Goal: Communication & Community: Answer question/provide support

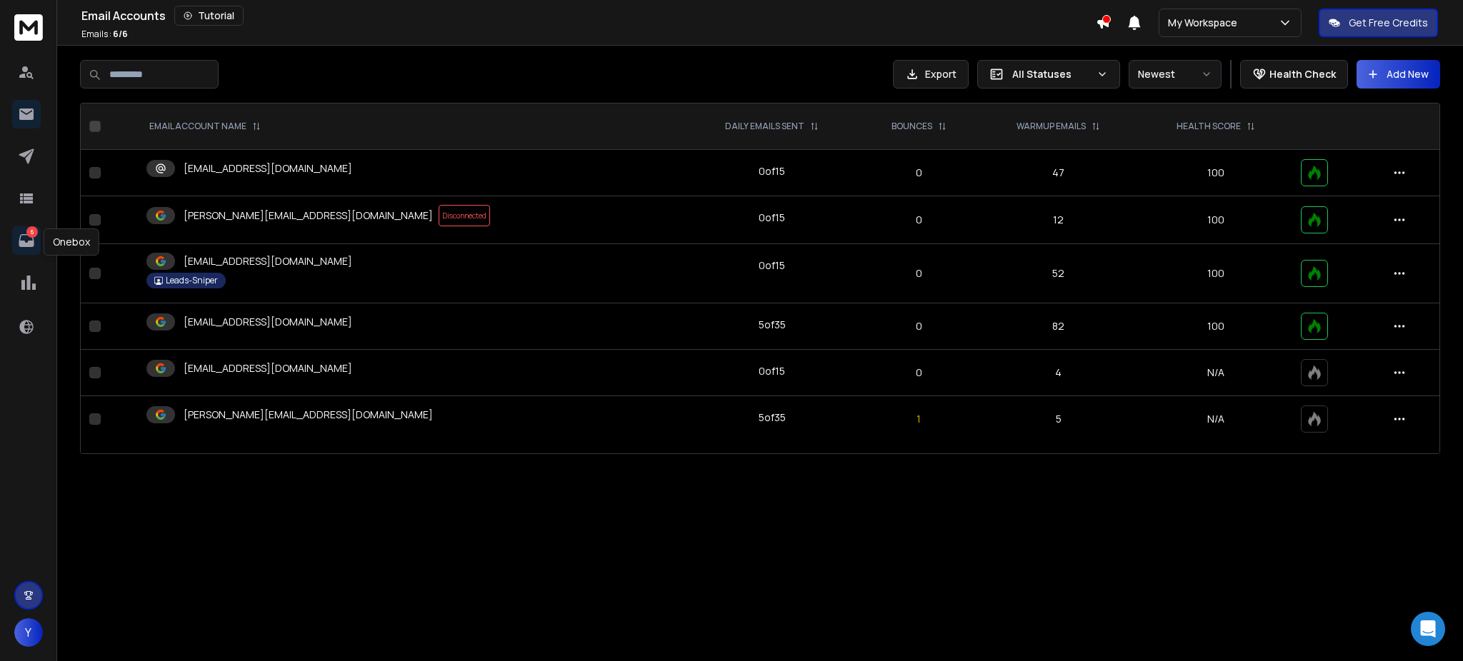
click at [26, 244] on icon at bounding box center [26, 240] width 17 height 17
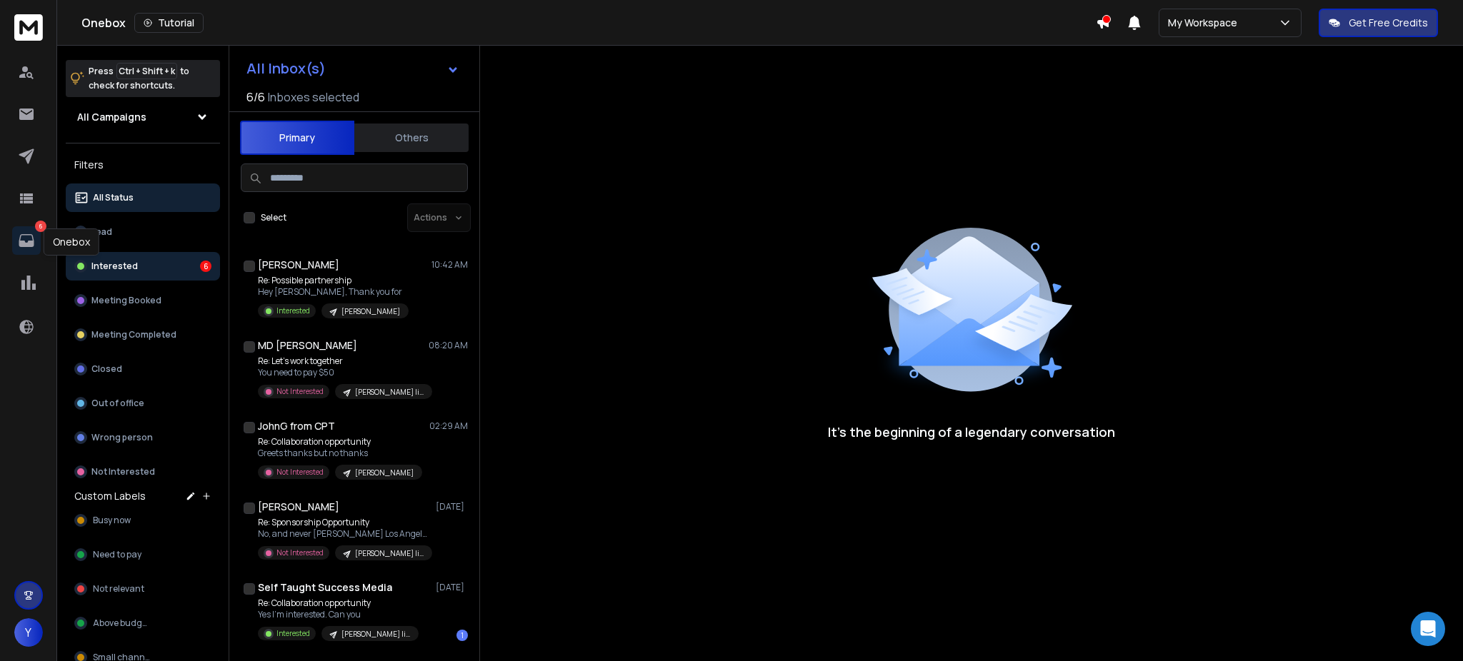
click at [149, 261] on button "Interested 6" at bounding box center [143, 266] width 154 height 29
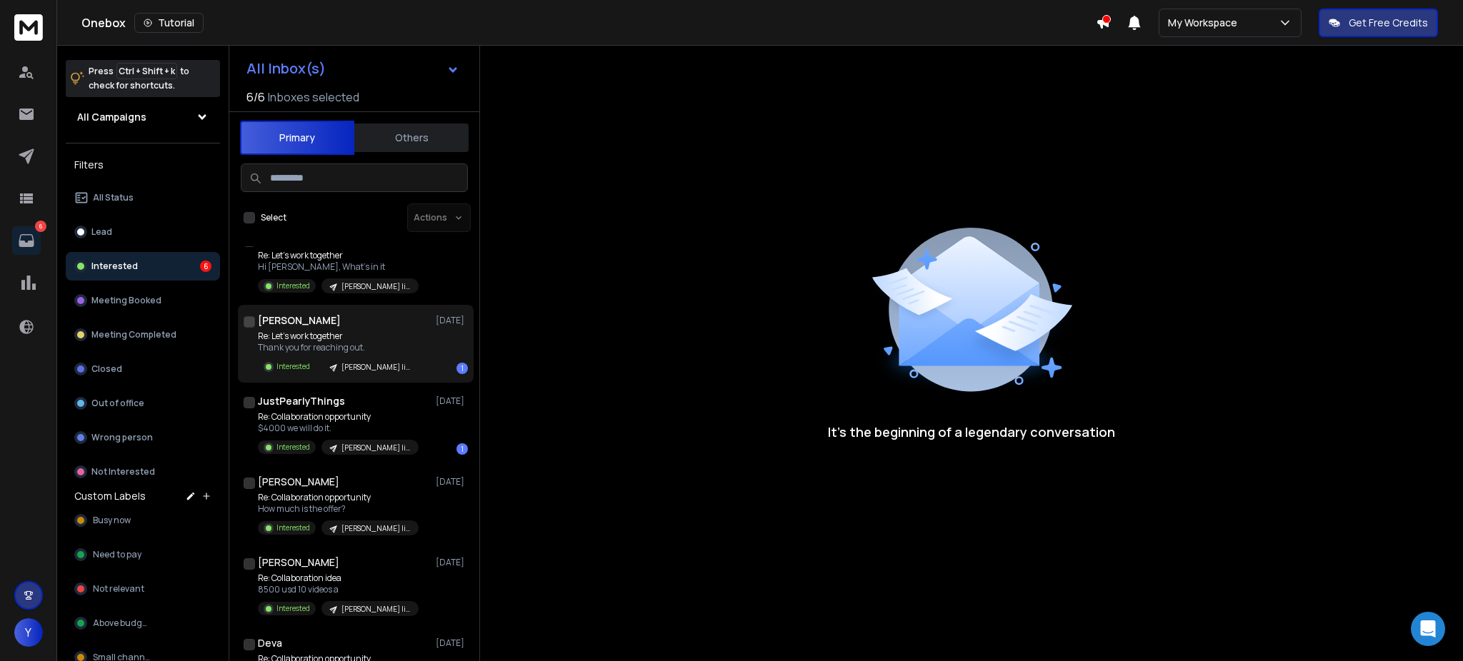
scroll to position [381, 0]
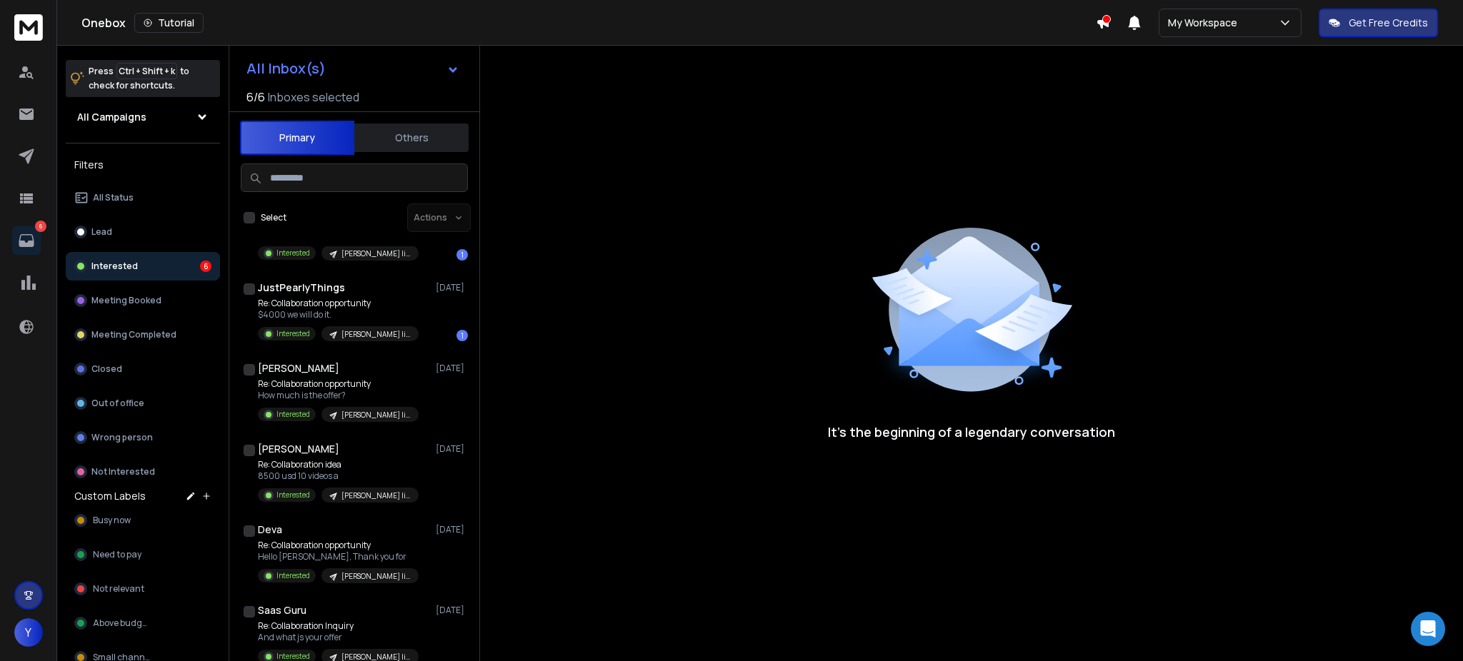
click at [315, 186] on input at bounding box center [354, 178] width 227 height 29
paste input "**********"
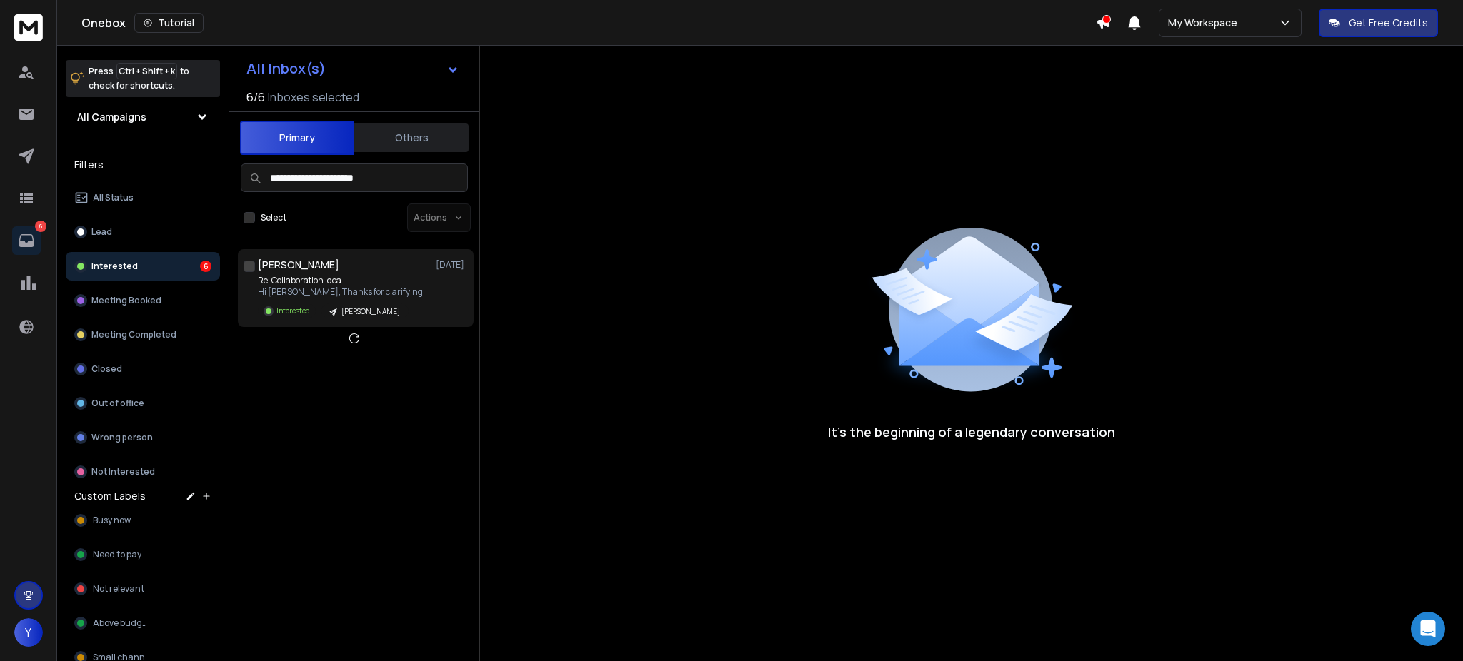
type input "**********"
click at [340, 275] on p "Re: Collaboration idea" at bounding box center [340, 280] width 165 height 11
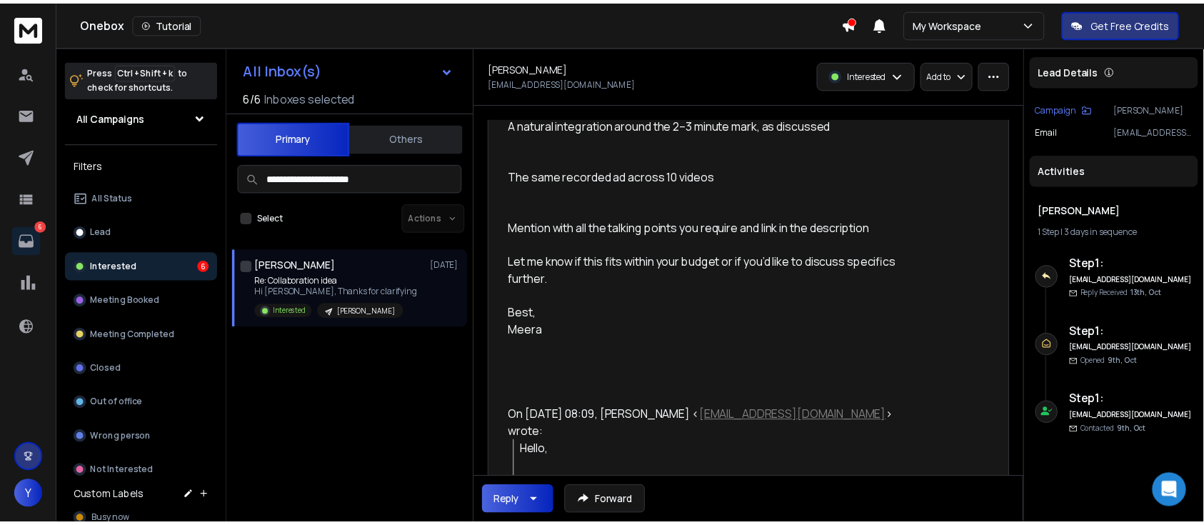
scroll to position [381, 0]
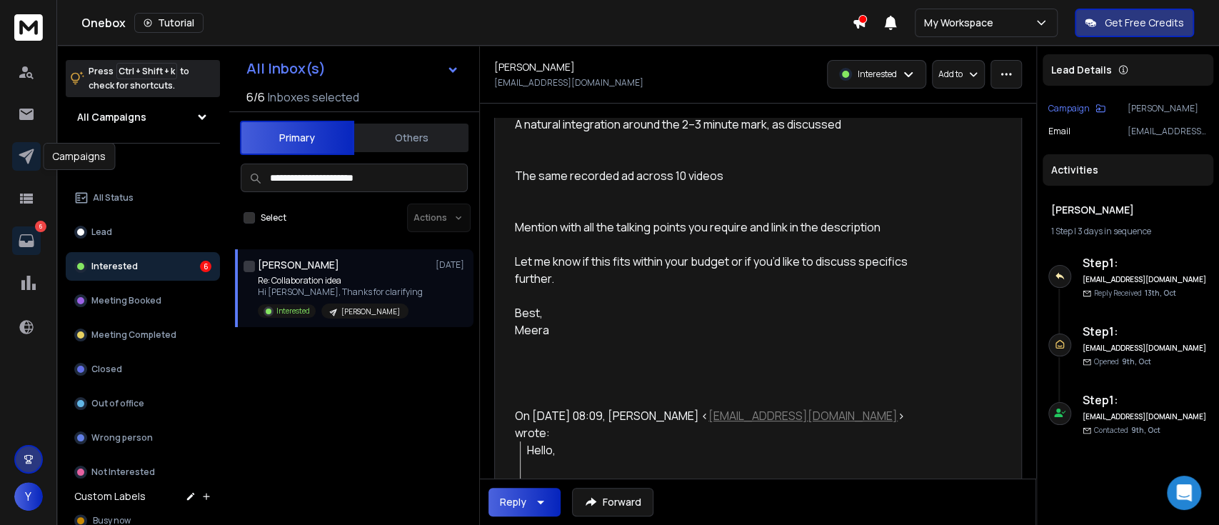
click at [24, 156] on icon at bounding box center [26, 156] width 15 height 15
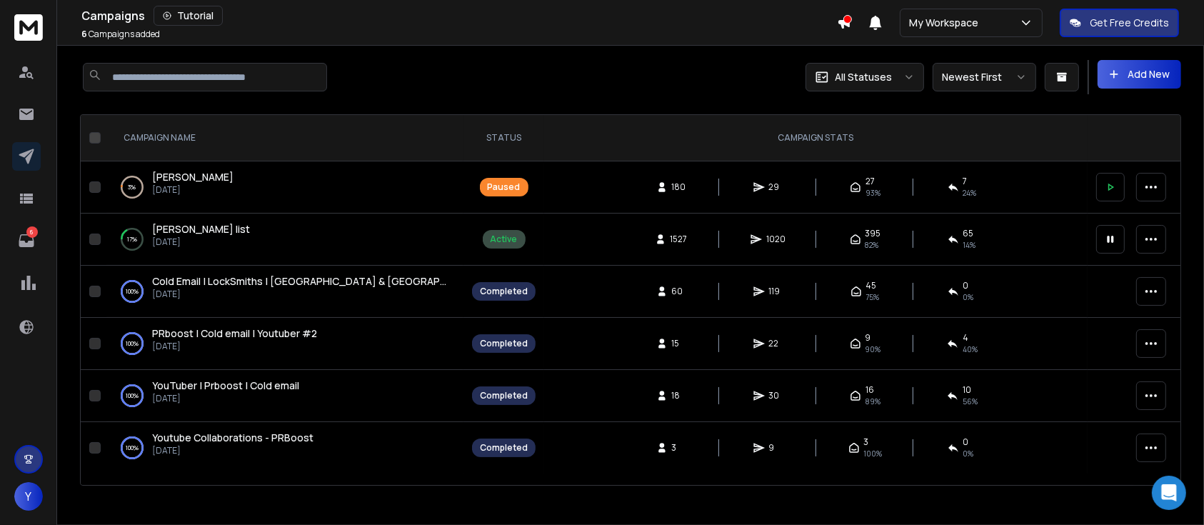
click at [233, 234] on div "17 % [PERSON_NAME] list [DATE]" at bounding box center [285, 239] width 329 height 34
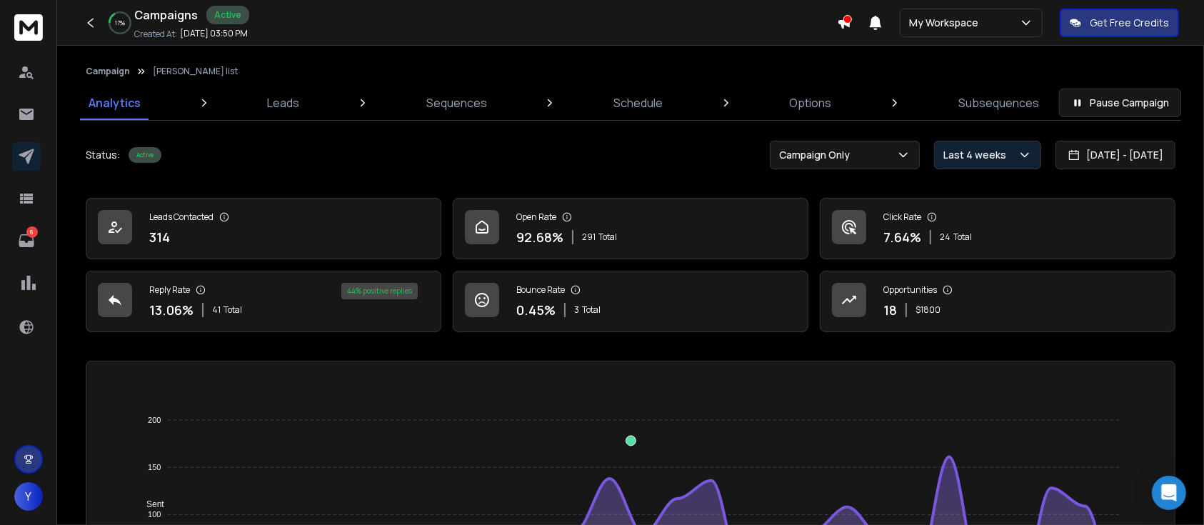
click at [972, 154] on div "Last 4 weeks" at bounding box center [988, 155] width 89 height 14
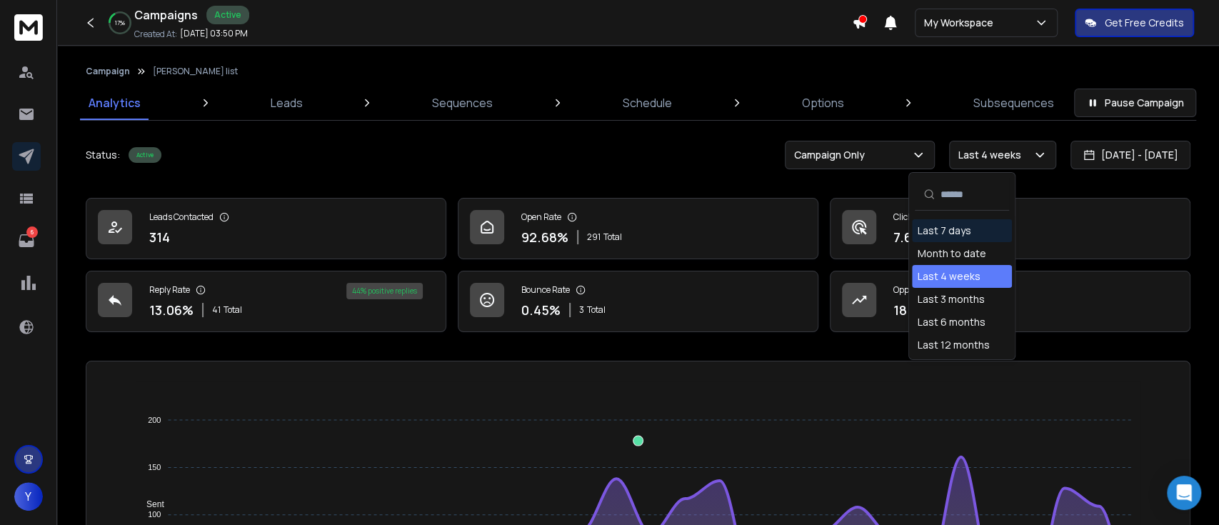
click at [969, 231] on div "Last 7 days" at bounding box center [962, 230] width 100 height 23
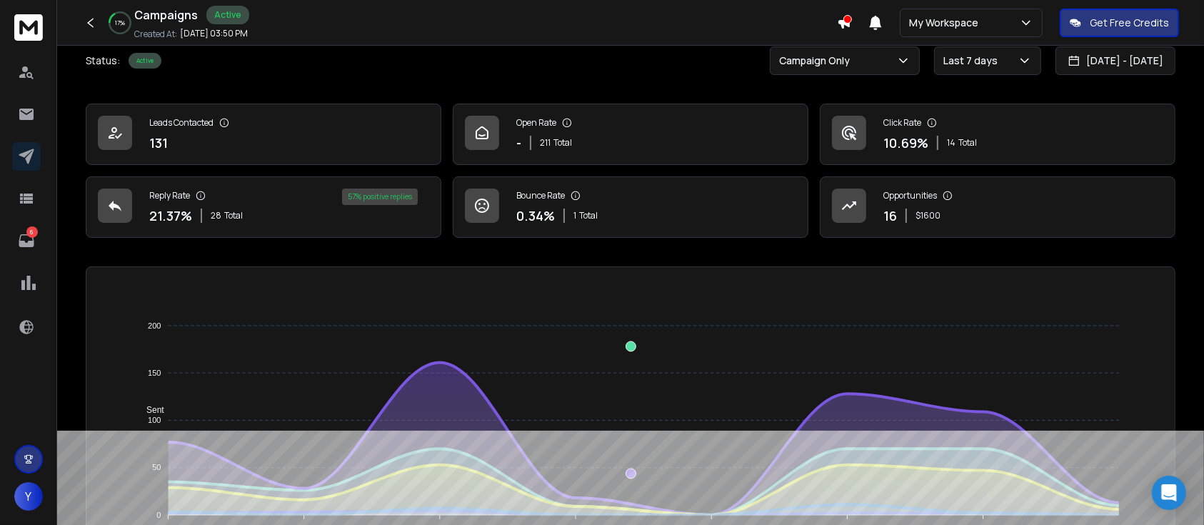
scroll to position [286, 0]
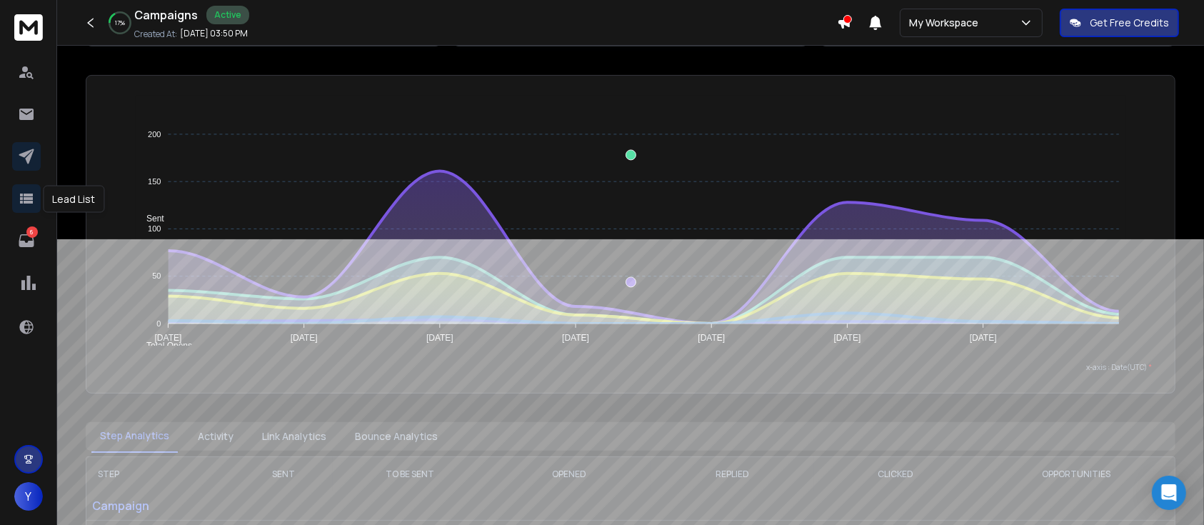
click at [23, 209] on link at bounding box center [26, 198] width 29 height 29
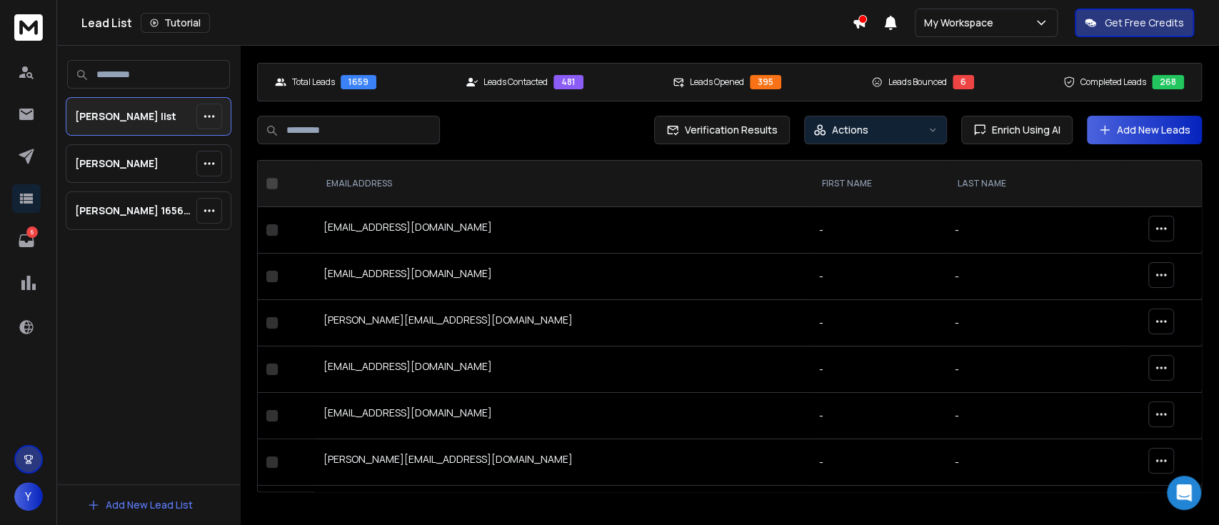
click at [851, 130] on p "Actions" at bounding box center [850, 130] width 36 height 14
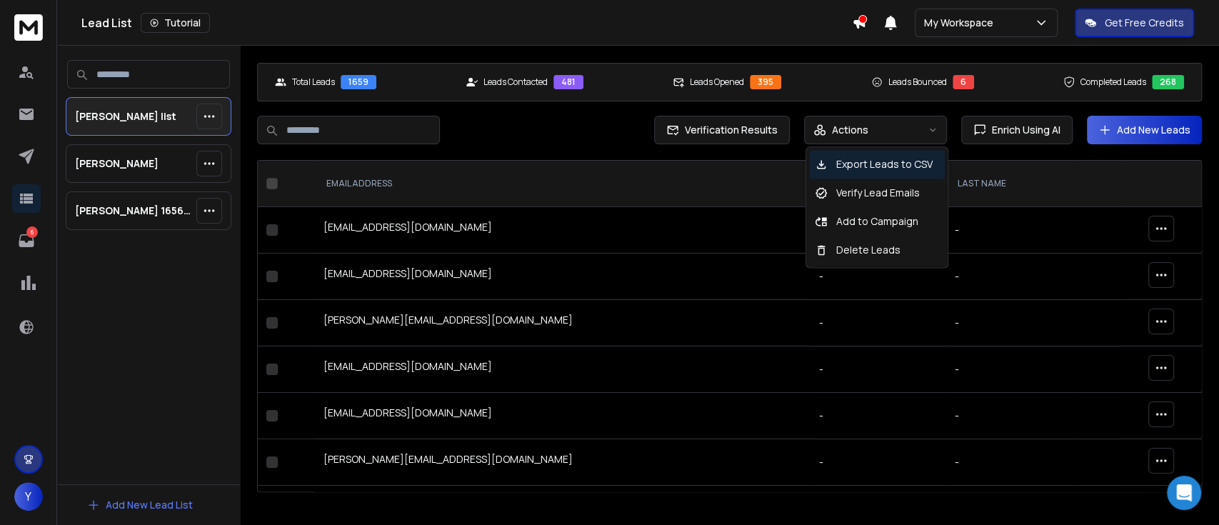
click at [864, 164] on p "Export Leads to CSV" at bounding box center [885, 164] width 102 height 20
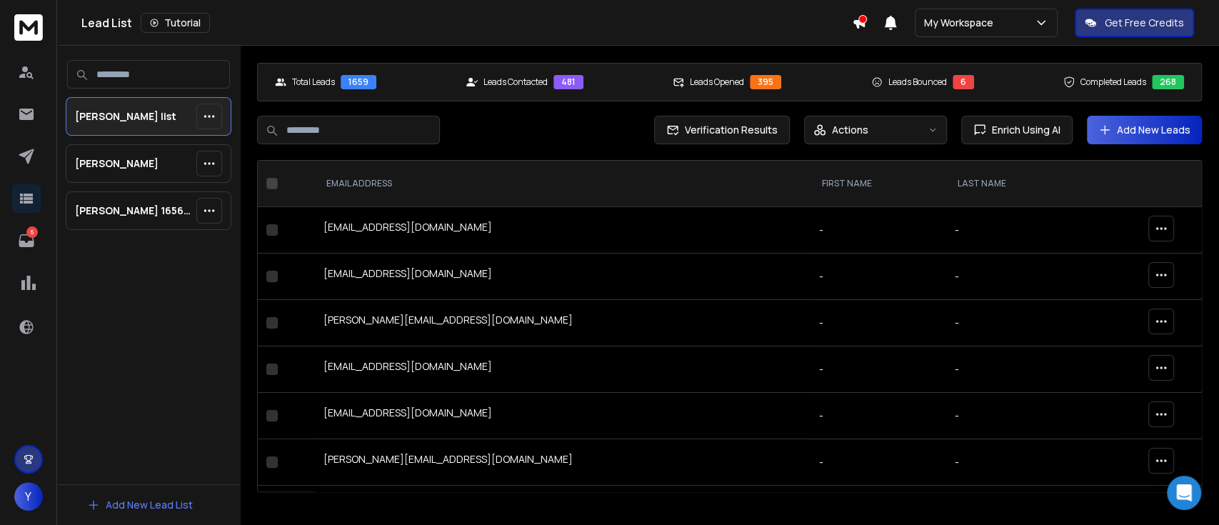
click at [135, 156] on div "[PERSON_NAME]" at bounding box center [149, 163] width 166 height 39
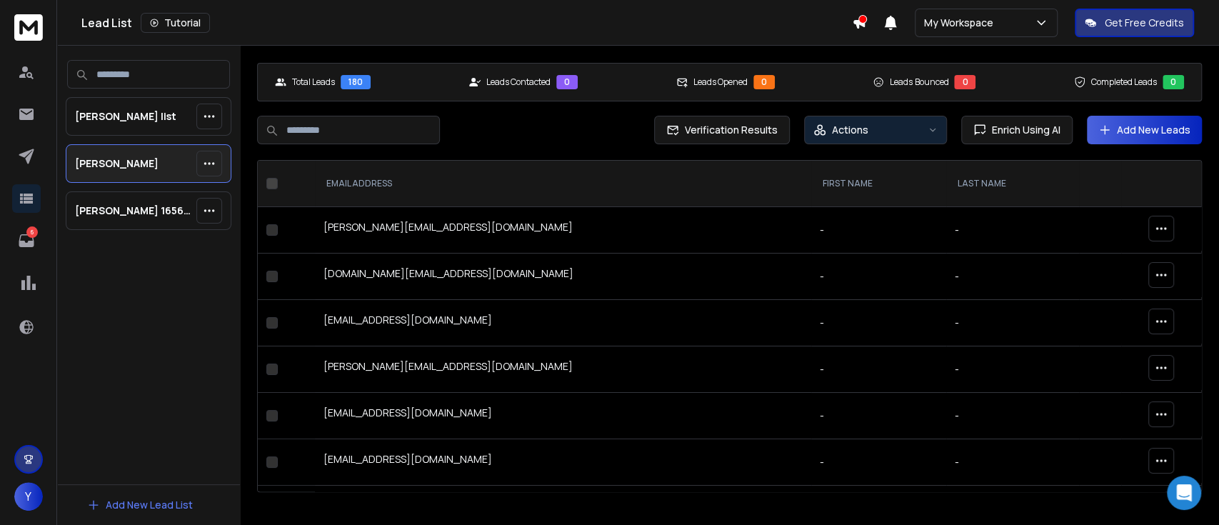
click at [881, 129] on div "Actions" at bounding box center [868, 130] width 109 height 14
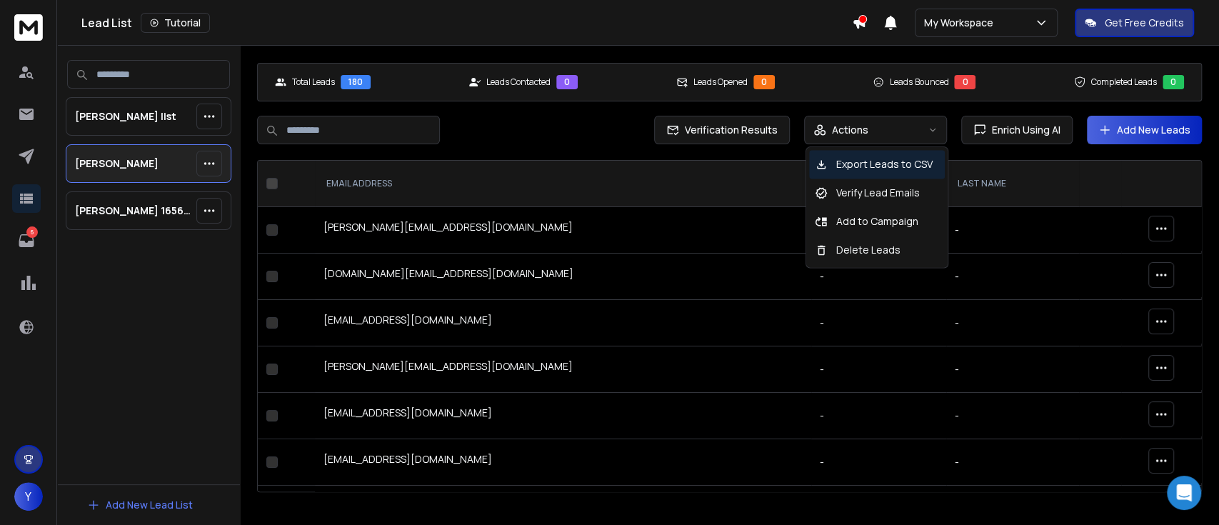
click at [871, 163] on p "Export Leads to CSV" at bounding box center [885, 164] width 102 height 20
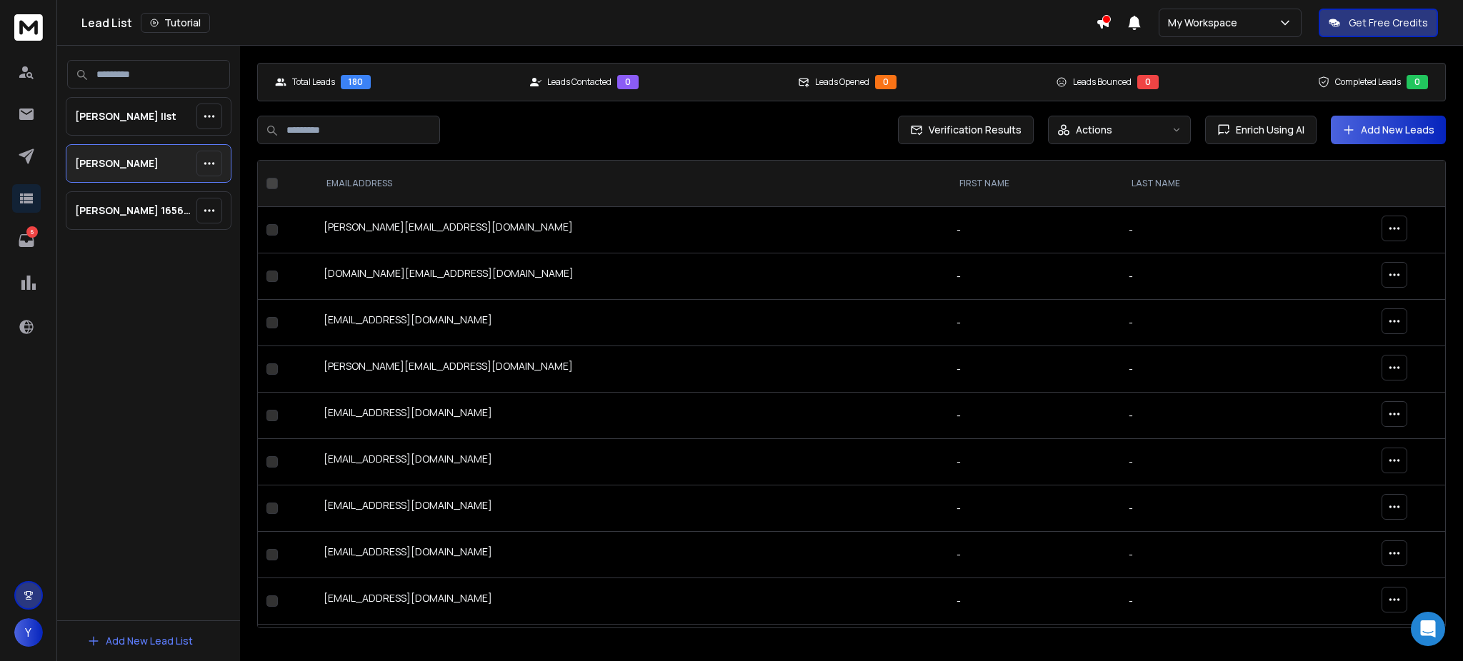
click at [204, 164] on icon "button" at bounding box center [209, 163] width 11 height 2
click at [186, 223] on p "Delete Lead List" at bounding box center [178, 218] width 78 height 14
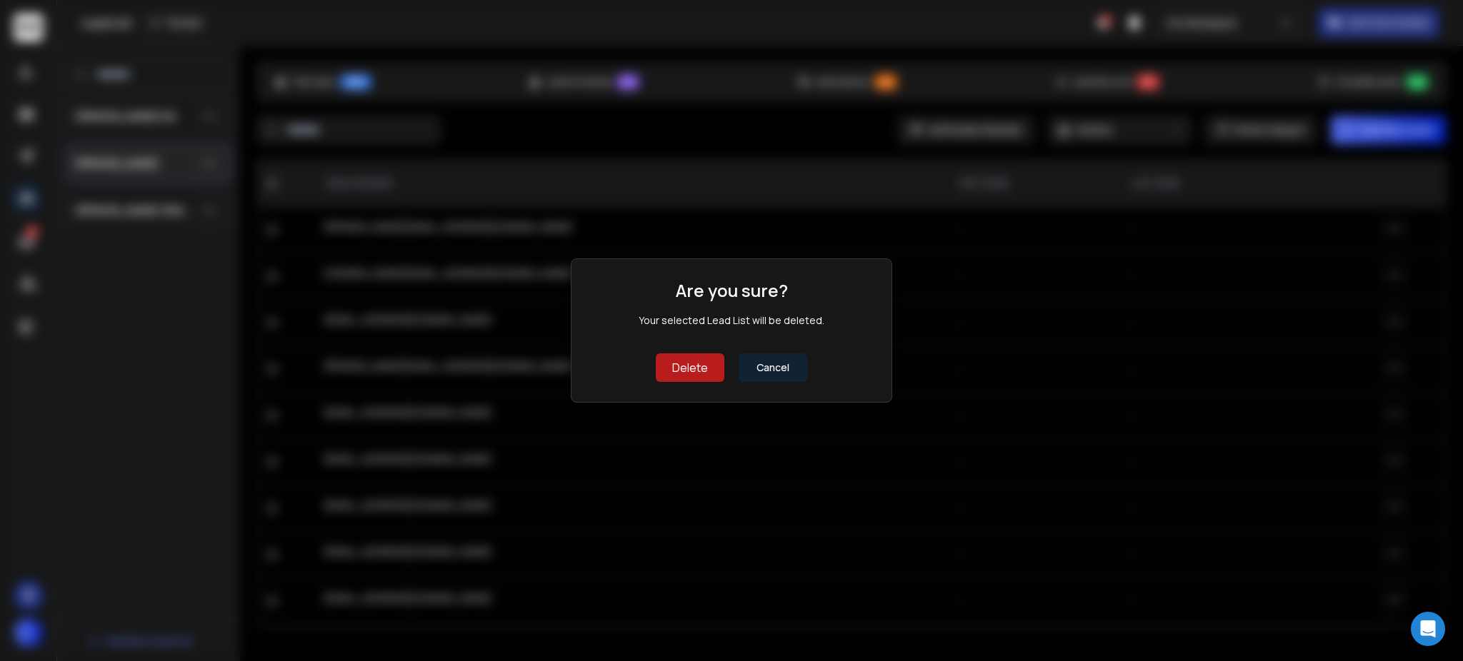
click at [694, 355] on button "Delete" at bounding box center [690, 368] width 69 height 29
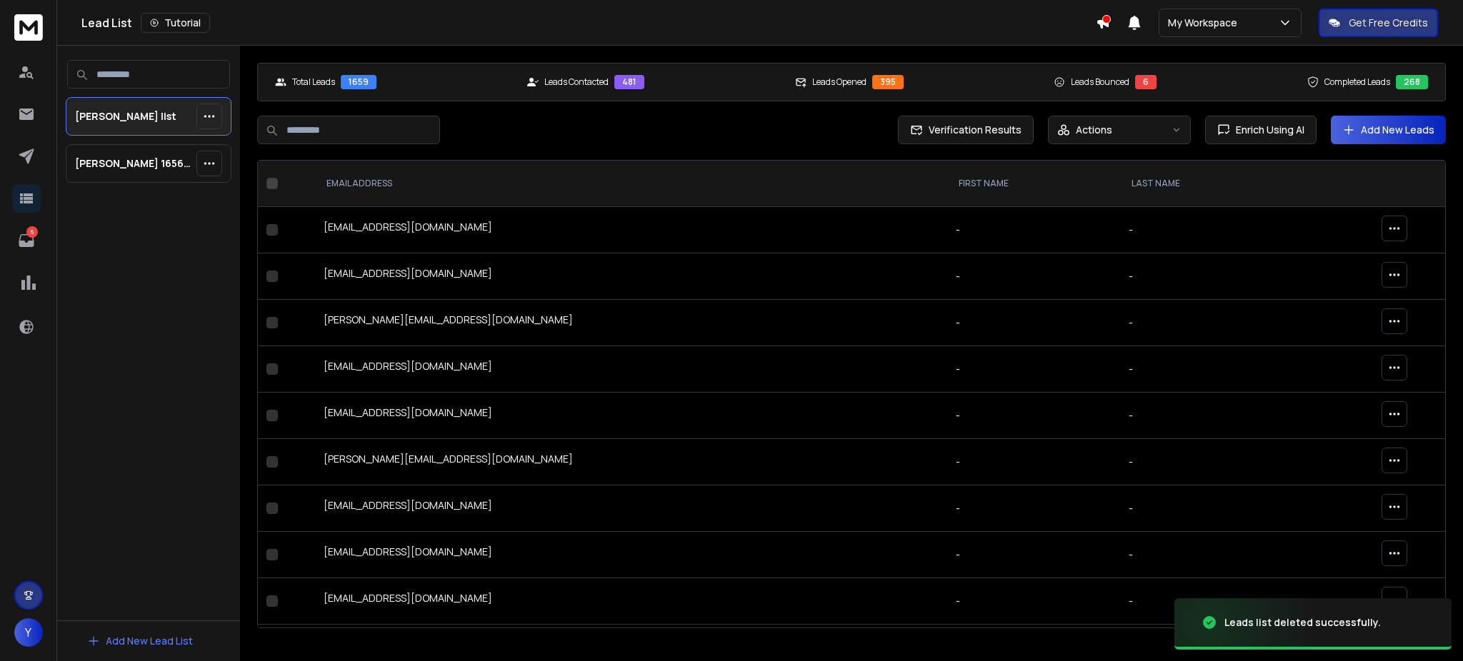
click at [194, 165] on div "[PERSON_NAME] 1656 cleaned" at bounding box center [149, 163] width 166 height 39
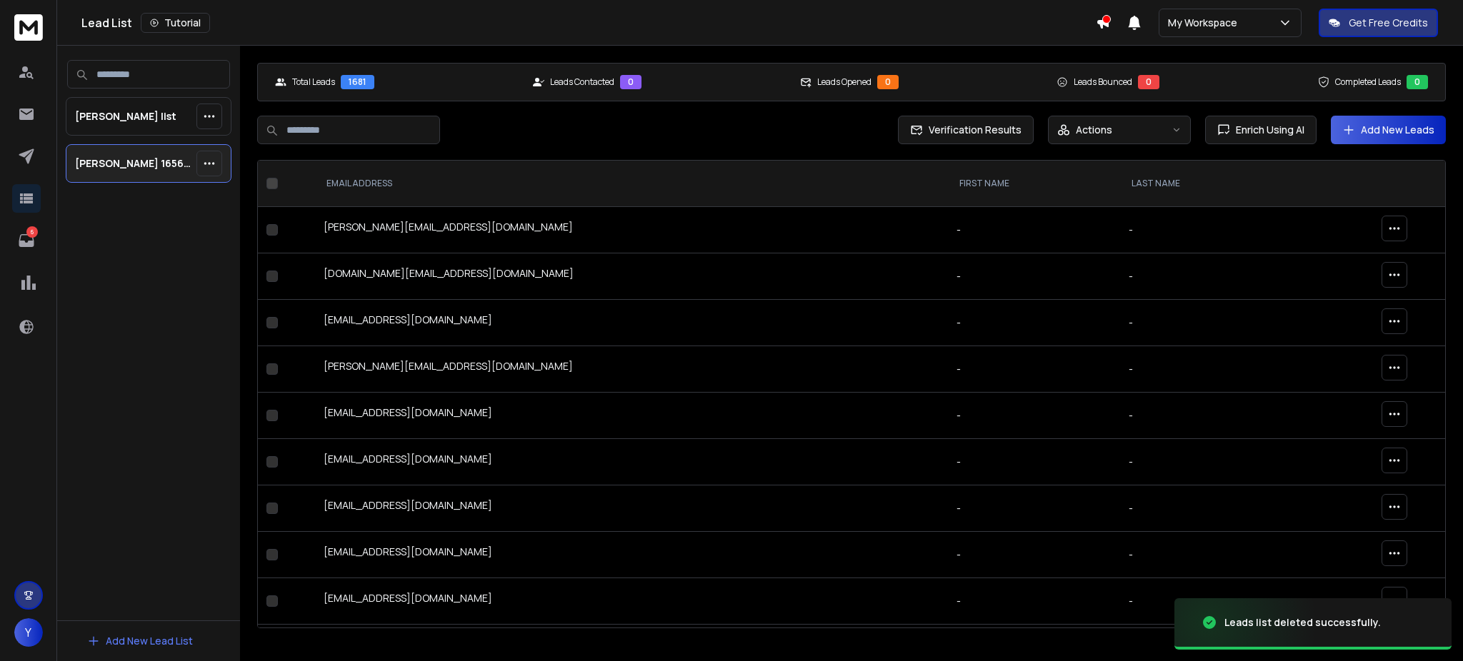
click at [214, 159] on icon "button" at bounding box center [209, 163] width 13 height 13
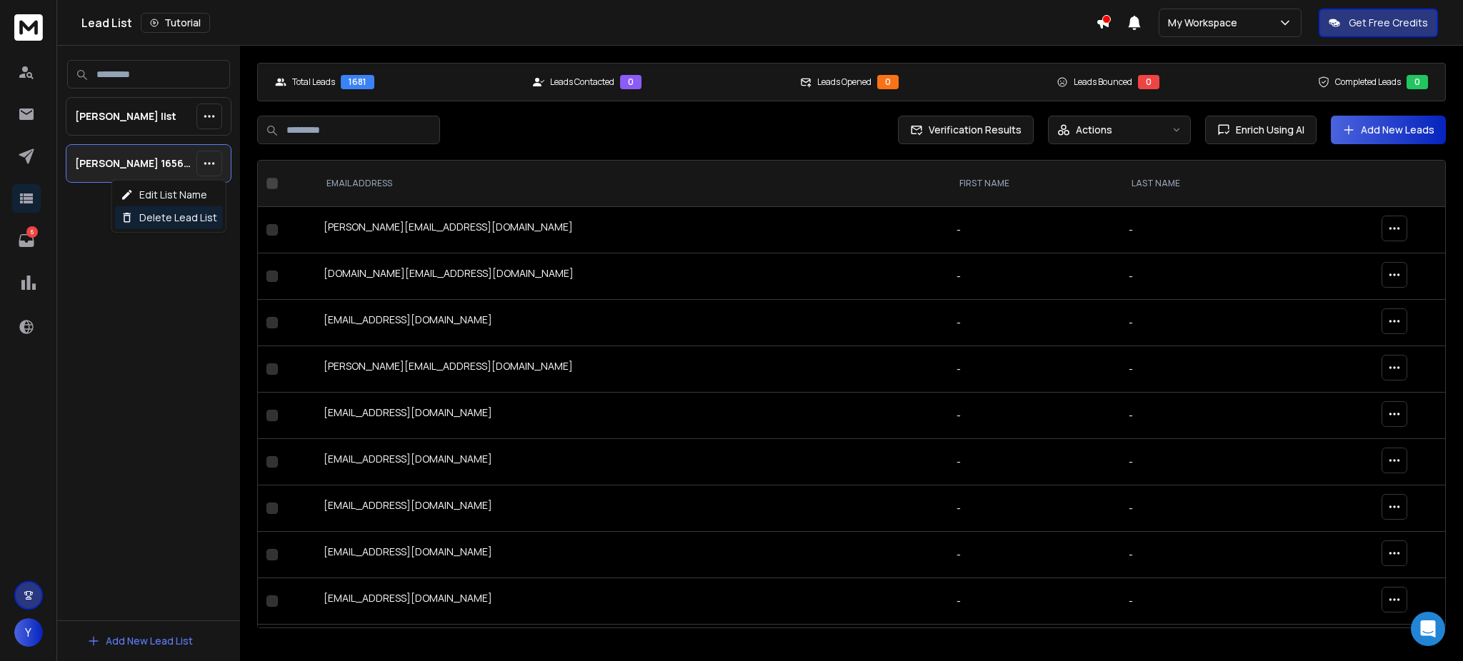
click at [191, 219] on p "Delete Lead List" at bounding box center [178, 218] width 78 height 14
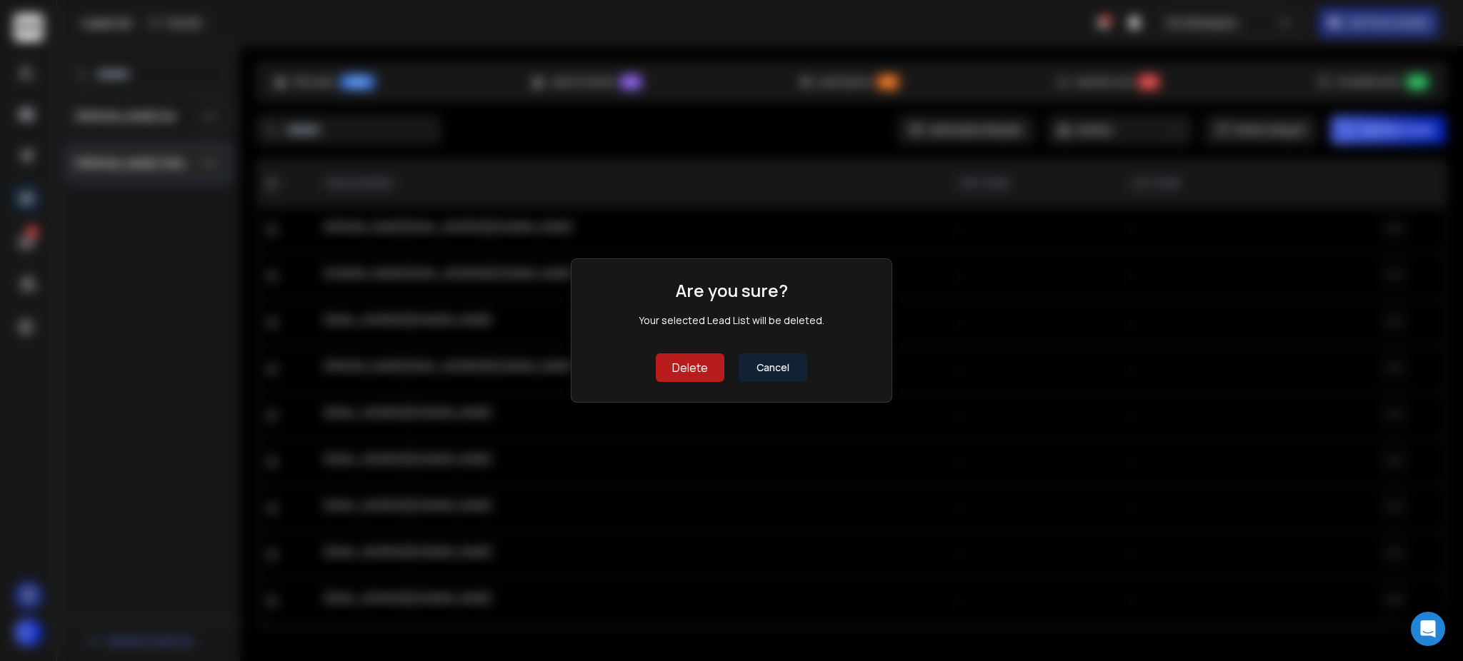
click at [677, 365] on button "Delete" at bounding box center [690, 368] width 69 height 29
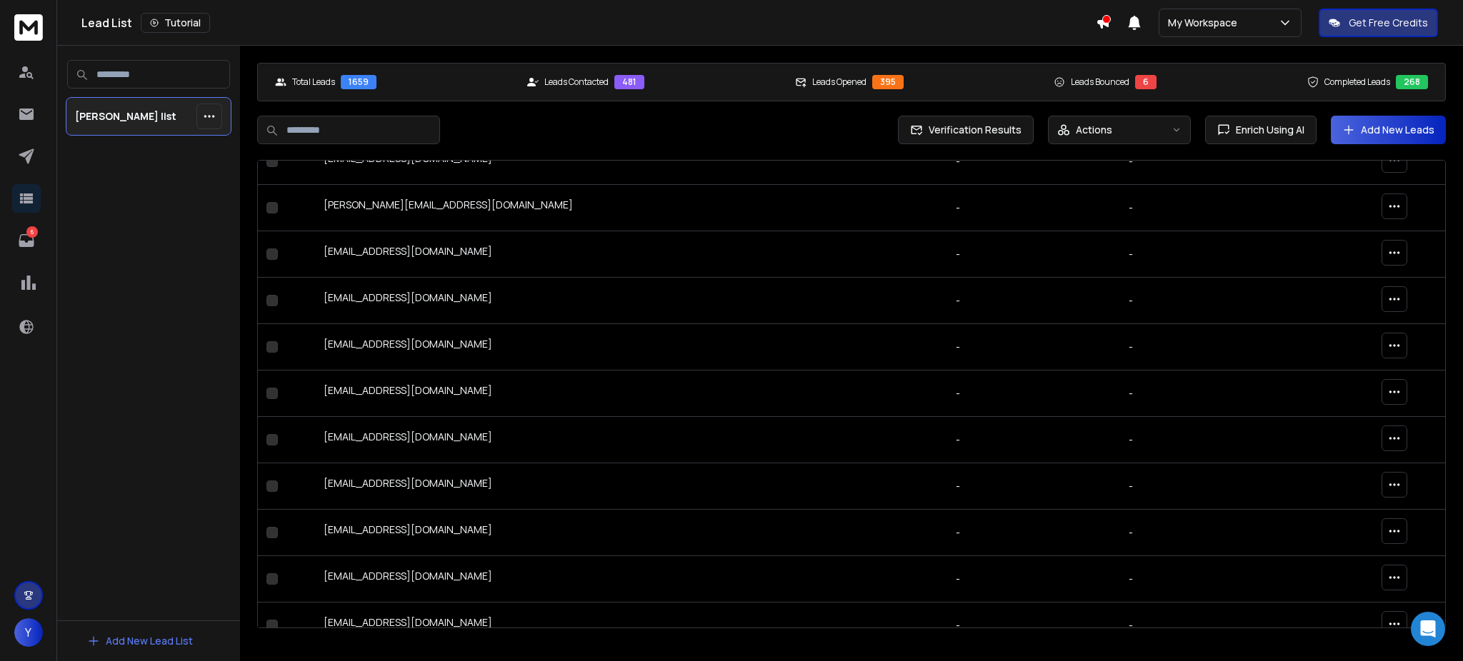
scroll to position [190, 0]
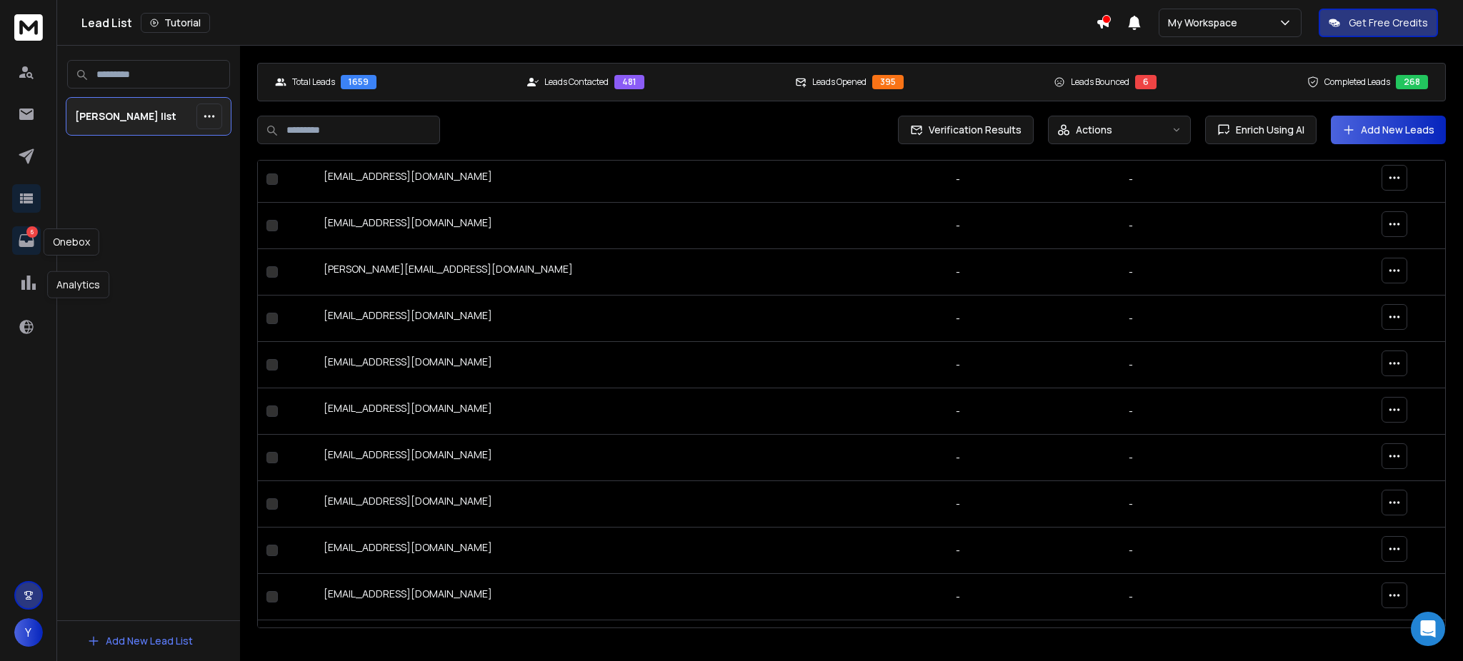
click at [15, 241] on link "6" at bounding box center [26, 240] width 29 height 29
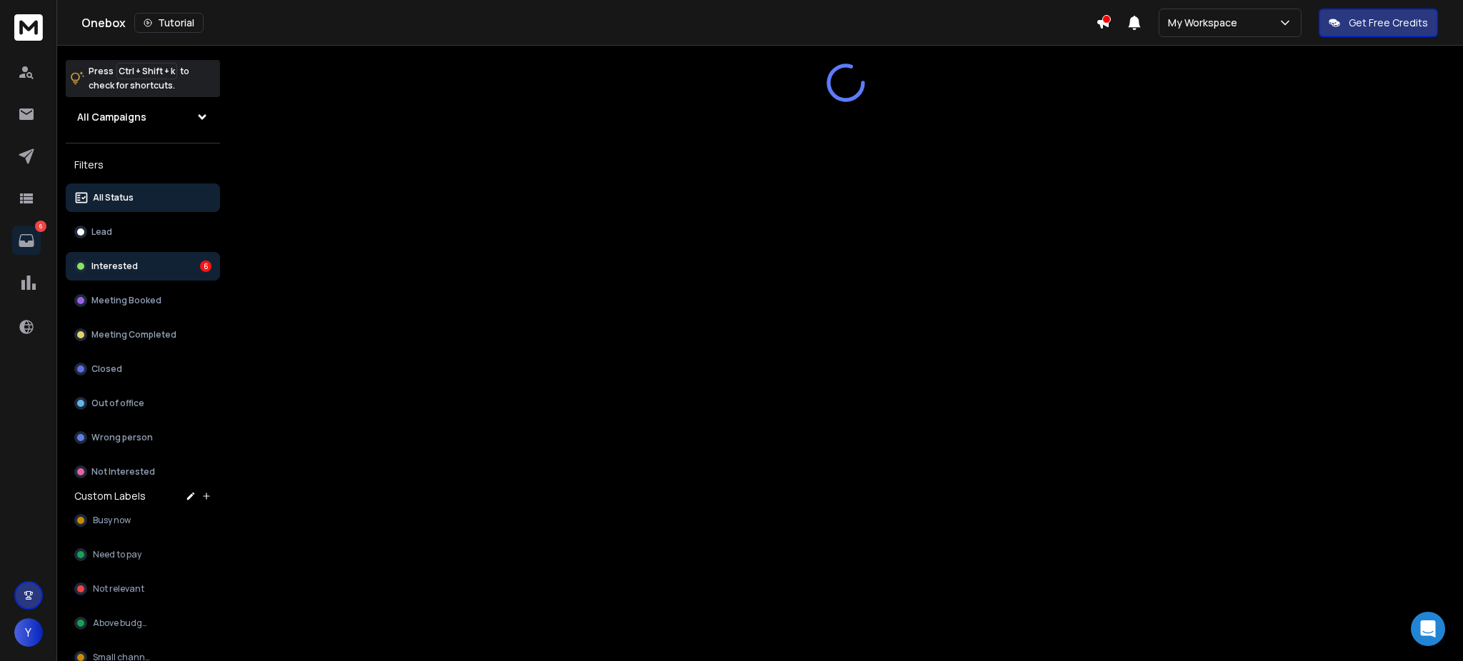
click at [149, 275] on button "Interested 6" at bounding box center [143, 266] width 154 height 29
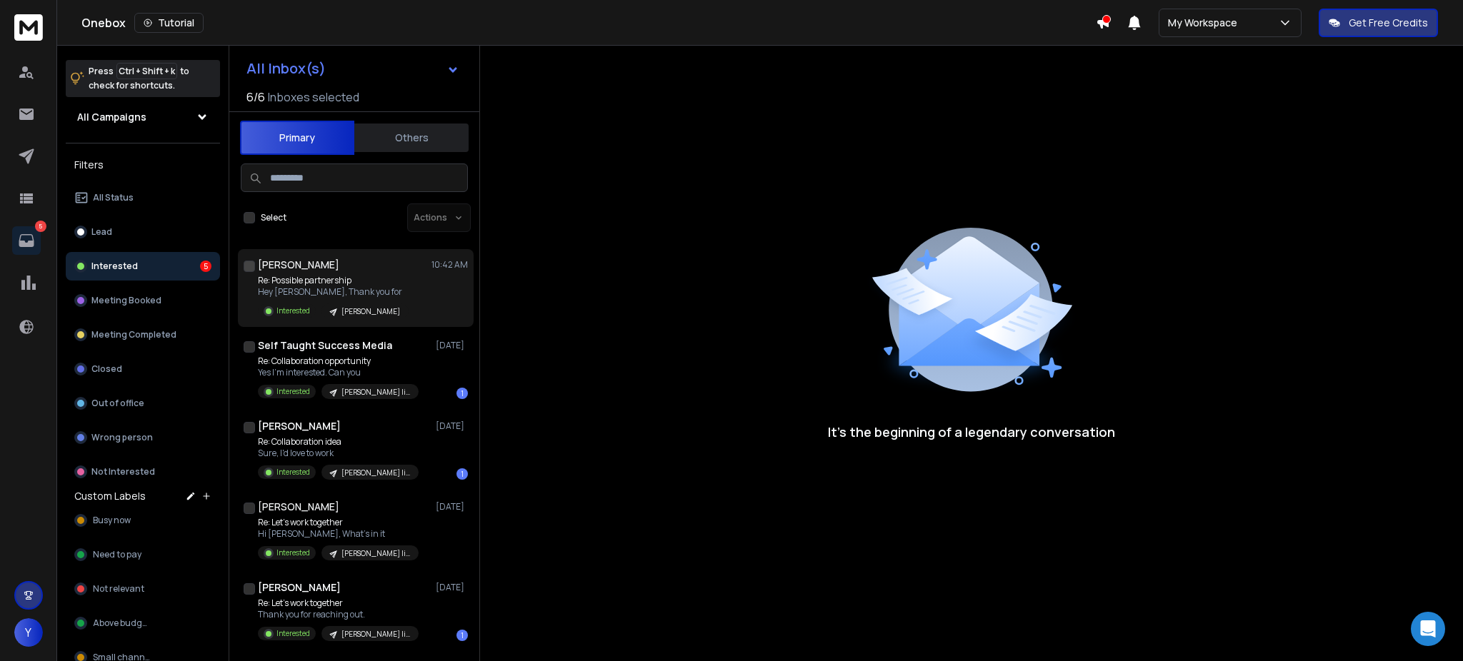
click at [349, 272] on div "[PERSON_NAME] 10:42 AM Re: Possible partnership Hey [PERSON_NAME], Thank you fo…" at bounding box center [363, 288] width 210 height 61
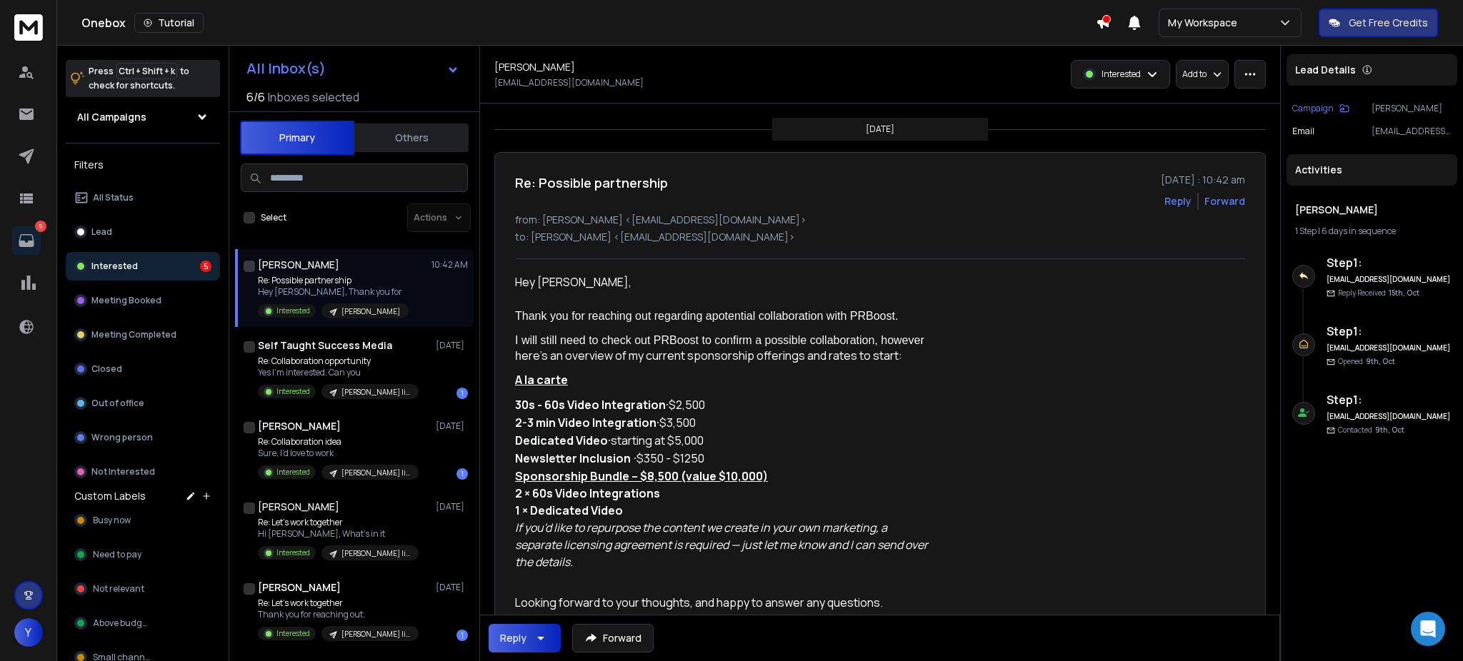
click at [1187, 79] on p "Add to" at bounding box center [1194, 74] width 24 height 11
click at [1243, 64] on button "button" at bounding box center [1249, 74] width 31 height 29
click at [1197, 99] on div "Mark as unread" at bounding box center [1213, 106] width 91 height 14
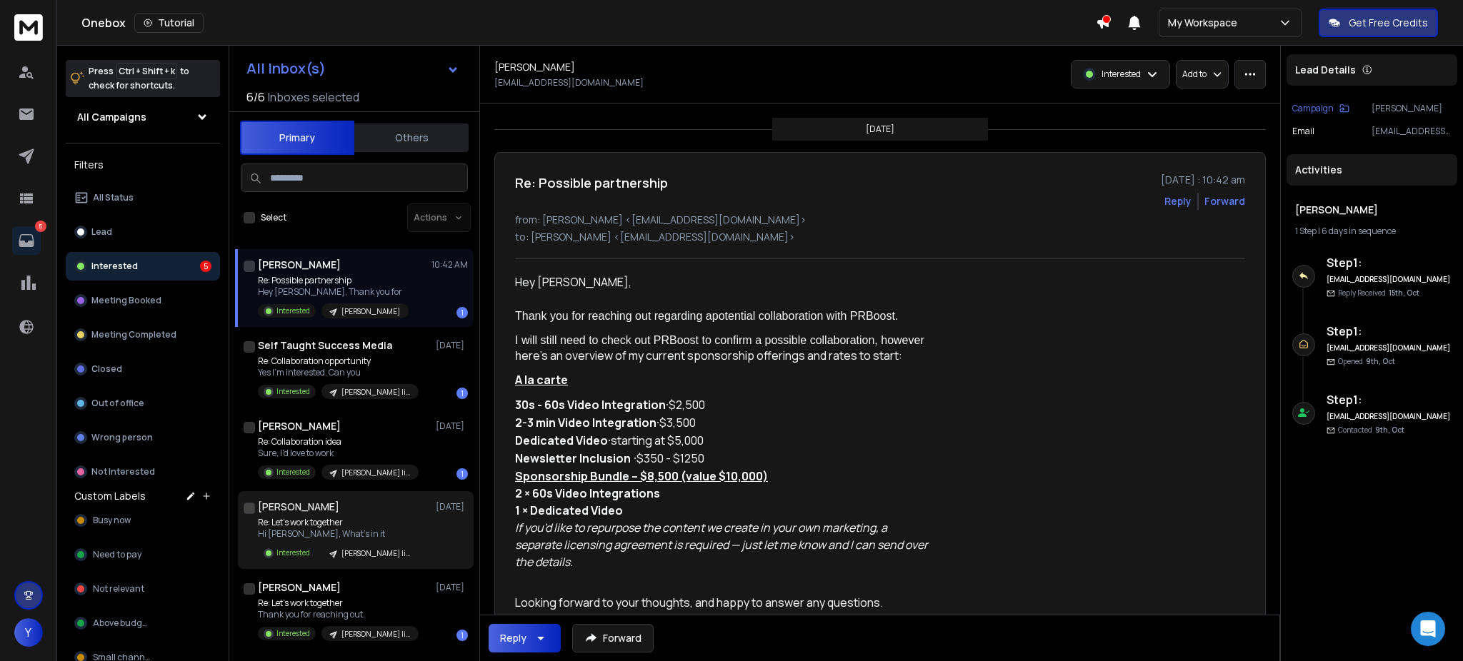
scroll to position [95, 0]
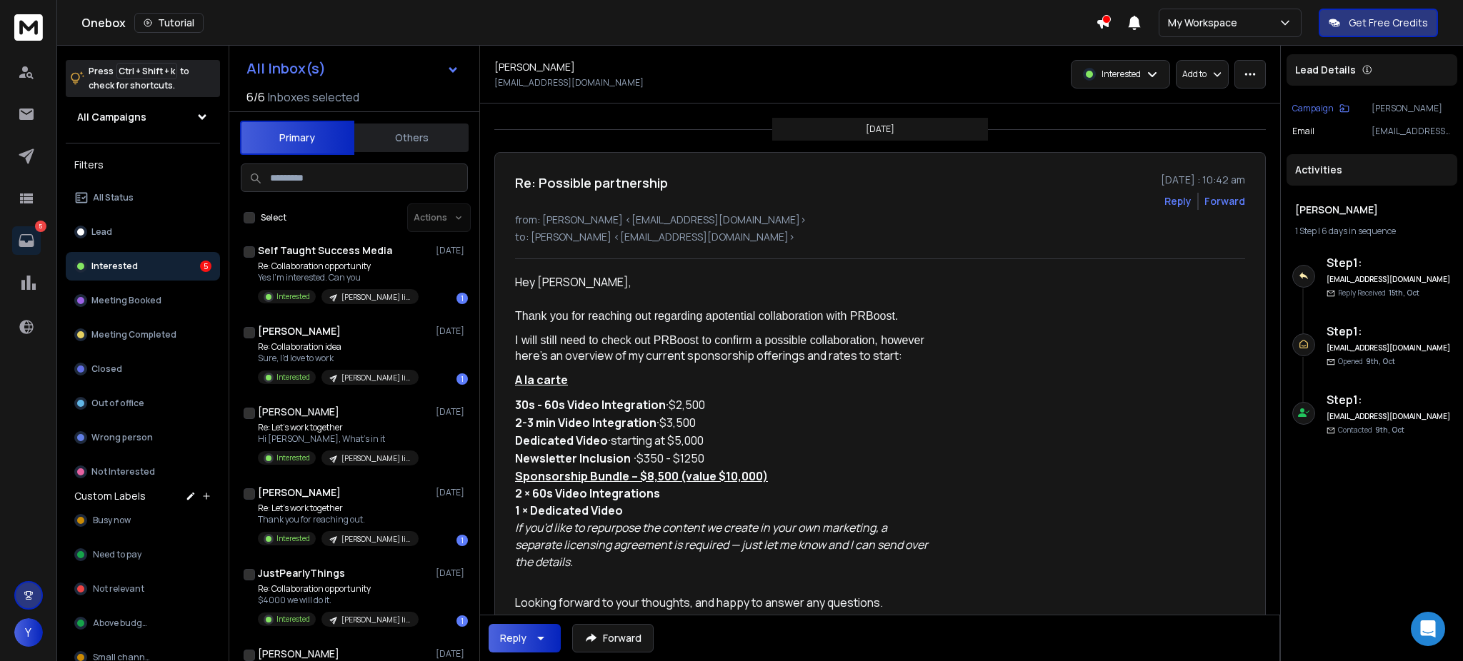
click at [1152, 74] on icon at bounding box center [1151, 74] width 11 height 11
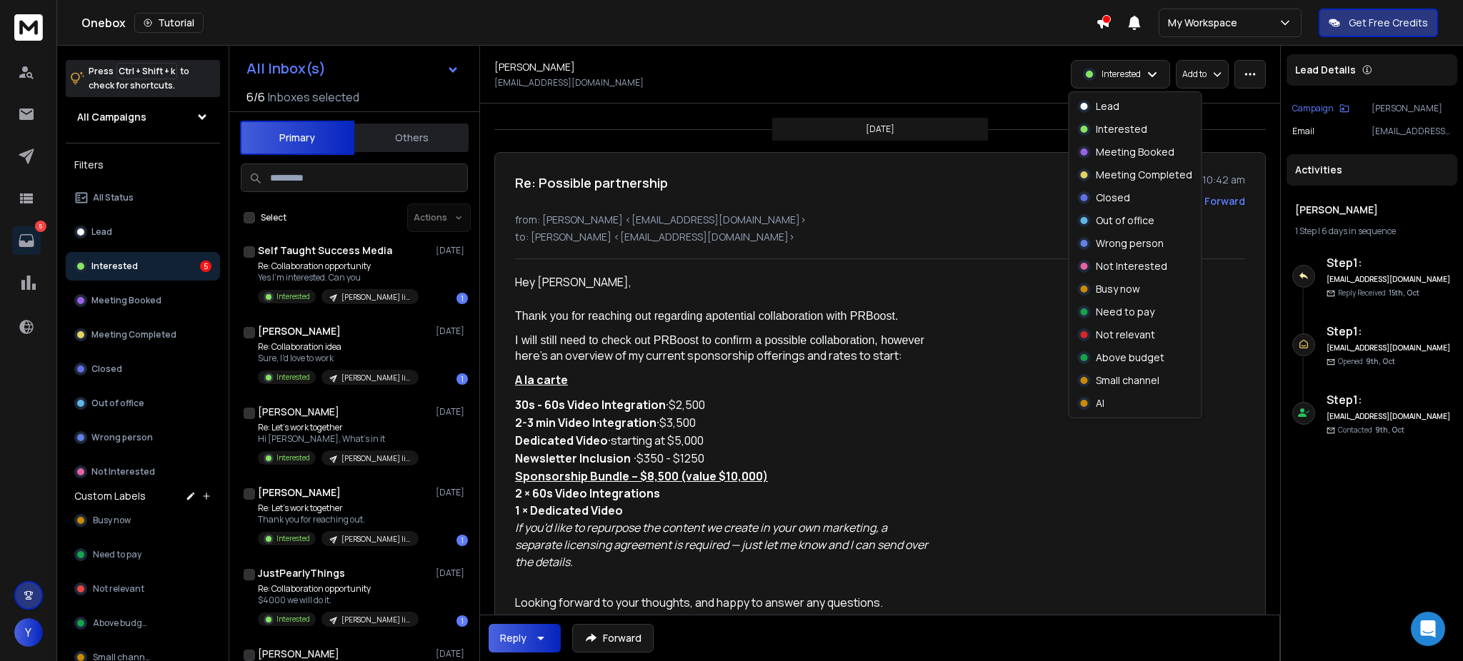
click at [897, 39] on div "Onebox Tutorial My Workspace Get Free Credits" at bounding box center [731, 23] width 1463 height 46
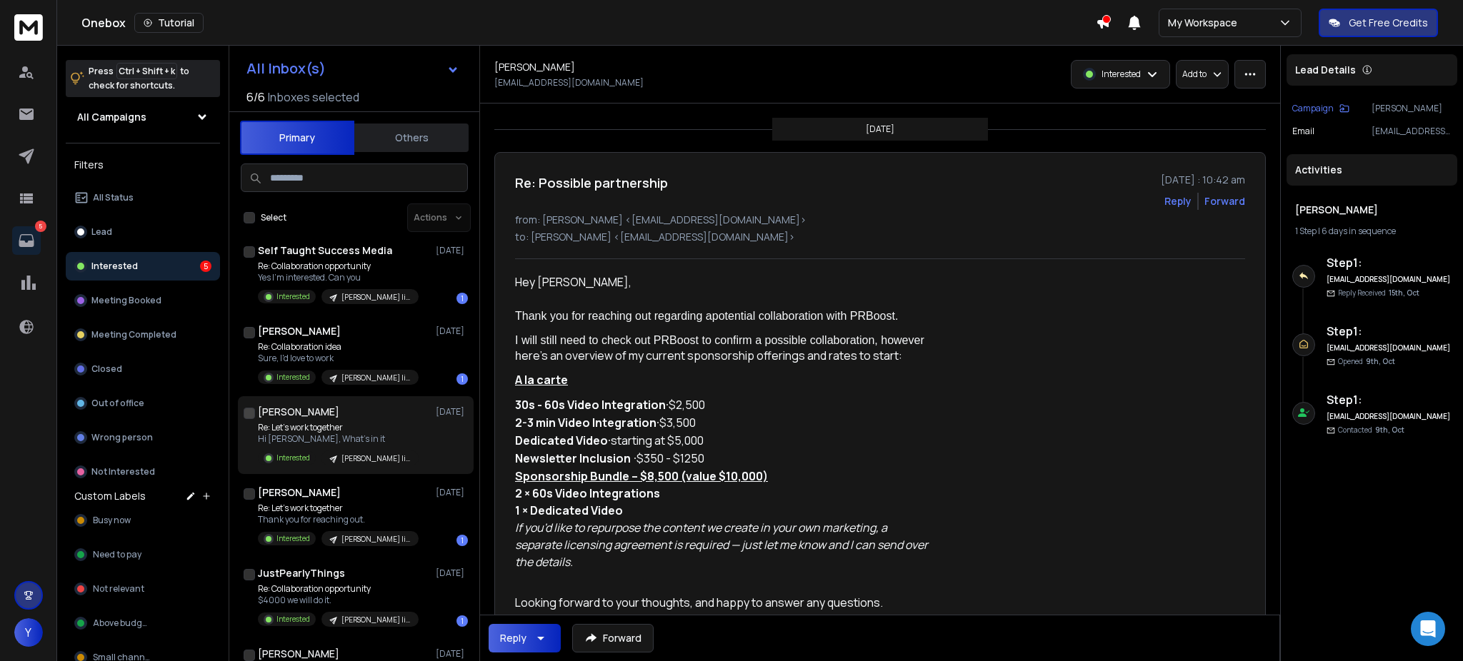
click at [354, 428] on p "Re: Let's work together" at bounding box center [338, 427] width 161 height 11
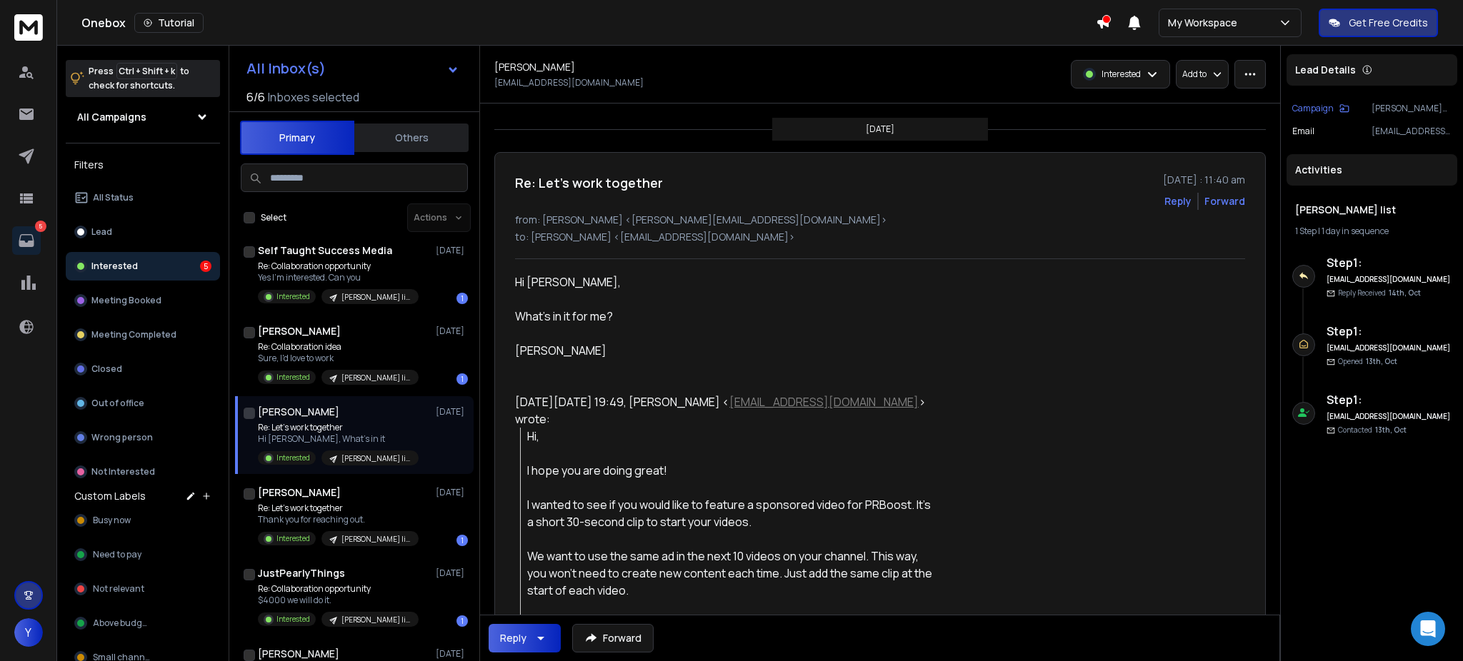
click at [1261, 74] on button "button" at bounding box center [1249, 74] width 31 height 29
click at [1236, 104] on div "Mark as unread" at bounding box center [1213, 106] width 91 height 14
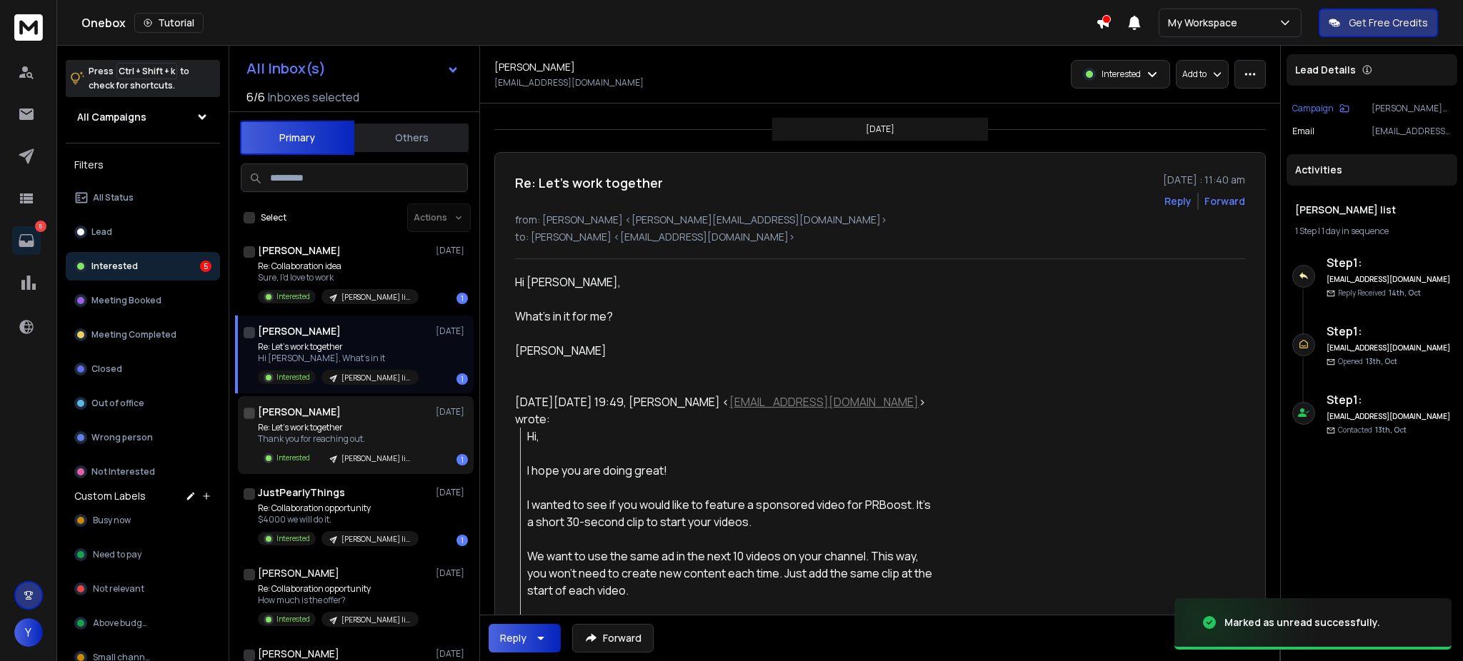
scroll to position [286, 0]
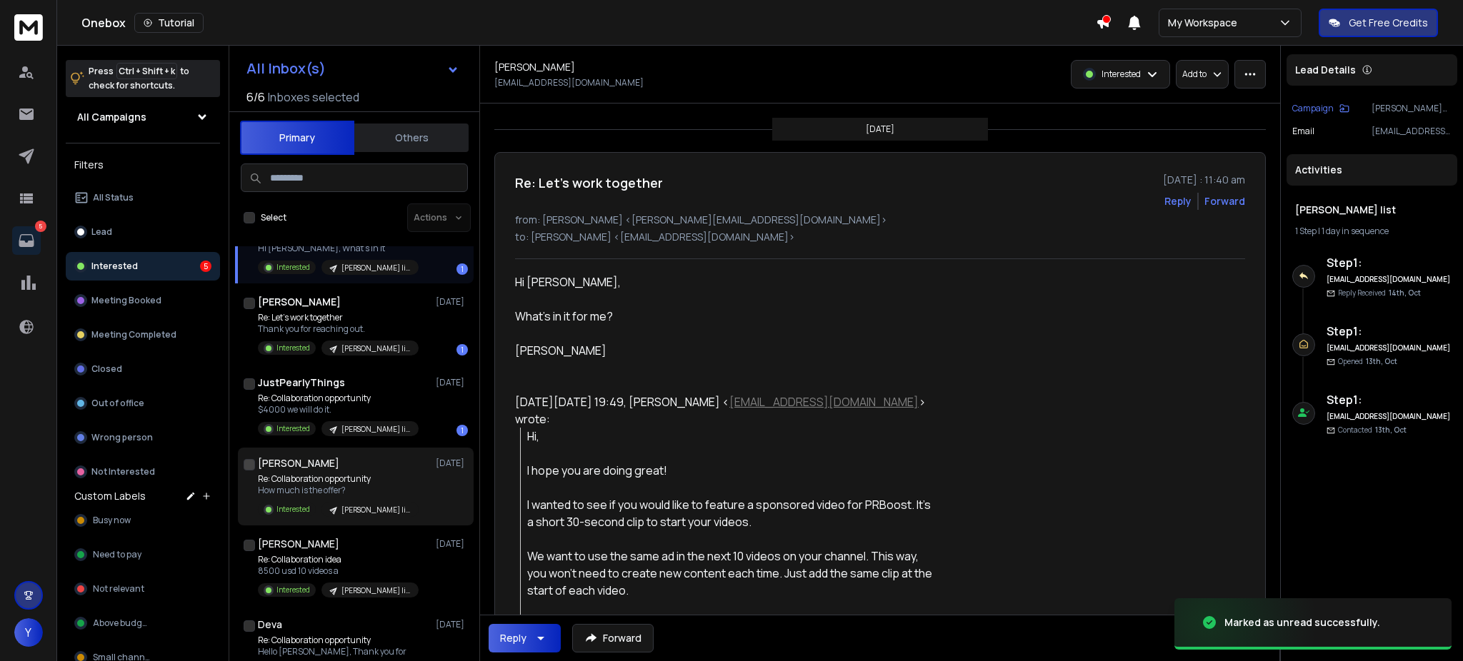
click at [248, 469] on button "button" at bounding box center [249, 464] width 11 height 11
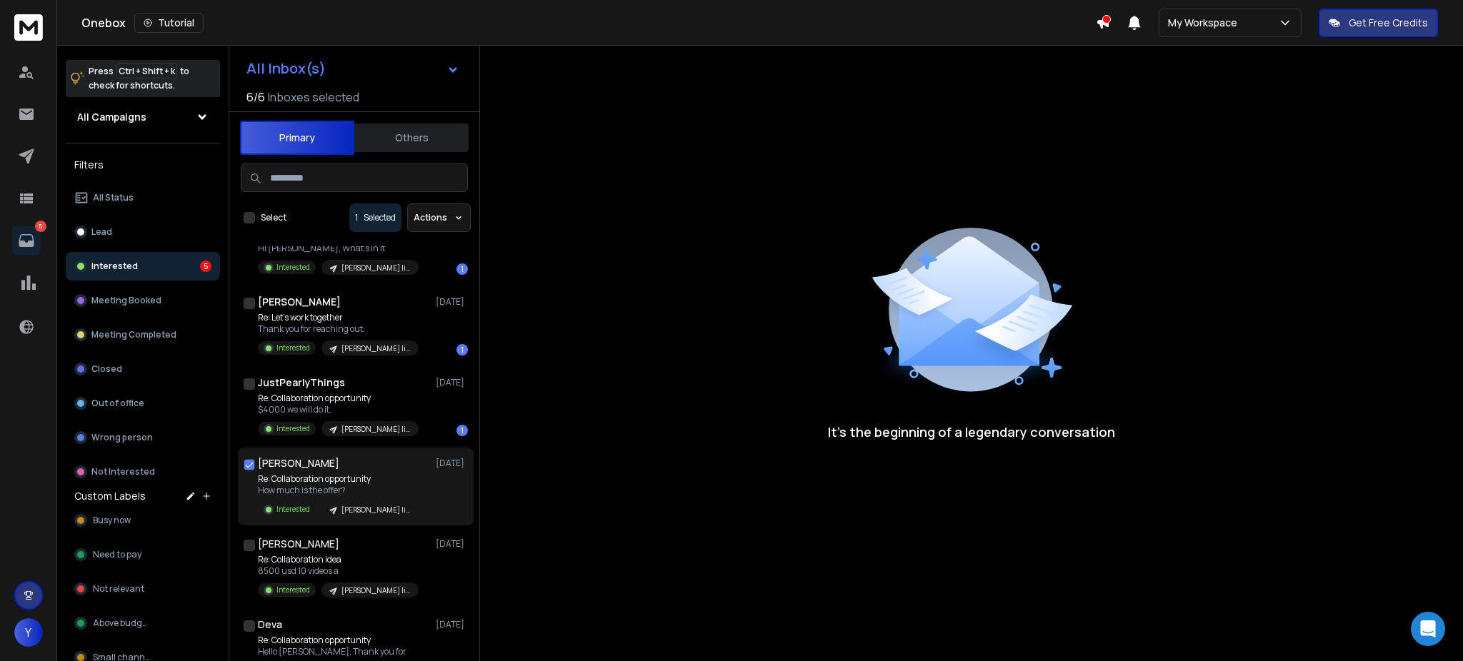
click at [323, 479] on p "Re: Collaboration opportunity" at bounding box center [338, 479] width 161 height 11
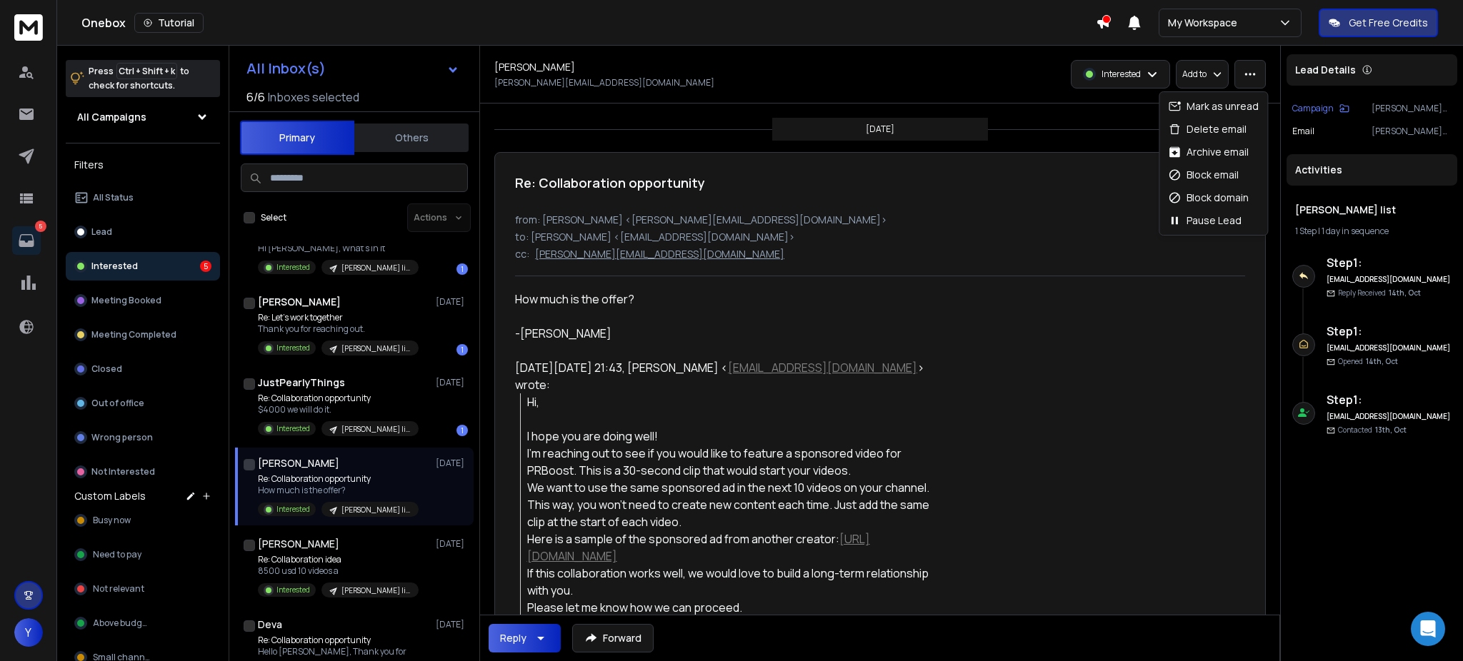
click at [1254, 71] on icon "button" at bounding box center [1250, 74] width 13 height 13
click at [1216, 104] on div "Mark as unread" at bounding box center [1213, 106] width 91 height 14
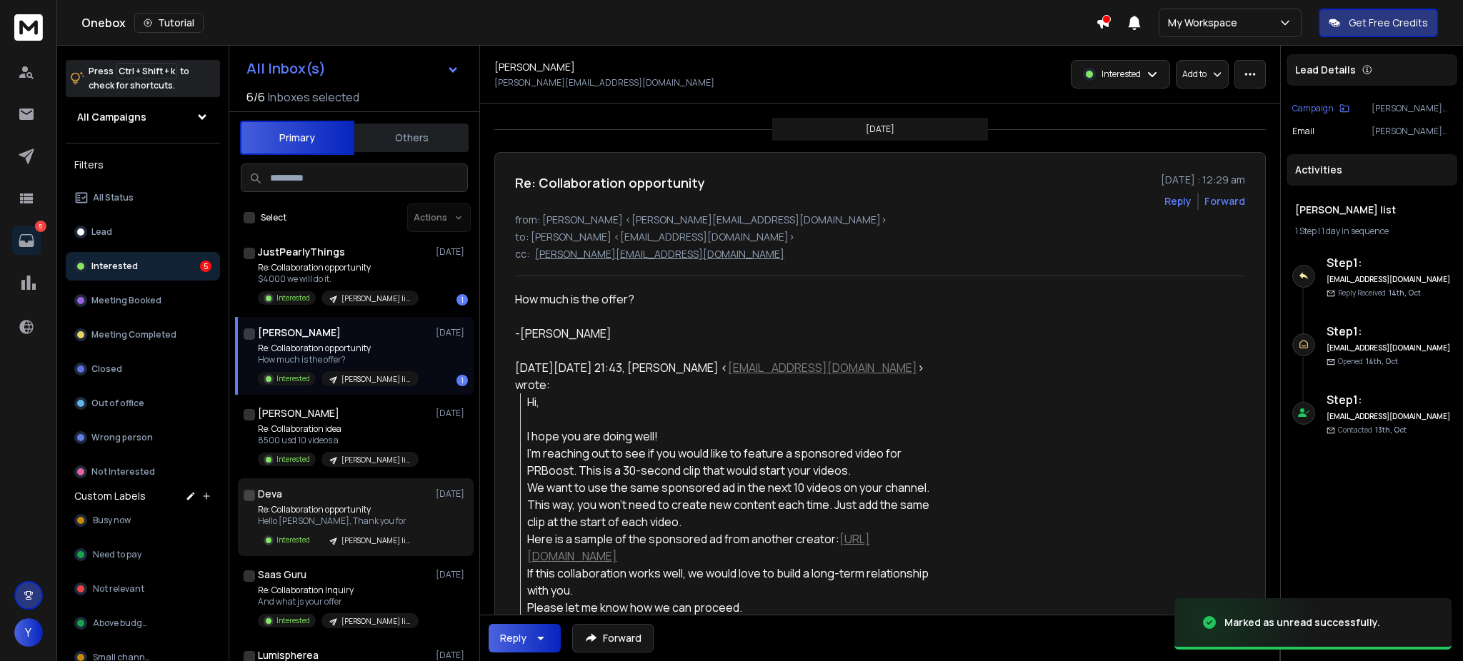
scroll to position [476, 0]
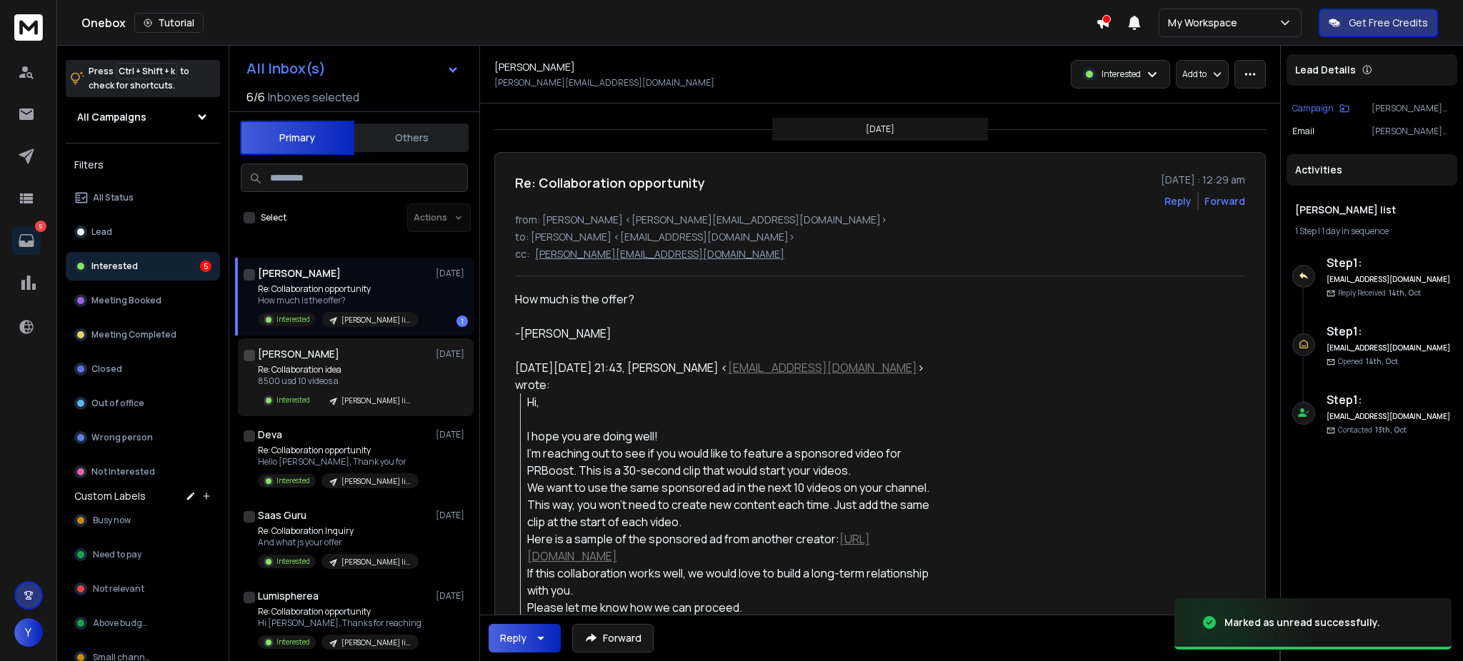
click at [379, 349] on div "[PERSON_NAME] [DATE]" at bounding box center [363, 354] width 210 height 14
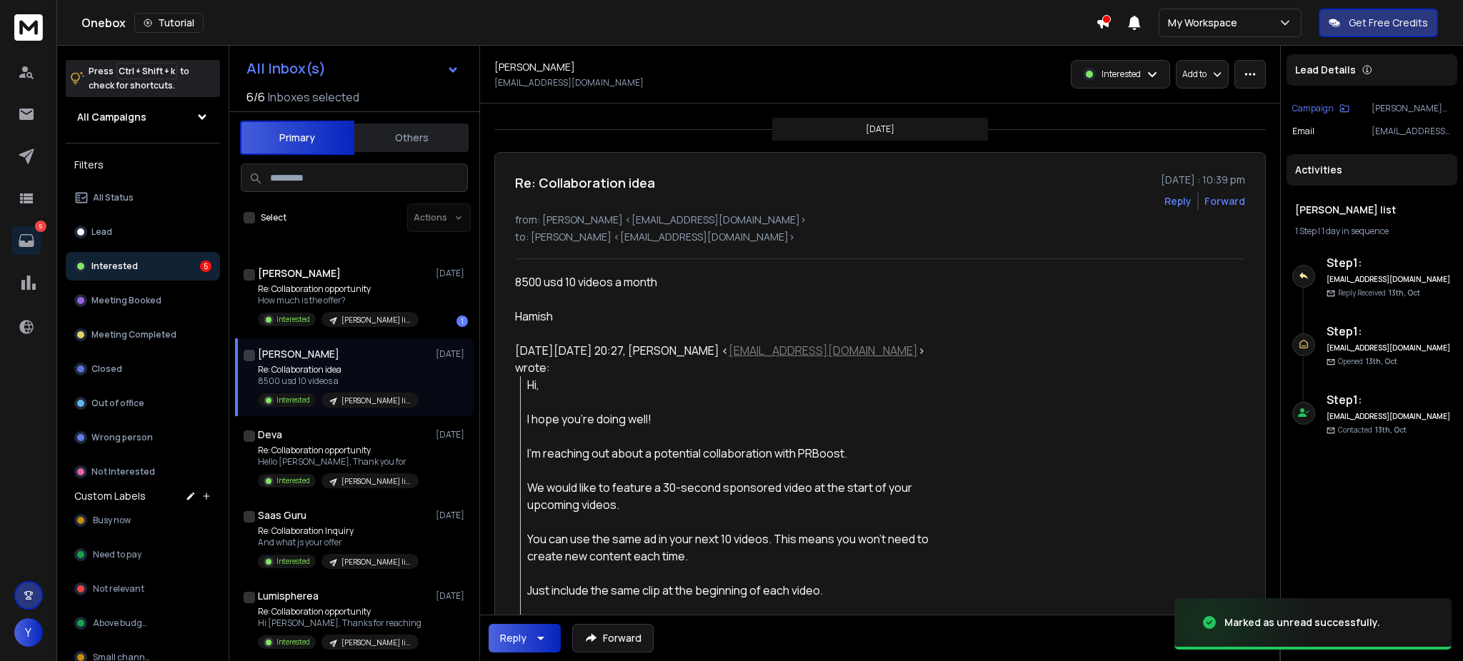
click at [1250, 76] on icon "button" at bounding box center [1250, 74] width 13 height 13
click at [1209, 102] on div "Mark as unread" at bounding box center [1213, 106] width 91 height 14
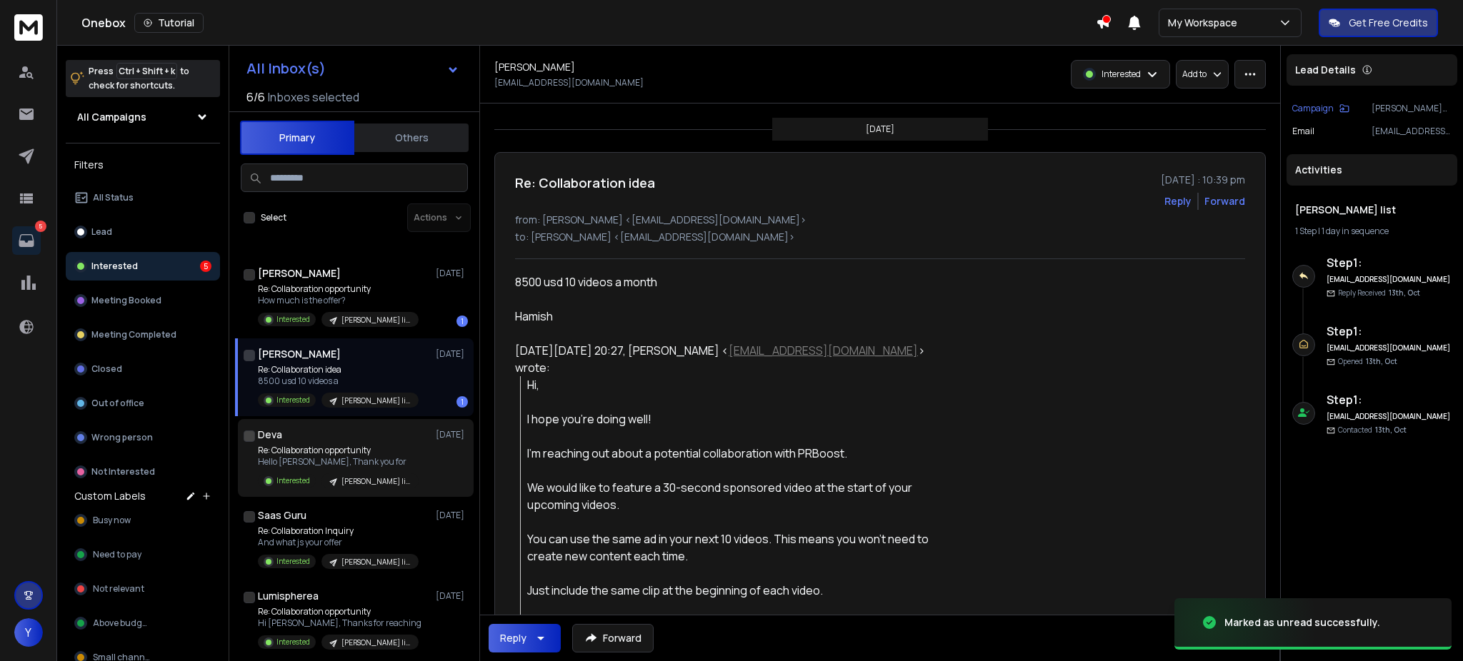
scroll to position [571, 0]
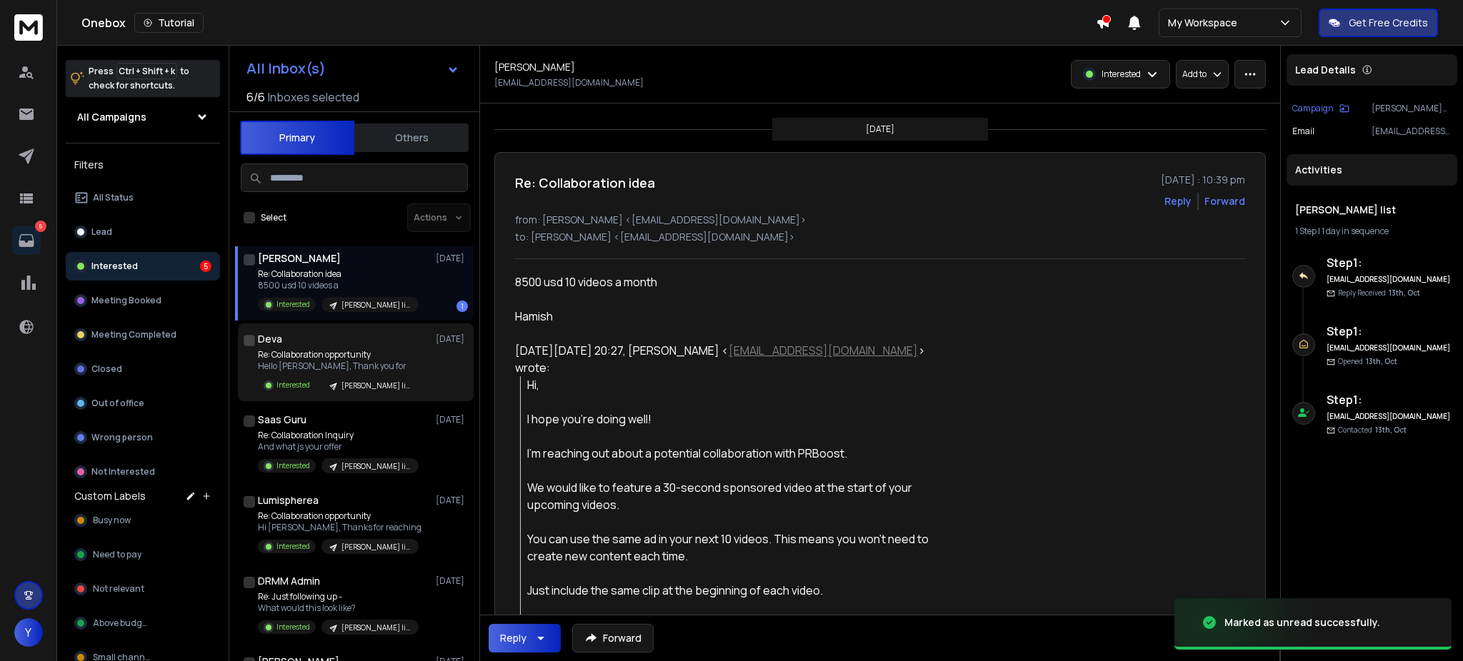
click at [374, 332] on div "Deva [DATE]" at bounding box center [363, 339] width 210 height 14
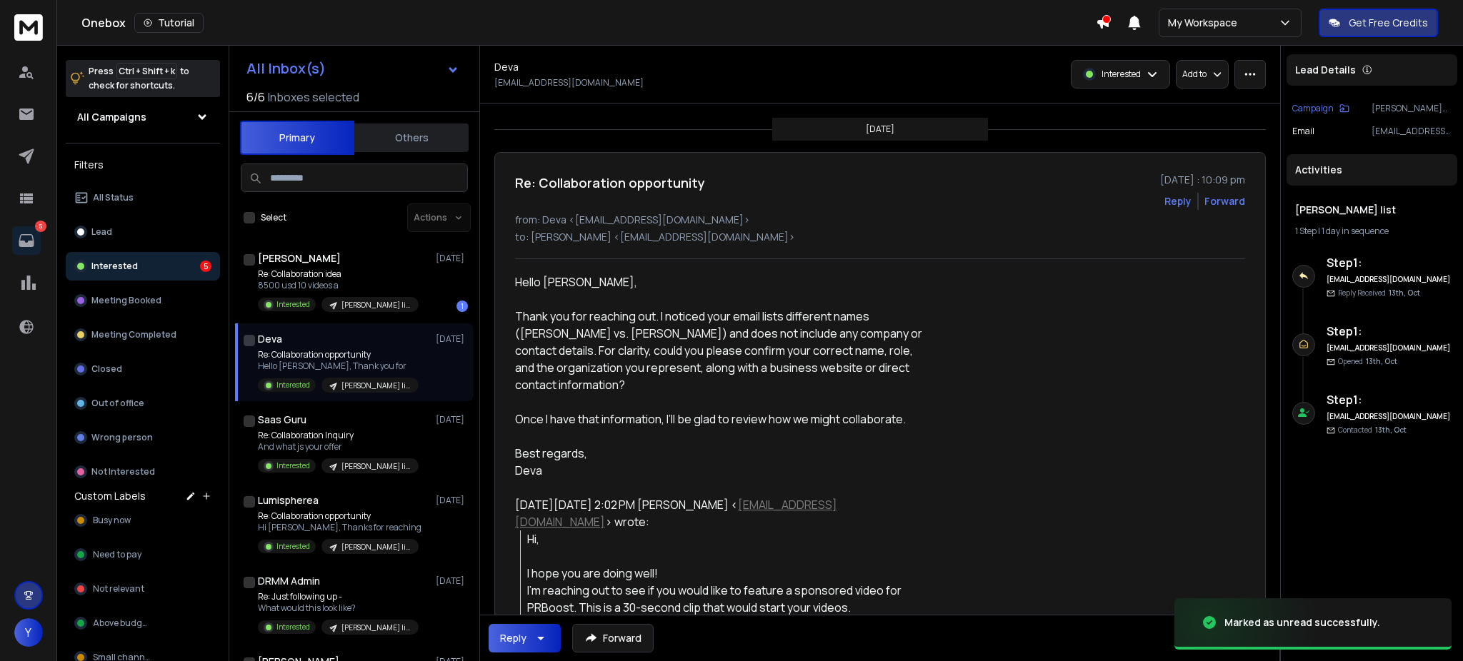
click at [1250, 70] on icon "button" at bounding box center [1250, 74] width 13 height 13
click at [1180, 109] on icon at bounding box center [1174, 106] width 11 height 8
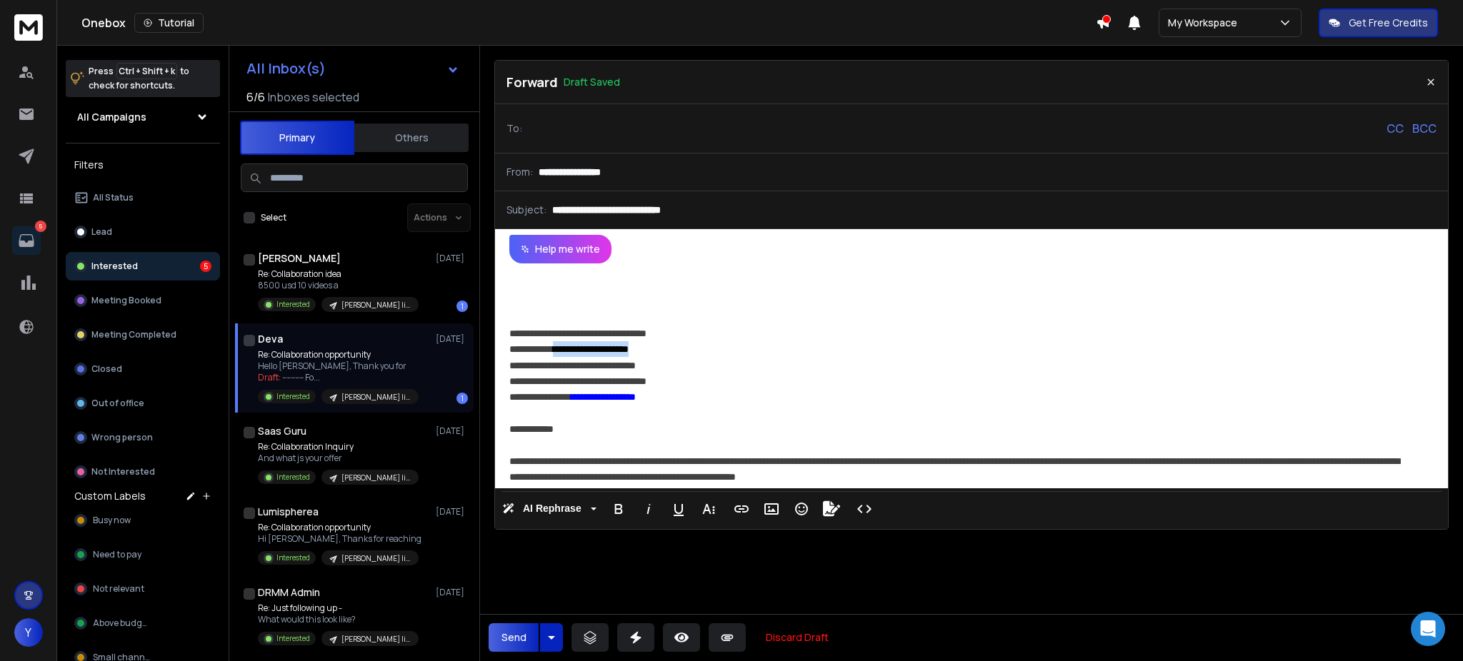
drag, startPoint x: 679, startPoint y: 351, endPoint x: 569, endPoint y: 351, distance: 109.3
click at [569, 351] on p "**********" at bounding box center [962, 349] width 906 height 16
copy link "**********"
click at [627, 274] on div "**********" at bounding box center [971, 376] width 953 height 225
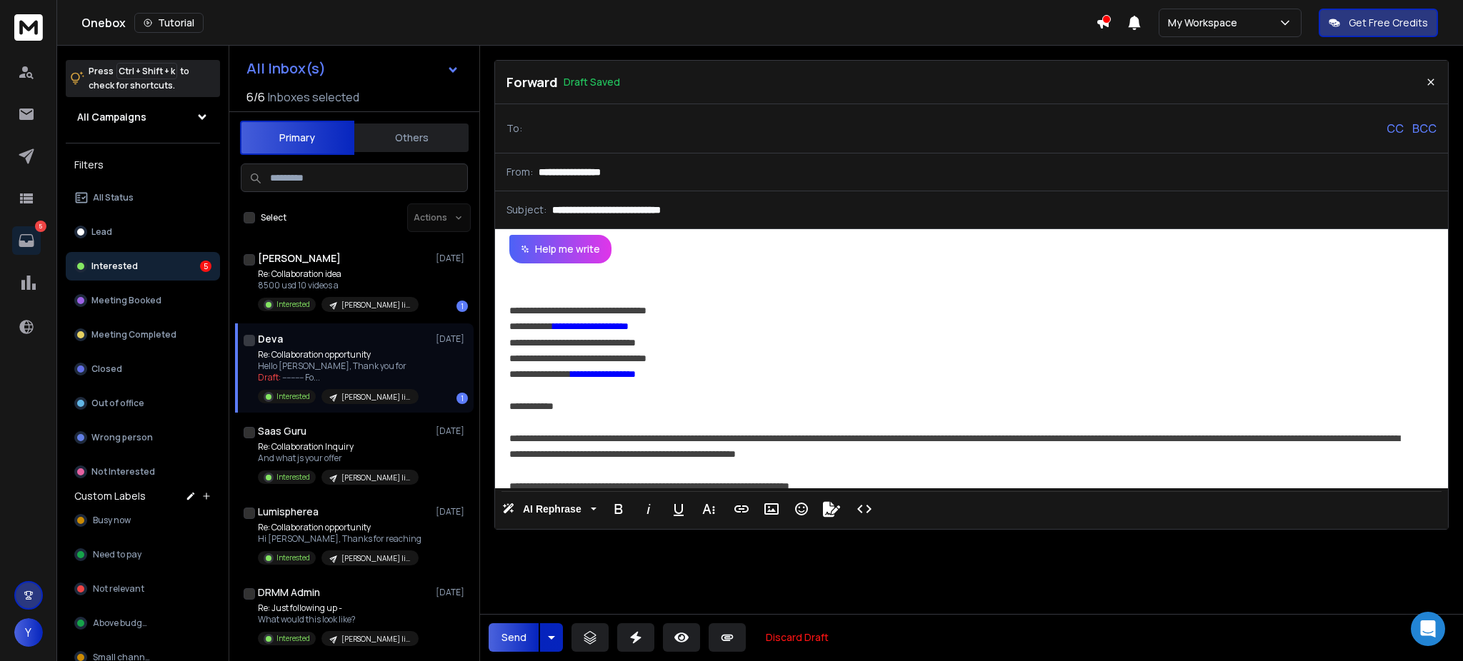
scroll to position [0, 0]
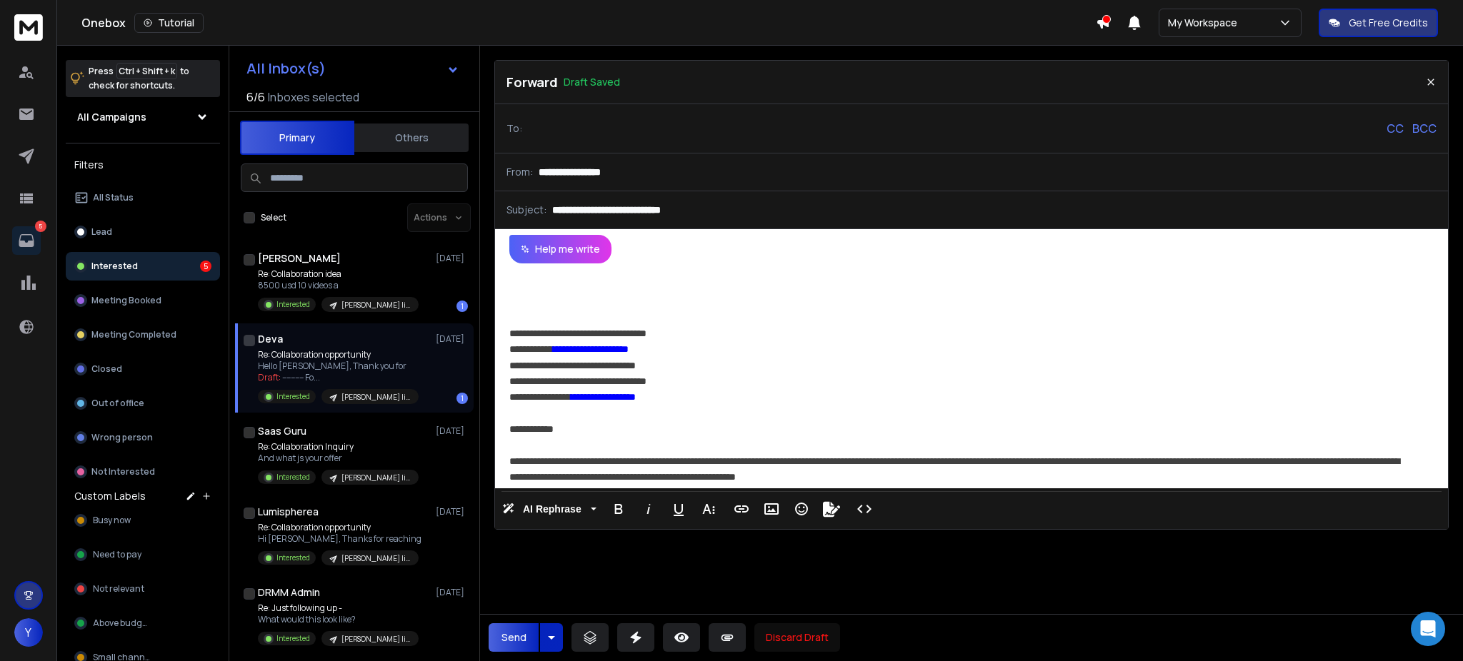
click at [795, 637] on button "Discard Draft" at bounding box center [797, 638] width 86 height 29
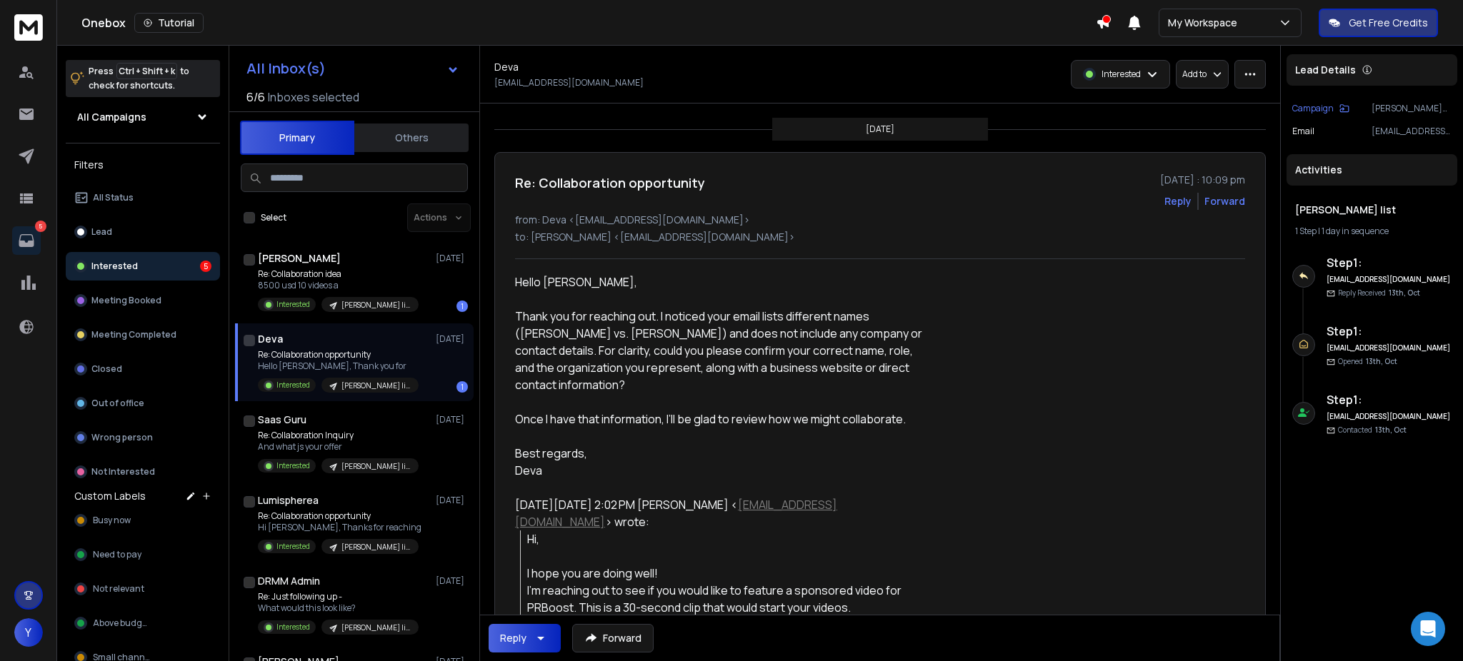
click at [352, 181] on input at bounding box center [354, 178] width 227 height 29
paste input "******"
type input "******"
paste input "**********"
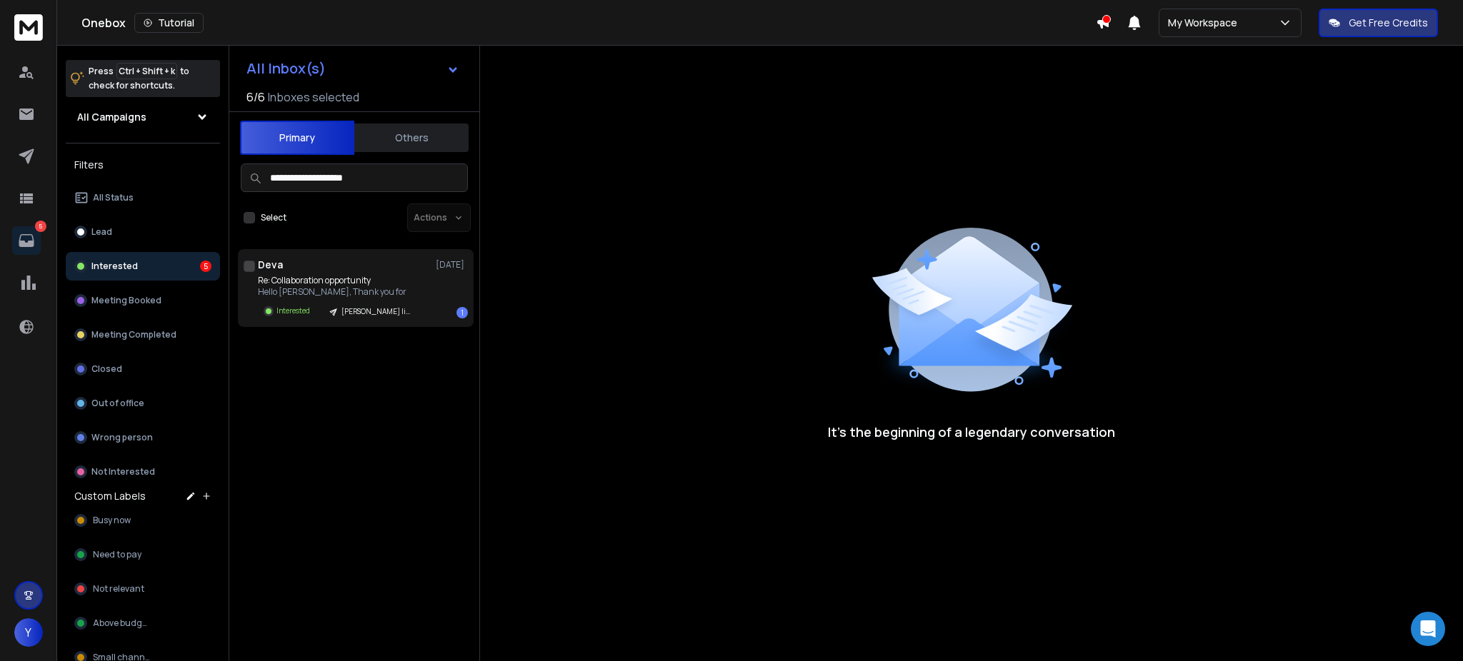
type input "**********"
drag, startPoint x: 303, startPoint y: 269, endPoint x: 314, endPoint y: 268, distance: 10.7
click at [305, 269] on div "Deva [DATE]" at bounding box center [363, 265] width 210 height 14
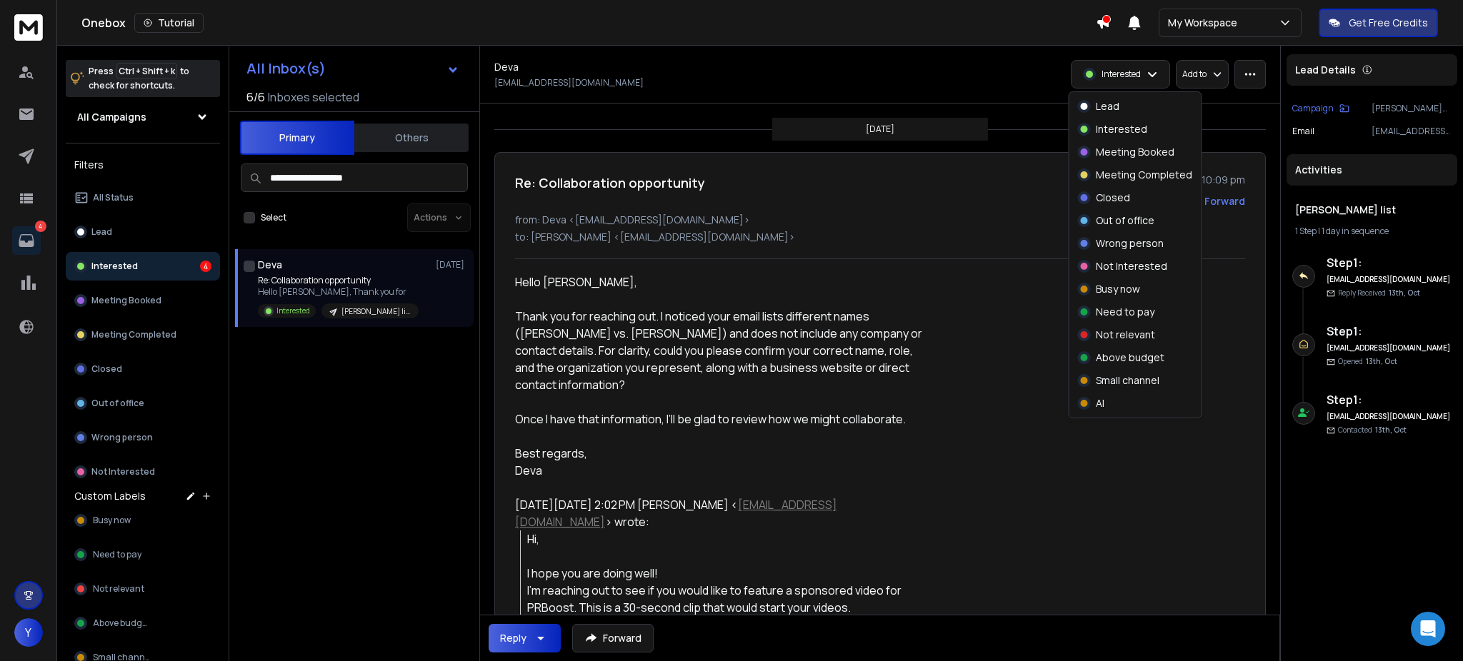
click at [1140, 76] on div "Interested" at bounding box center [1120, 74] width 98 height 27
click at [1151, 339] on div "Not relevant" at bounding box center [1134, 335] width 126 height 23
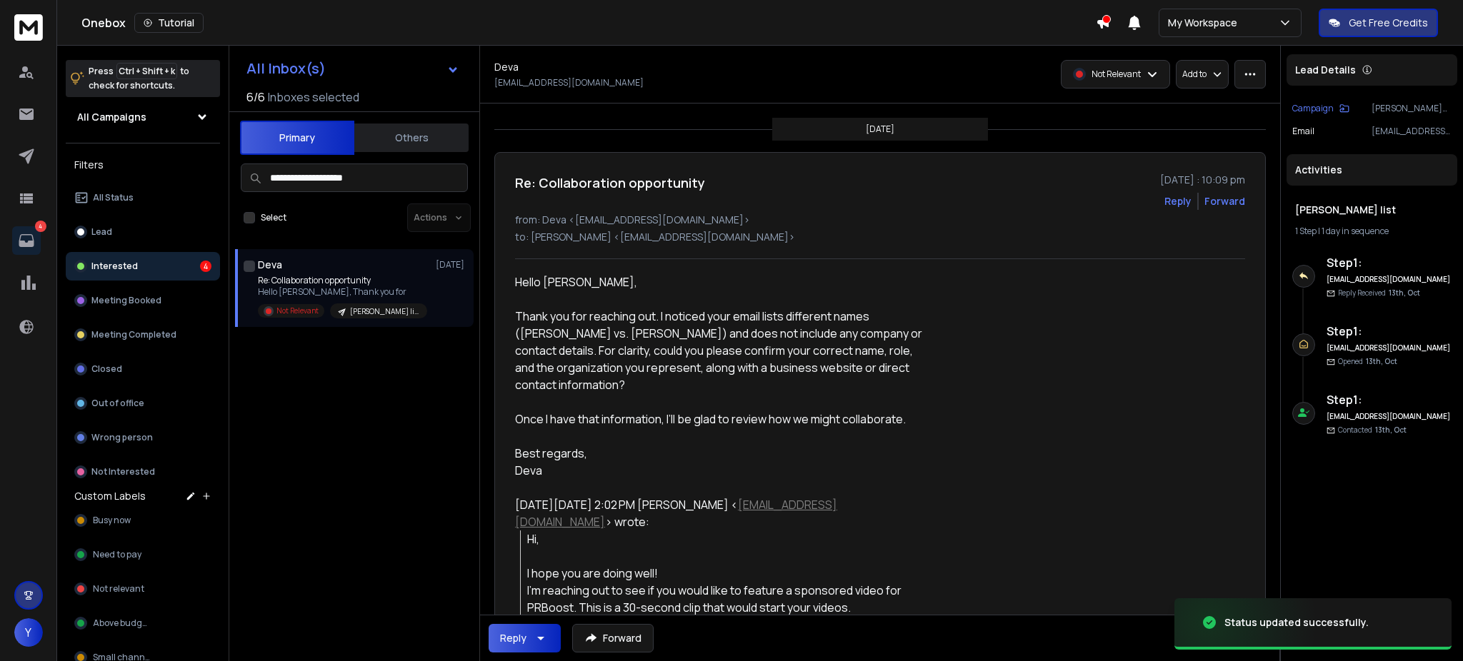
click at [156, 262] on button "Interested 4" at bounding box center [143, 266] width 154 height 29
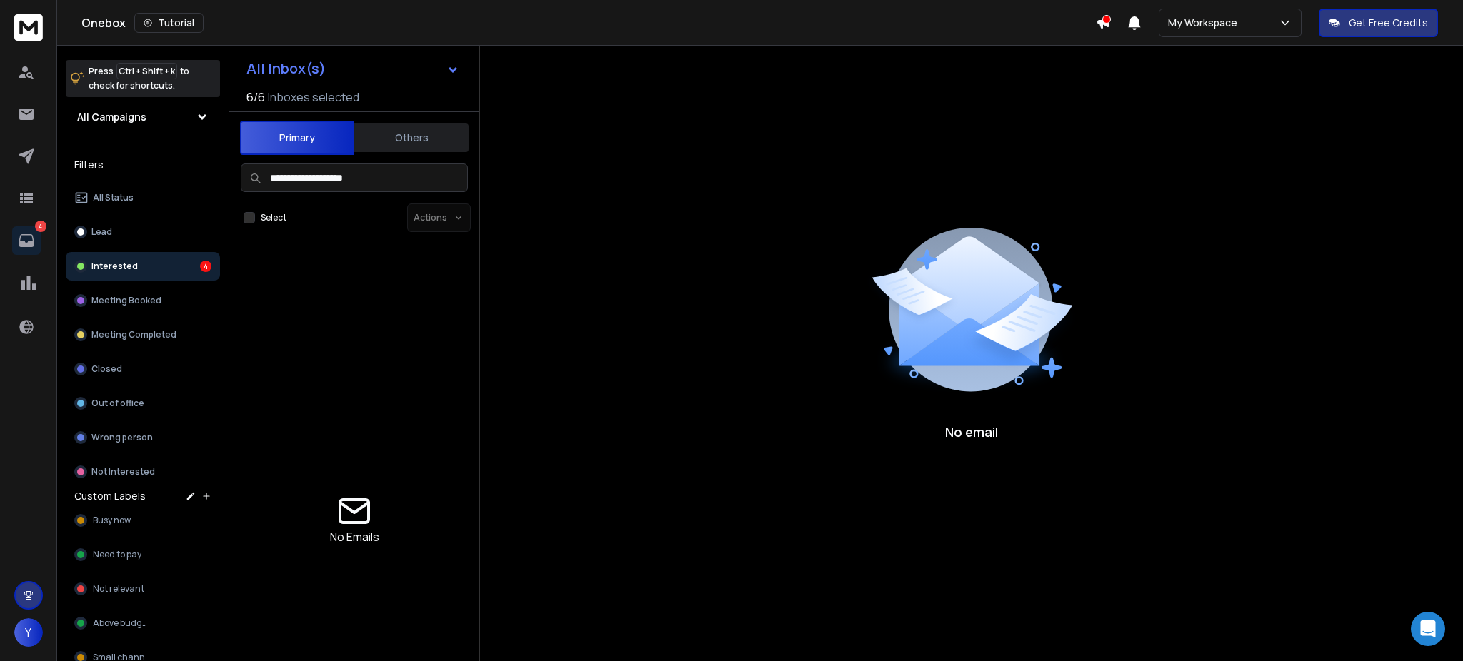
click at [169, 275] on button "Interested 4" at bounding box center [143, 266] width 154 height 29
click at [361, 176] on input "**********" at bounding box center [354, 178] width 227 height 29
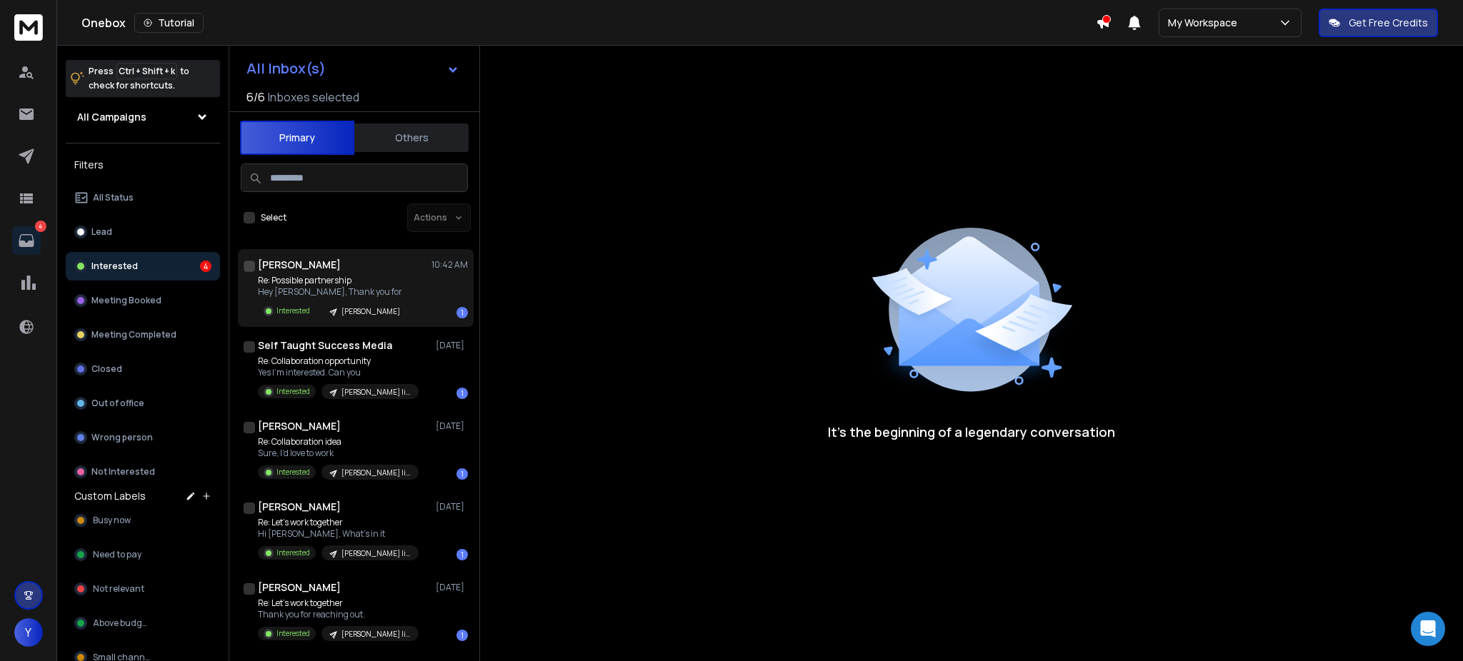
click at [356, 266] on div "[PERSON_NAME] 10:42 AM" at bounding box center [363, 265] width 210 height 14
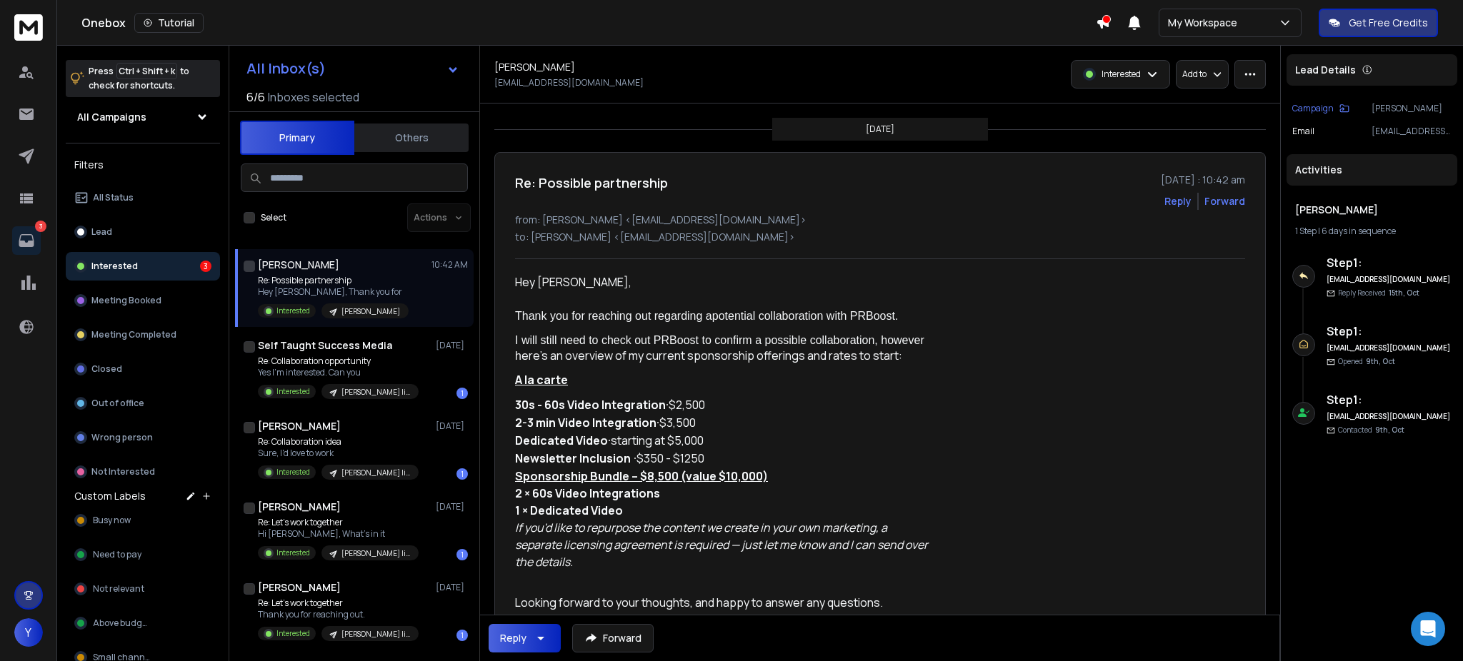
drag, startPoint x: 764, startPoint y: 221, endPoint x: 610, endPoint y: 216, distance: 154.4
click at [610, 216] on p "from: [PERSON_NAME] <[EMAIL_ADDRESS][DOMAIN_NAME]>" at bounding box center [880, 220] width 730 height 14
copy p "[EMAIL_ADDRESS][DOMAIN_NAME]"
drag, startPoint x: 511, startPoint y: 386, endPoint x: 751, endPoint y: 401, distance: 240.5
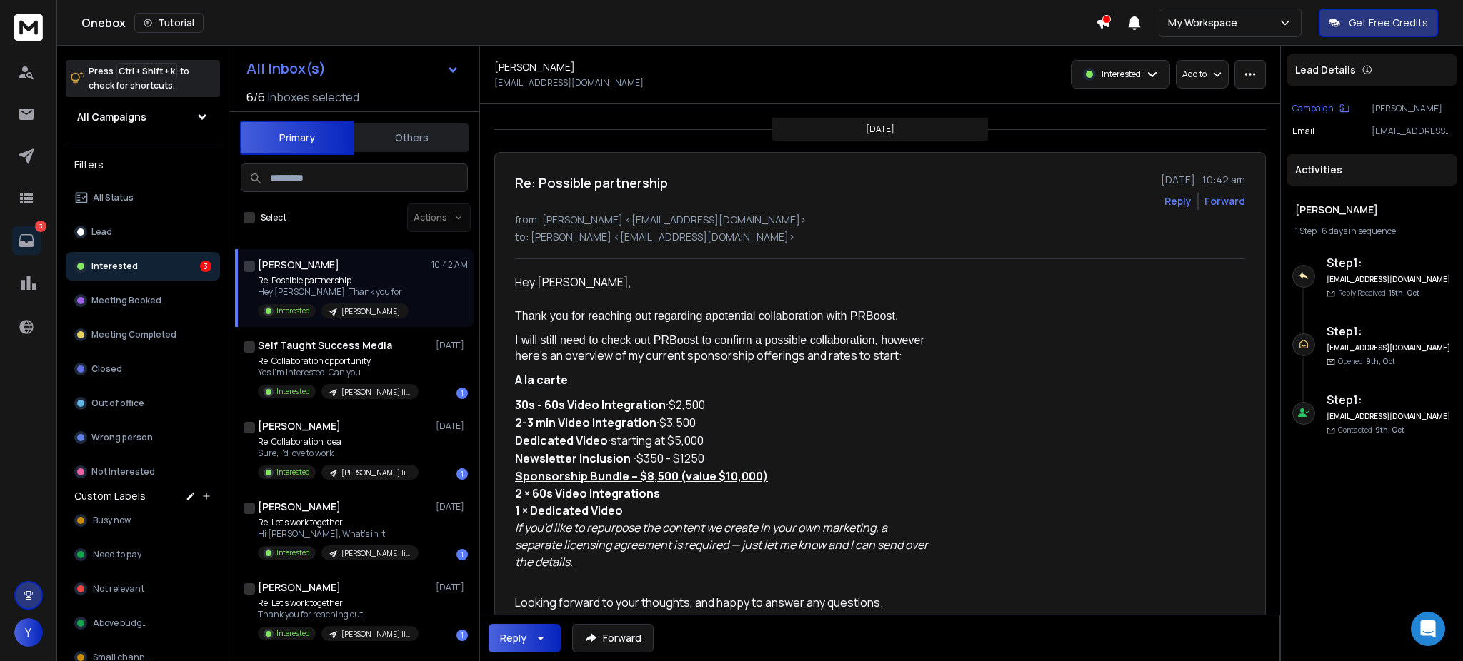
click at [1179, 201] on button "Reply" at bounding box center [1177, 201] width 27 height 14
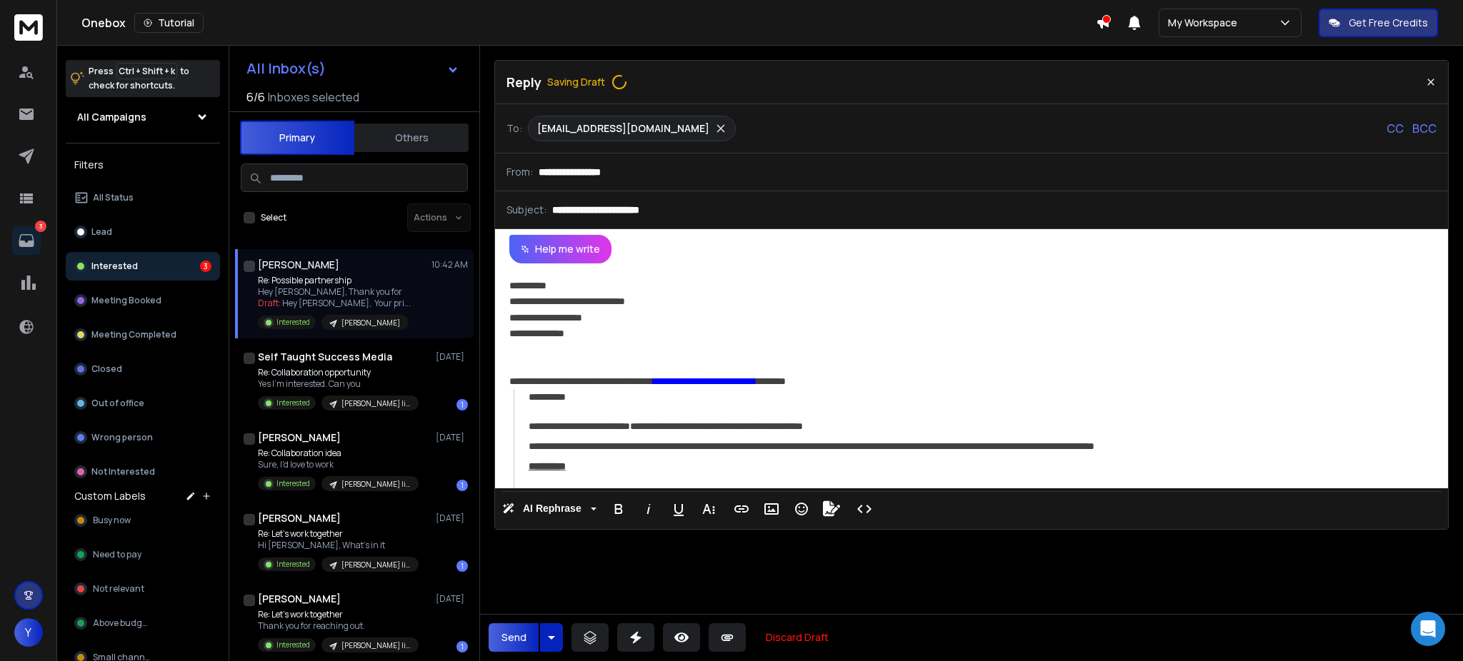
click at [501, 636] on button "Send" at bounding box center [514, 638] width 50 height 29
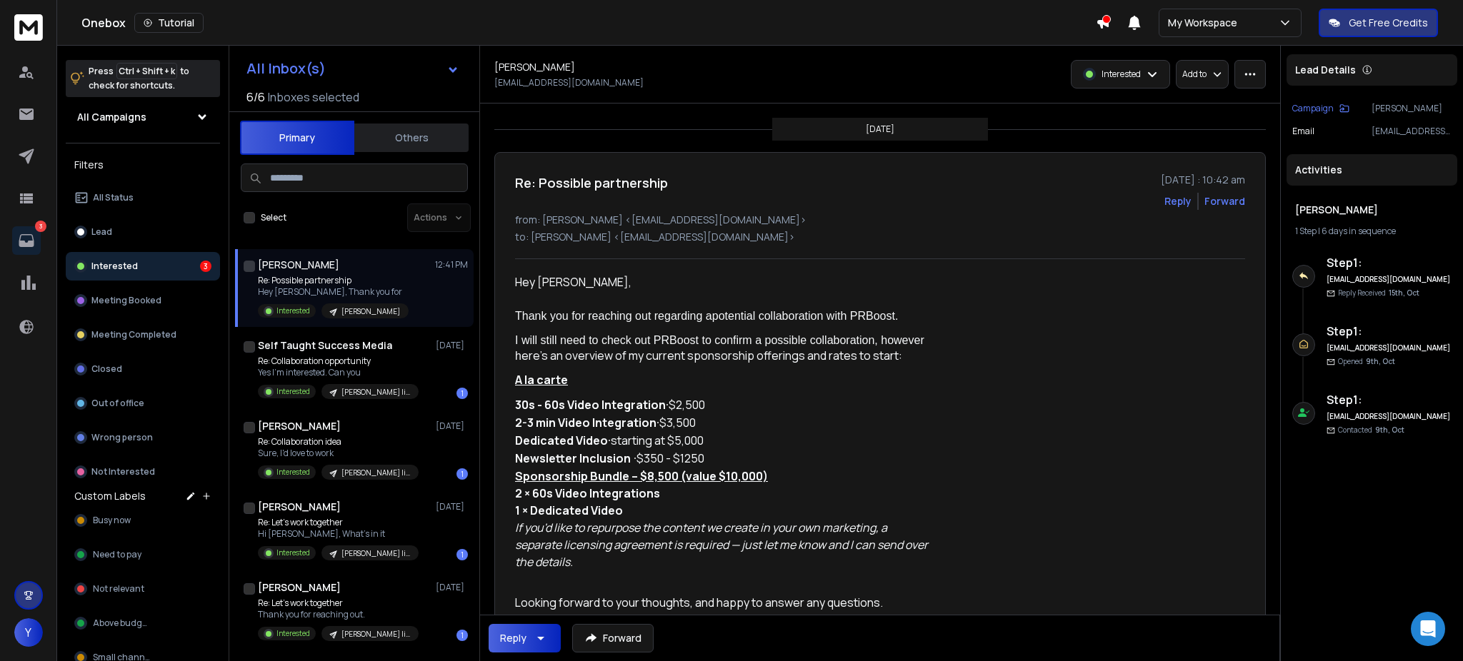
click at [1121, 58] on div "[PERSON_NAME] [PERSON_NAME] [EMAIL_ADDRESS][DOMAIN_NAME] Interested Add to Inte…" at bounding box center [880, 75] width 800 height 58
click at [1122, 66] on div "Interested" at bounding box center [1120, 74] width 98 height 27
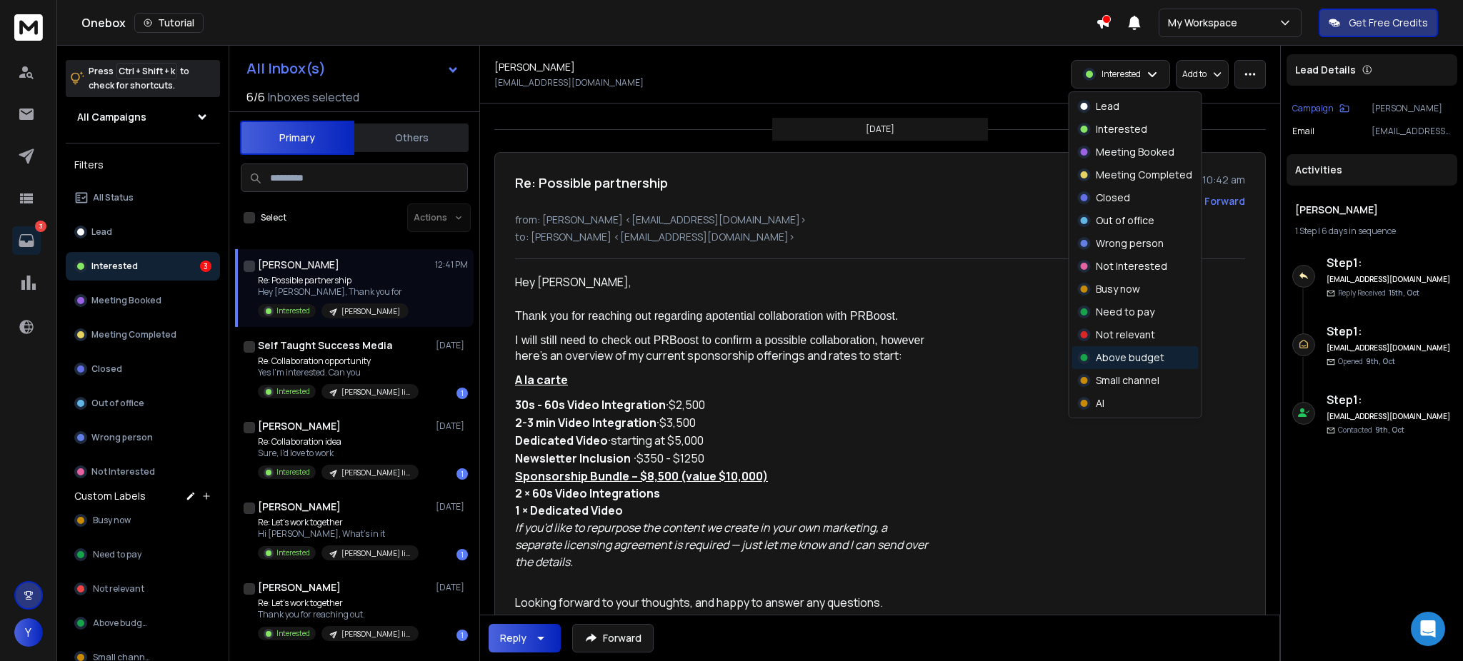
click at [1139, 355] on p "Above budget" at bounding box center [1130, 358] width 69 height 14
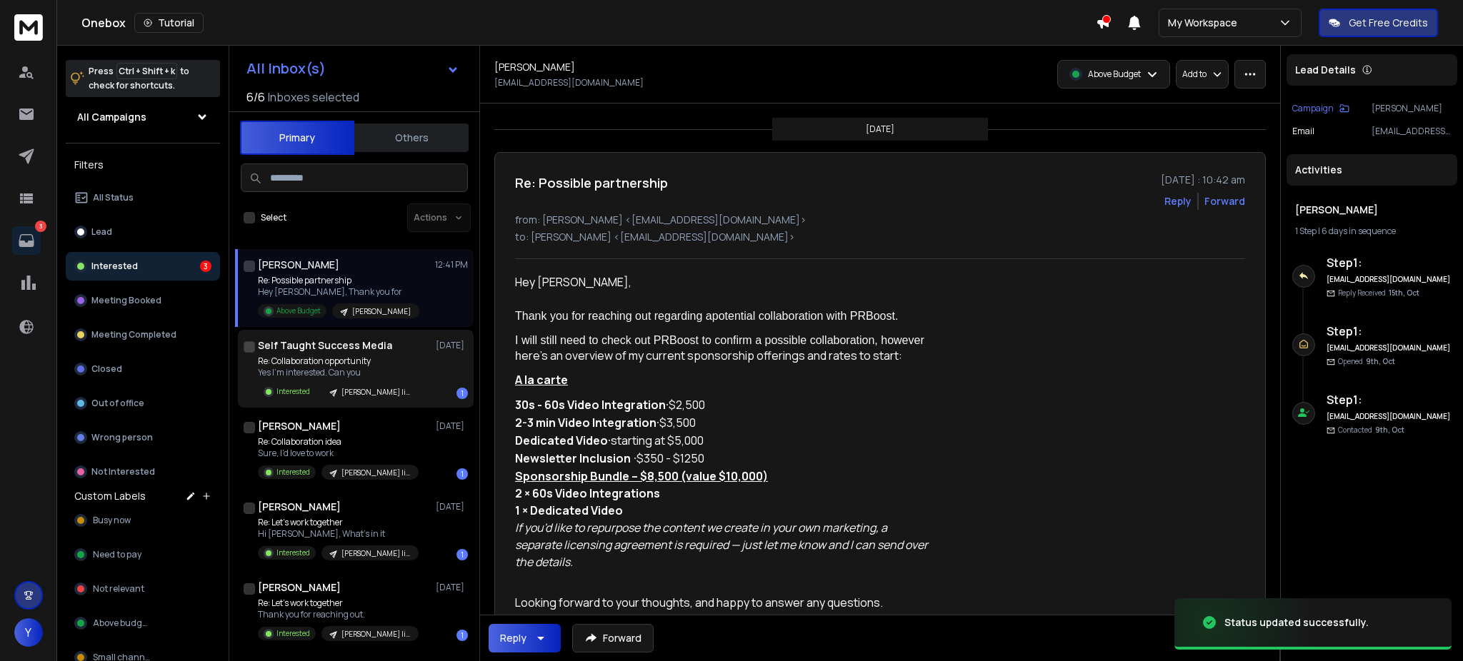
click at [316, 356] on p "Re: Collaboration opportunity" at bounding box center [338, 361] width 161 height 11
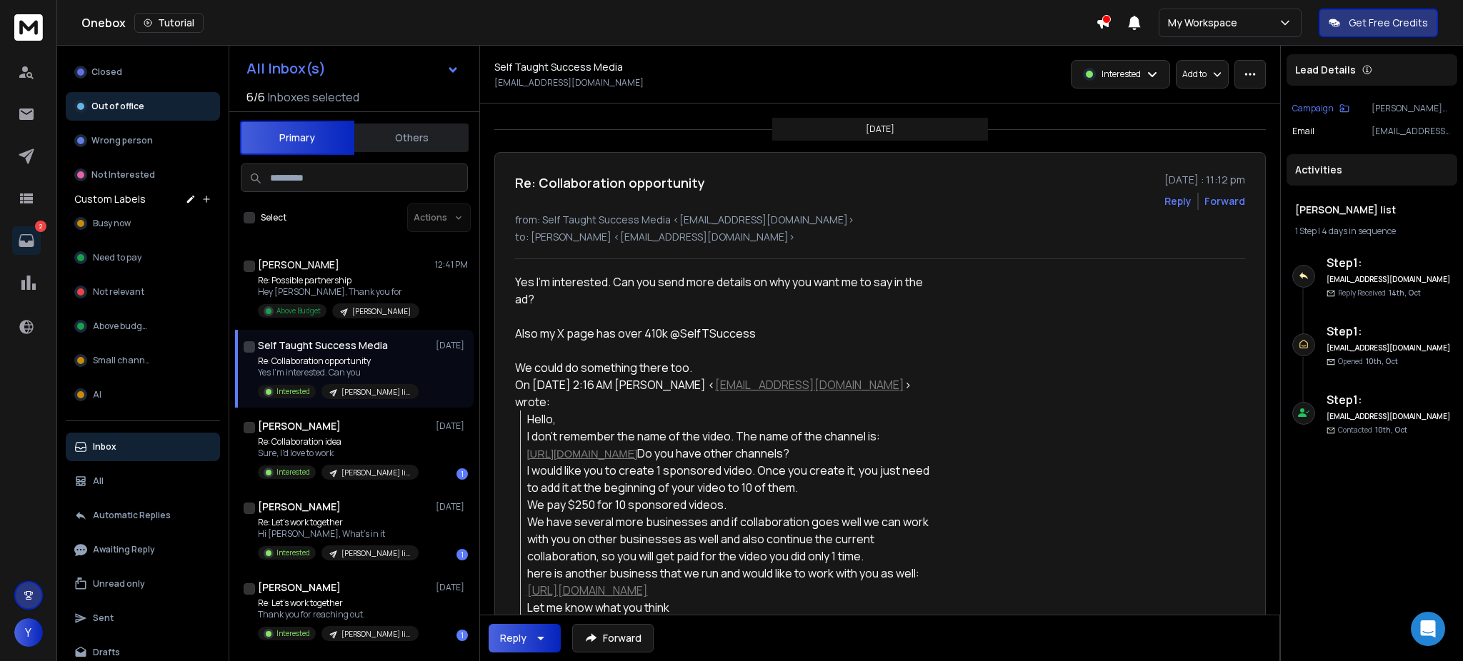
scroll to position [267, 0]
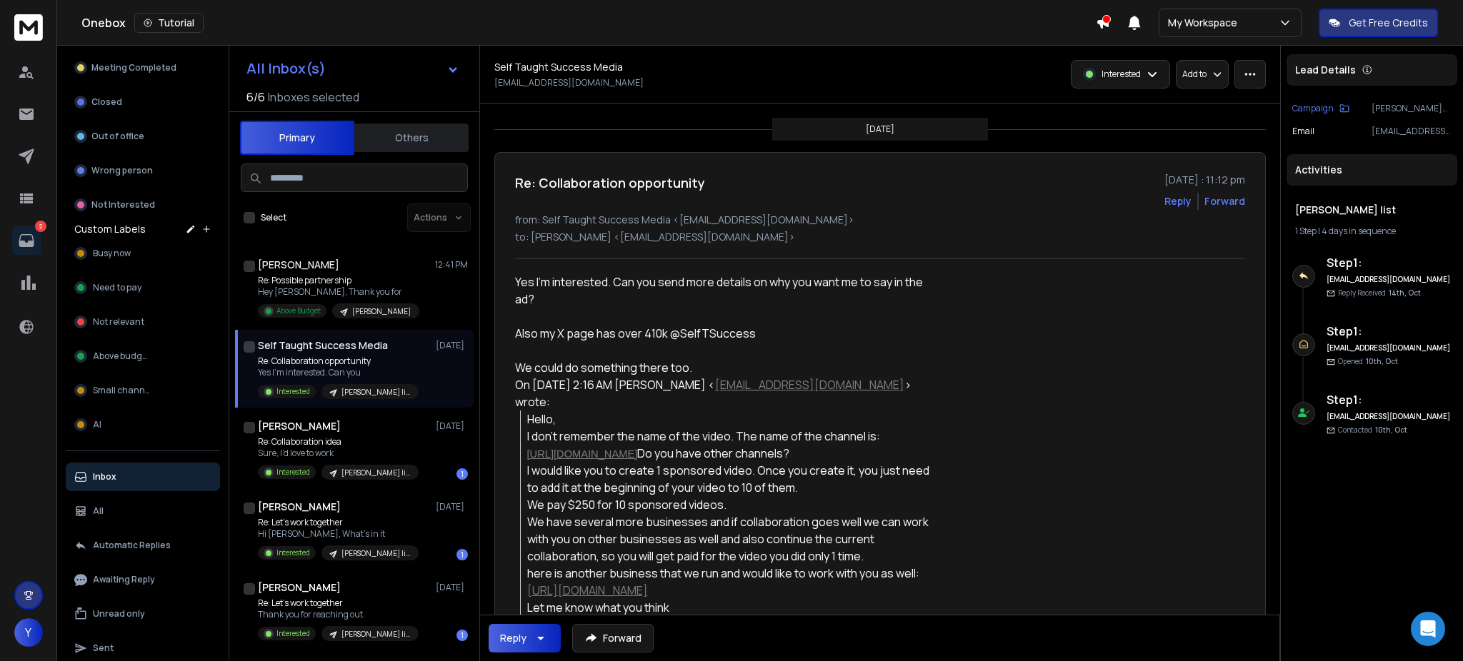
click at [134, 361] on span "Above budget" at bounding box center [122, 356] width 58 height 11
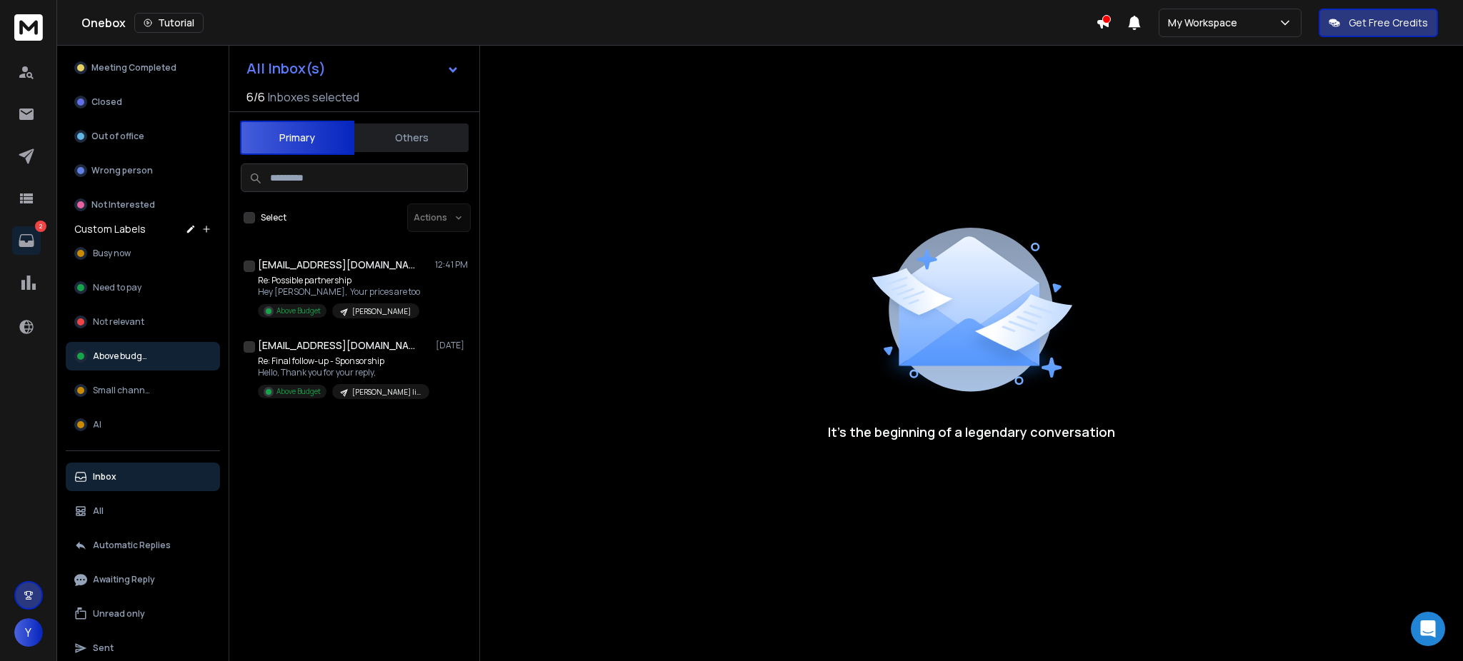
click at [186, 226] on icon at bounding box center [191, 229] width 10 height 10
click at [176, 355] on icon at bounding box center [179, 356] width 10 height 10
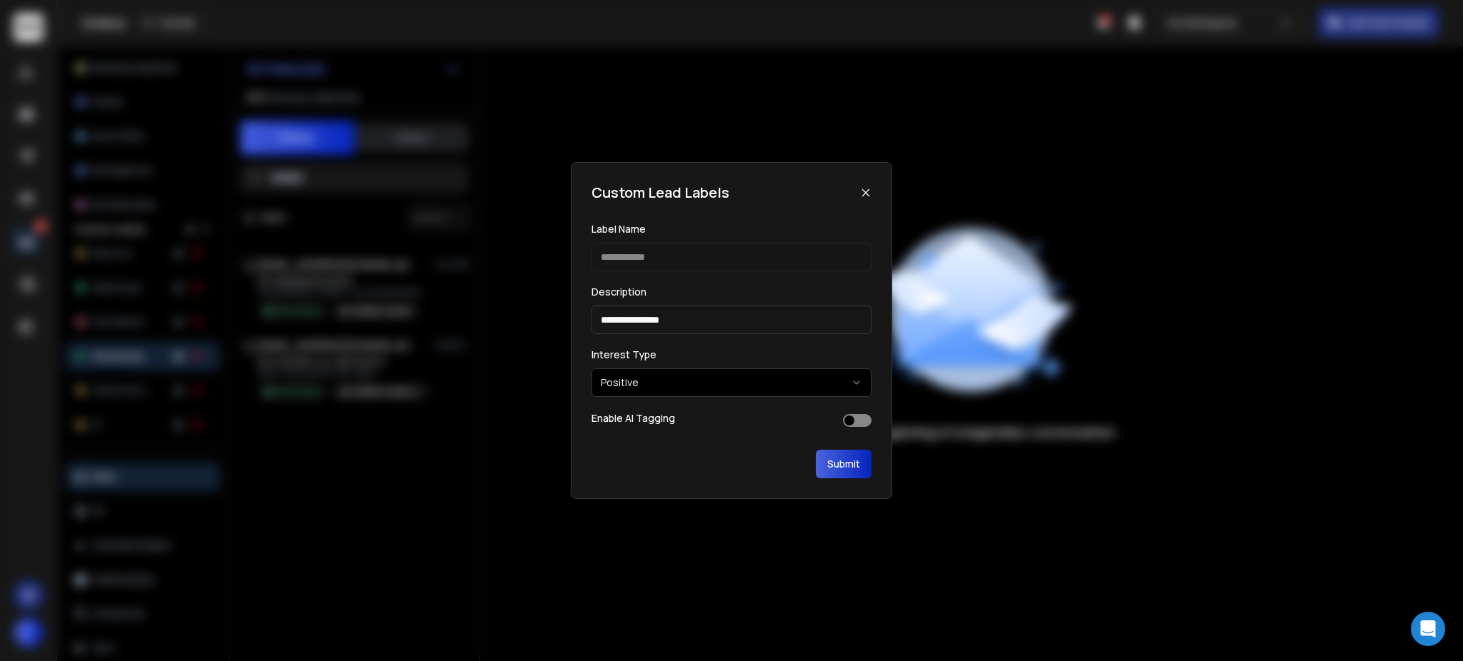
click at [666, 384] on button "Positive" at bounding box center [731, 383] width 280 height 29
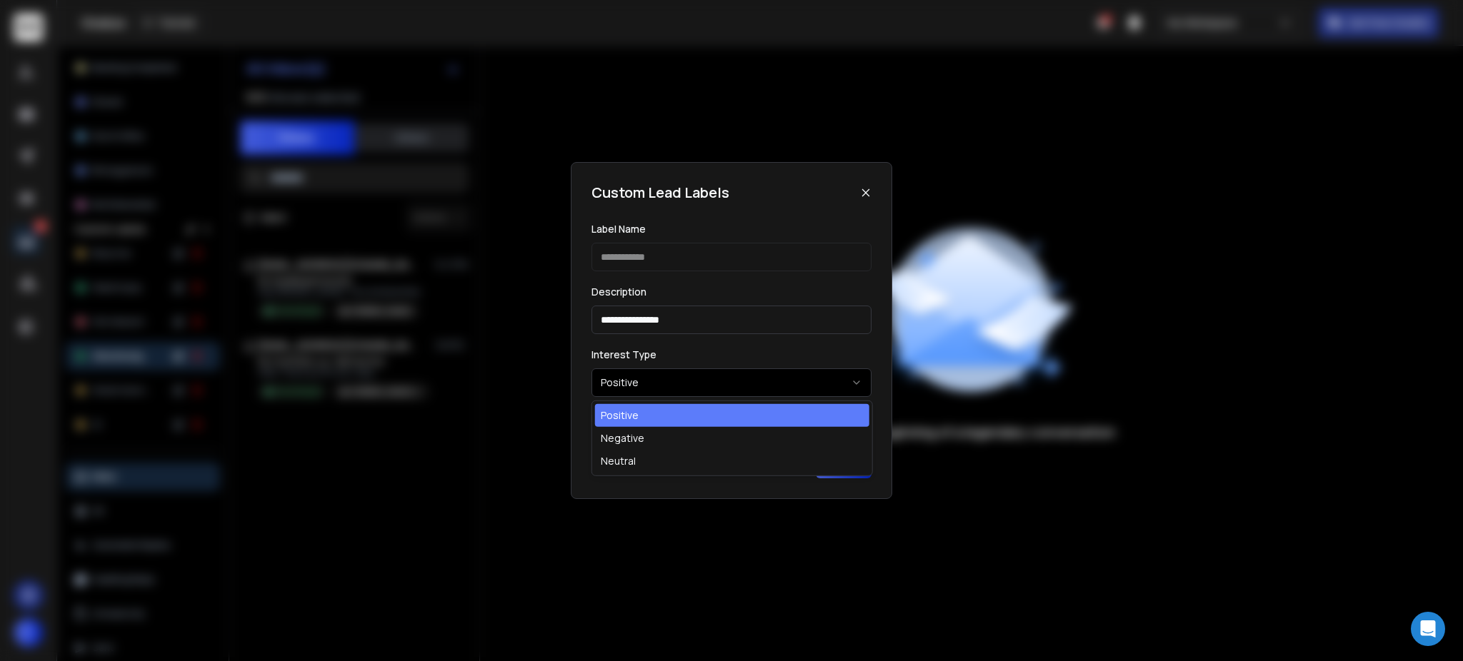
select select "********"
drag, startPoint x: 632, startPoint y: 457, endPoint x: 640, endPoint y: 439, distance: 20.2
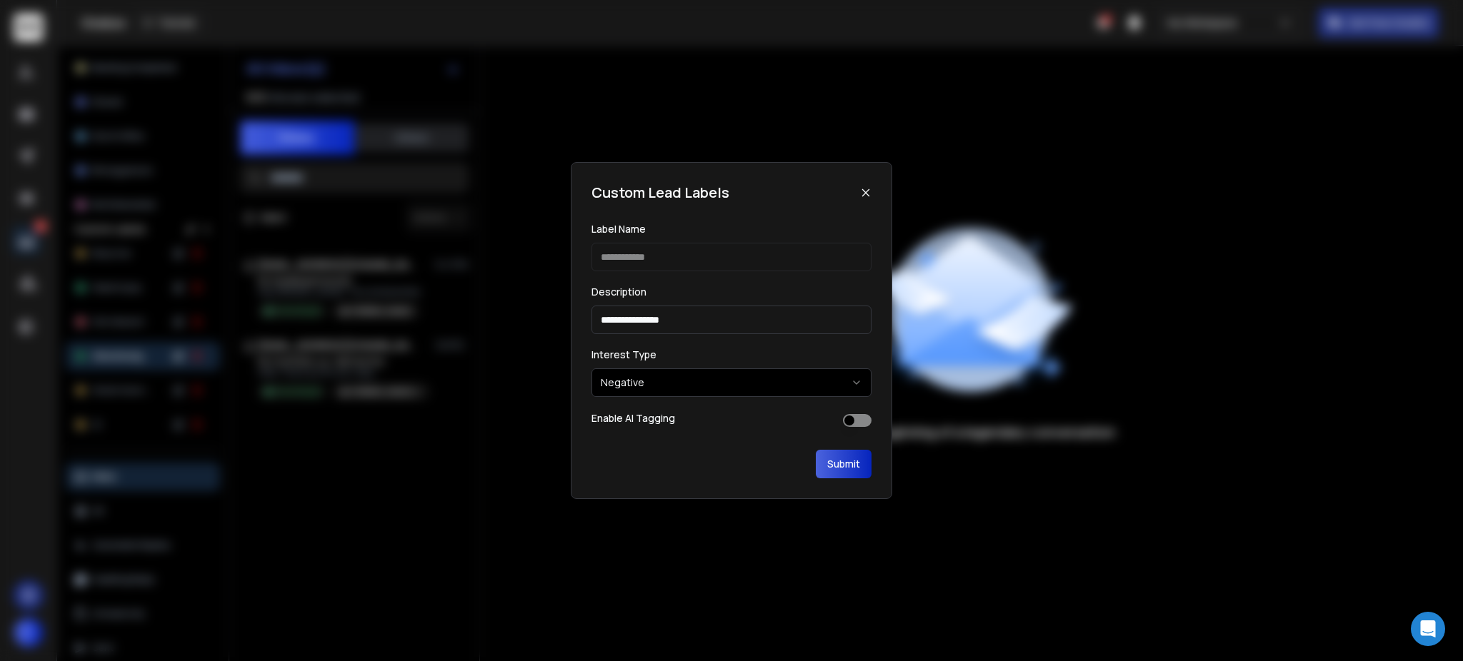
click at [640, 439] on div "Enable AI Tagging" at bounding box center [731, 424] width 280 height 30
click at [843, 461] on button "Submit" at bounding box center [844, 464] width 56 height 29
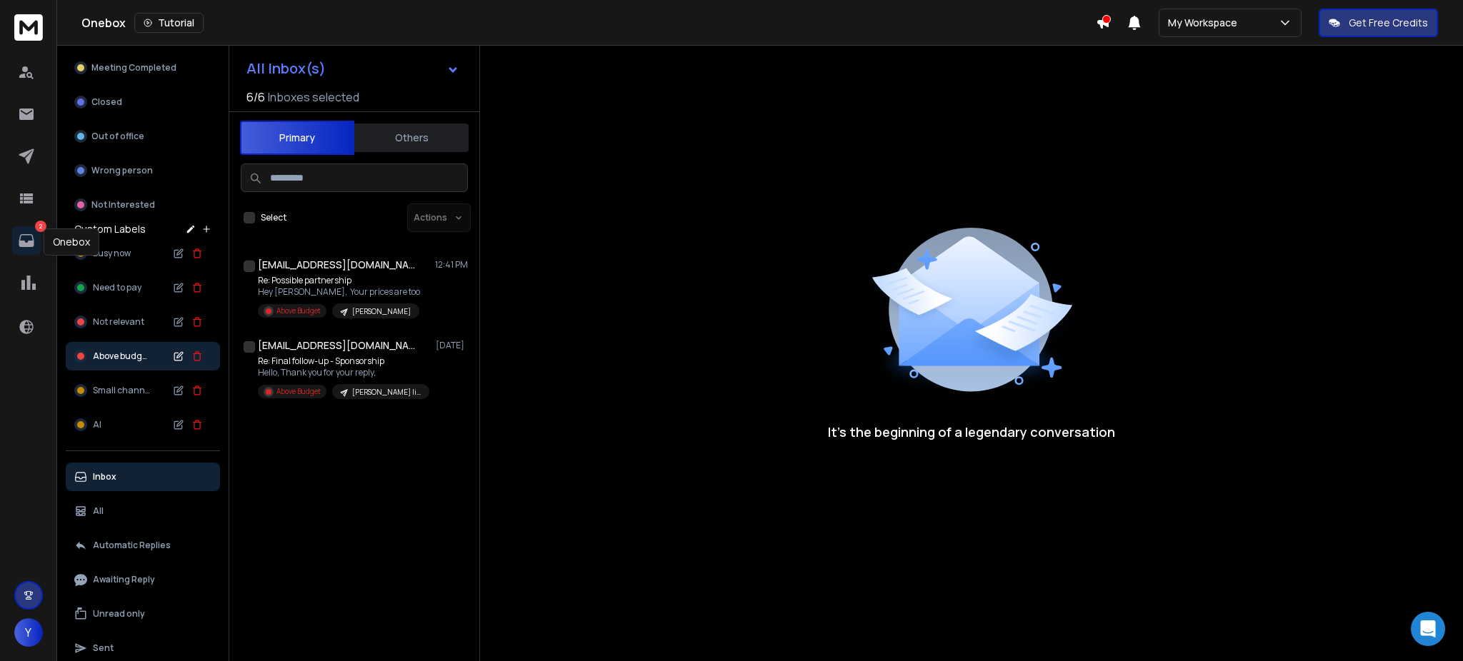
click at [42, 256] on div "2" at bounding box center [28, 243] width 33 height 34
click at [30, 246] on icon at bounding box center [26, 240] width 15 height 13
click at [8, 249] on div "2 Y" at bounding box center [28, 330] width 57 height 661
click at [188, 225] on icon at bounding box center [191, 229] width 10 height 10
click at [33, 241] on icon at bounding box center [26, 240] width 17 height 17
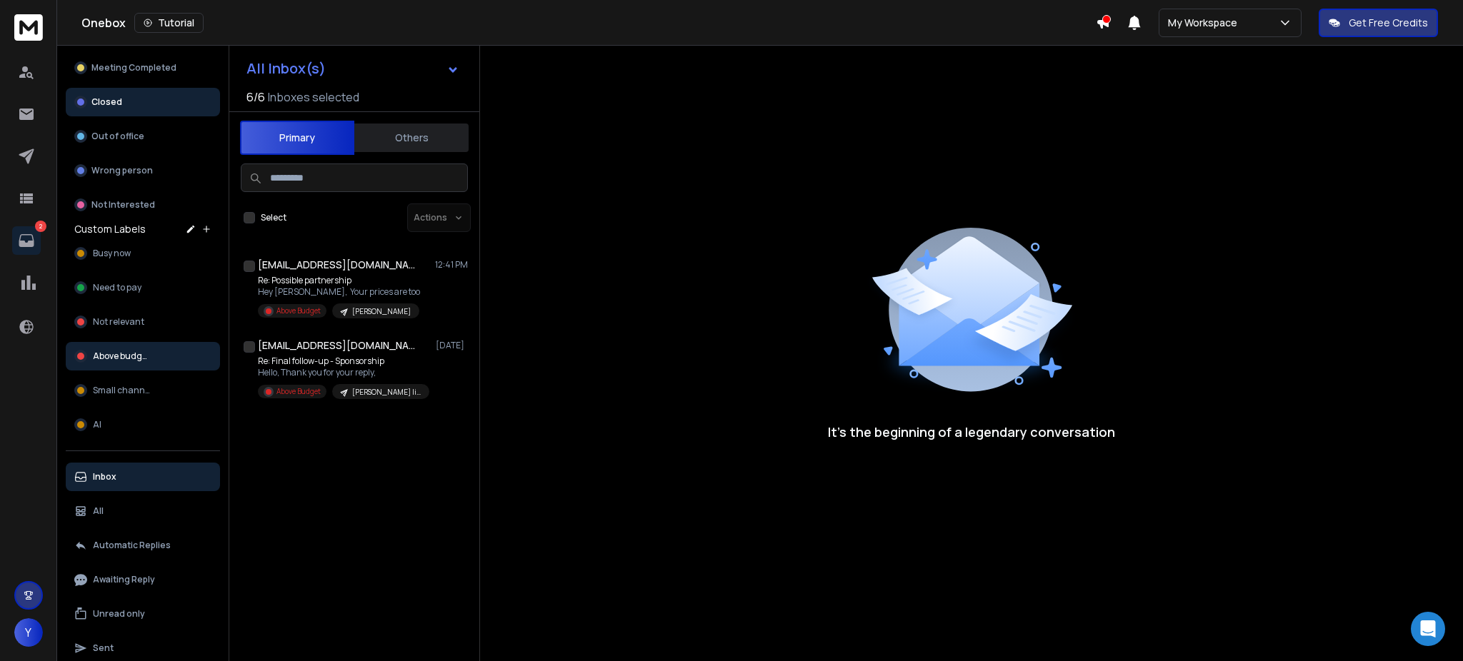
click at [121, 93] on button "Closed" at bounding box center [143, 102] width 154 height 29
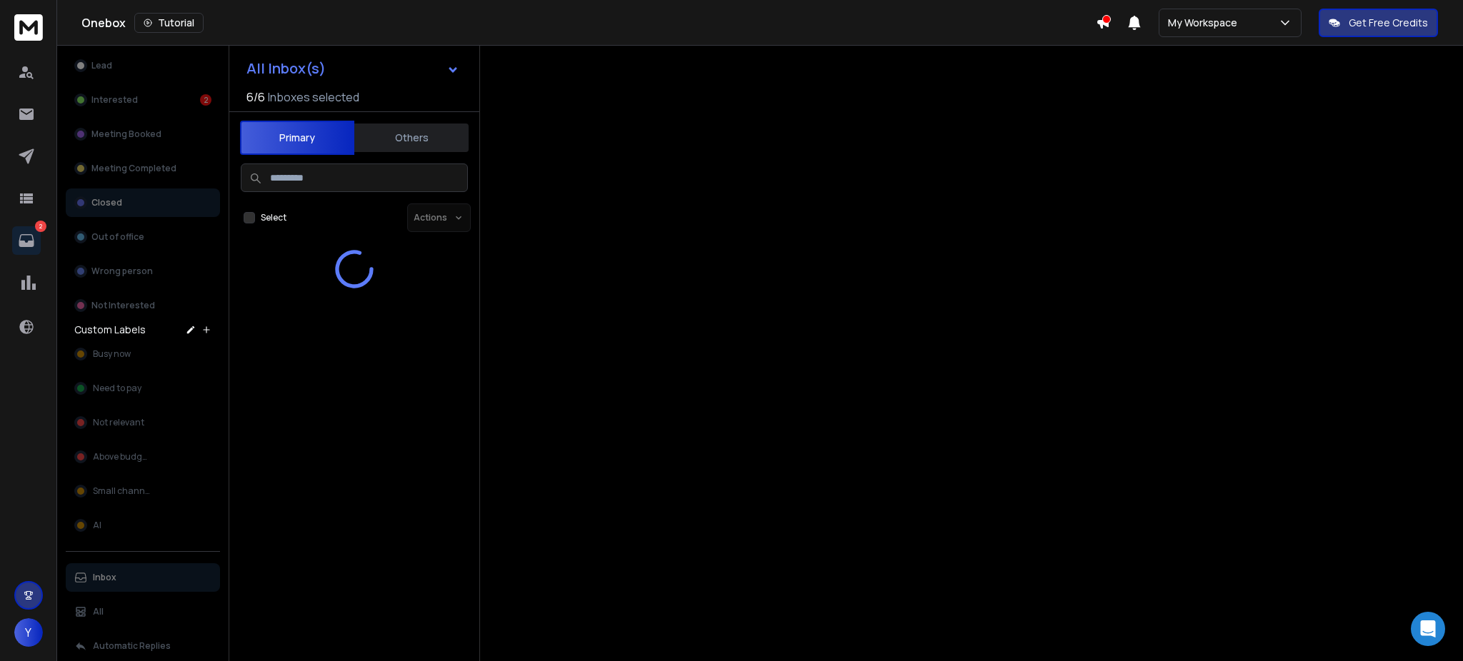
scroll to position [0, 0]
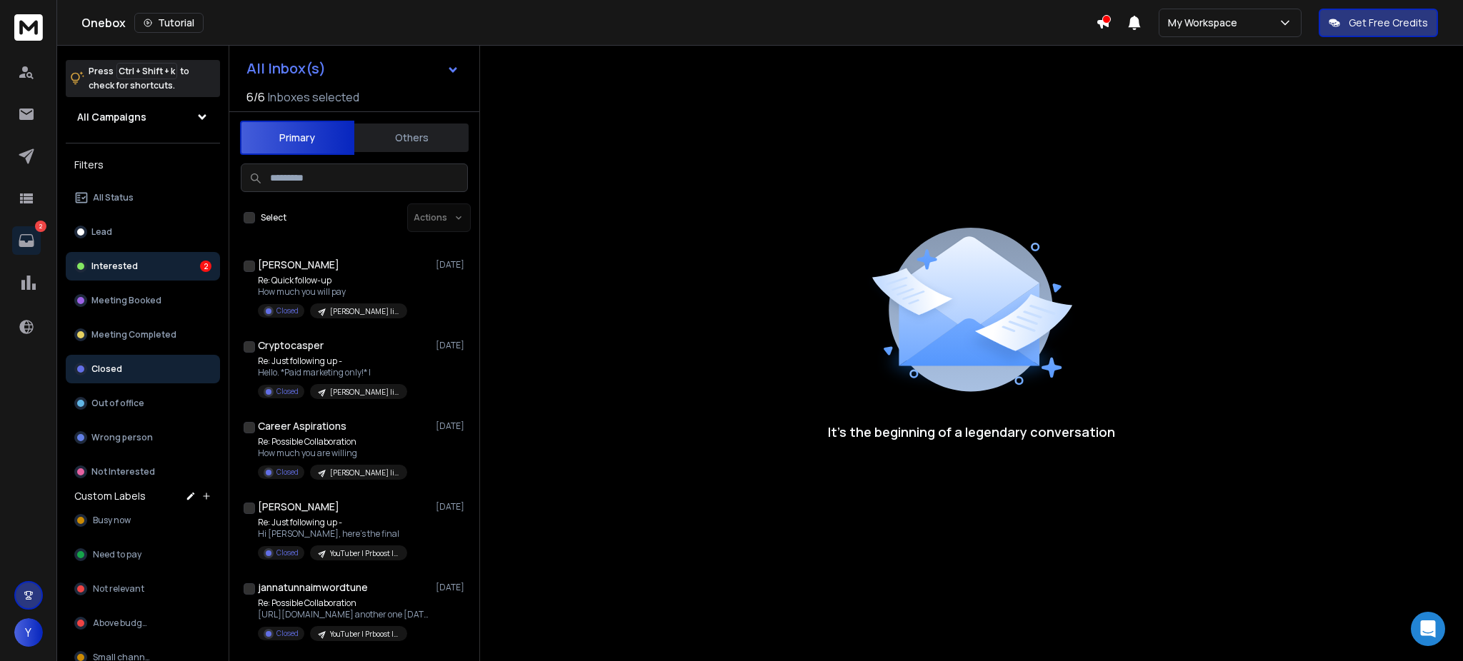
click at [110, 266] on p "Interested" at bounding box center [114, 266] width 46 height 11
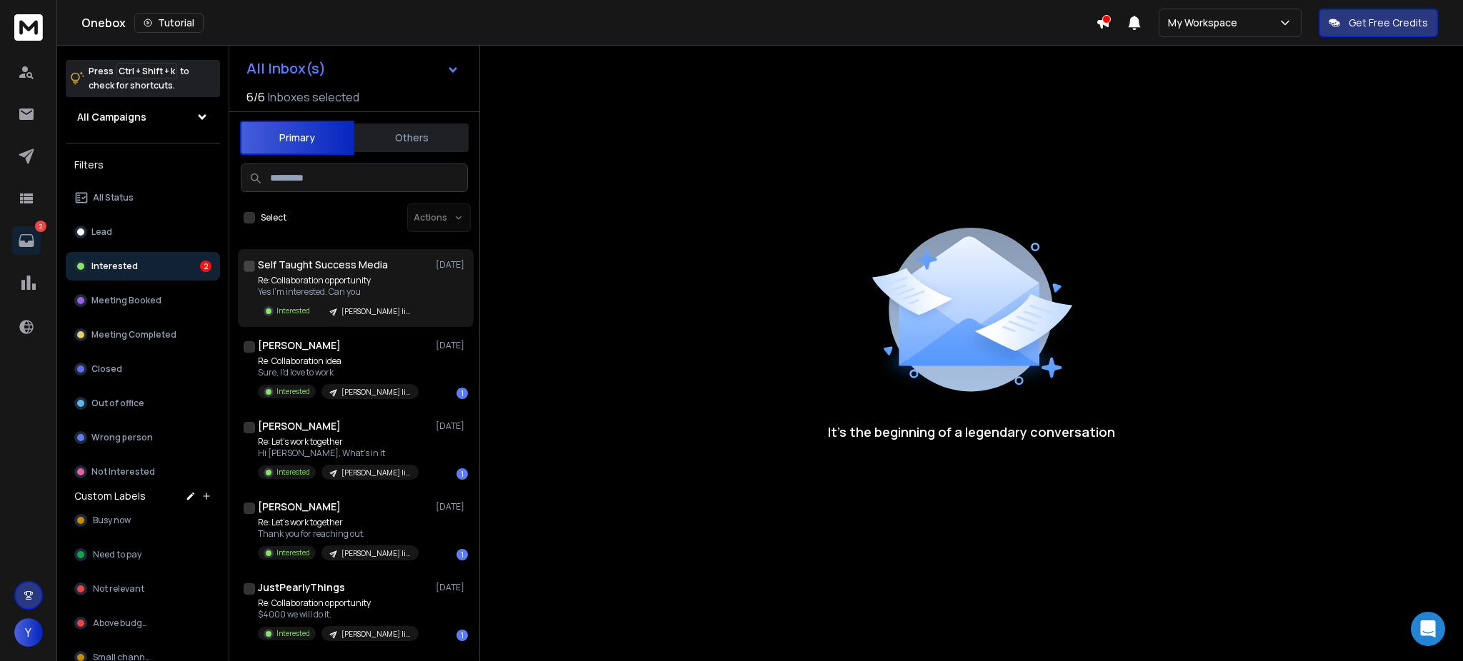
click at [302, 281] on p "Re: Collaboration opportunity" at bounding box center [338, 280] width 161 height 11
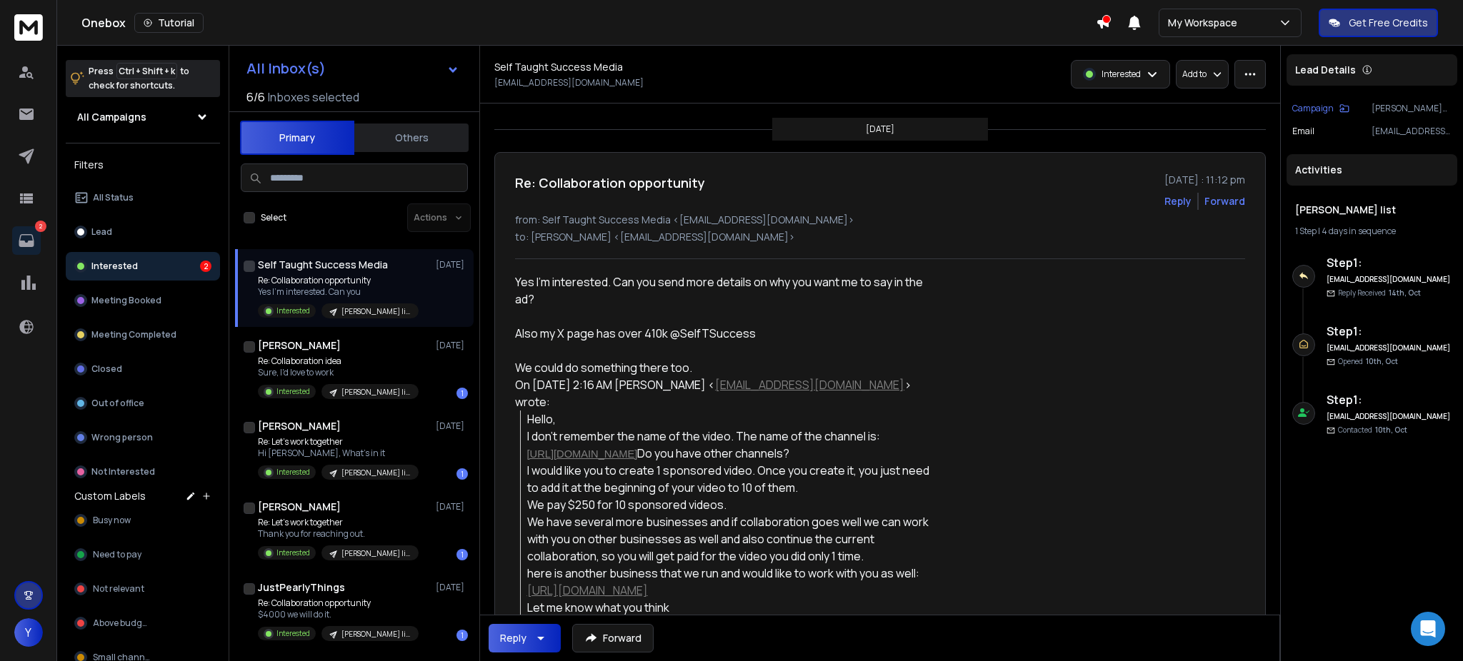
drag, startPoint x: 843, startPoint y: 221, endPoint x: 675, endPoint y: 220, distance: 167.9
click at [675, 220] on p "from: Self Taught Success Media <[EMAIL_ADDRESS][DOMAIN_NAME]>" at bounding box center [880, 220] width 730 height 14
copy p "[EMAIL_ADDRESS][DOMAIN_NAME]"
drag, startPoint x: 541, startPoint y: 456, endPoint x: 938, endPoint y: 524, distance: 402.8
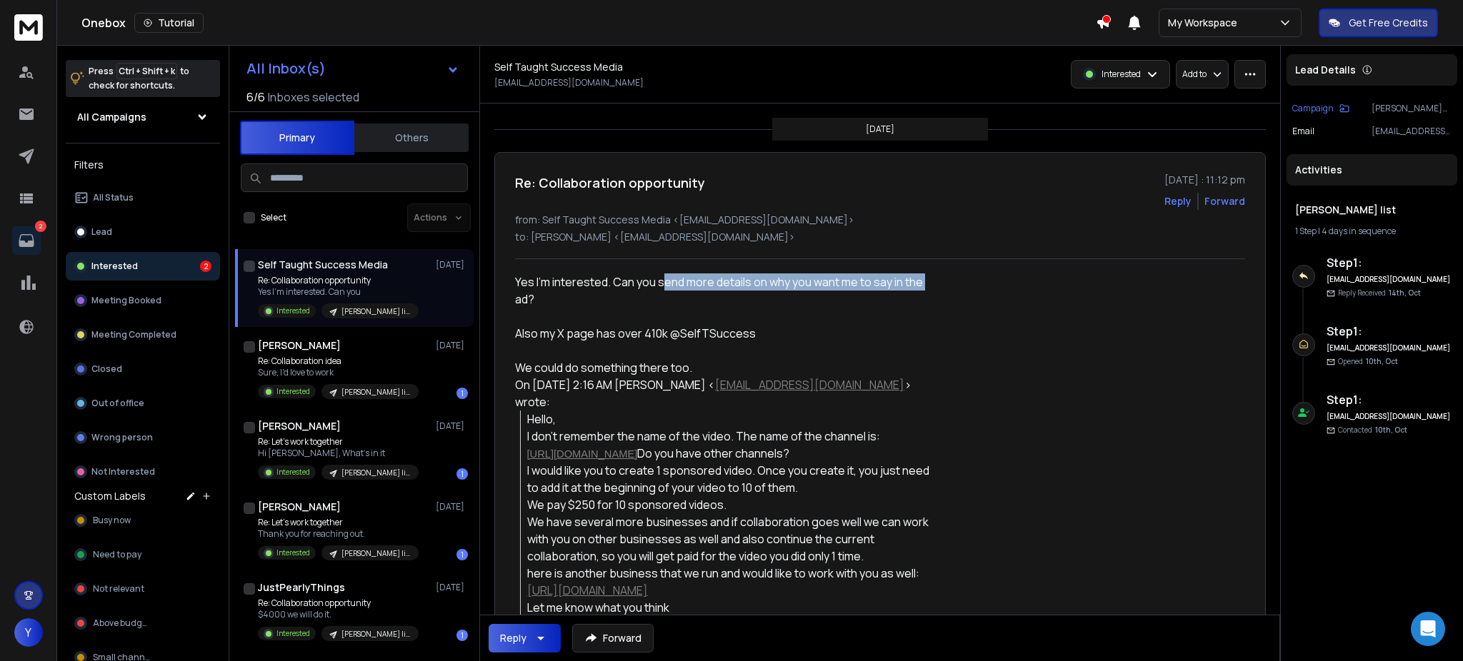
drag, startPoint x: 666, startPoint y: 290, endPoint x: 928, endPoint y: 289, distance: 261.4
click at [928, 289] on div "Yes I’m interested. Can you send more details on why you want me to say in the …" at bounding box center [723, 291] width 417 height 34
click at [1169, 201] on button "Reply" at bounding box center [1177, 201] width 27 height 14
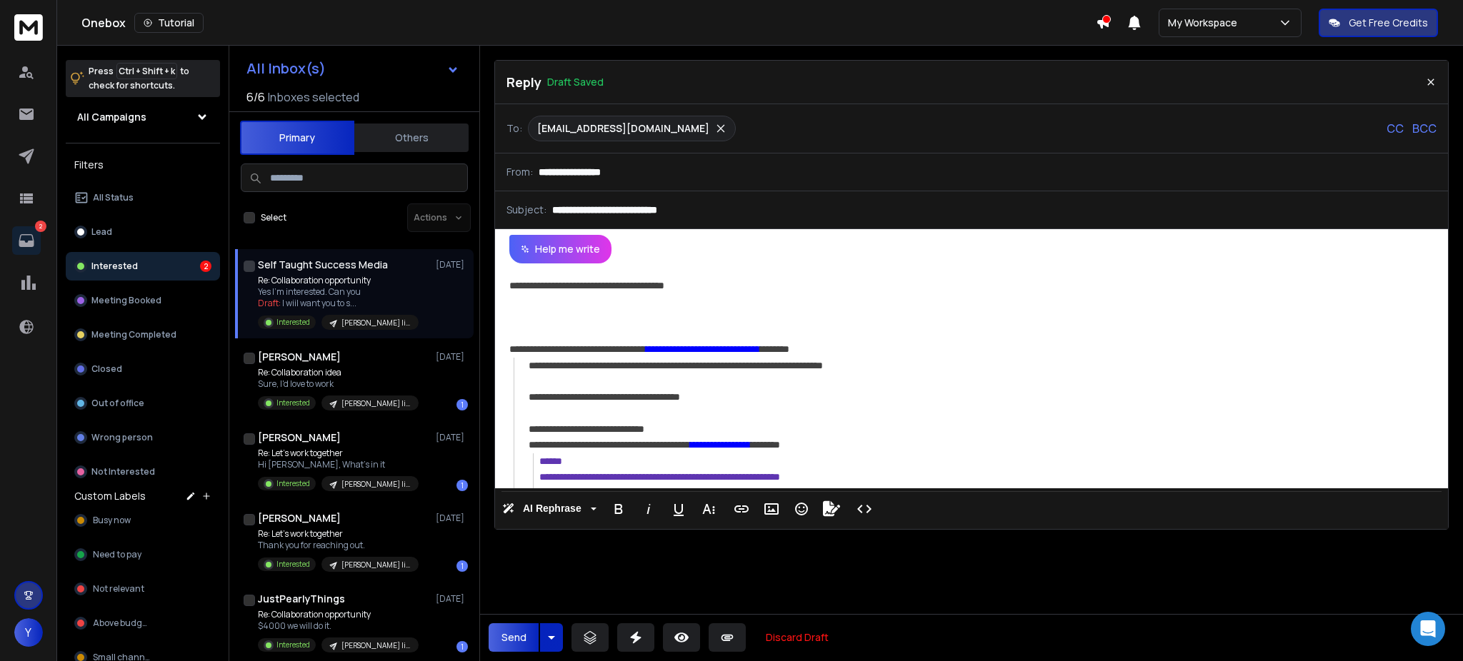
click at [521, 294] on div "**********" at bounding box center [962, 294] width 906 height 32
click at [521, 284] on div "**********" at bounding box center [962, 294] width 906 height 32
click at [801, 305] on div "**********" at bounding box center [962, 294] width 906 height 32
click at [669, 312] on div at bounding box center [971, 318] width 924 height 16
click at [686, 297] on div "**********" at bounding box center [962, 294] width 906 height 32
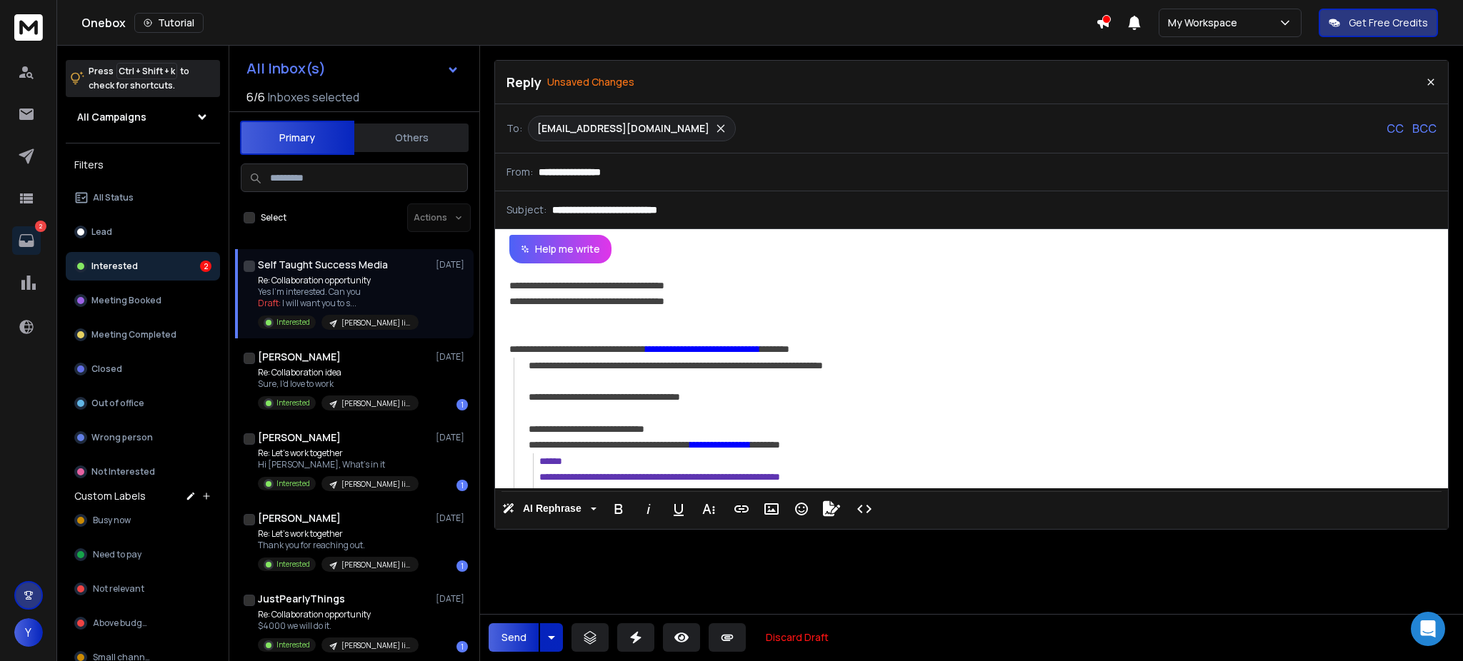
click at [741, 280] on div "**********" at bounding box center [962, 294] width 906 height 32
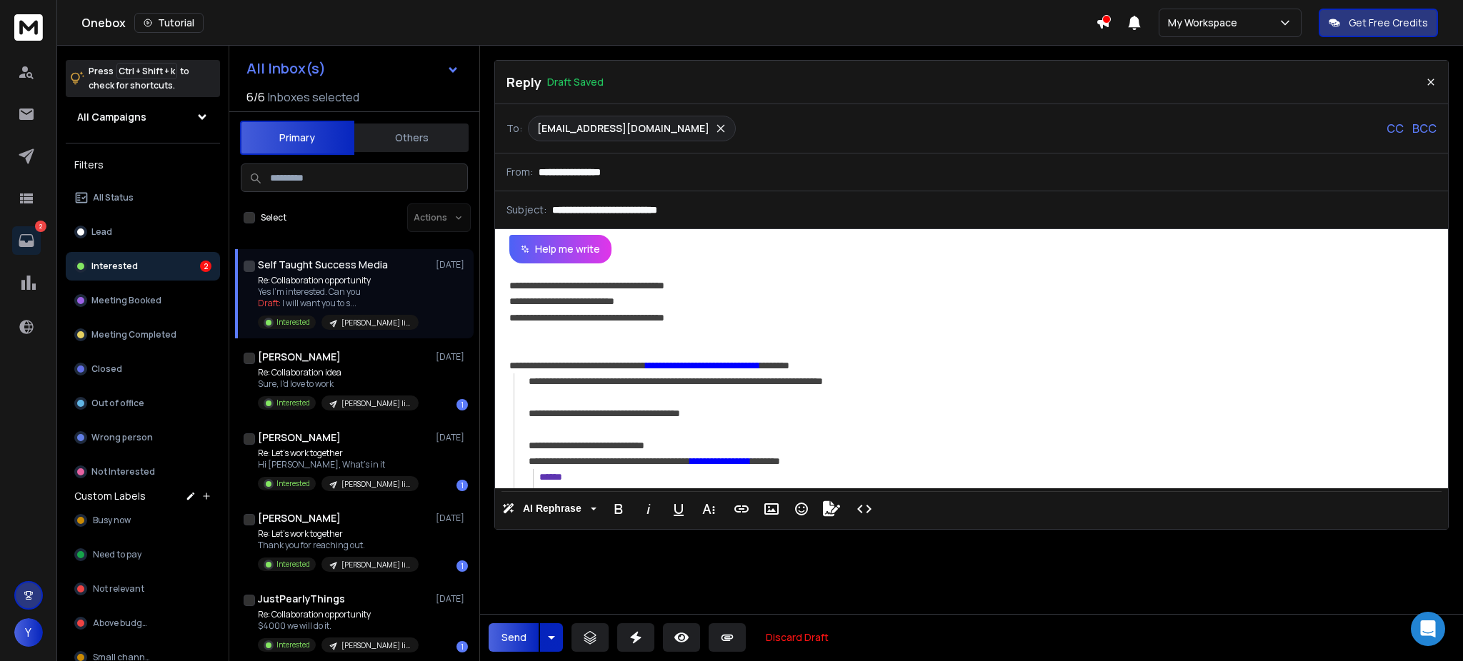
click at [697, 304] on div "**********" at bounding box center [962, 302] width 906 height 48
drag, startPoint x: 671, startPoint y: 299, endPoint x: 660, endPoint y: 300, distance: 11.5
click at [660, 300] on div "**********" at bounding box center [962, 302] width 906 height 48
click at [676, 299] on div "**********" at bounding box center [962, 302] width 906 height 48
click at [776, 324] on div "**********" at bounding box center [962, 302] width 906 height 48
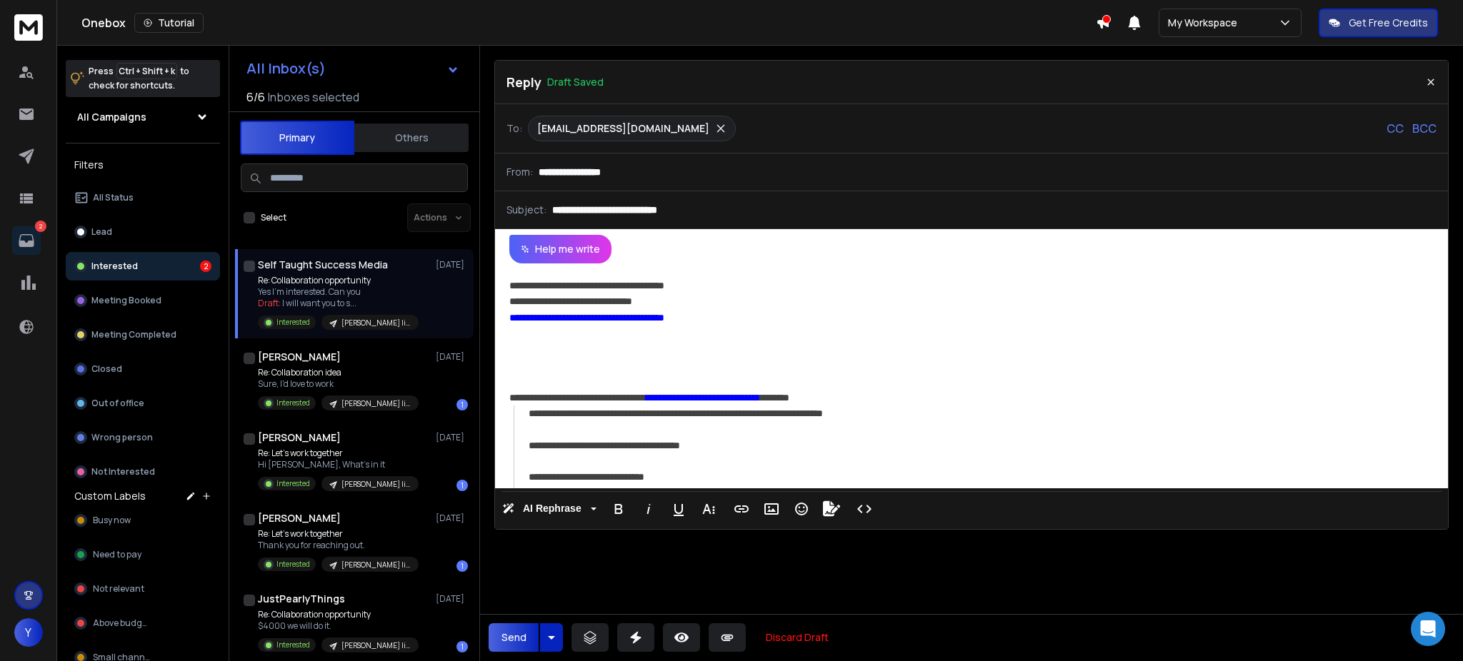
click at [660, 296] on div "**********" at bounding box center [962, 318] width 906 height 80
drag, startPoint x: 751, startPoint y: 310, endPoint x: 767, endPoint y: 319, distance: 18.3
click at [761, 315] on div "**********" at bounding box center [962, 318] width 906 height 80
click at [771, 323] on div "**********" at bounding box center [962, 318] width 906 height 80
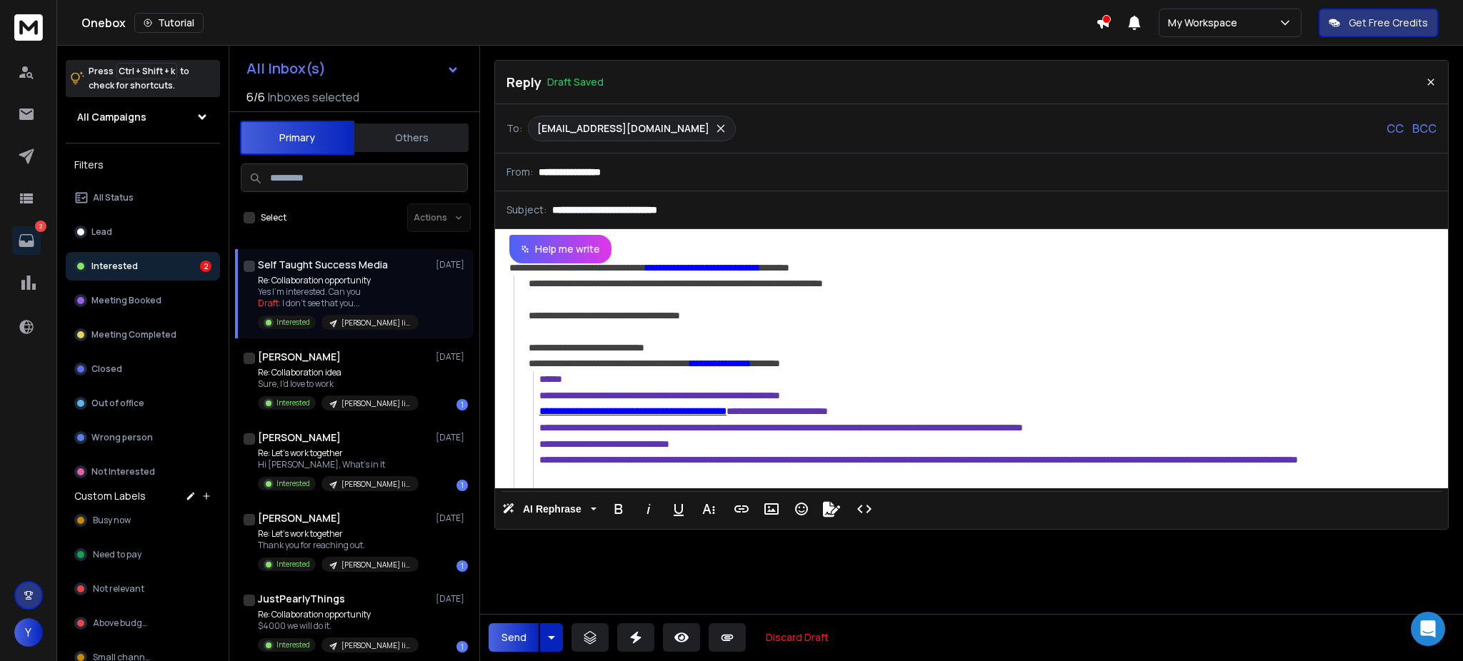
scroll to position [190, 0]
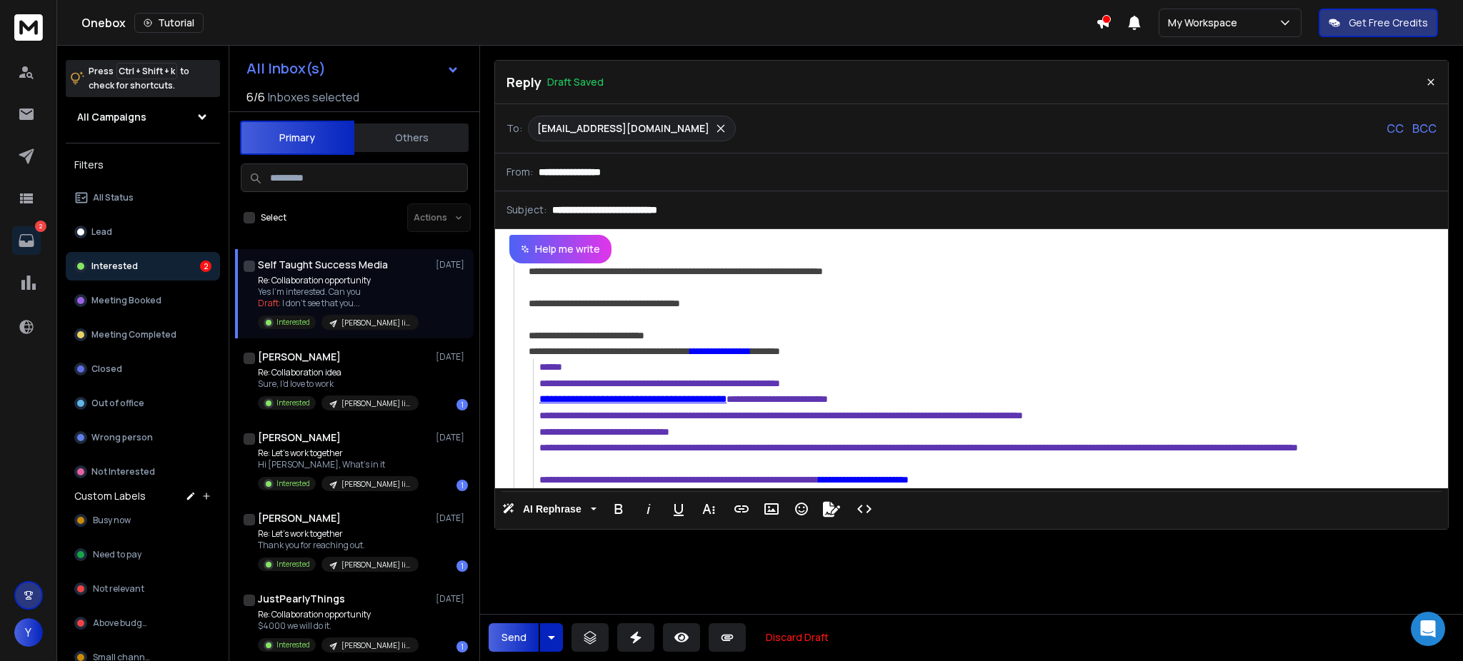
click at [512, 638] on button "Send" at bounding box center [514, 638] width 50 height 29
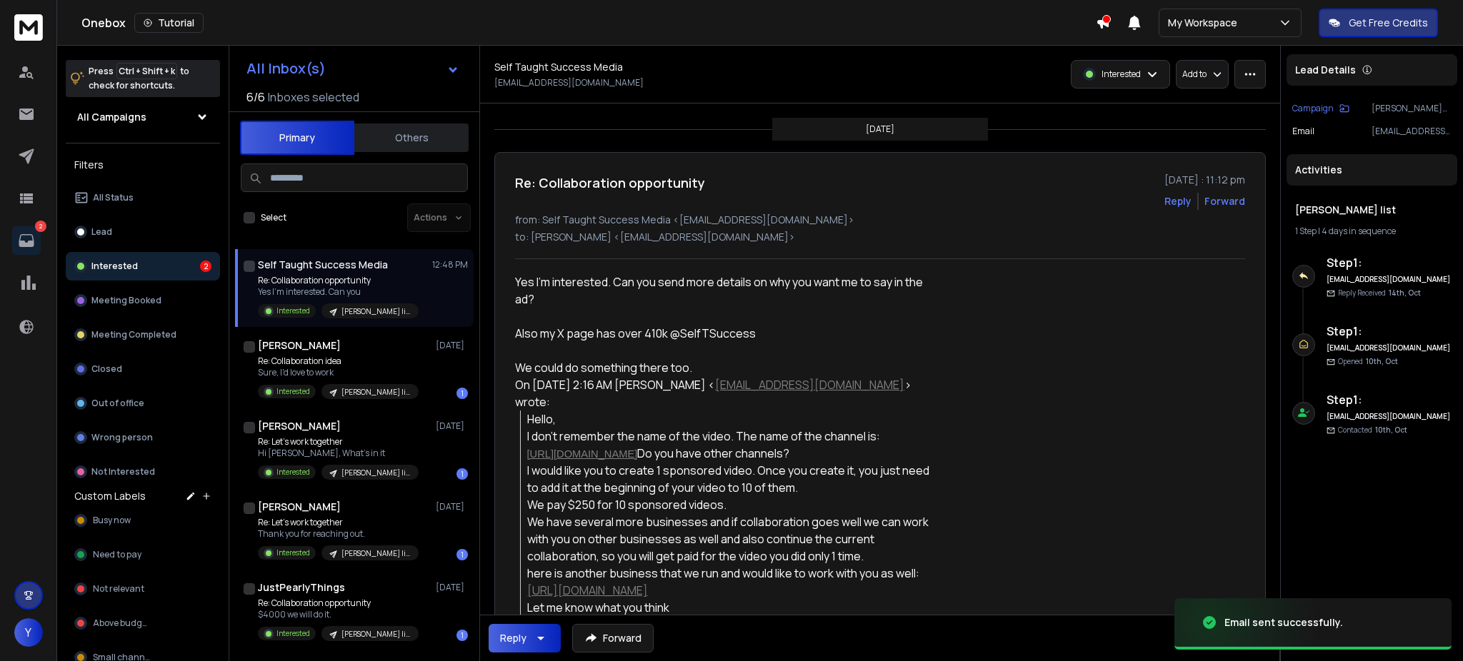
click at [141, 270] on button "Interested 2" at bounding box center [143, 266] width 154 height 29
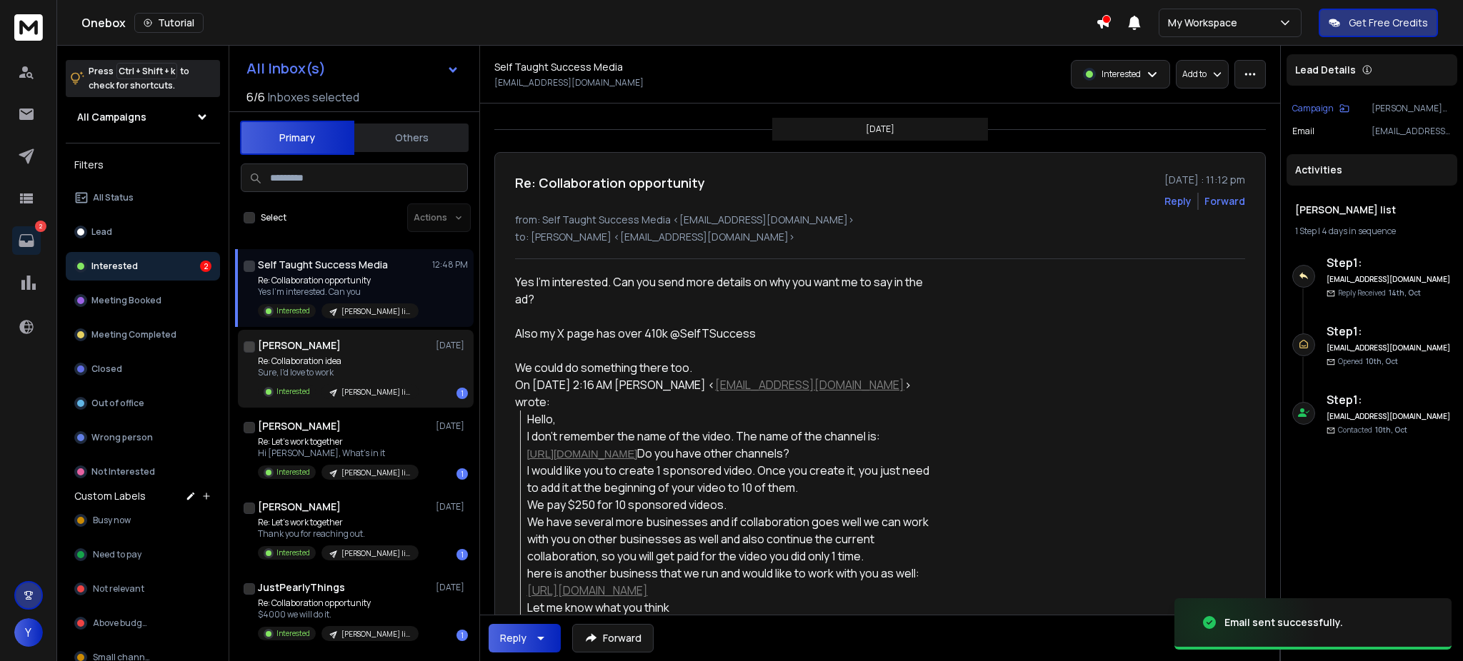
click at [348, 360] on p "Re: Collaboration idea" at bounding box center [338, 361] width 161 height 11
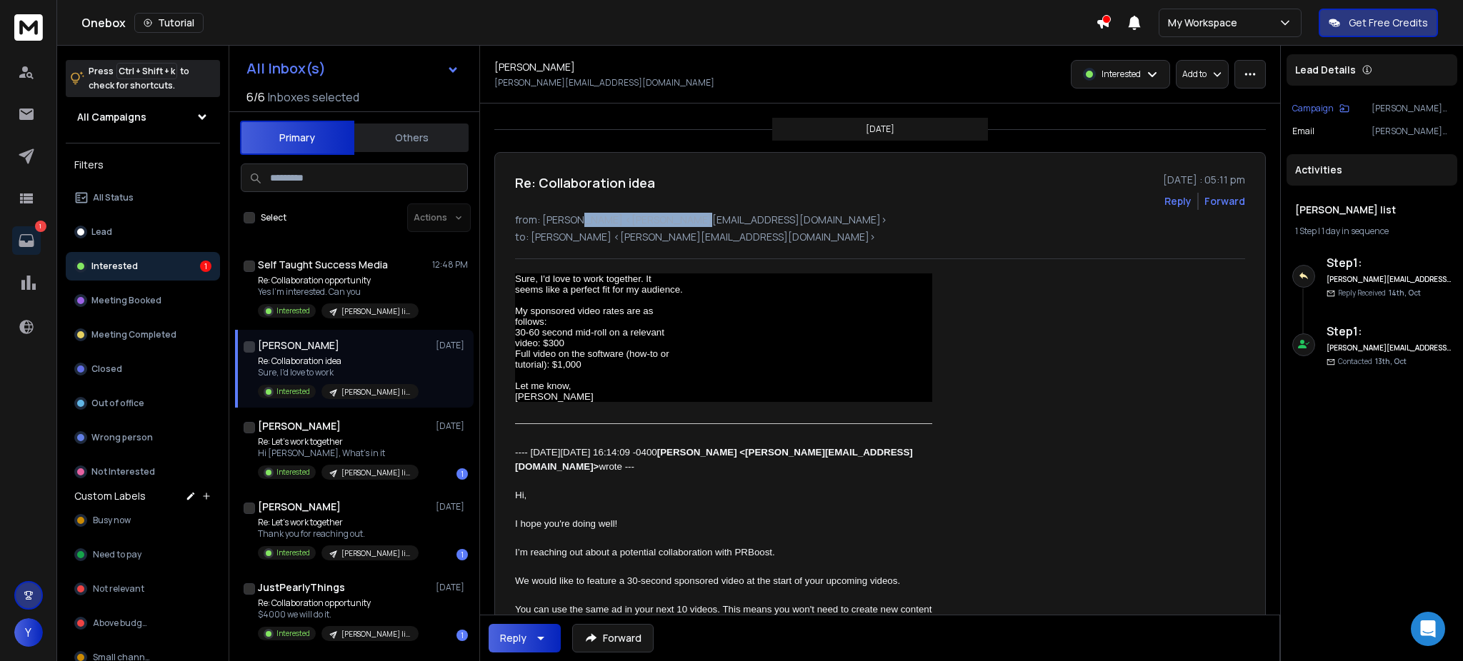
drag, startPoint x: 574, startPoint y: 225, endPoint x: 682, endPoint y: 220, distance: 108.0
click at [682, 220] on p "from: [PERSON_NAME] <[PERSON_NAME][EMAIL_ADDRESS][DOMAIN_NAME]>" at bounding box center [880, 220] width 730 height 14
copy p "[PERSON_NAME][EMAIL_ADDRESS][DOMAIN_NAME]"
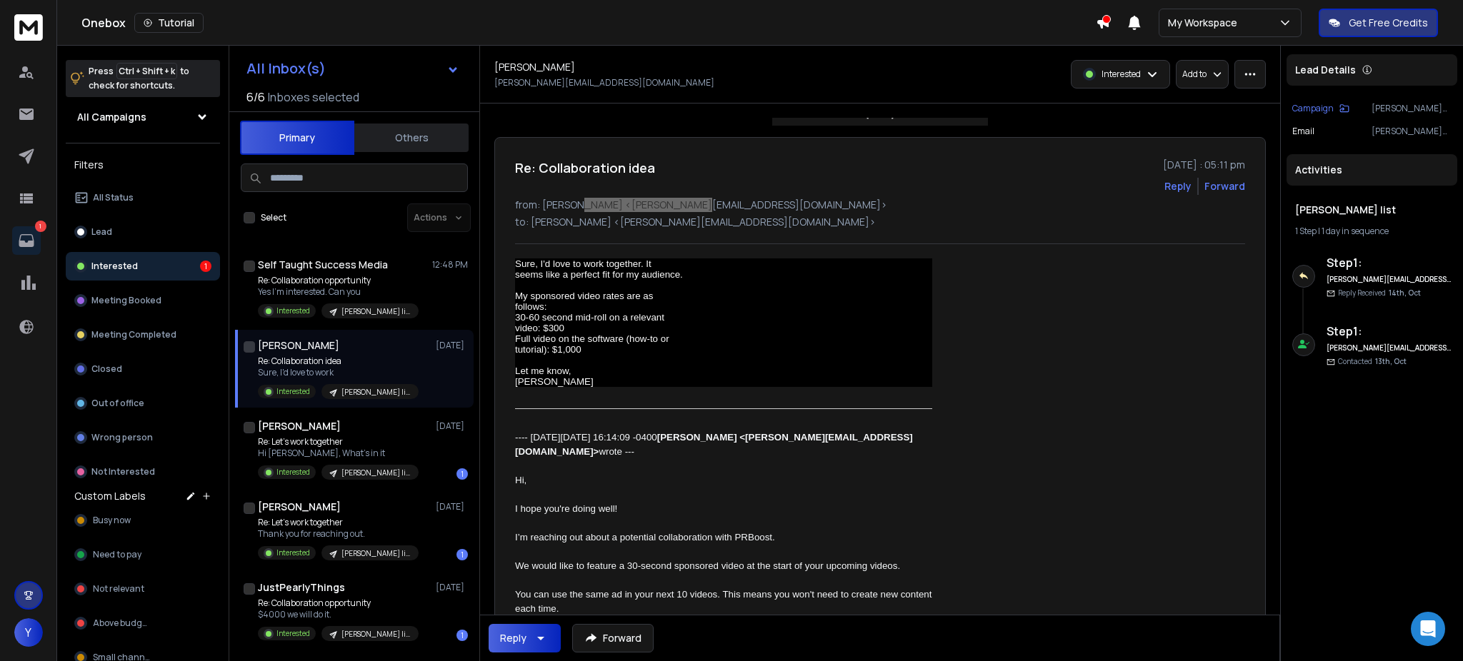
scroll to position [0, 0]
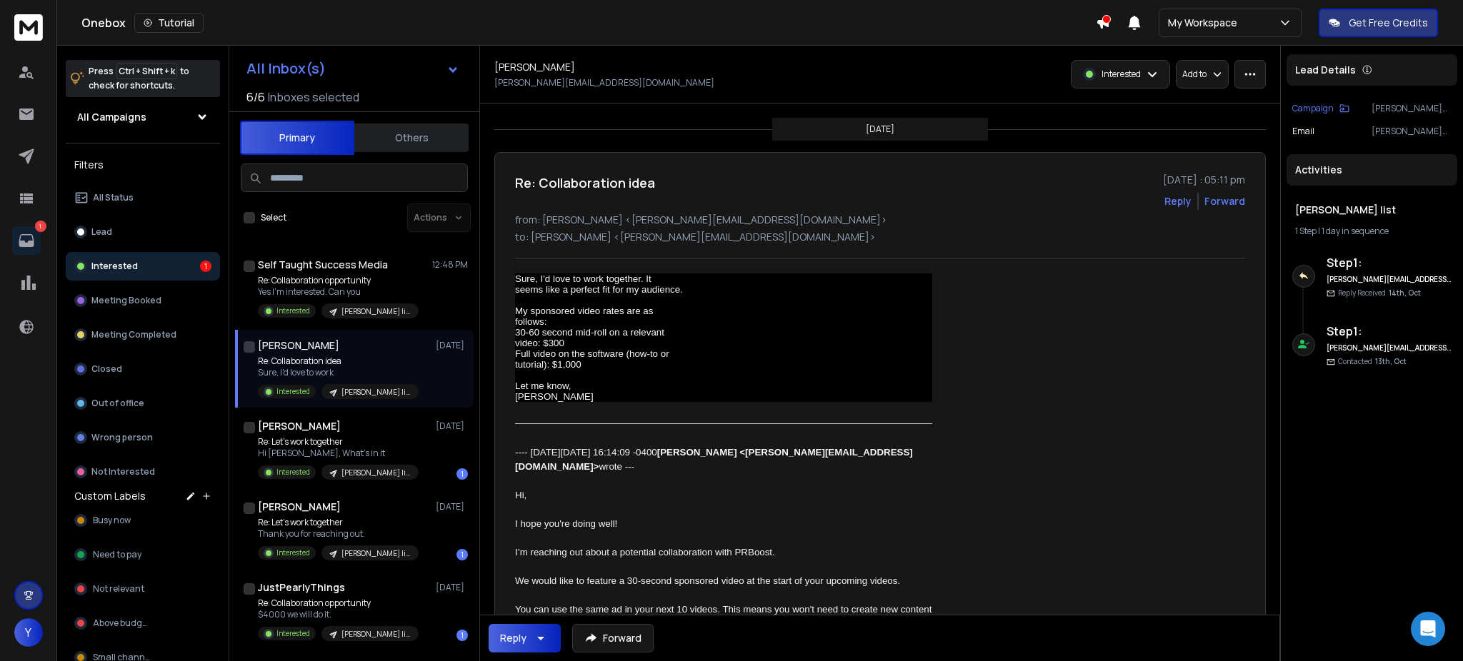
drag, startPoint x: 1157, startPoint y: 204, endPoint x: 1171, endPoint y: 201, distance: 14.4
click at [1163, 203] on div "Reply Forward" at bounding box center [1204, 201] width 82 height 17
click at [1171, 201] on button "Reply" at bounding box center [1177, 201] width 27 height 14
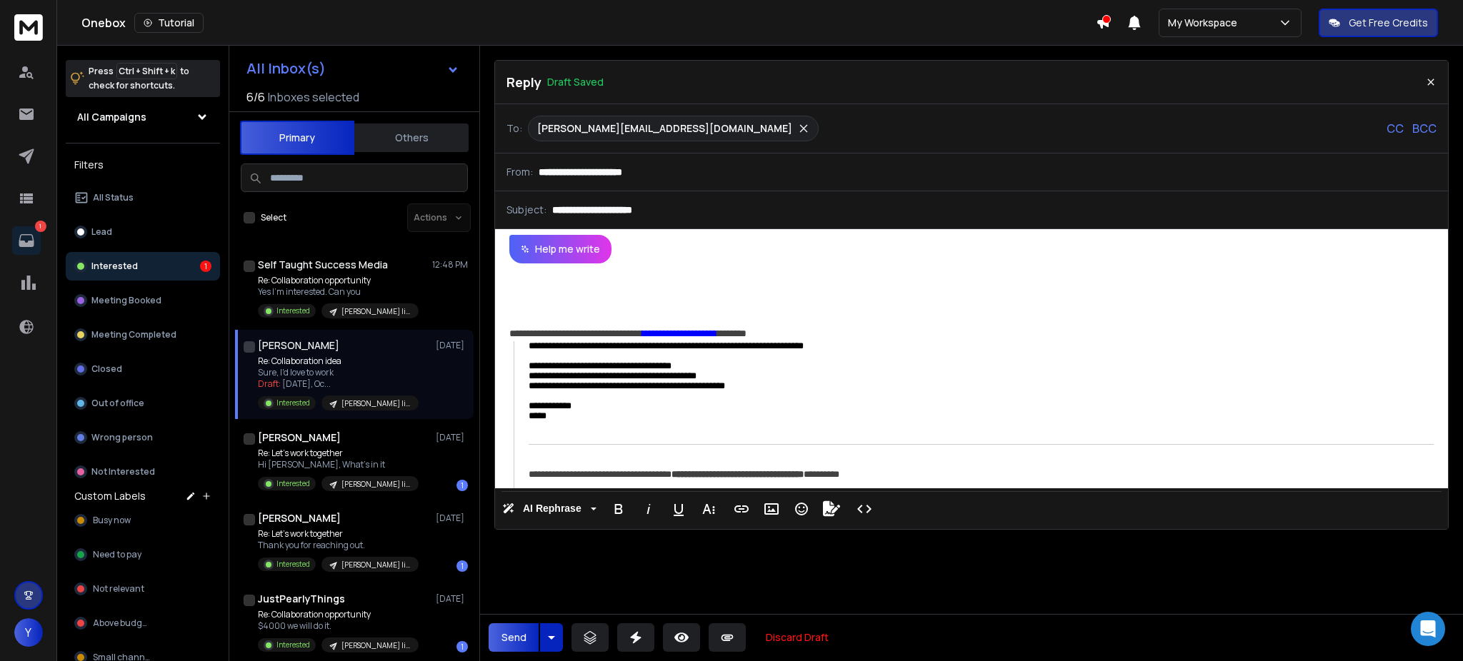
click at [539, 285] on div at bounding box center [971, 286] width 924 height 16
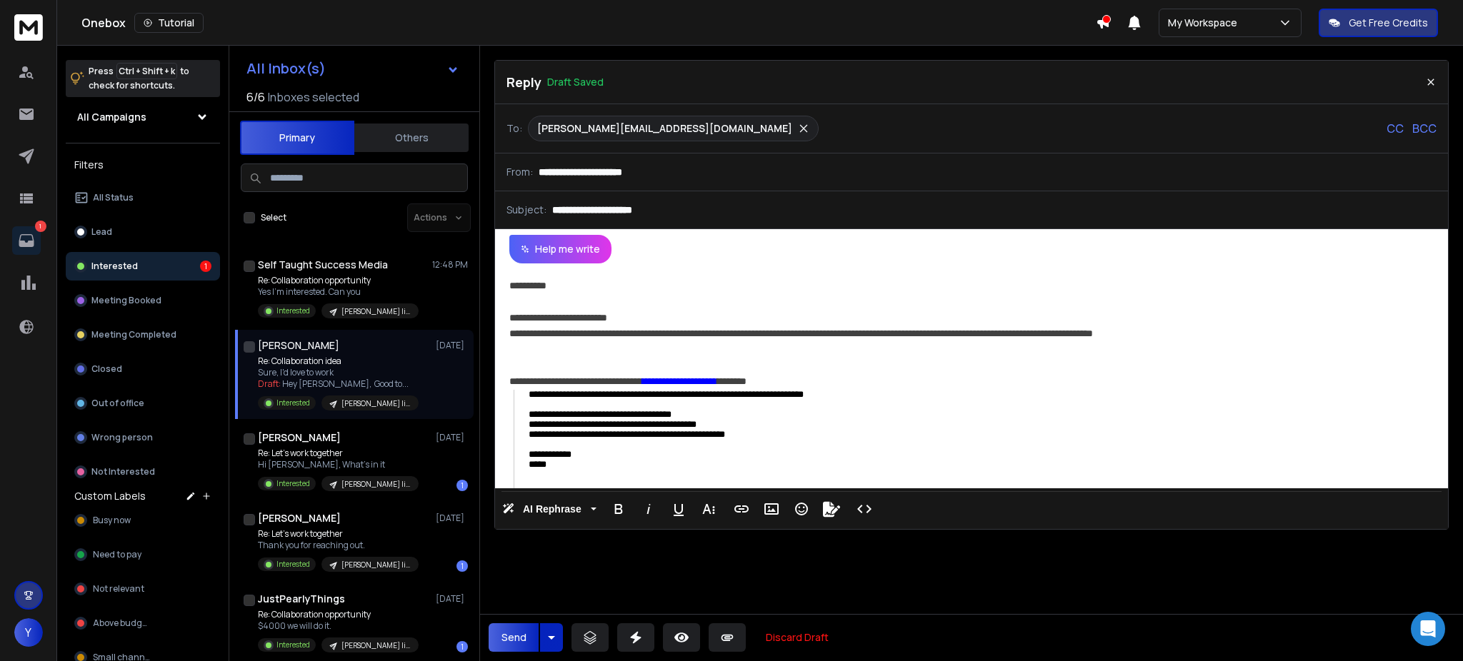
click at [596, 337] on div "**********" at bounding box center [962, 310] width 906 height 64
click at [529, 339] on div "**********" at bounding box center [962, 310] width 906 height 64
click at [699, 330] on div "**********" at bounding box center [962, 310] width 906 height 64
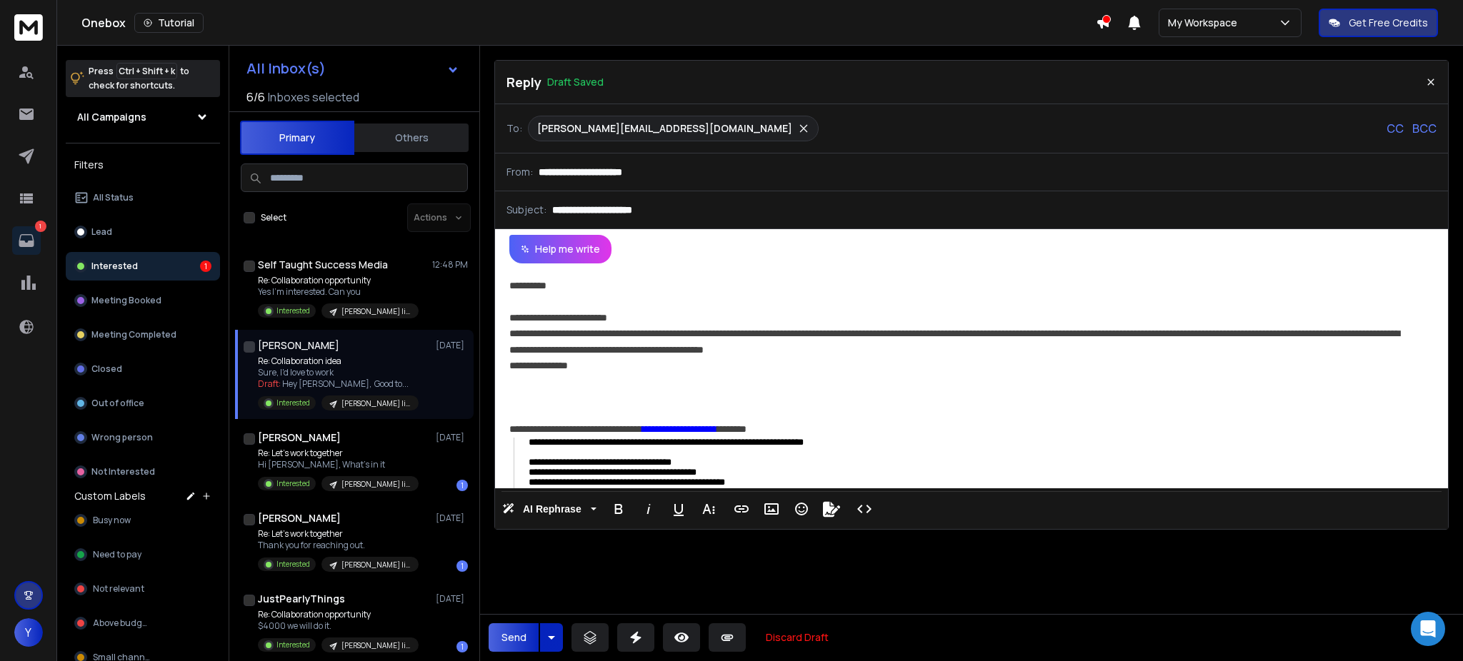
click at [504, 638] on button "Send" at bounding box center [514, 638] width 50 height 29
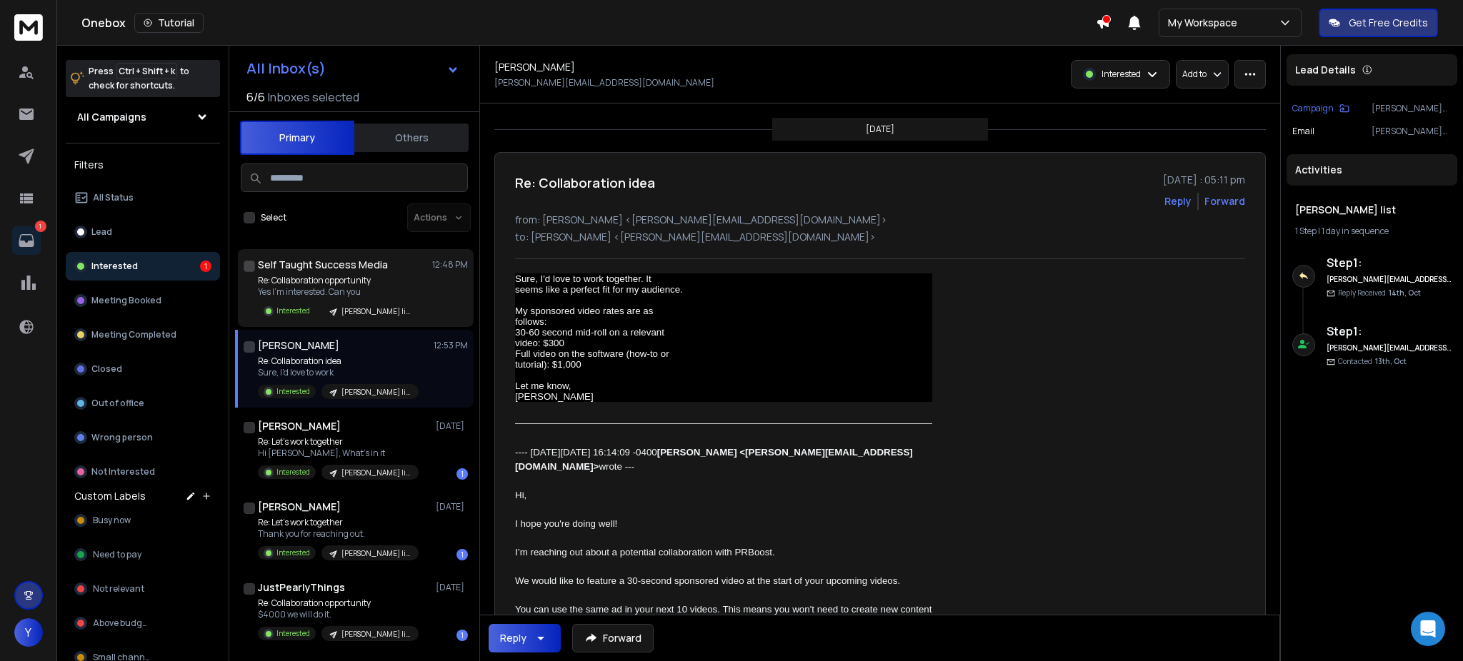
click at [341, 269] on h1 "Self Taught Success Media" at bounding box center [323, 265] width 130 height 14
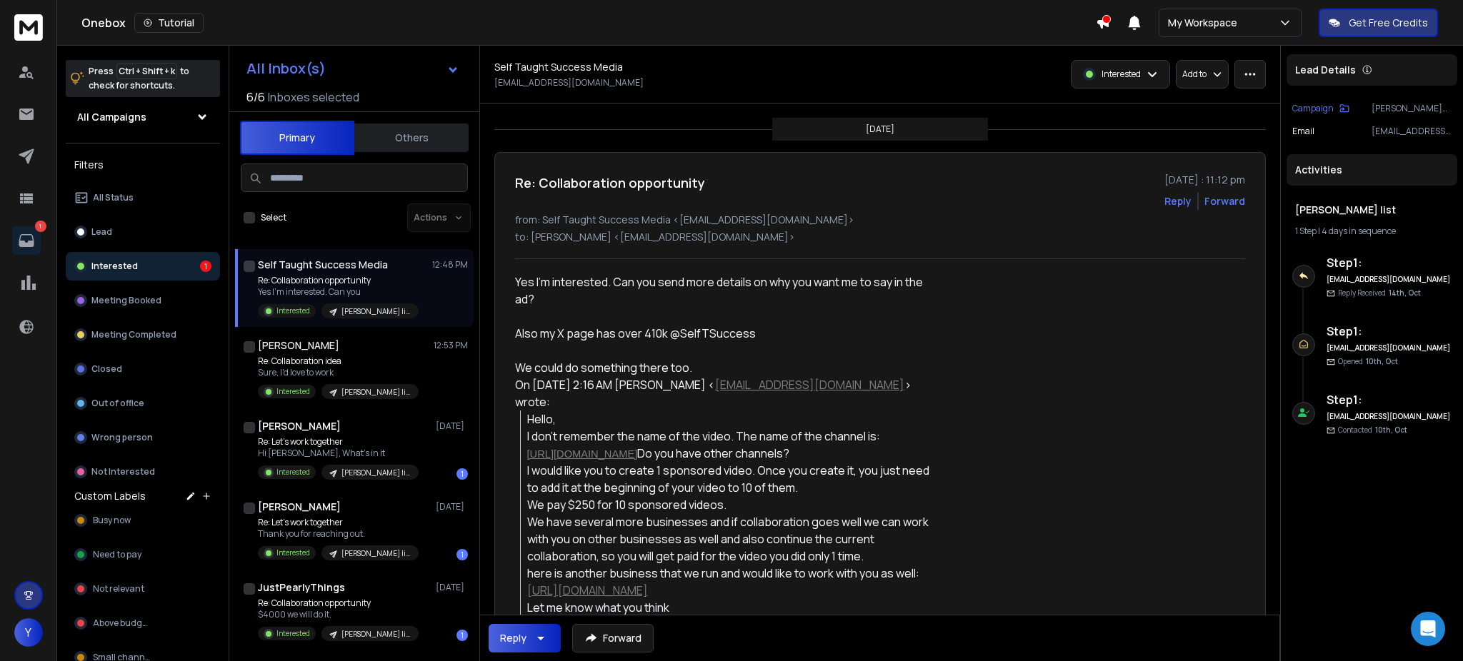
click at [368, 274] on div "Self Taught Success Media 12:48 PM Re: Collaboration opportunity Yes I’m intere…" at bounding box center [363, 288] width 210 height 61
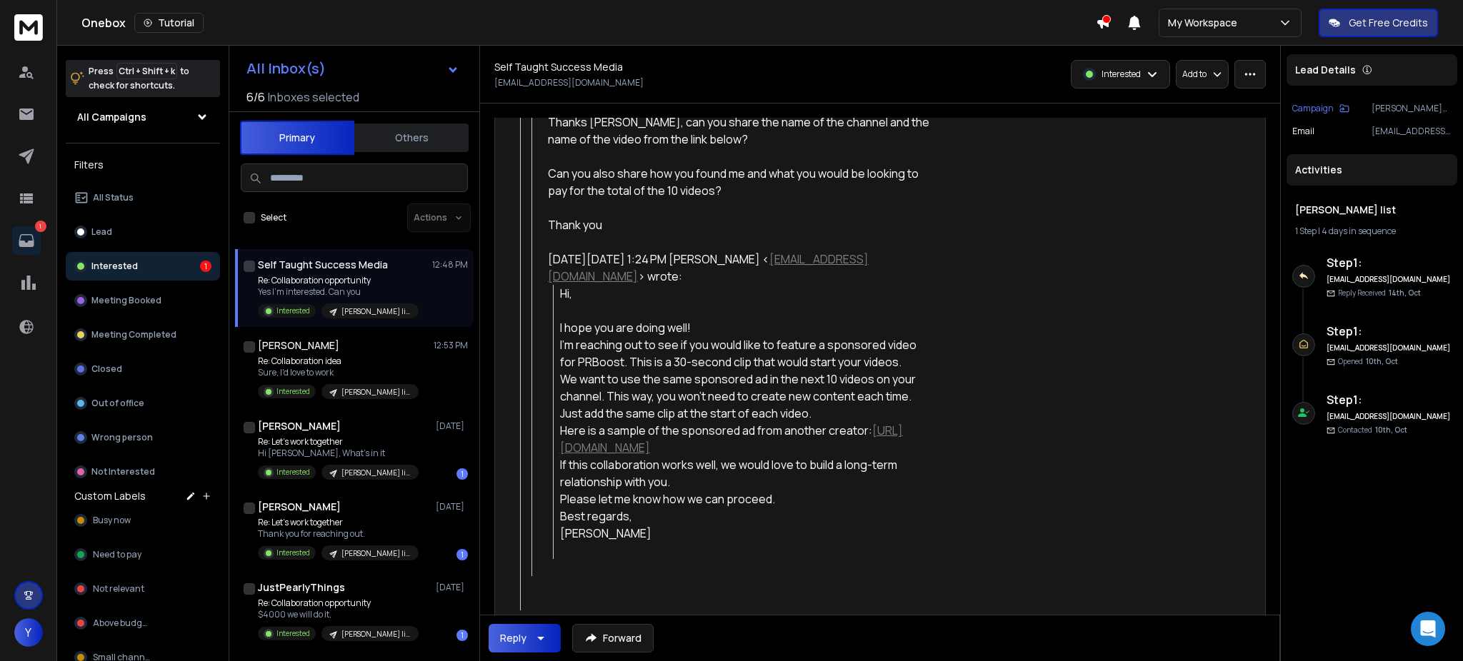
scroll to position [666, 0]
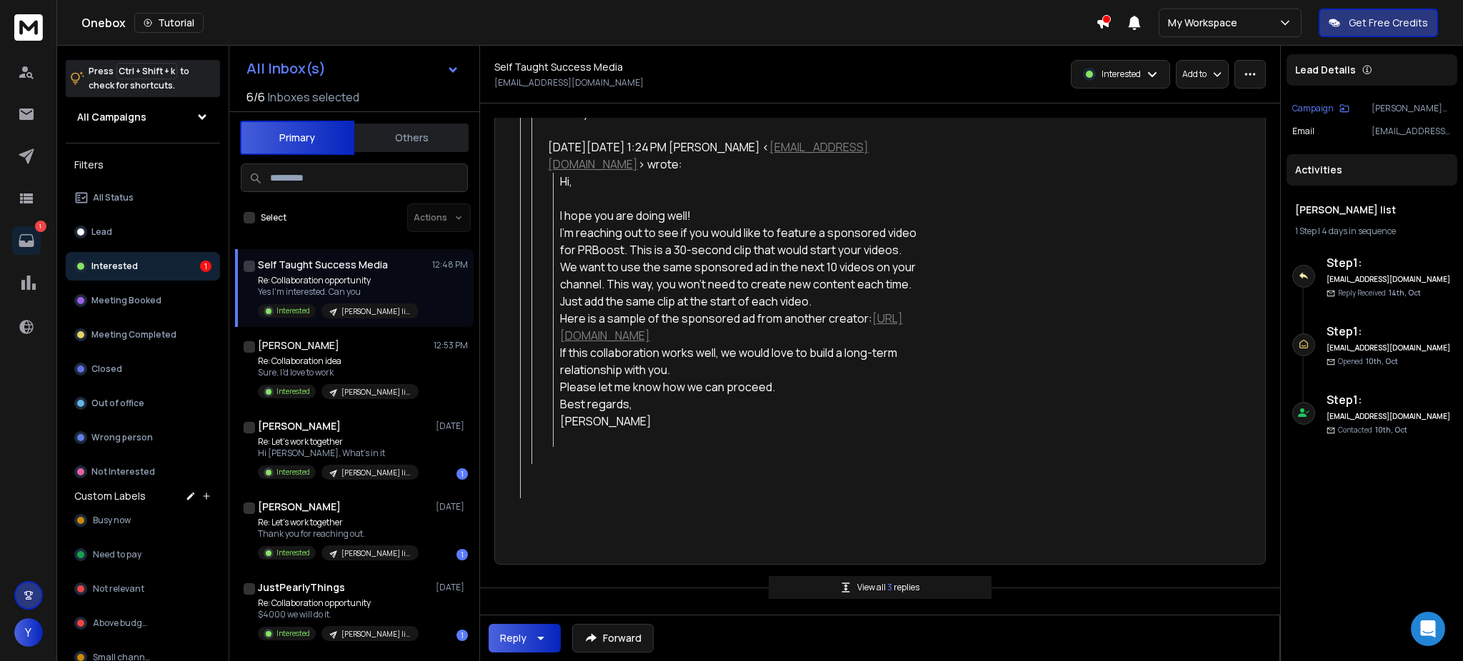
click at [859, 582] on p "View all 3 replies" at bounding box center [888, 587] width 62 height 11
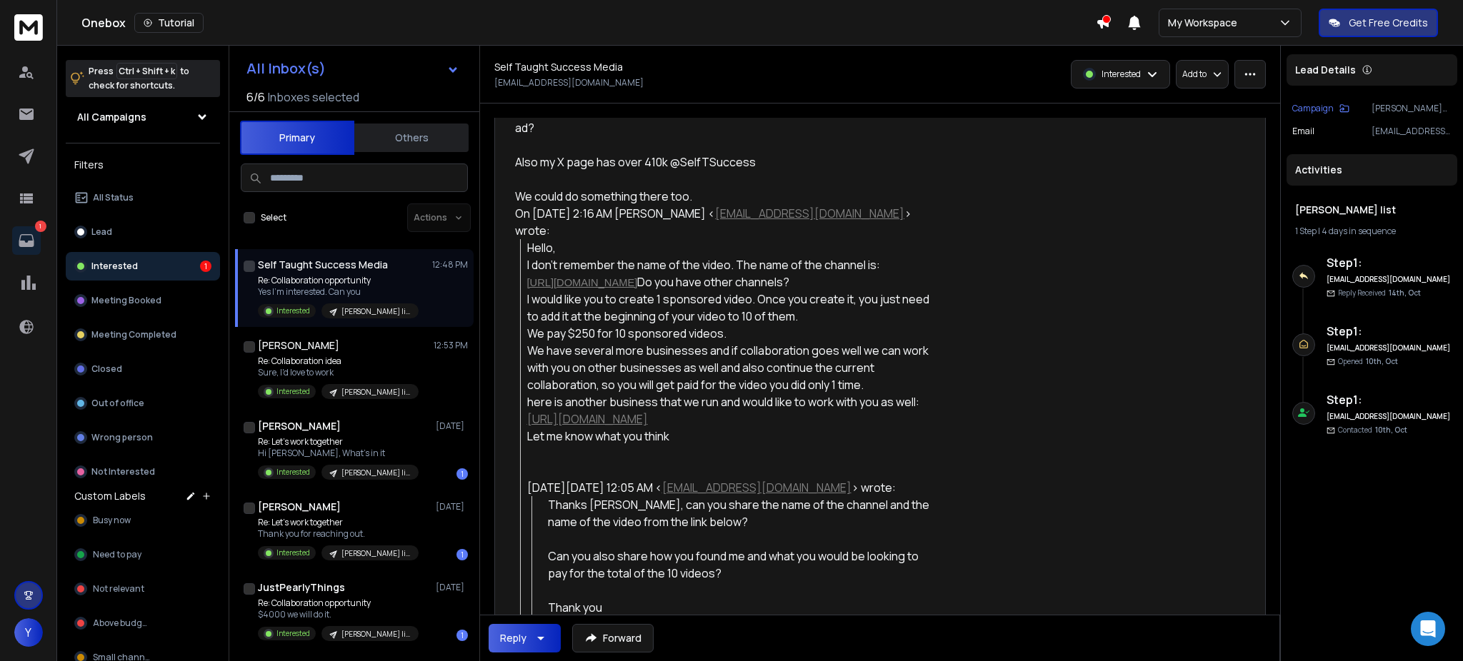
scroll to position [0, 0]
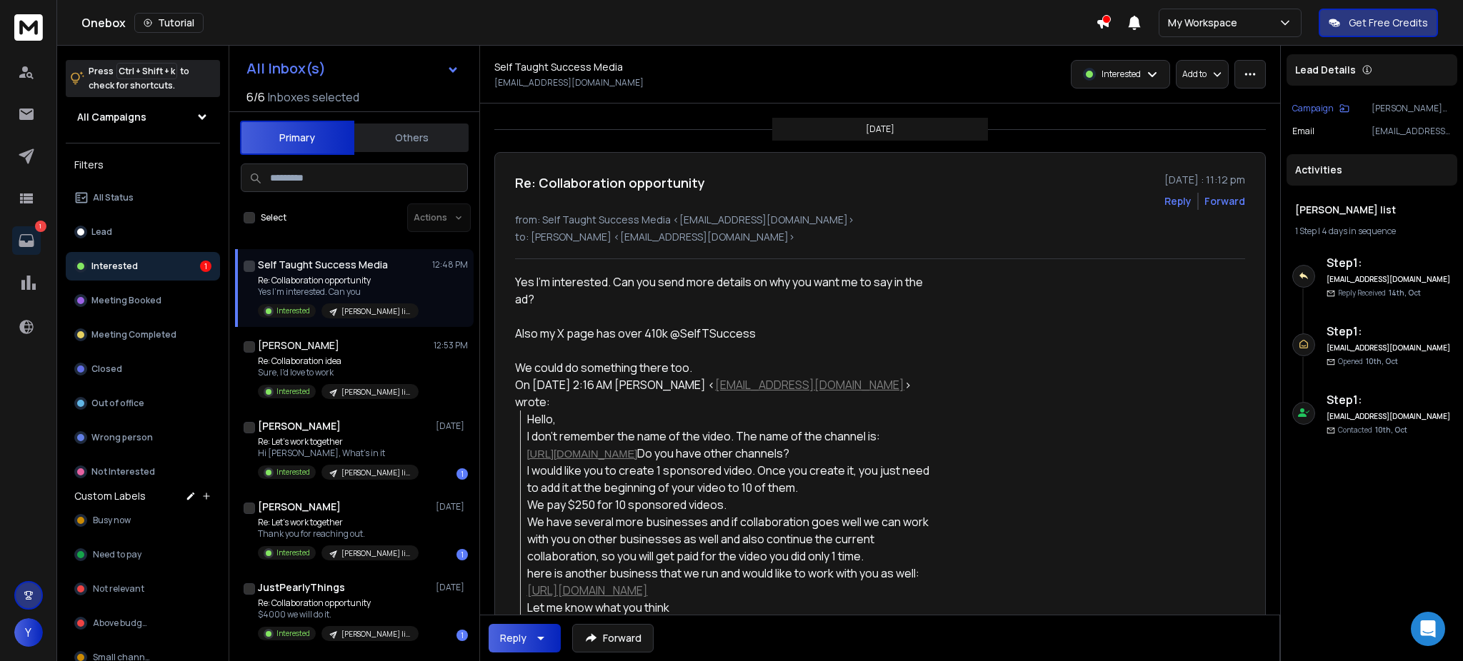
drag, startPoint x: 673, startPoint y: 220, endPoint x: 841, endPoint y: 221, distance: 168.6
click at [841, 221] on p "from: Self Taught Success Media <[EMAIL_ADDRESS][DOMAIN_NAME]>" at bounding box center [880, 220] width 730 height 14
copy p "[EMAIL_ADDRESS][DOMAIN_NAME]"
click at [339, 275] on p "Re: Collaboration opportunity" at bounding box center [338, 280] width 161 height 11
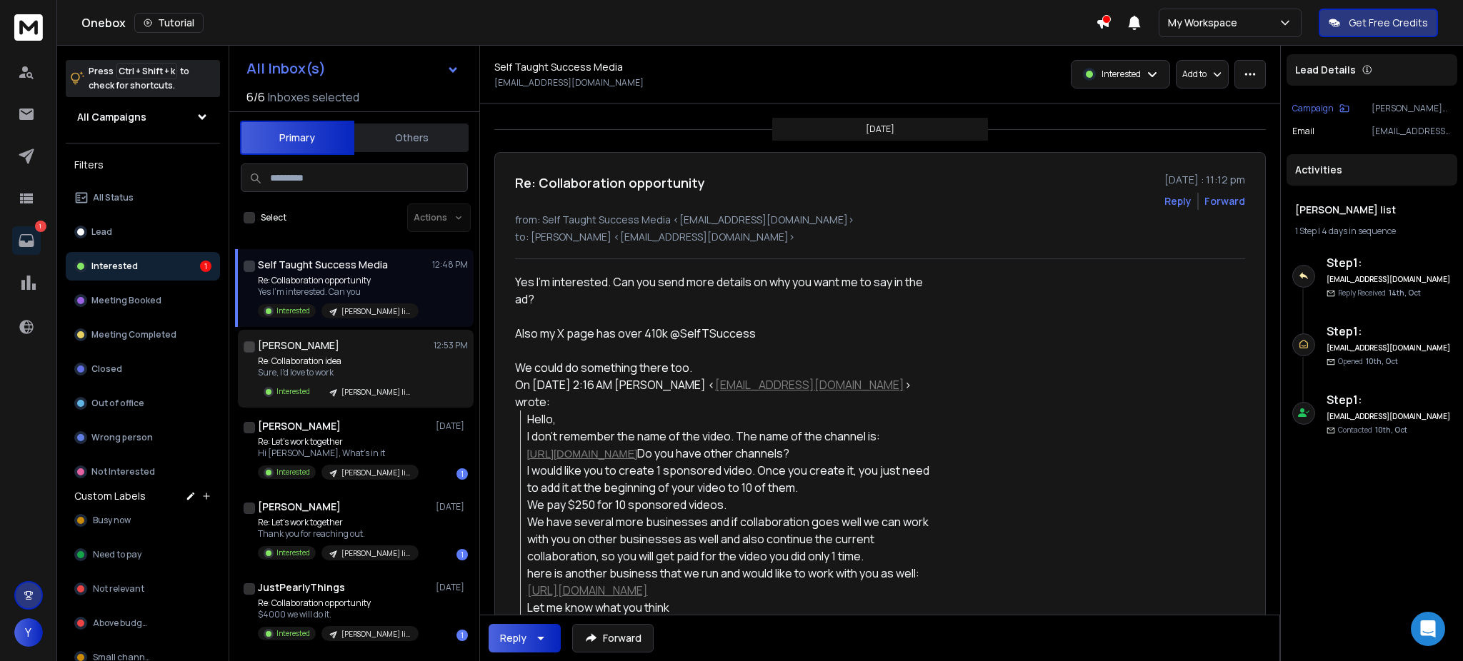
click at [335, 358] on p "Re: Collaboration idea" at bounding box center [338, 361] width 161 height 11
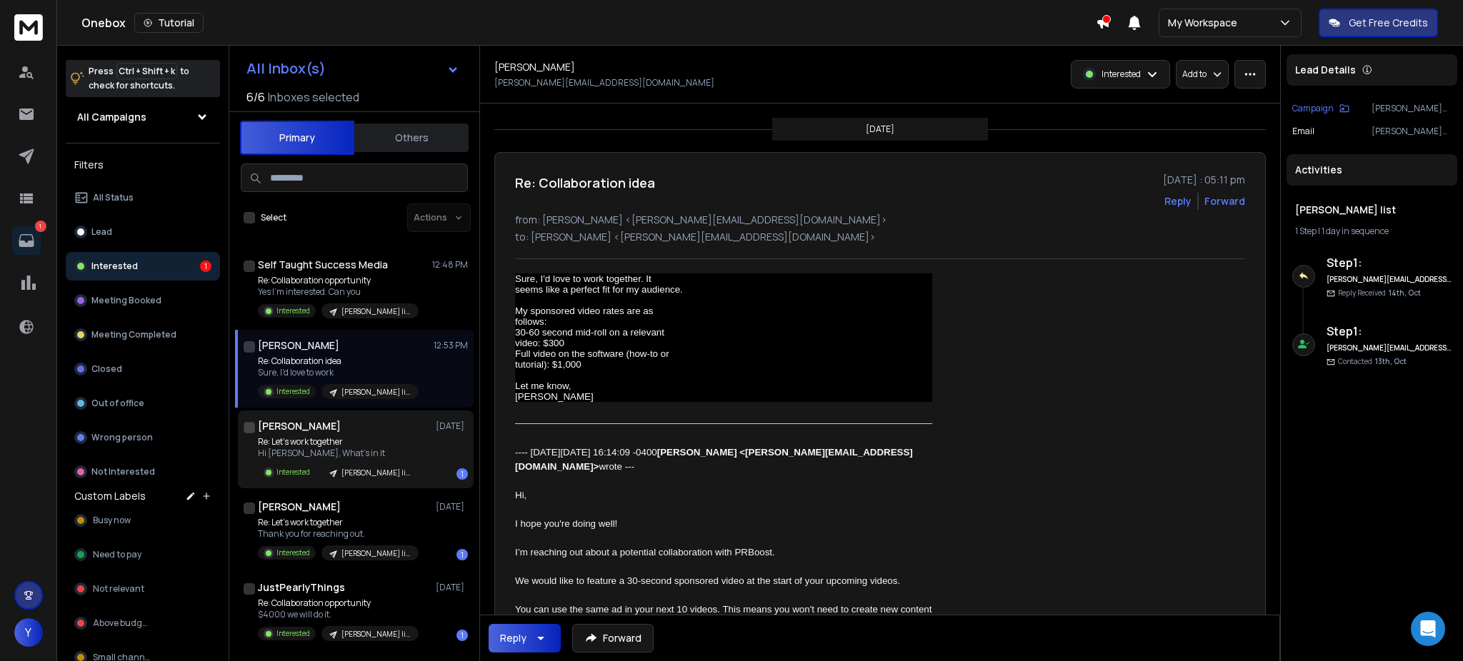
click at [341, 446] on p "Re: Let's work together" at bounding box center [338, 441] width 161 height 11
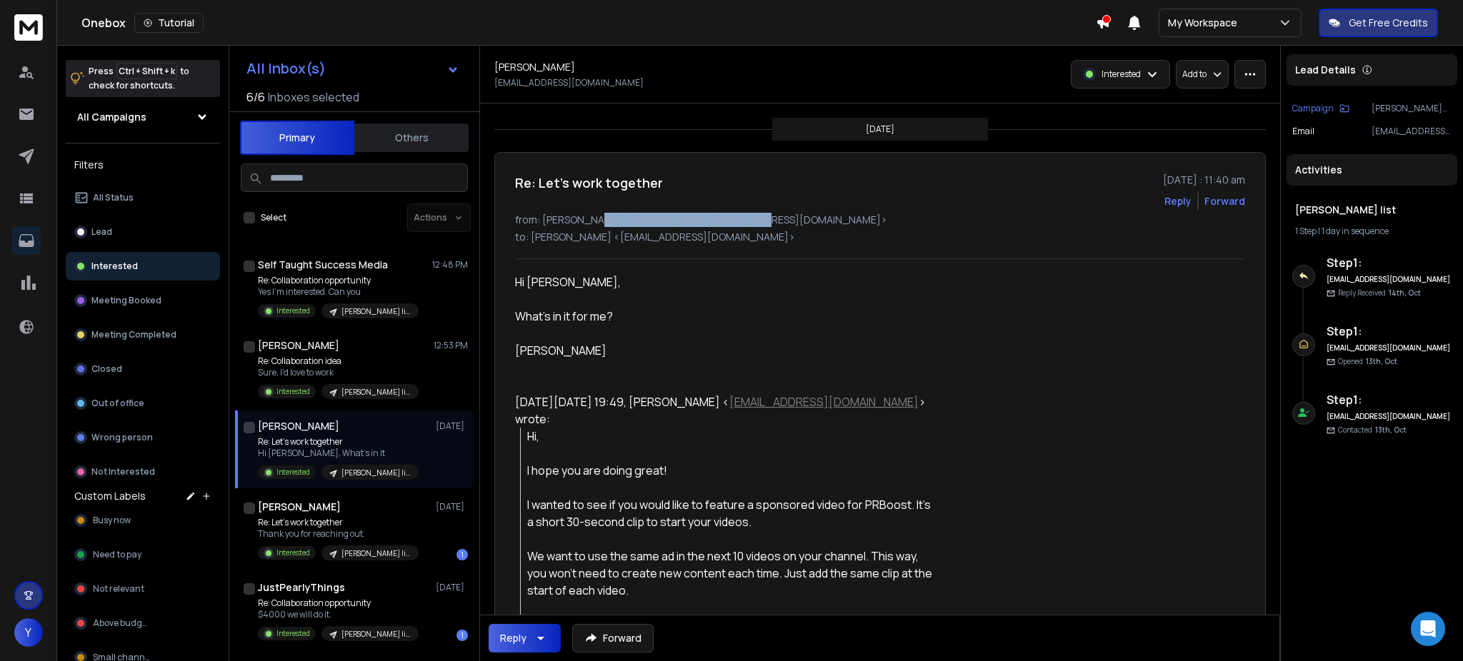
drag, startPoint x: 596, startPoint y: 219, endPoint x: 734, endPoint y: 220, distance: 137.9
click at [734, 220] on p "from: [PERSON_NAME] <[PERSON_NAME][EMAIL_ADDRESS][DOMAIN_NAME]>" at bounding box center [880, 220] width 730 height 14
copy p "[EMAIL_ADDRESS][DOMAIN_NAME]"
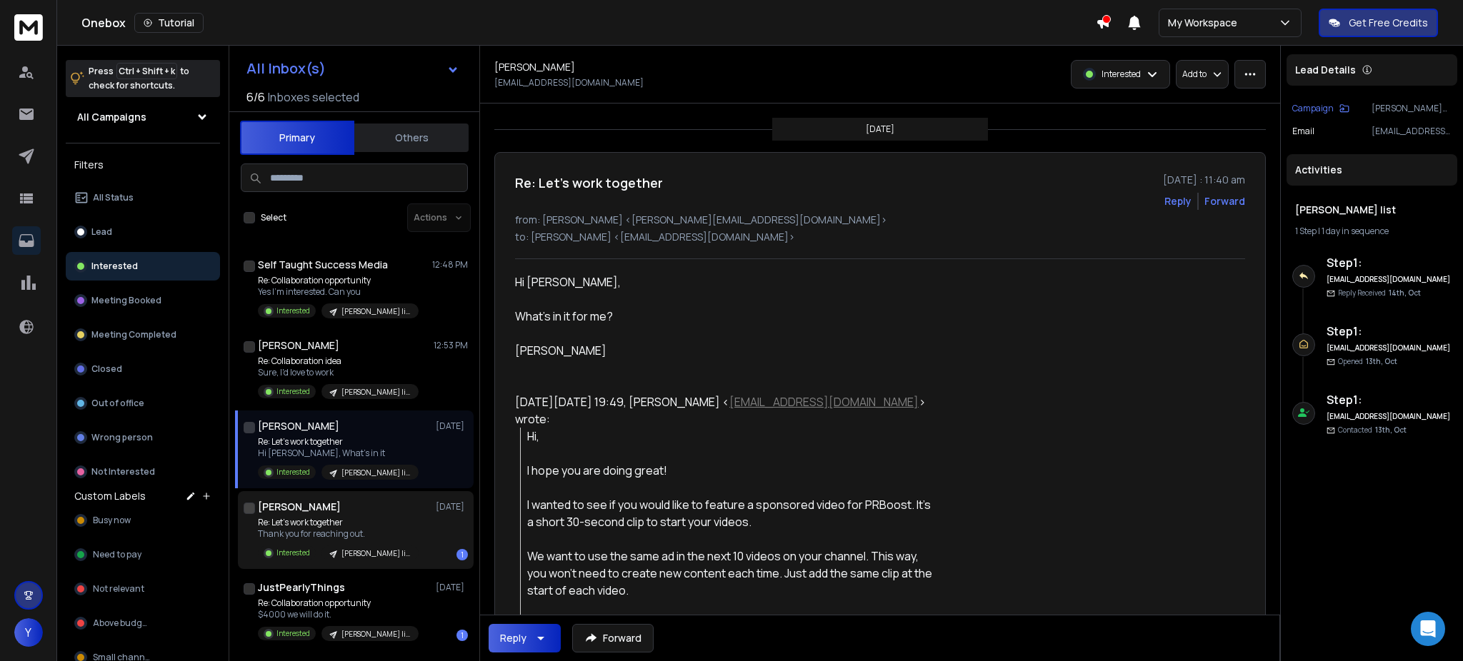
click at [352, 509] on div "[PERSON_NAME] [DATE]" at bounding box center [363, 507] width 210 height 14
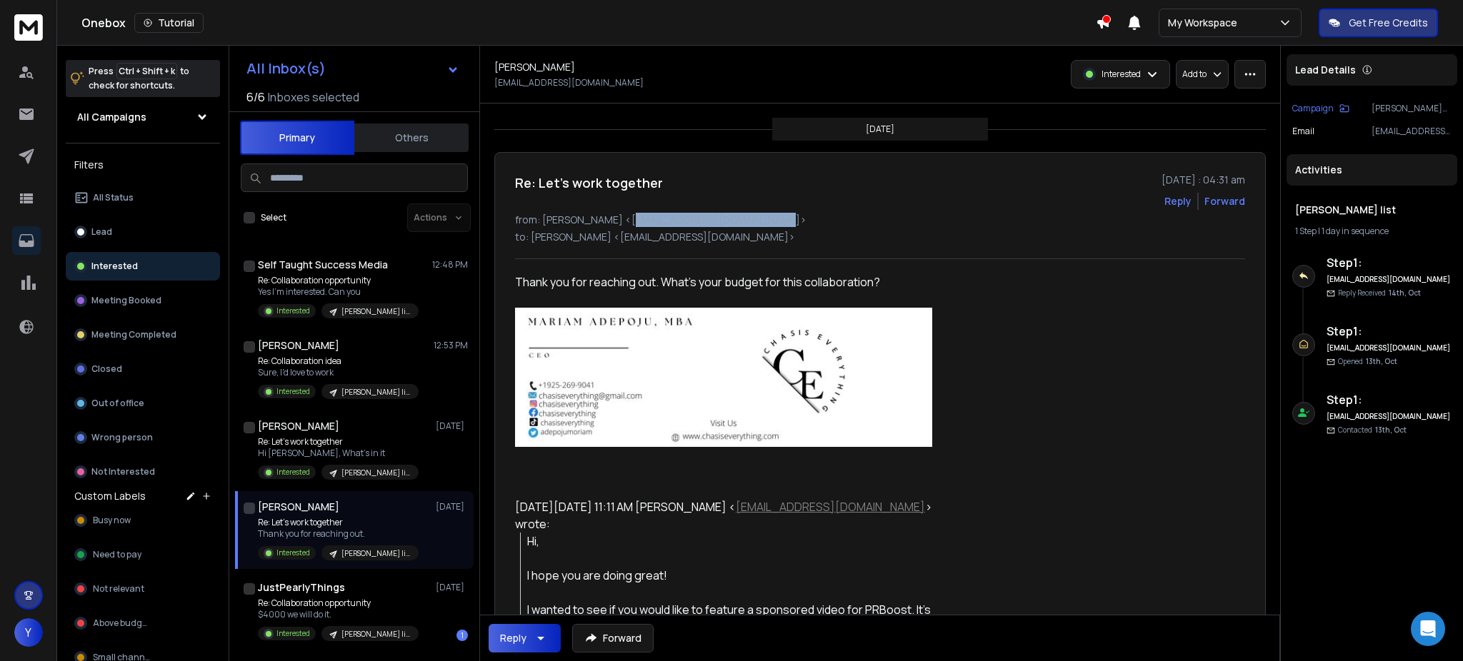
drag, startPoint x: 624, startPoint y: 225, endPoint x: 759, endPoint y: 222, distance: 135.0
click at [759, 222] on p "from: [PERSON_NAME] <[EMAIL_ADDRESS][DOMAIN_NAME]>" at bounding box center [880, 220] width 730 height 14
copy p "[EMAIL_ADDRESS][DOMAIN_NAME]"
click at [1119, 77] on p "Interested" at bounding box center [1120, 74] width 39 height 11
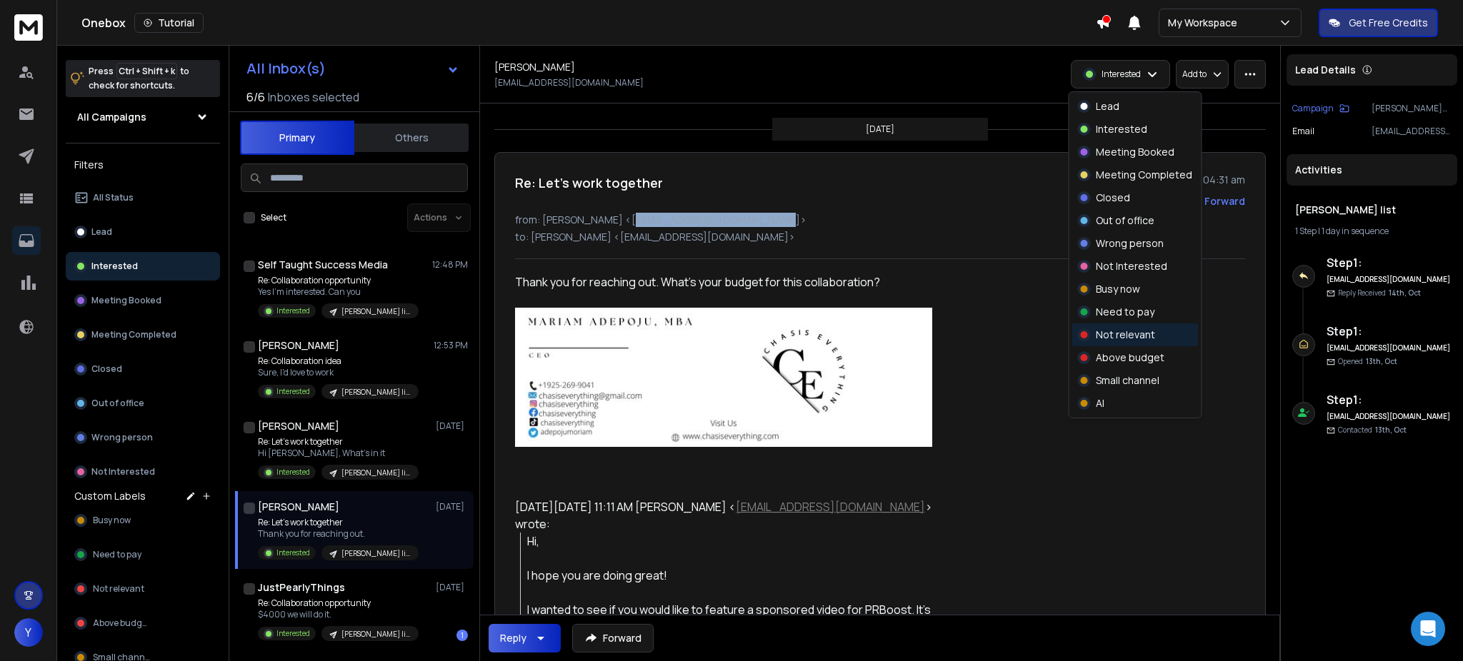
click at [1148, 335] on p "Not relevant" at bounding box center [1125, 335] width 59 height 14
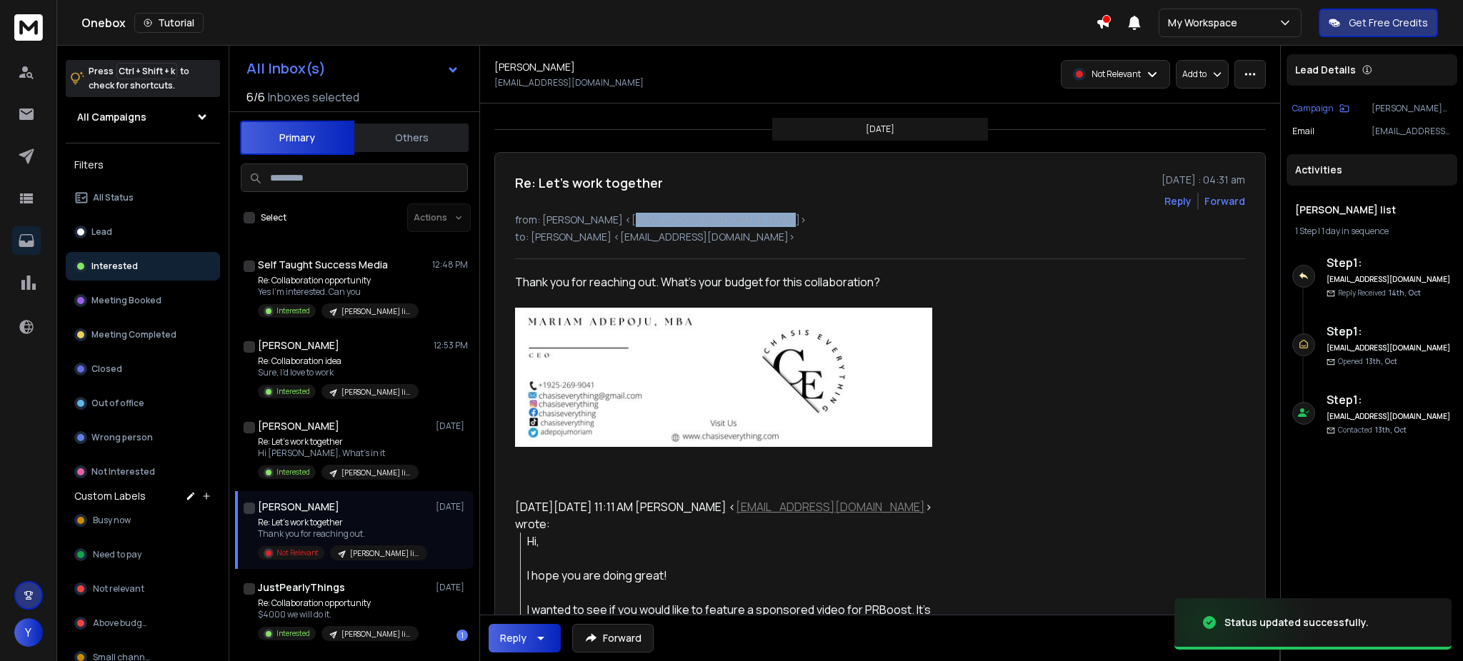
click at [126, 269] on p "Interested" at bounding box center [114, 266] width 46 height 11
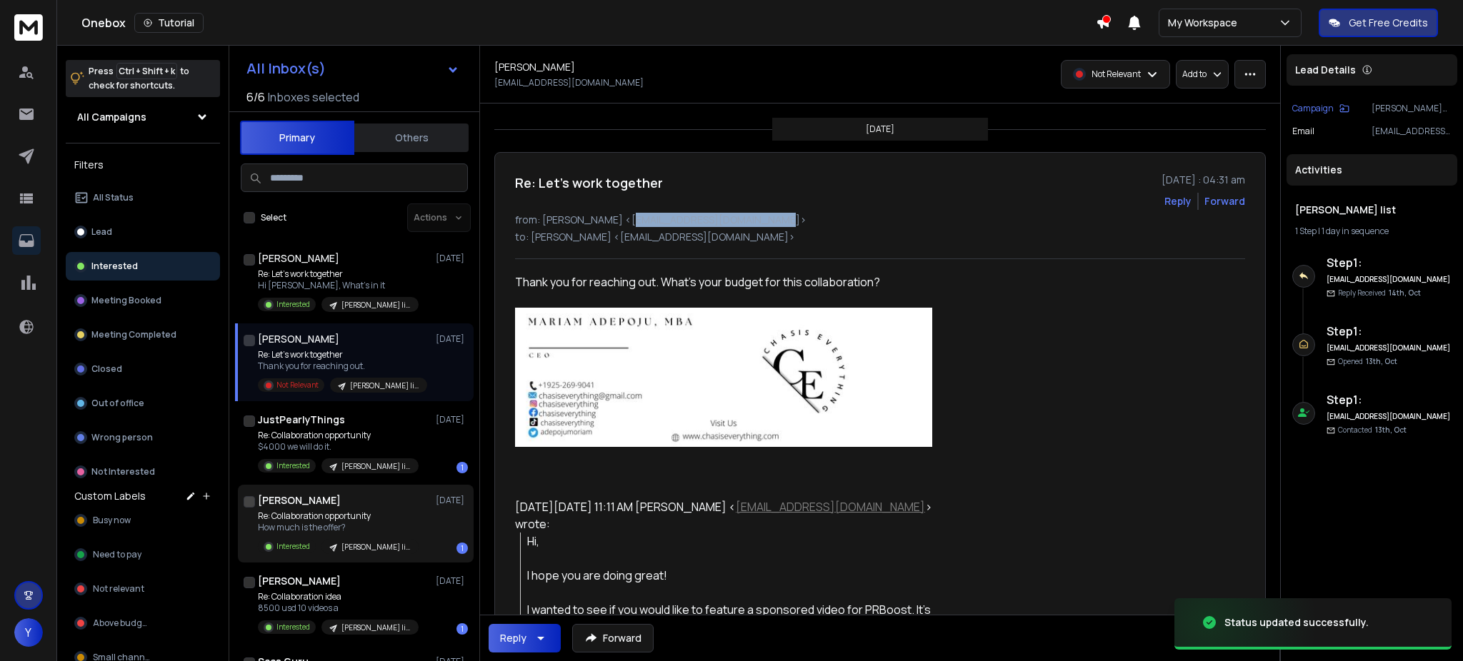
scroll to position [190, 0]
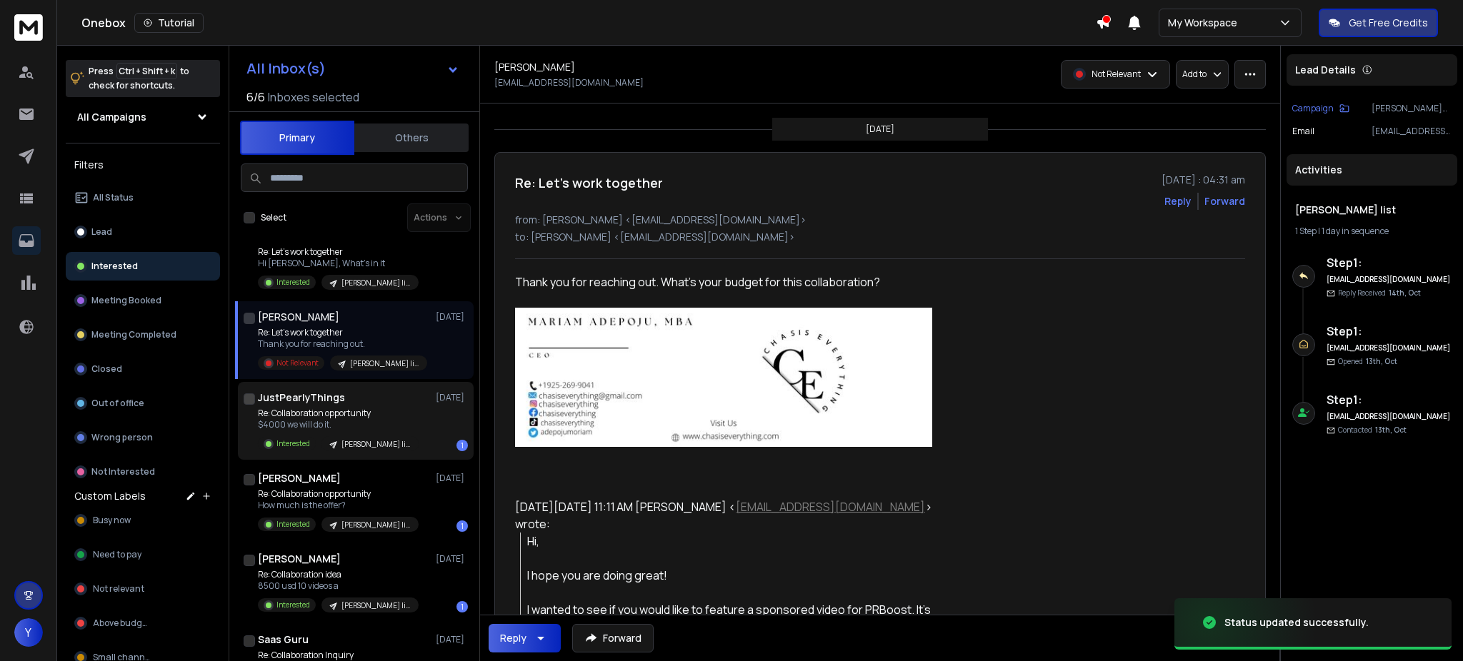
click at [346, 414] on p "Re: Collaboration opportunity" at bounding box center [338, 413] width 161 height 11
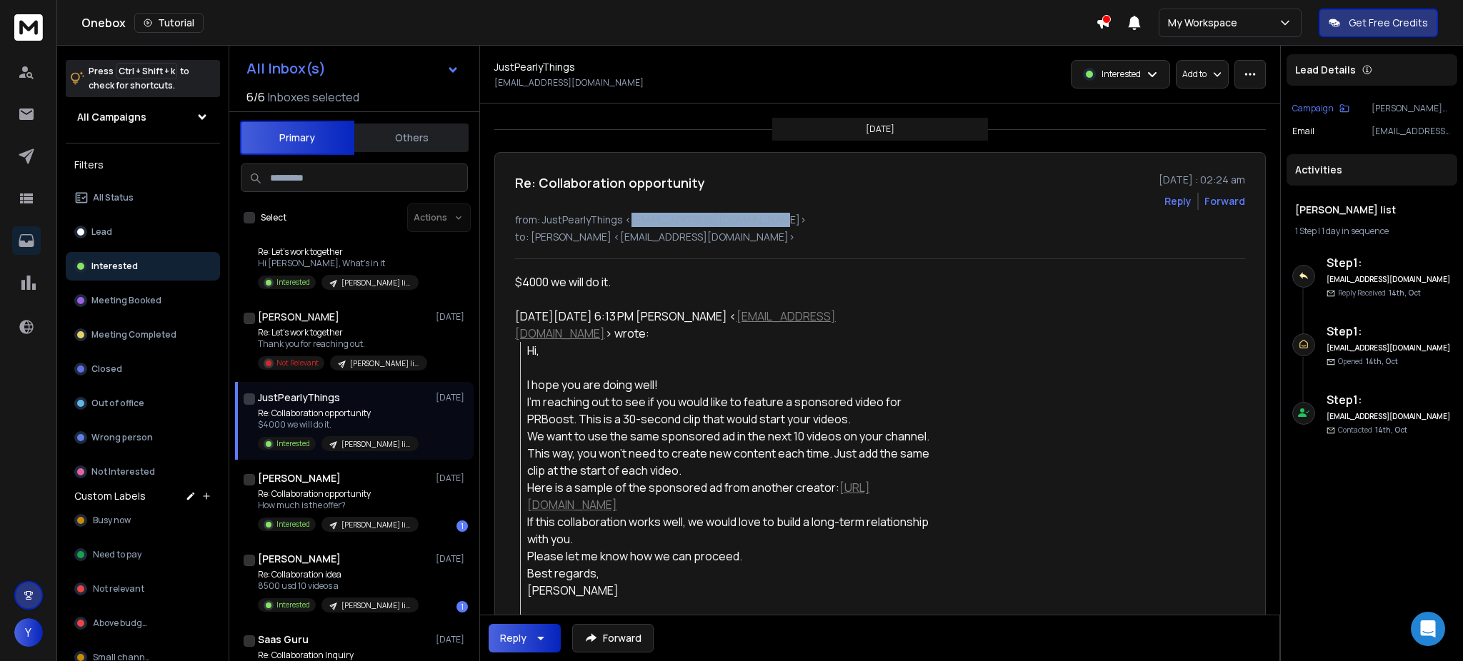
drag, startPoint x: 629, startPoint y: 224, endPoint x: 758, endPoint y: 220, distance: 128.6
click at [758, 220] on p "from: JustPearlyThings <[EMAIL_ADDRESS][DOMAIN_NAME]>" at bounding box center [880, 220] width 730 height 14
copy p "[EMAIL_ADDRESS][DOMAIN_NAME]"
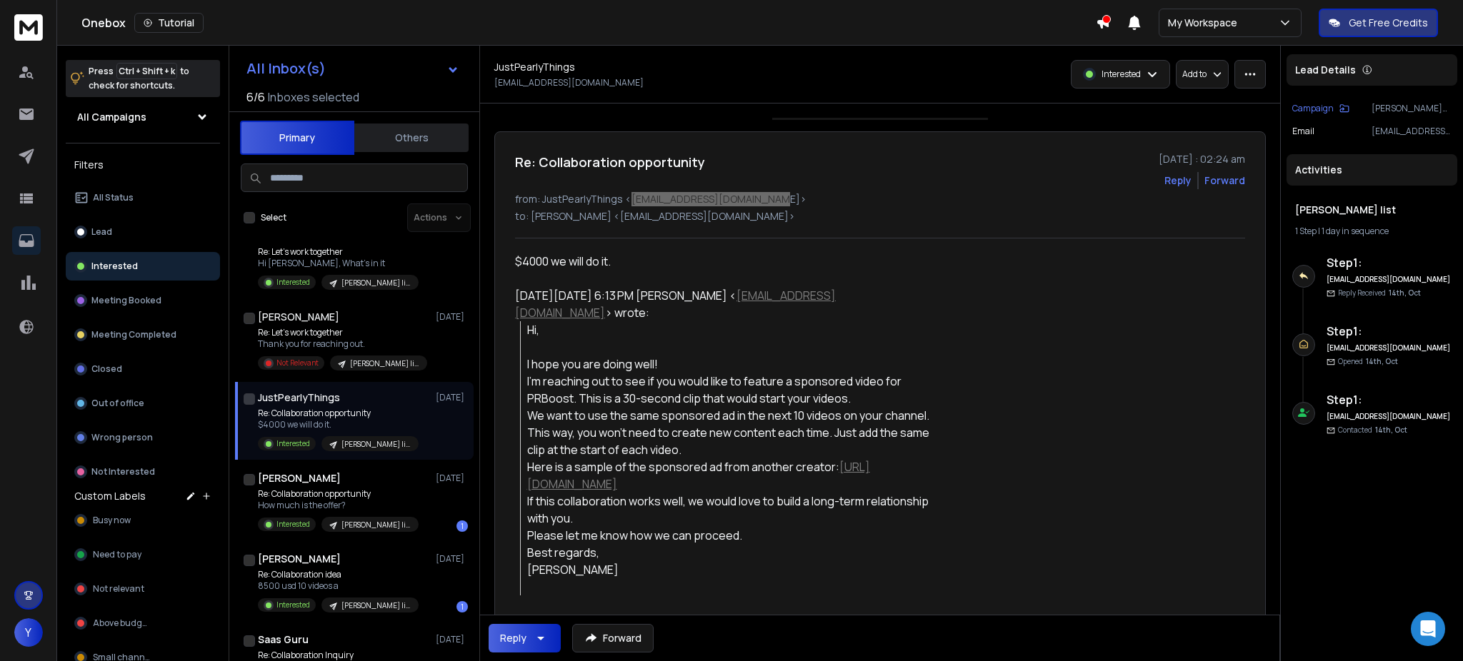
scroll to position [0, 0]
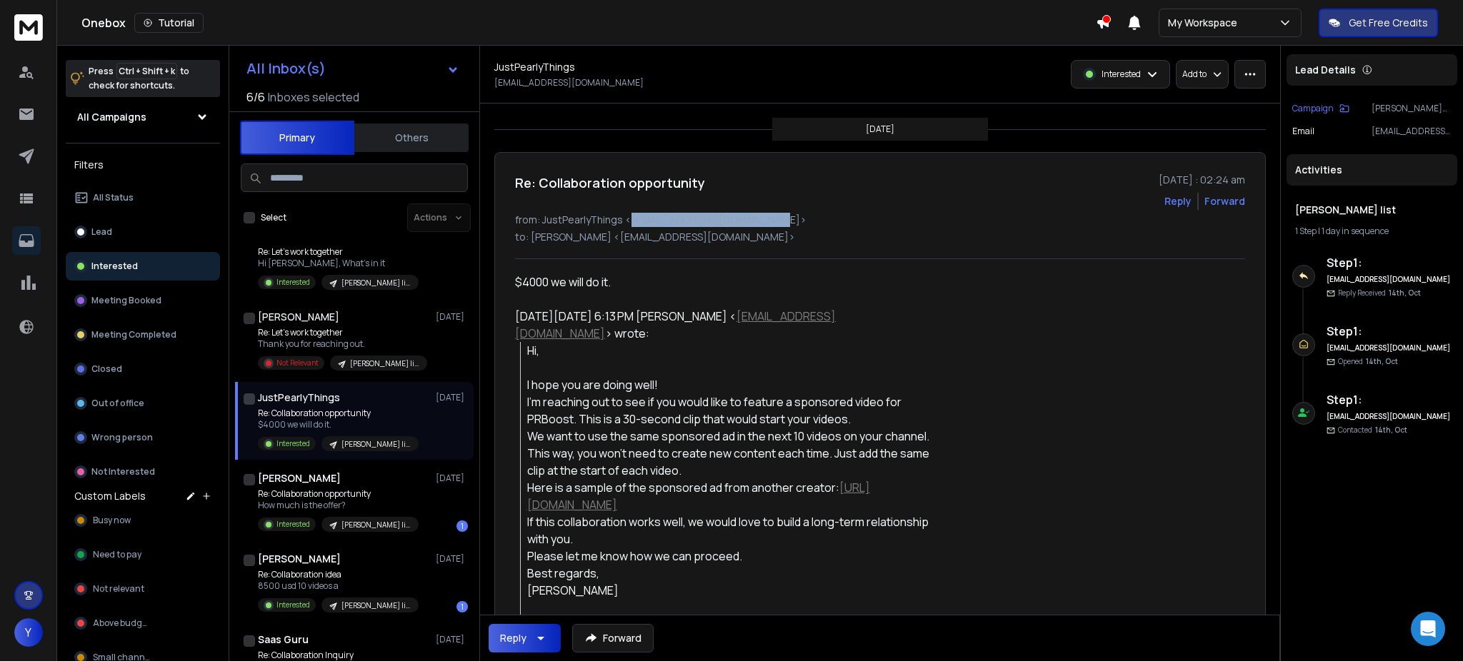
click at [1167, 206] on button "Reply" at bounding box center [1177, 201] width 27 height 14
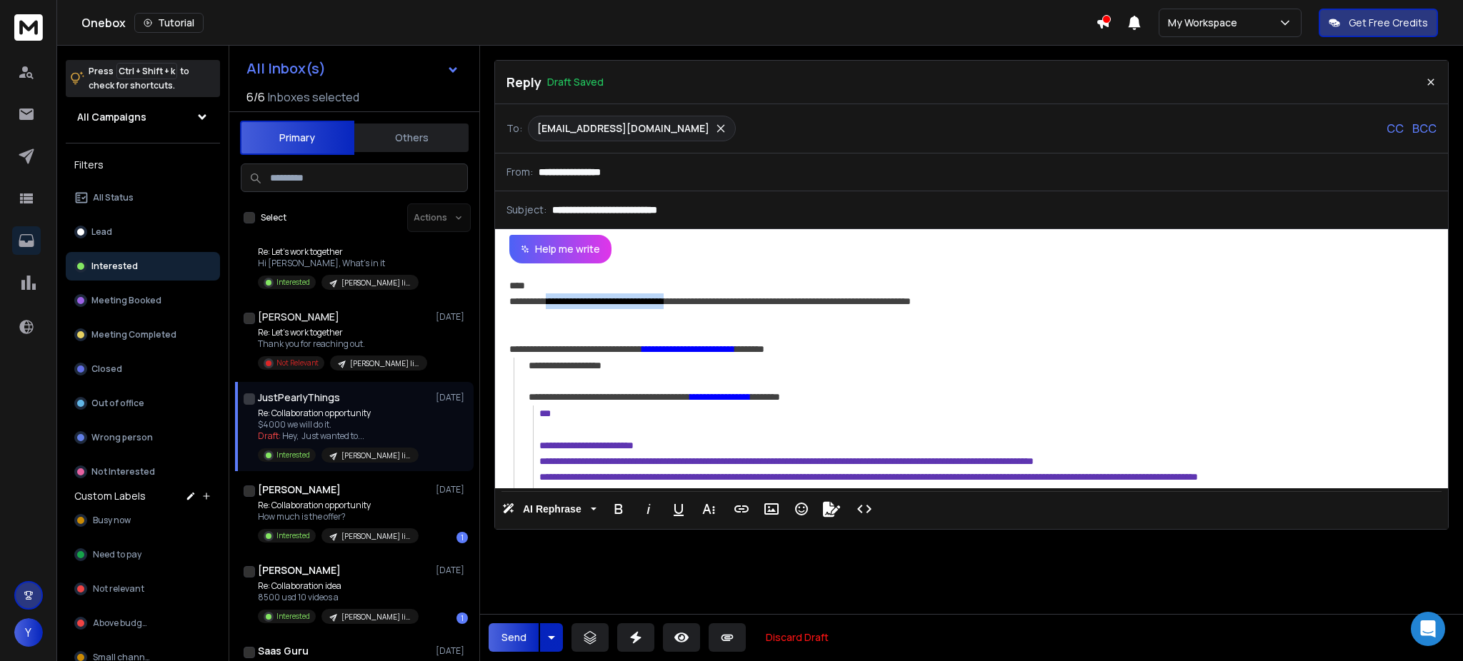
drag, startPoint x: 663, startPoint y: 306, endPoint x: 784, endPoint y: 304, distance: 120.7
click at [709, 306] on div "**********" at bounding box center [962, 294] width 906 height 32
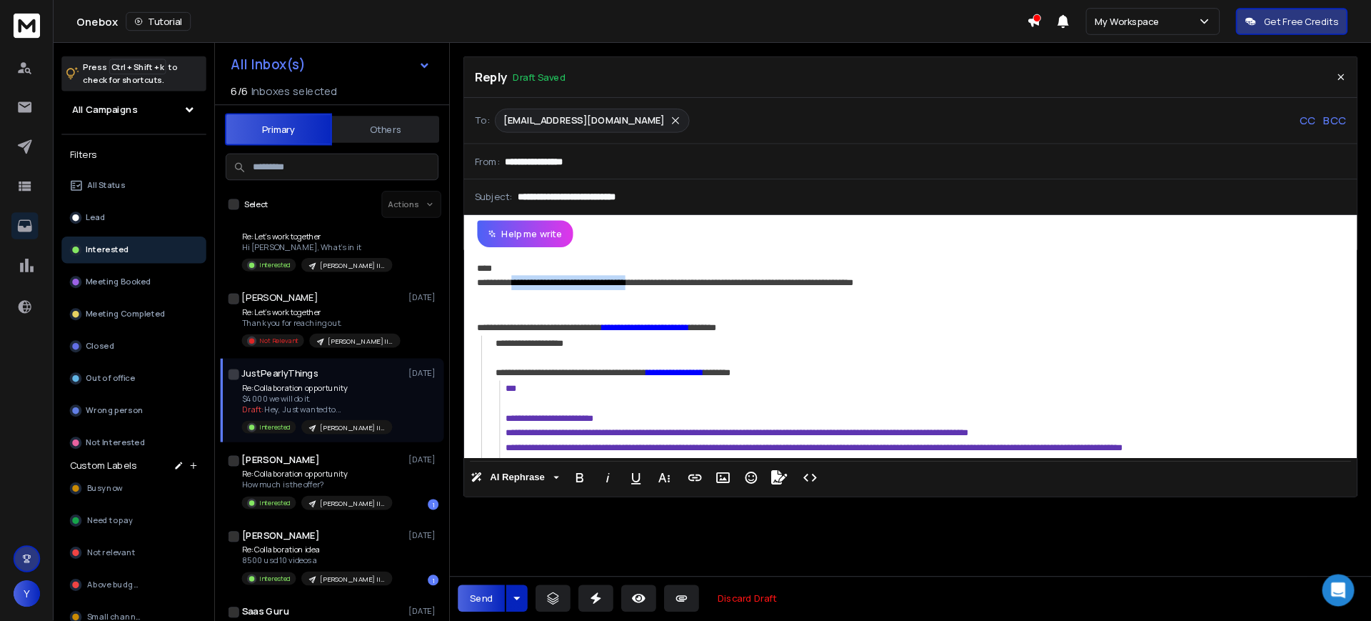
scroll to position [191, 0]
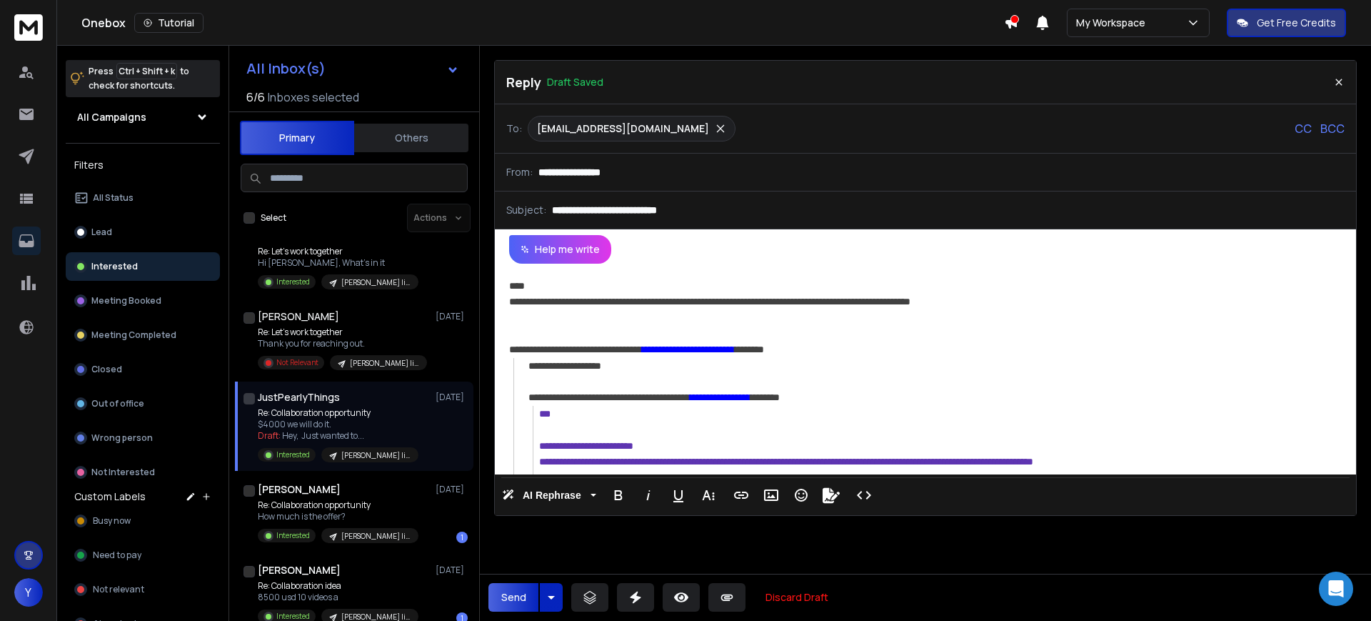
click at [706, 315] on div at bounding box center [923, 318] width 829 height 16
click at [699, 304] on div "**********" at bounding box center [916, 294] width 815 height 32
click at [716, 299] on div "**********" at bounding box center [916, 294] width 815 height 32
click at [1039, 296] on div "**********" at bounding box center [916, 294] width 815 height 32
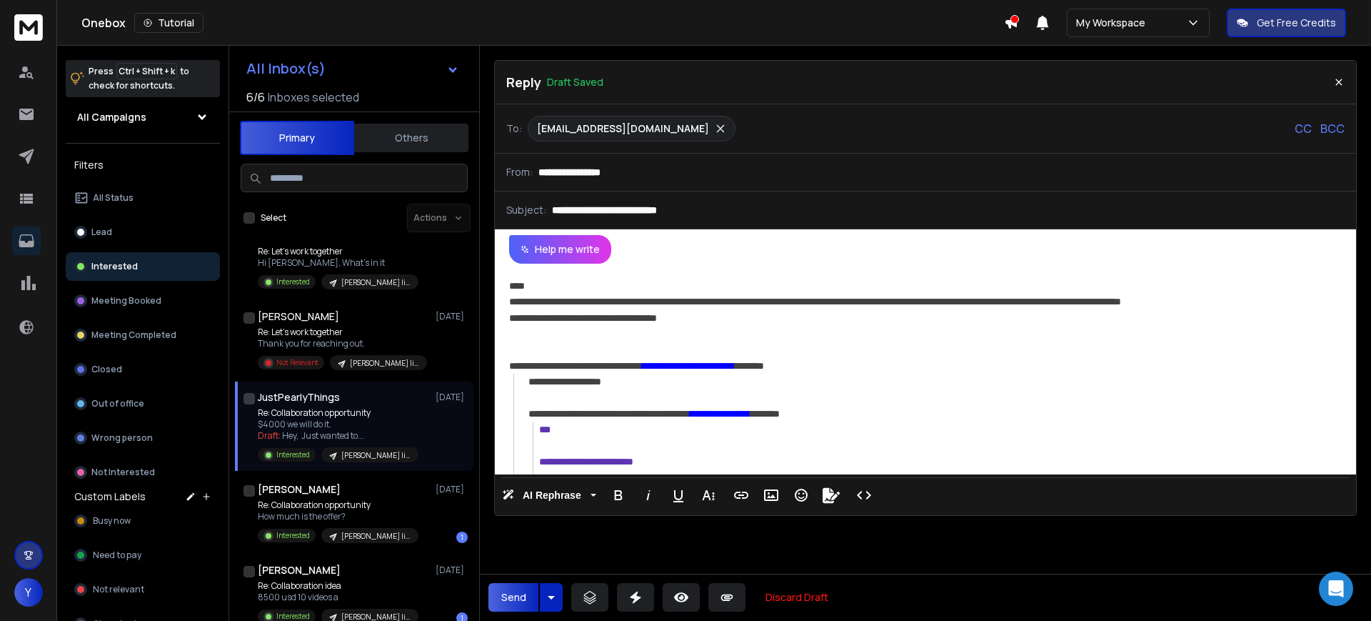
click at [1286, 297] on div "**********" at bounding box center [916, 294] width 815 height 32
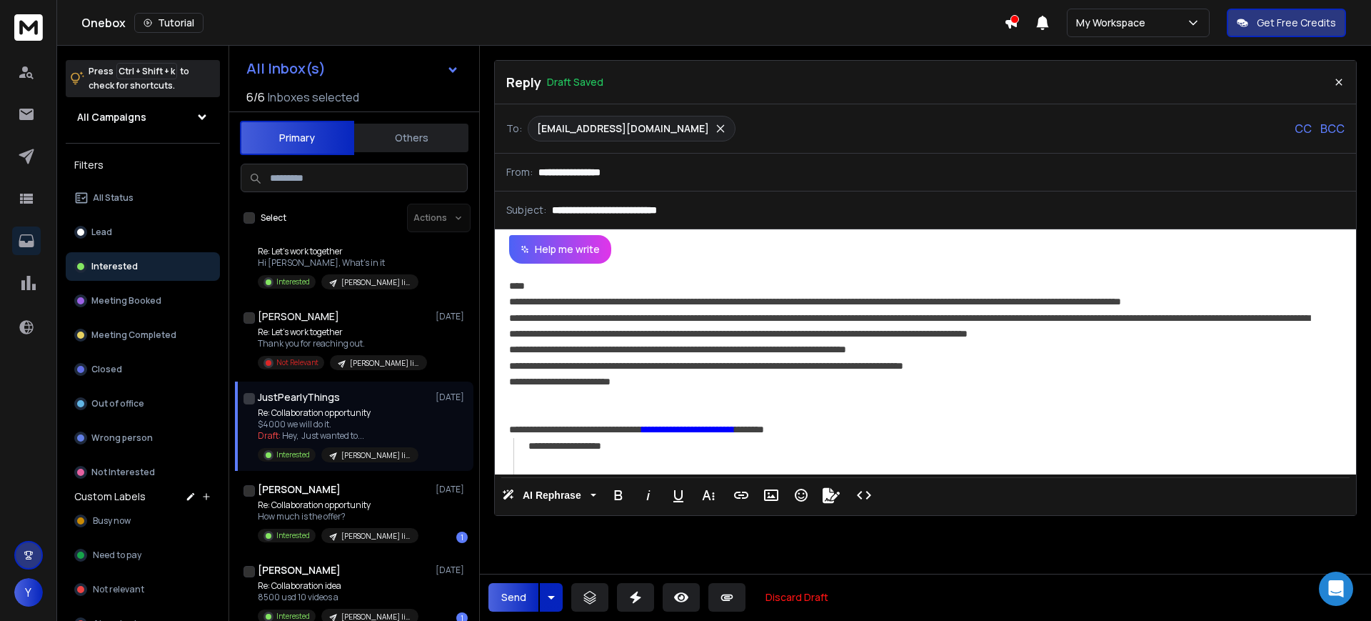
click at [524, 590] on button "Send" at bounding box center [514, 597] width 50 height 29
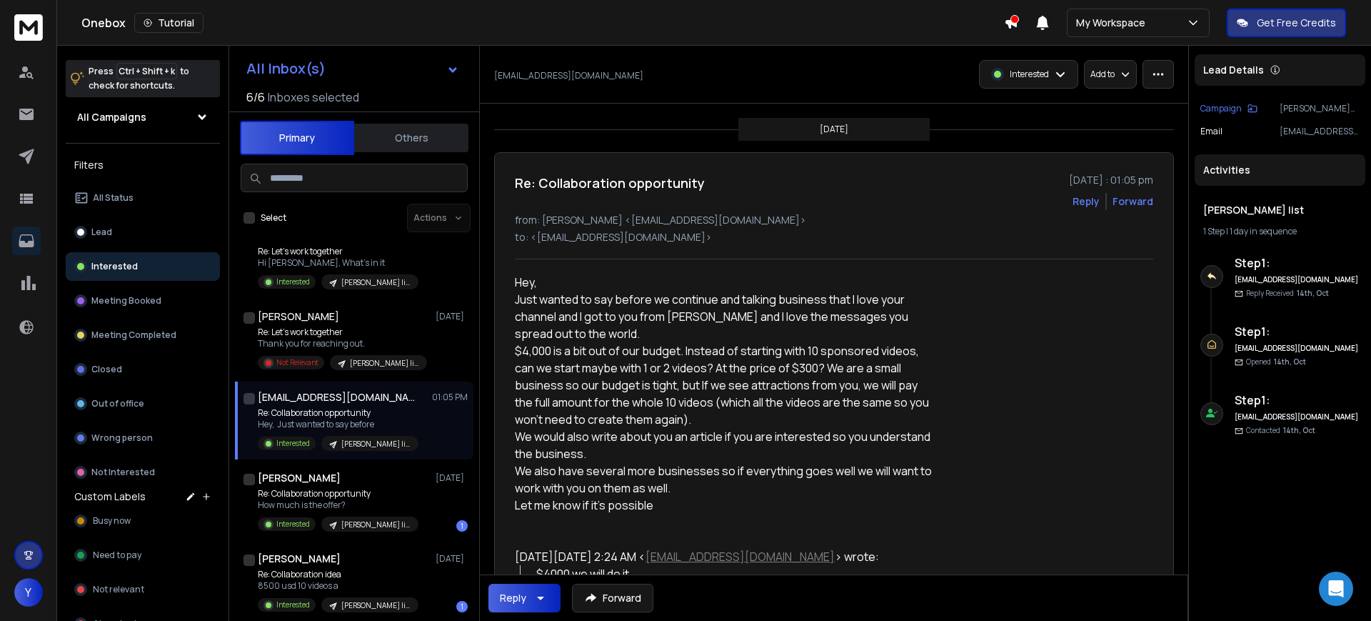
click at [631, 301] on div "Hey, Just wanted to say before we continue and talking business that I love you…" at bounding box center [723, 308] width 417 height 69
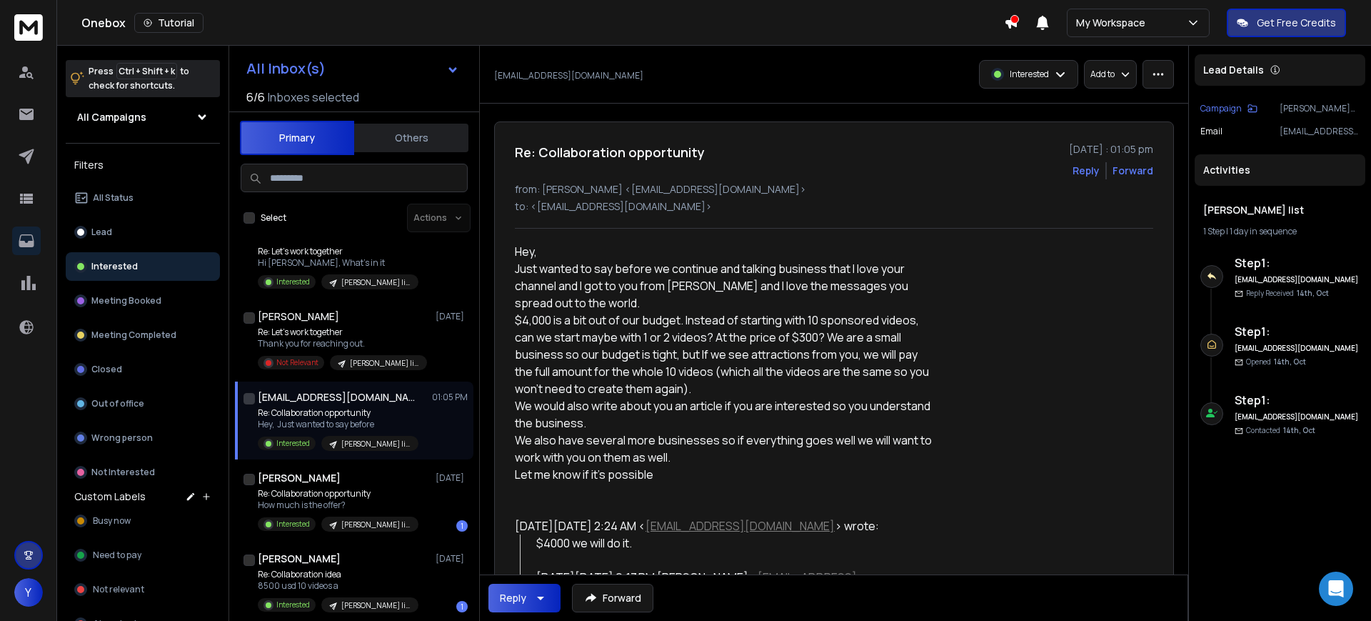
scroll to position [0, 0]
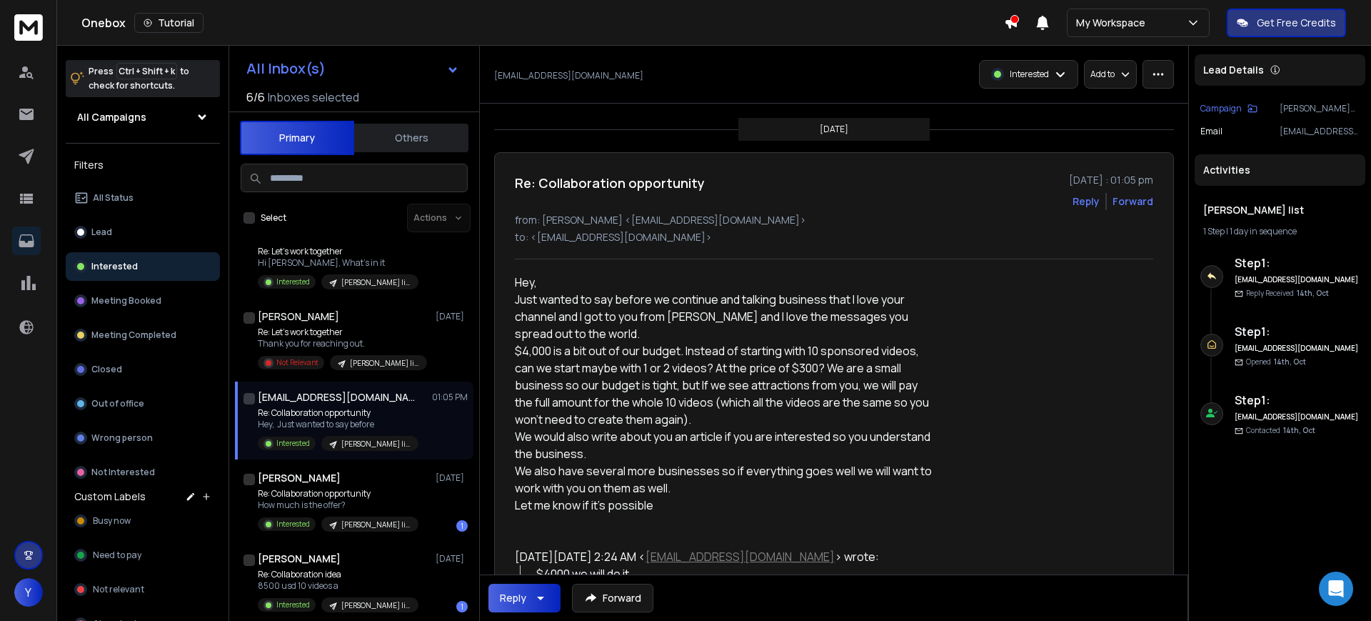
click at [819, 370] on div "$4,000 is a bit out of our budget. Instead of starting with 10 sponsored videos…" at bounding box center [723, 427] width 417 height 171
click at [820, 369] on div "$4,000 is a bit out of our budget. Instead of starting with 10 sponsored videos…" at bounding box center [723, 427] width 417 height 171
click at [818, 365] on div "$4,000 is a bit out of our budget. Instead of starting with 10 sponsored videos…" at bounding box center [723, 427] width 417 height 171
drag, startPoint x: 813, startPoint y: 365, endPoint x: 785, endPoint y: 364, distance: 27.9
click at [781, 364] on div "$4,000 is a bit out of our budget. Instead of starting with 10 sponsored videos…" at bounding box center [723, 427] width 417 height 171
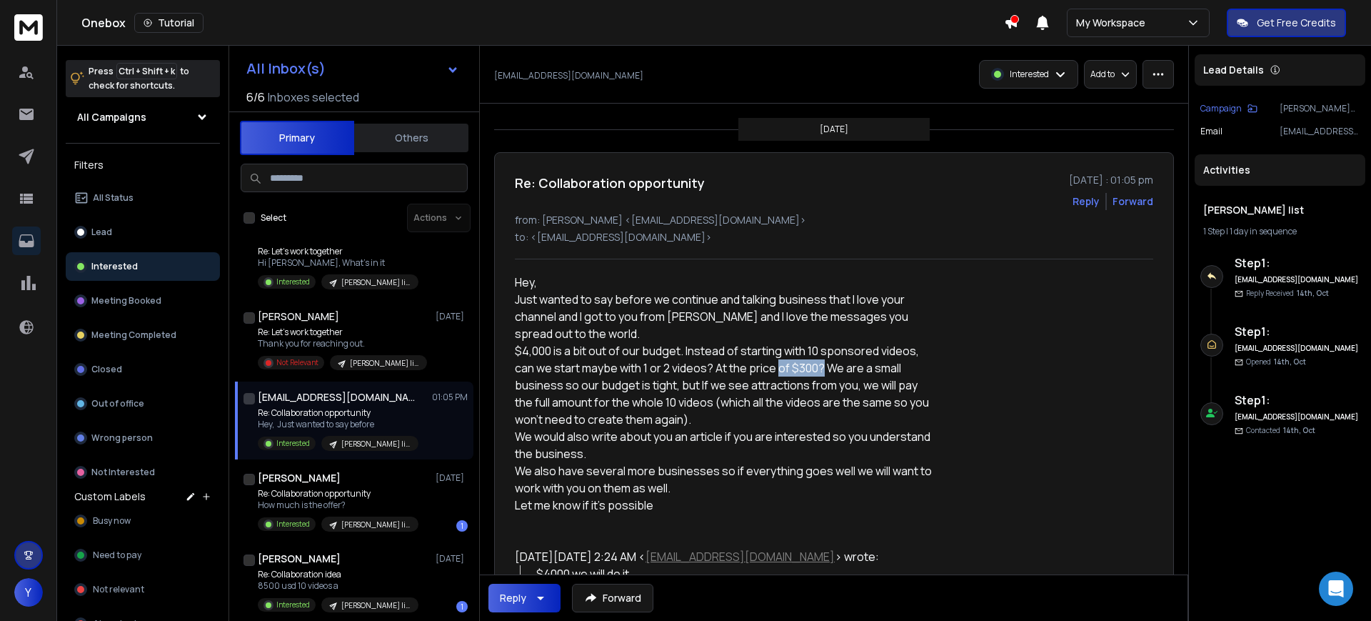
click at [813, 364] on div "$4,000 is a bit out of our budget. Instead of starting with 10 sponsored videos…" at bounding box center [723, 427] width 417 height 171
click at [818, 366] on div "$4,000 is a bit out of our budget. Instead of starting with 10 sponsored videos…" at bounding box center [723, 427] width 417 height 171
click at [820, 366] on div "$4,000 is a bit out of our budget. Instead of starting with 10 sponsored videos…" at bounding box center [723, 427] width 417 height 171
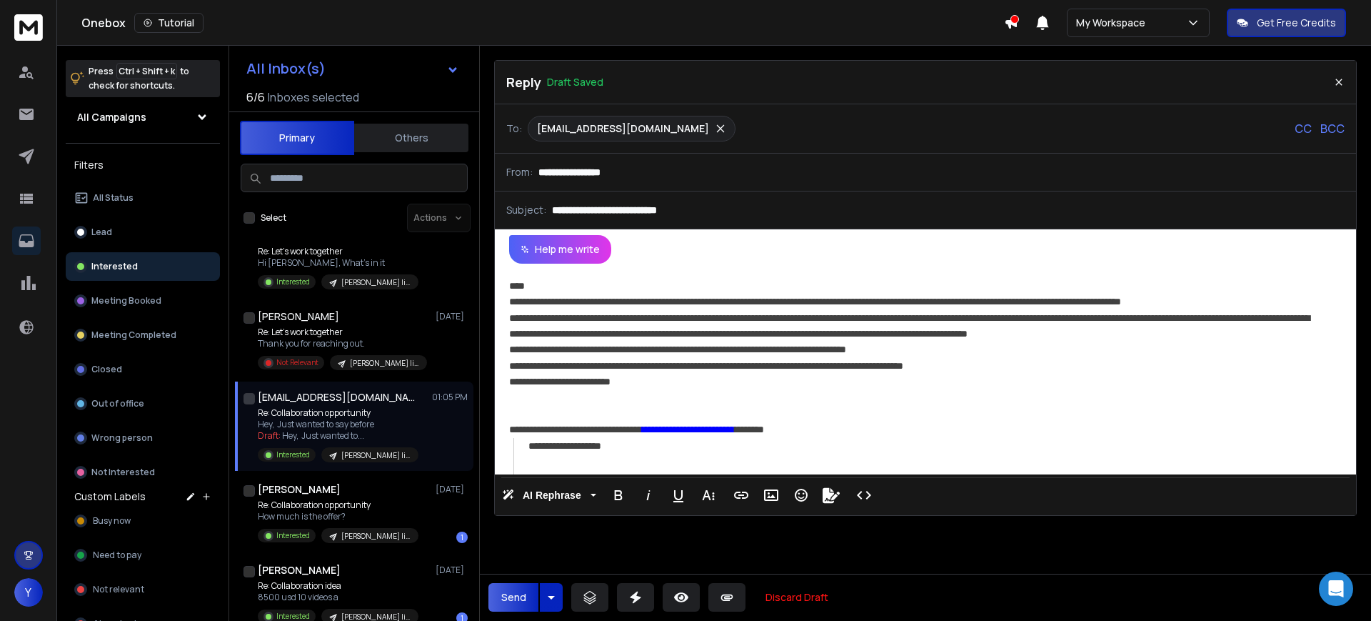
click at [1097, 317] on div "**********" at bounding box center [916, 350] width 815 height 80
click at [509, 591] on button "Send" at bounding box center [514, 597] width 50 height 29
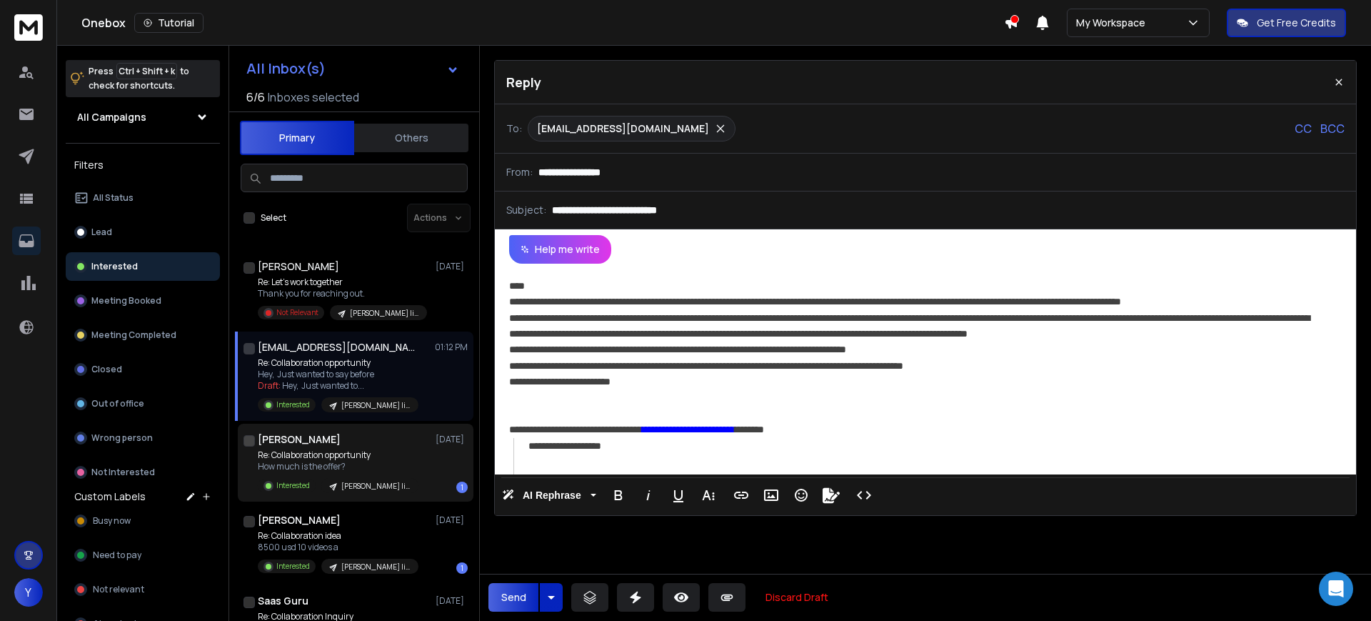
scroll to position [280, 0]
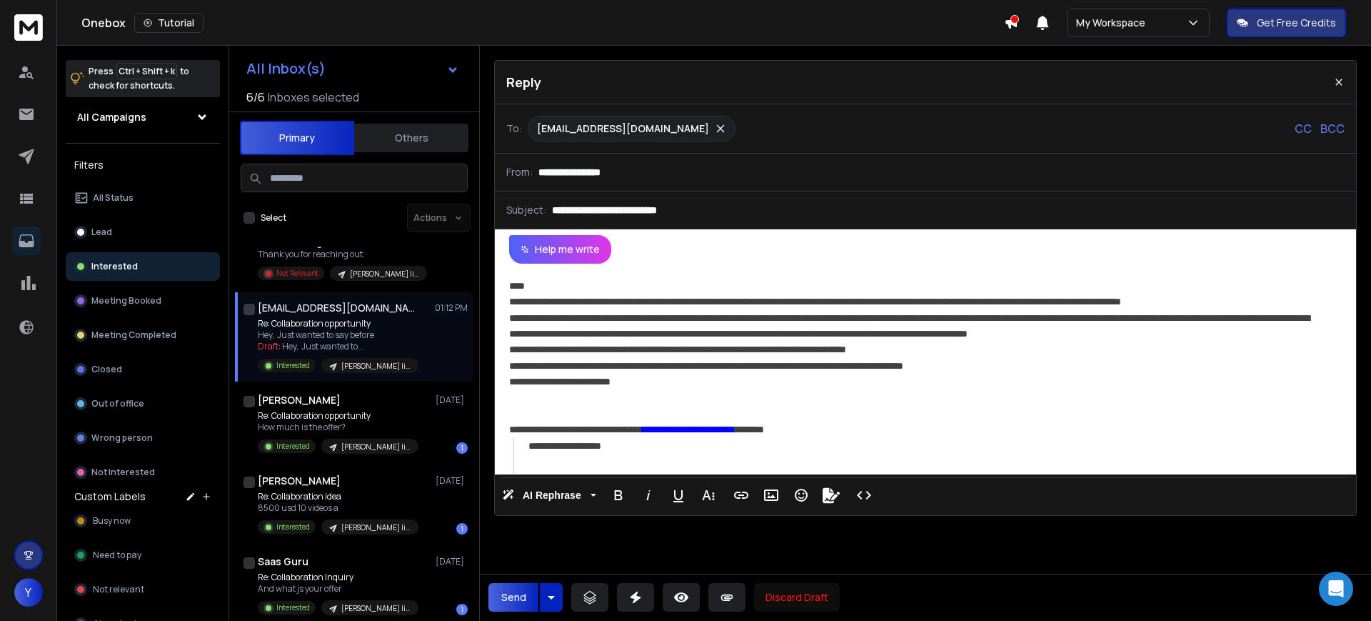
click at [780, 592] on button "Discard Draft" at bounding box center [797, 597] width 86 height 29
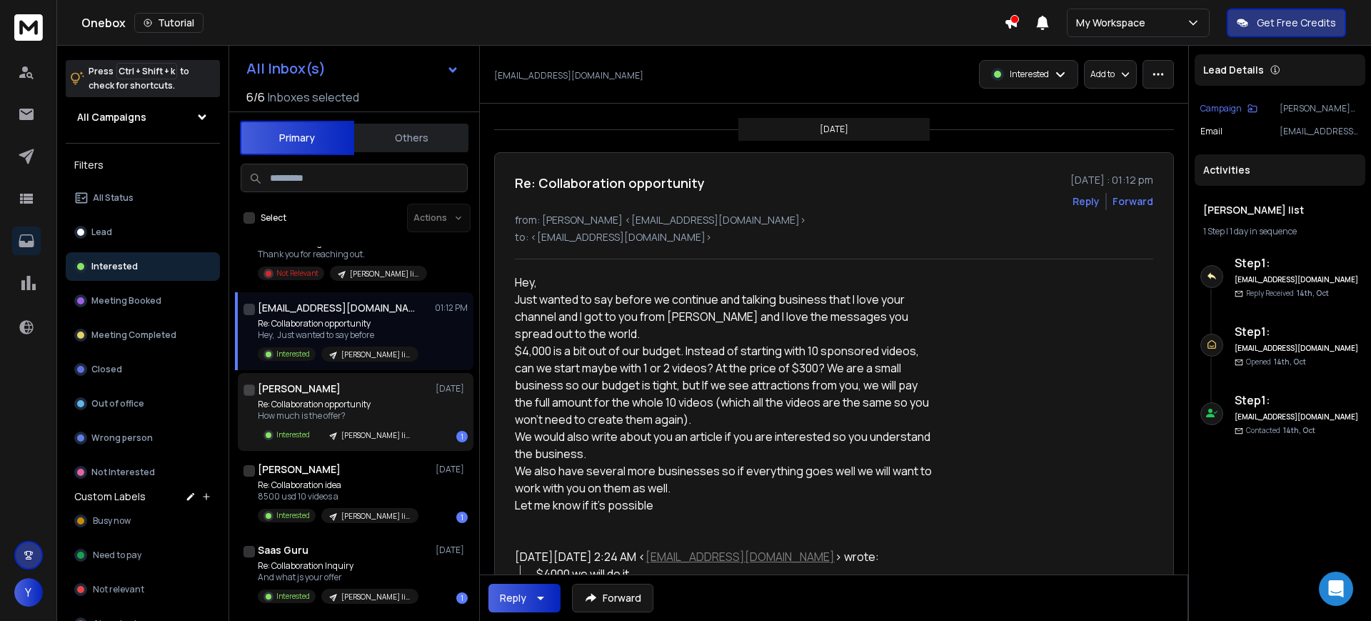
click at [316, 400] on p "Re: Collaboration opportunity" at bounding box center [338, 404] width 161 height 11
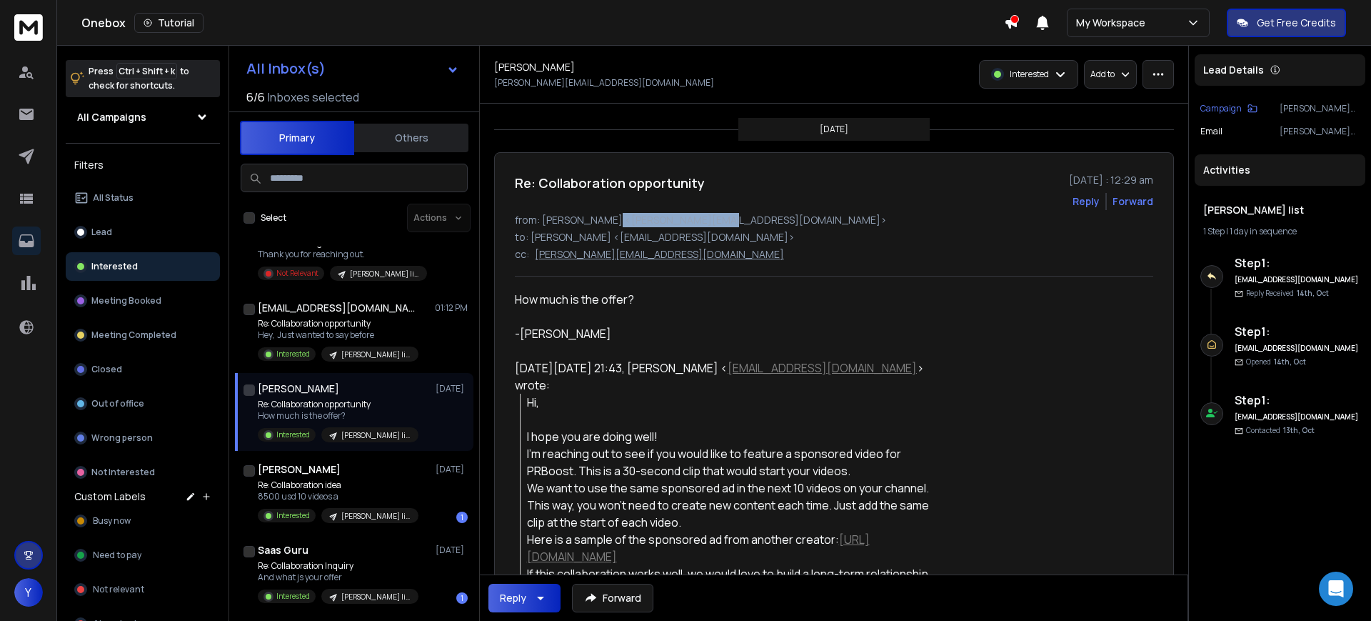
drag, startPoint x: 701, startPoint y: 219, endPoint x: 607, endPoint y: 220, distance: 94.3
click at [607, 220] on p "from: [PERSON_NAME] <[PERSON_NAME][EMAIL_ADDRESS][DOMAIN_NAME]>" at bounding box center [834, 220] width 639 height 14
copy p "[PERSON_NAME][EMAIL_ADDRESS][DOMAIN_NAME]"
click at [646, 296] on div "How much is the offer? -[PERSON_NAME]" at bounding box center [723, 316] width 417 height 51
click at [501, 605] on div "Reply" at bounding box center [524, 597] width 49 height 17
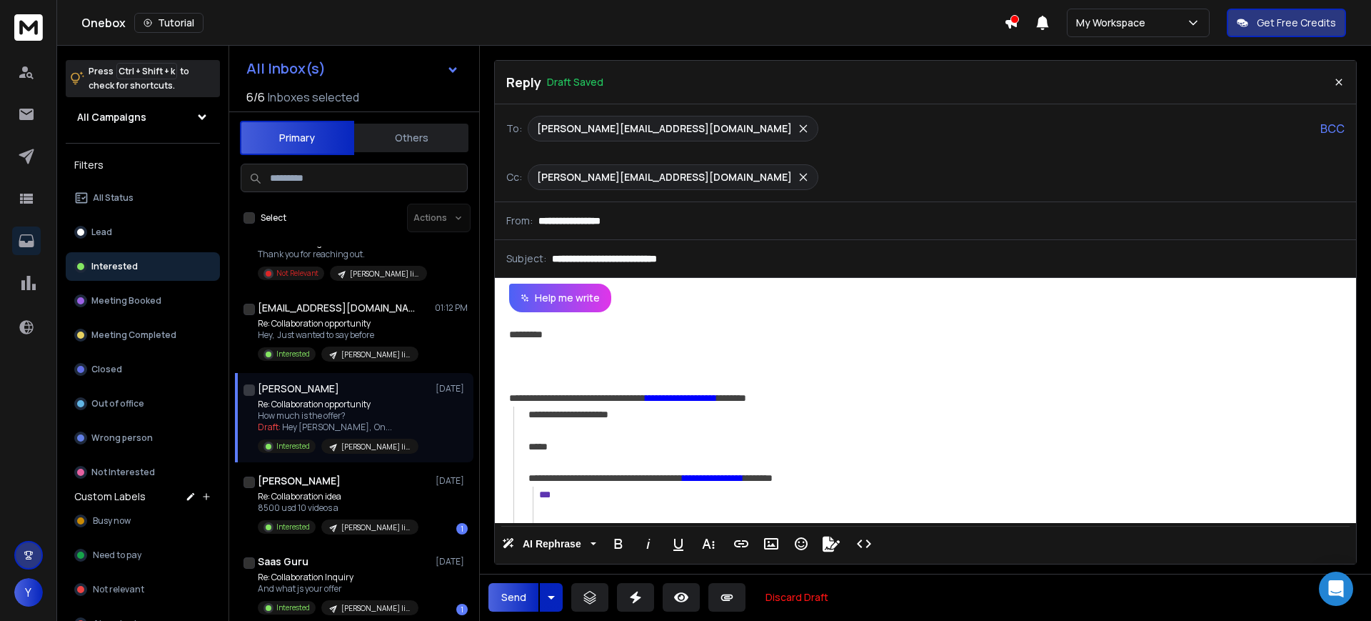
click at [582, 347] on div "**********" at bounding box center [925, 417] width 861 height 211
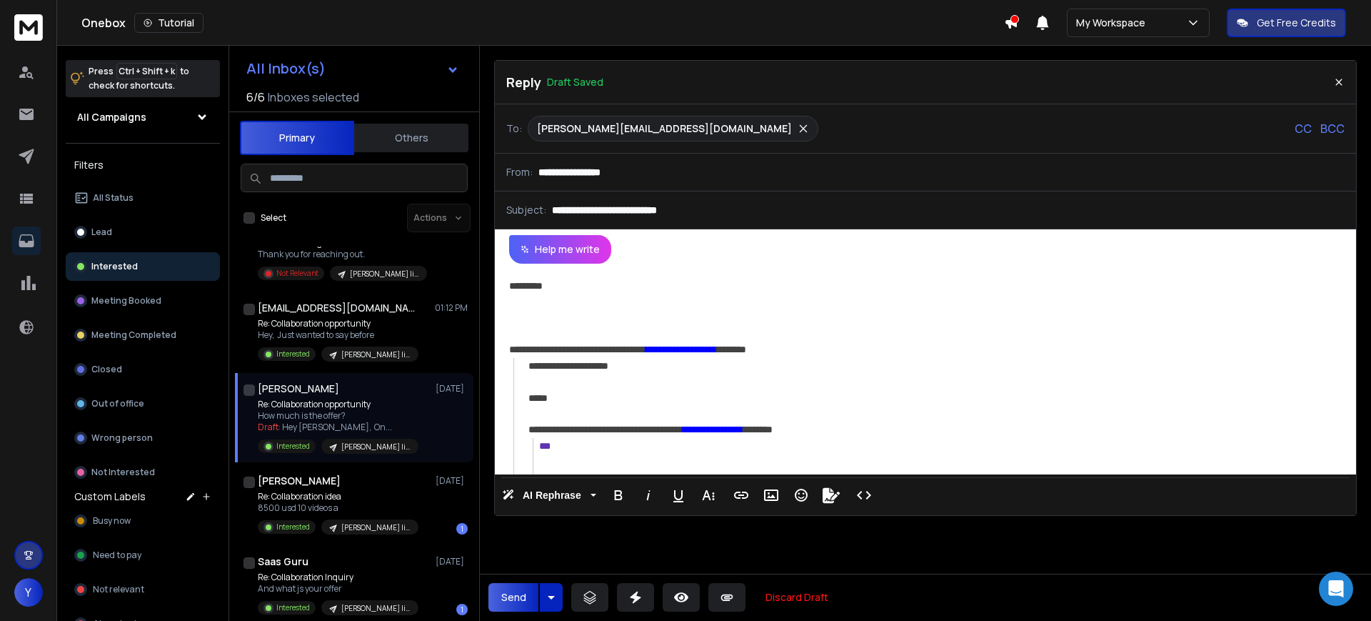
click at [613, 321] on div at bounding box center [925, 318] width 833 height 16
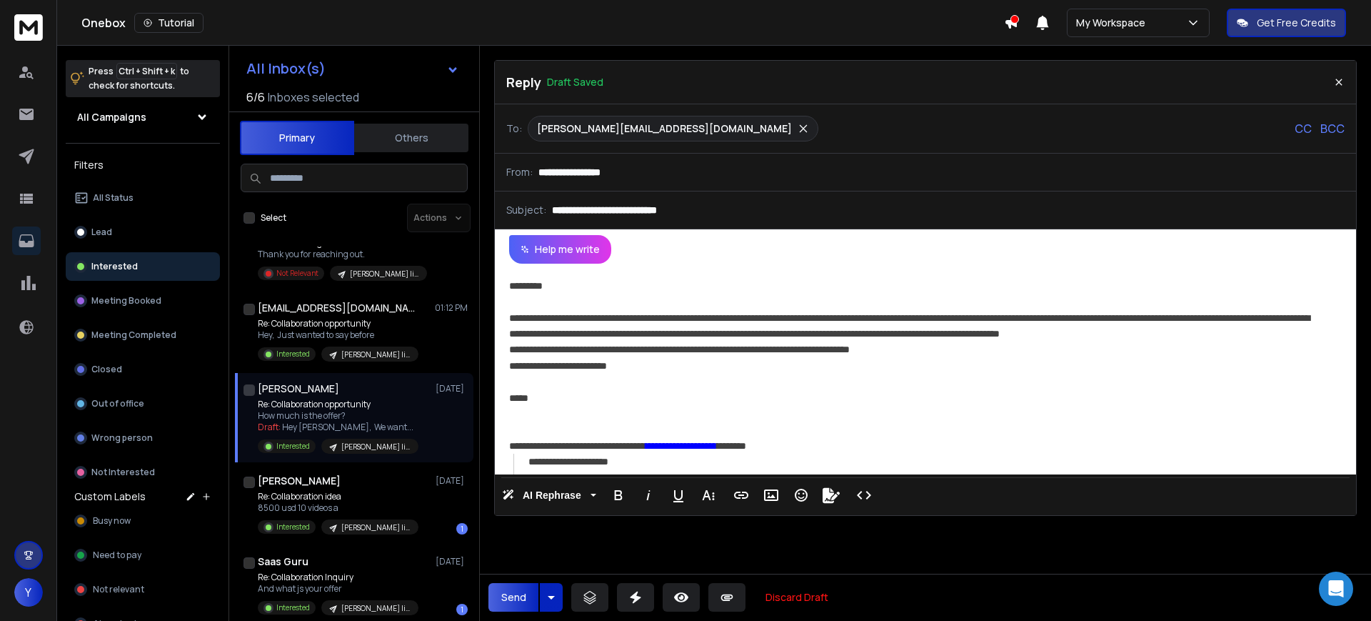
click at [514, 592] on button "Send" at bounding box center [514, 597] width 50 height 29
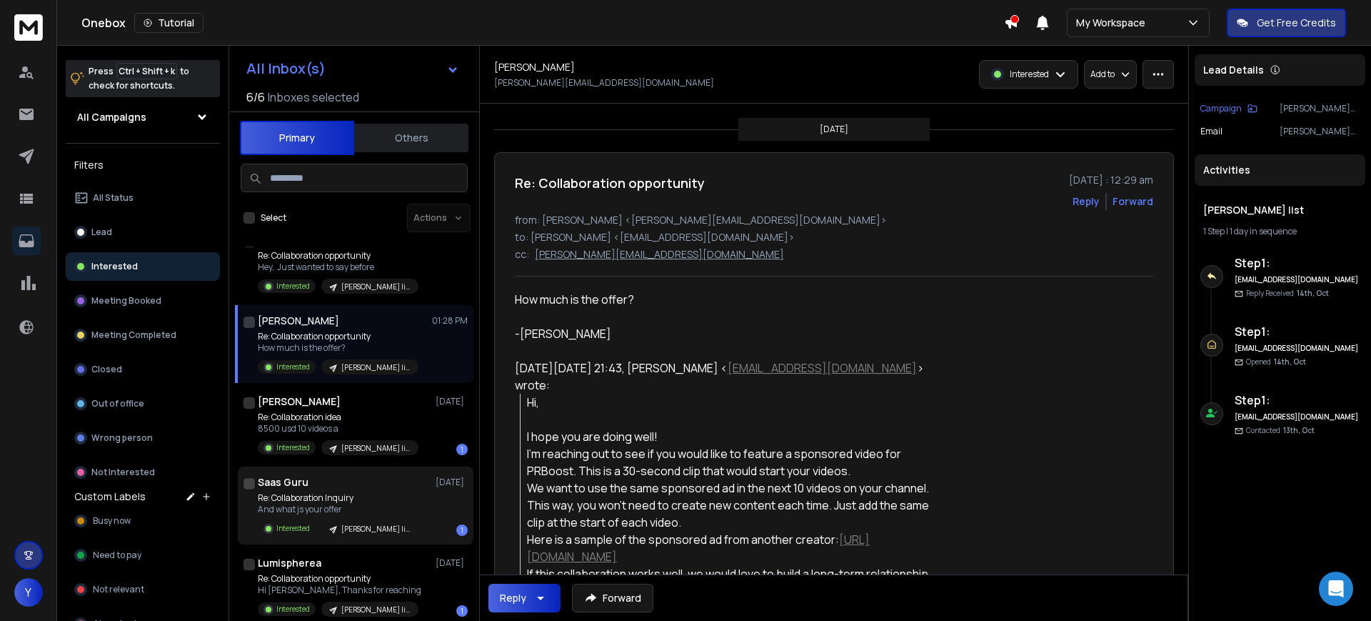
scroll to position [357, 0]
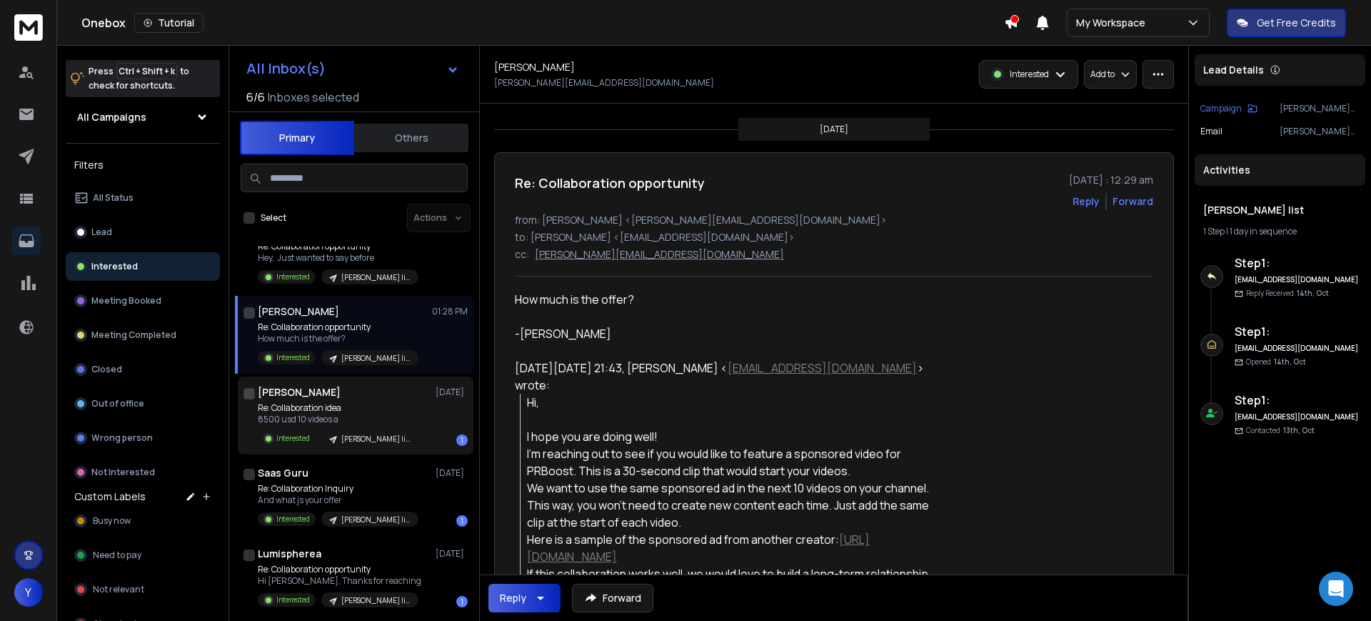
click at [348, 406] on p "Re: Collaboration idea" at bounding box center [338, 407] width 161 height 11
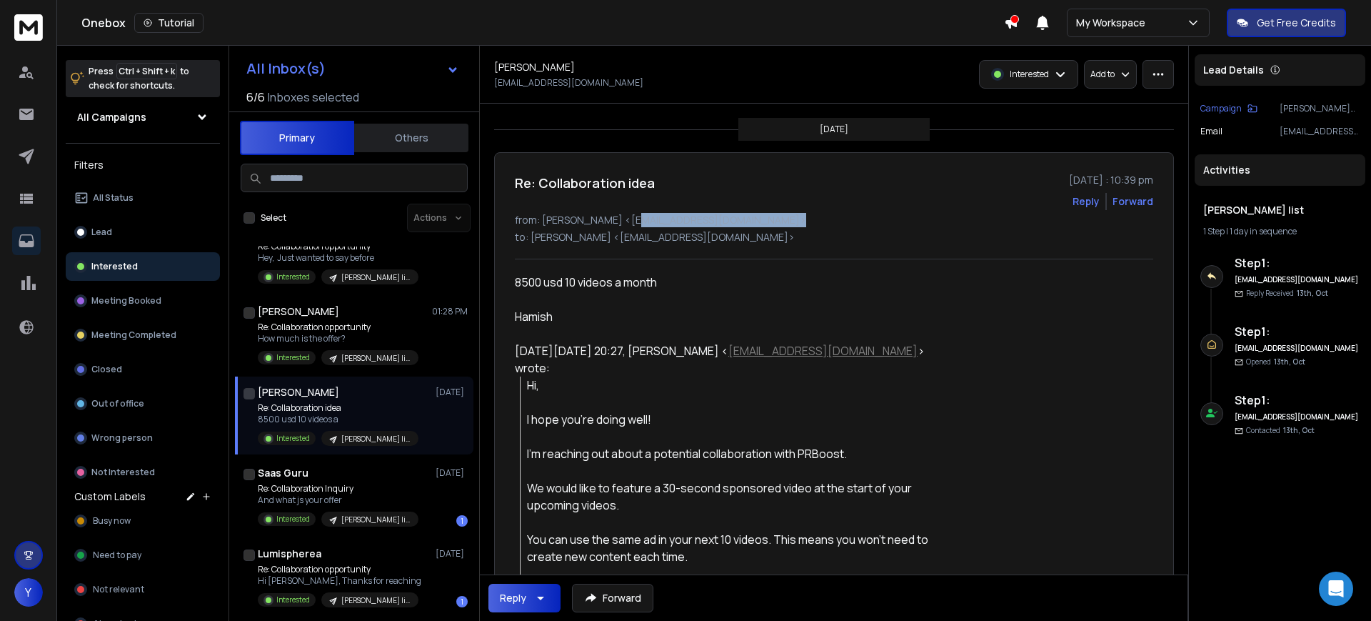
drag, startPoint x: 771, startPoint y: 219, endPoint x: 624, endPoint y: 219, distance: 146.4
click at [624, 219] on p "from: [PERSON_NAME] <[EMAIL_ADDRESS][DOMAIN_NAME]>" at bounding box center [834, 220] width 639 height 14
copy p "[EMAIL_ADDRESS][DOMAIN_NAME]"
click at [517, 597] on div "Reply" at bounding box center [513, 598] width 26 height 14
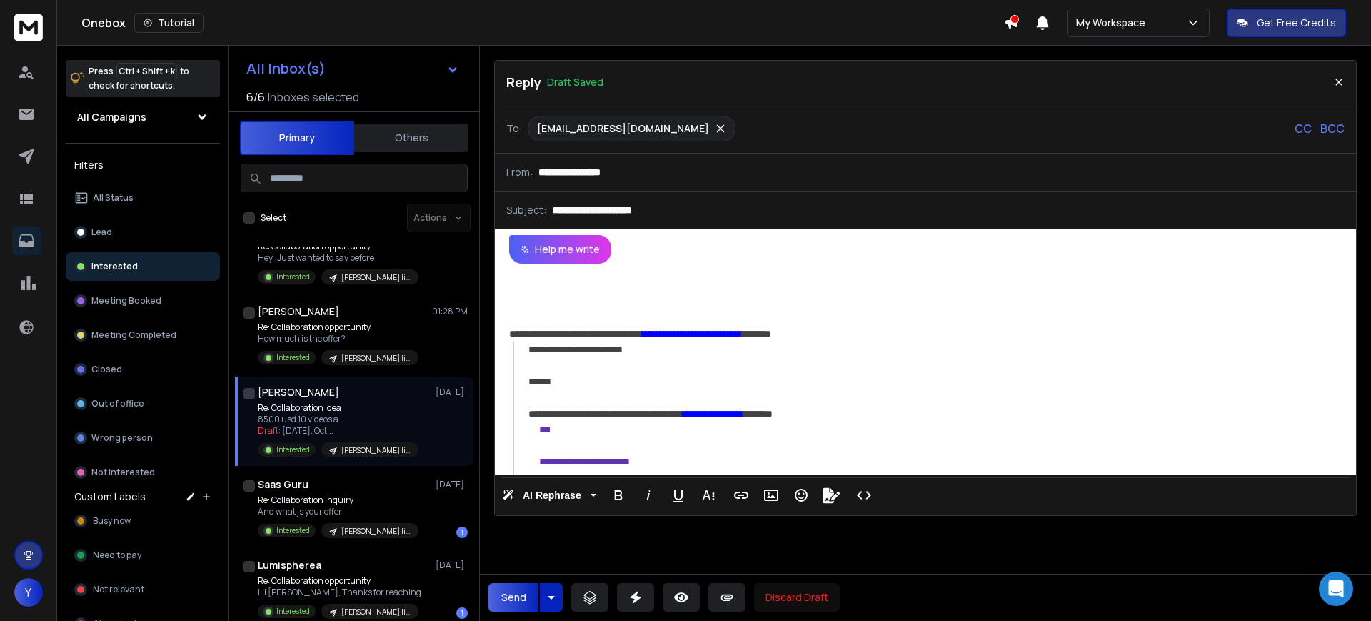
click at [799, 598] on button "Discard Draft" at bounding box center [797, 597] width 86 height 29
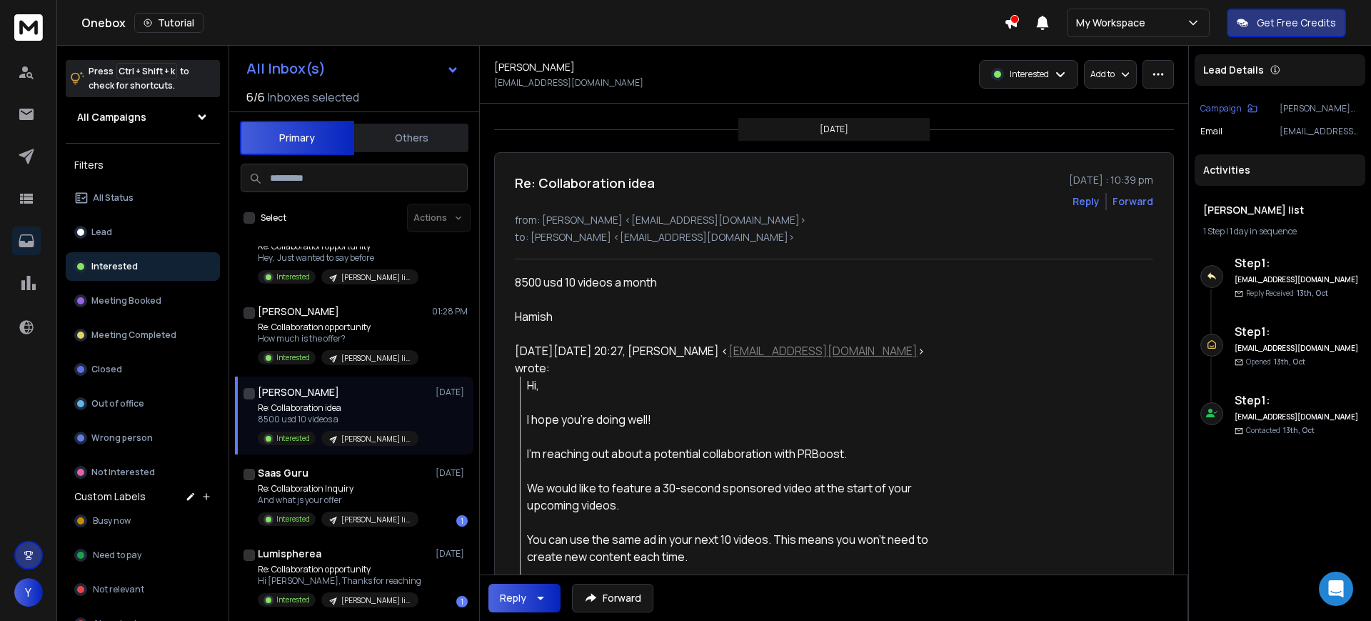
click at [507, 594] on div "Reply" at bounding box center [513, 598] width 26 height 14
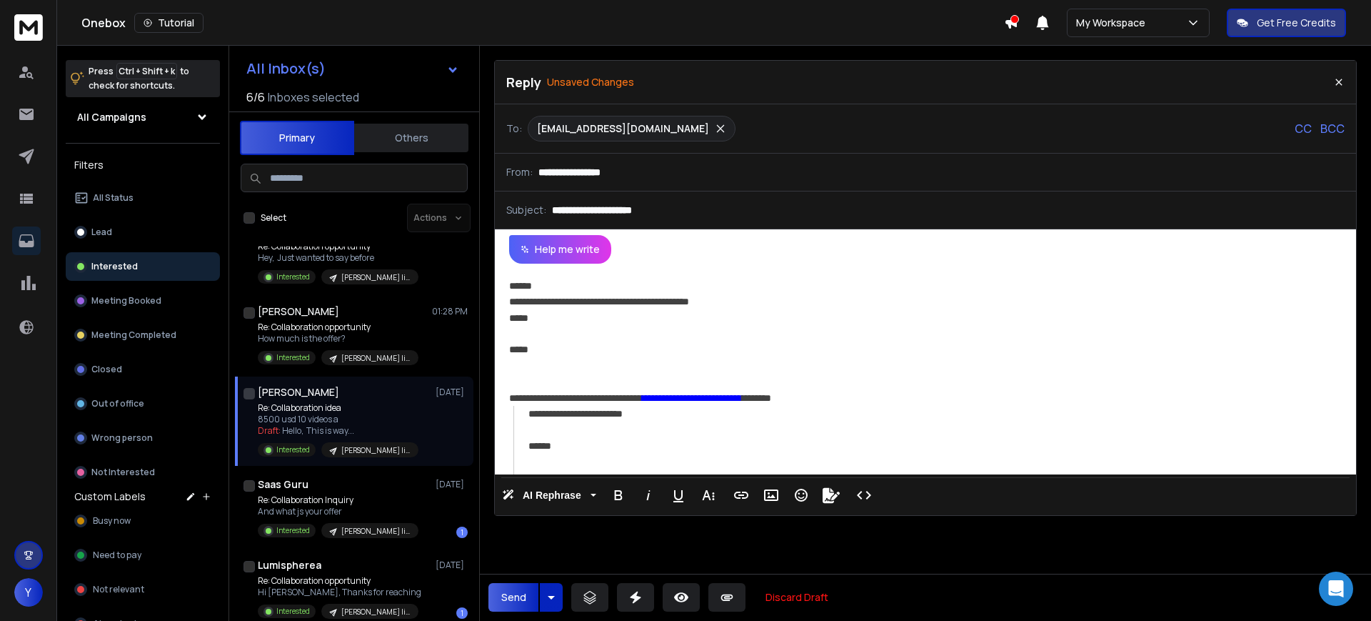
click at [515, 602] on button "Send" at bounding box center [514, 597] width 50 height 29
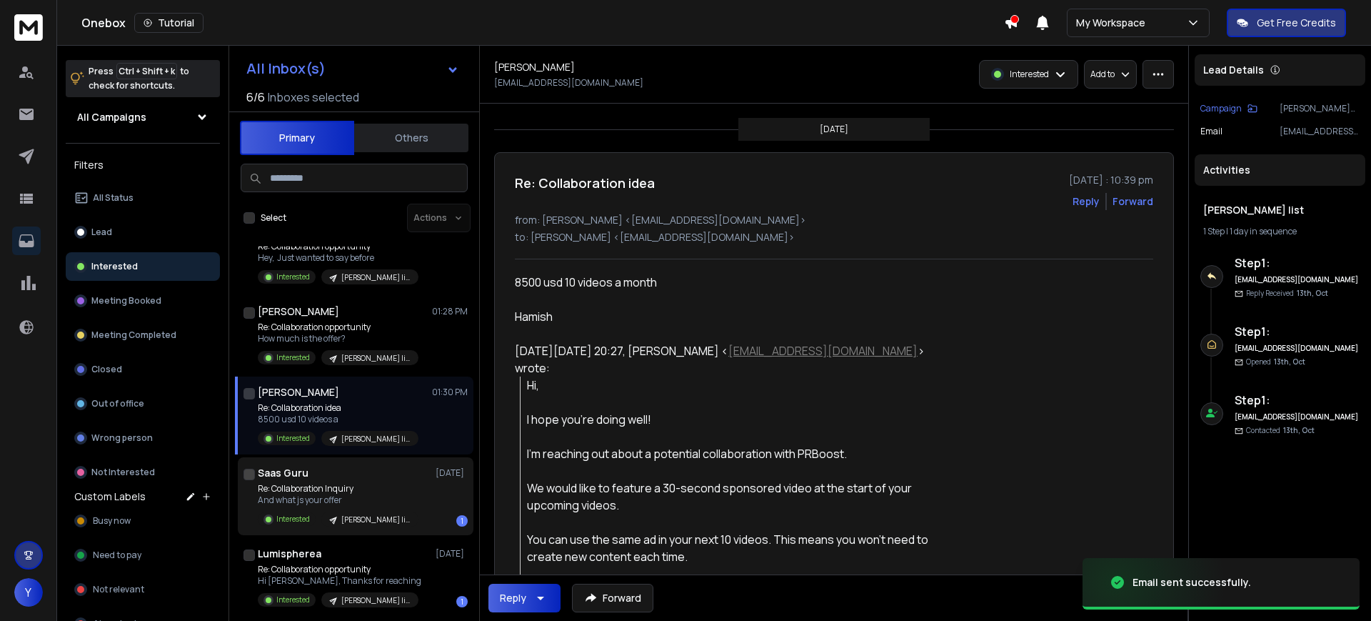
click at [337, 477] on div "Saas Guru [DATE]" at bounding box center [363, 473] width 210 height 14
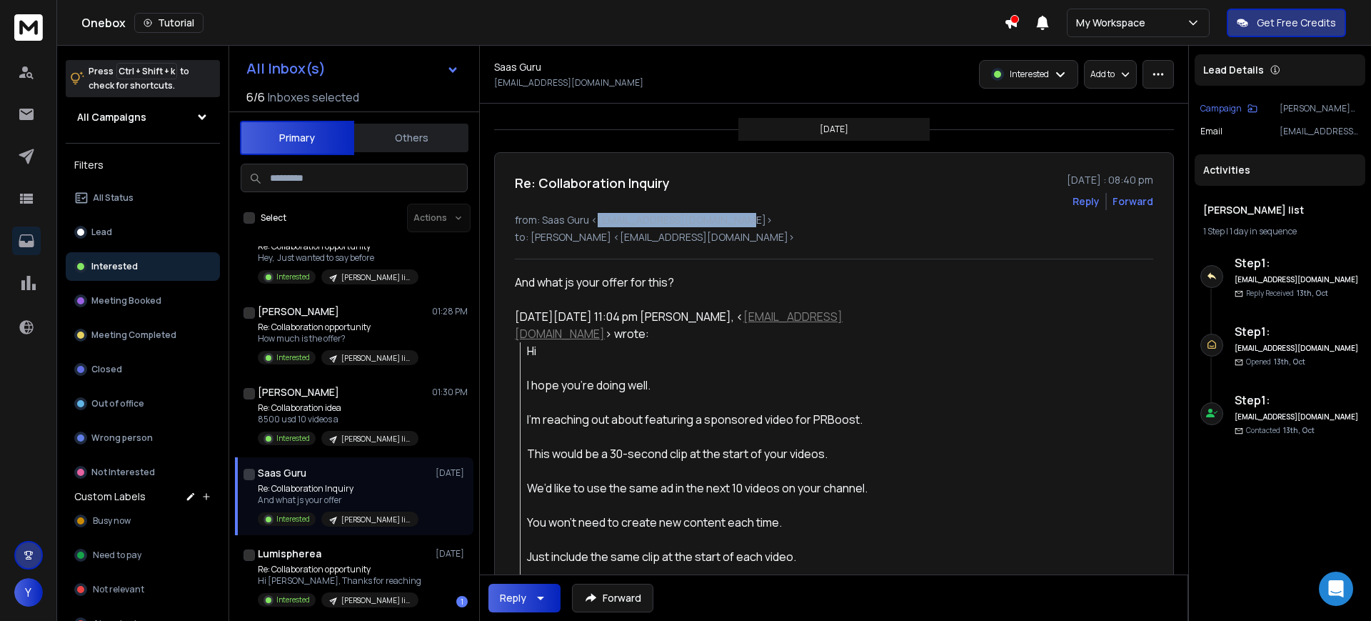
drag, startPoint x: 738, startPoint y: 218, endPoint x: 599, endPoint y: 219, distance: 139.3
click at [599, 219] on p "from: [PERSON_NAME] <[EMAIL_ADDRESS][DOMAIN_NAME]>" at bounding box center [834, 220] width 639 height 14
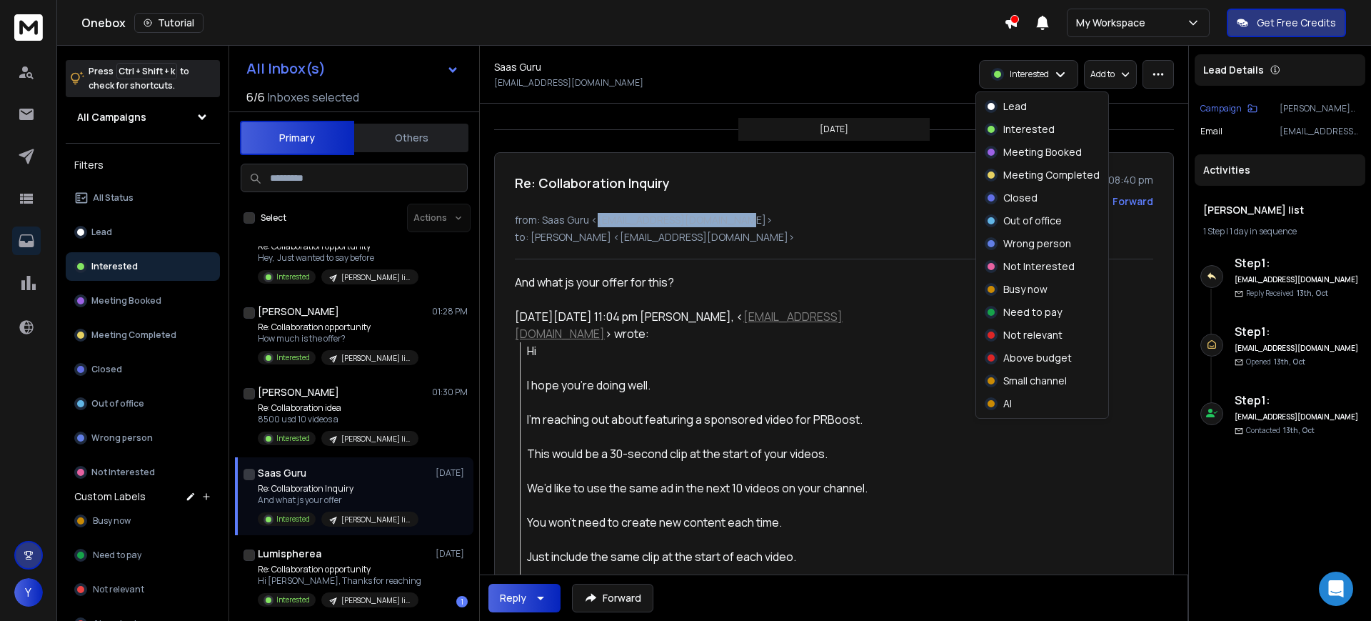
click at [1025, 79] on div "Interested" at bounding box center [1029, 74] width 98 height 27
click at [1034, 329] on p "Not relevant" at bounding box center [1033, 335] width 59 height 14
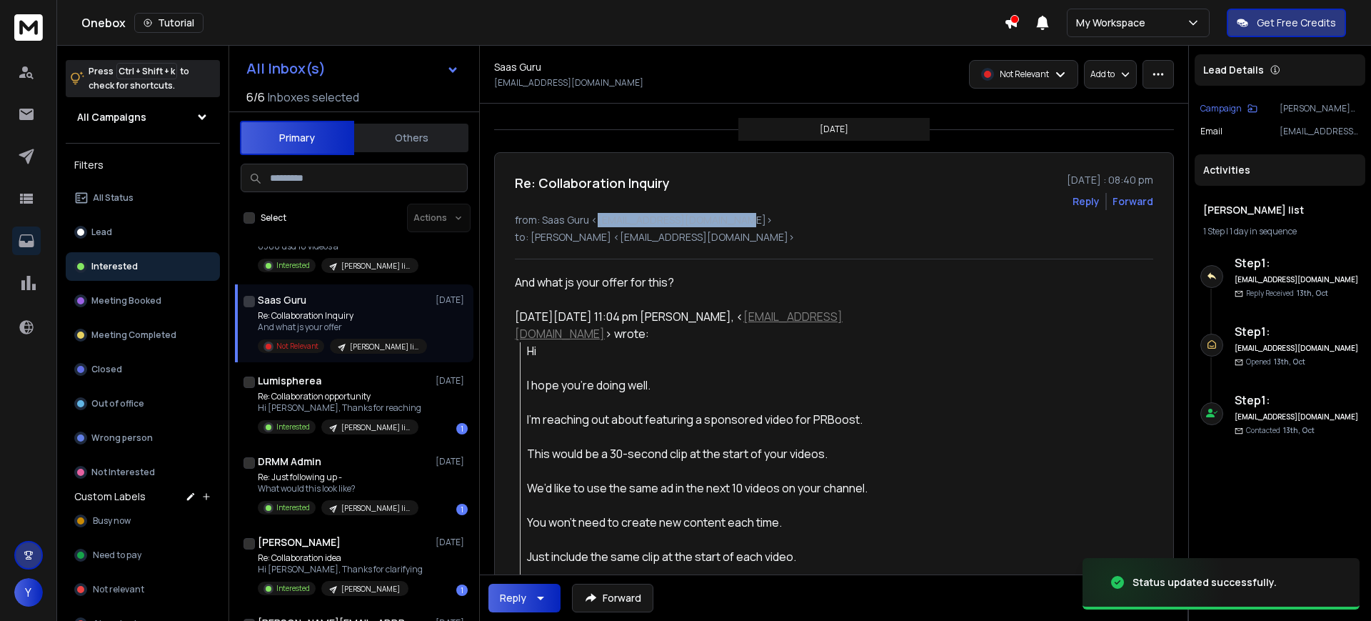
scroll to position [536, 0]
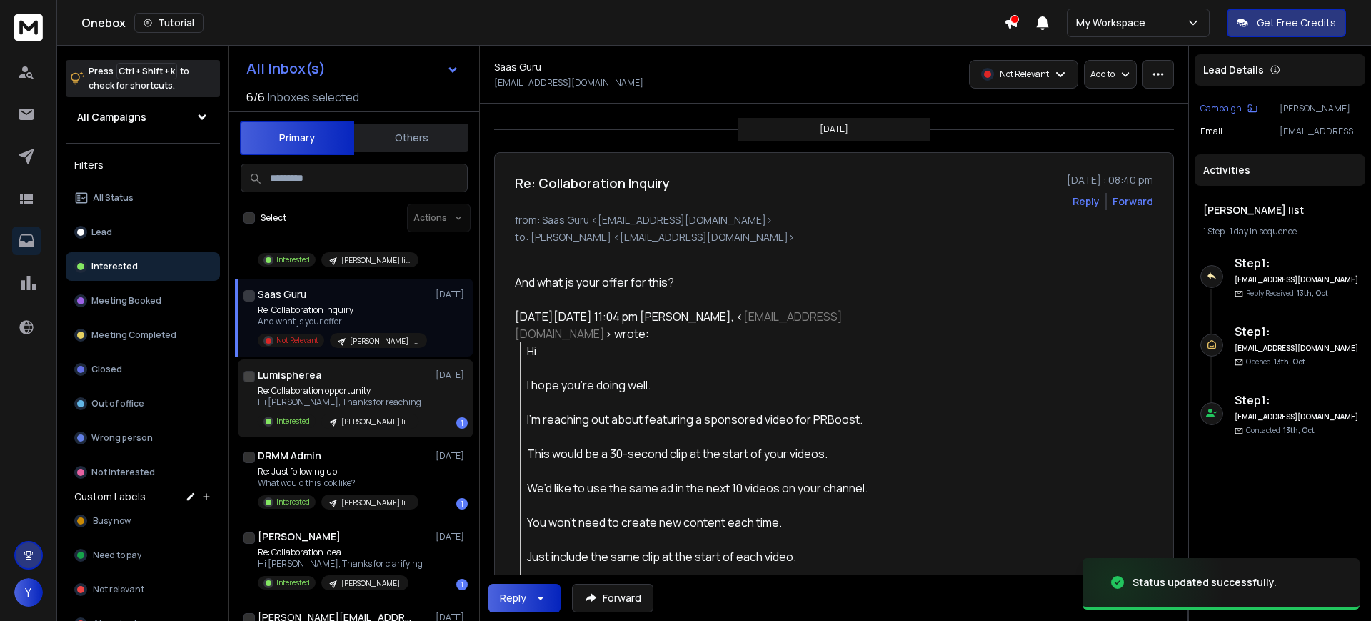
click at [321, 377] on div "Lumispherea [DATE]" at bounding box center [363, 375] width 210 height 14
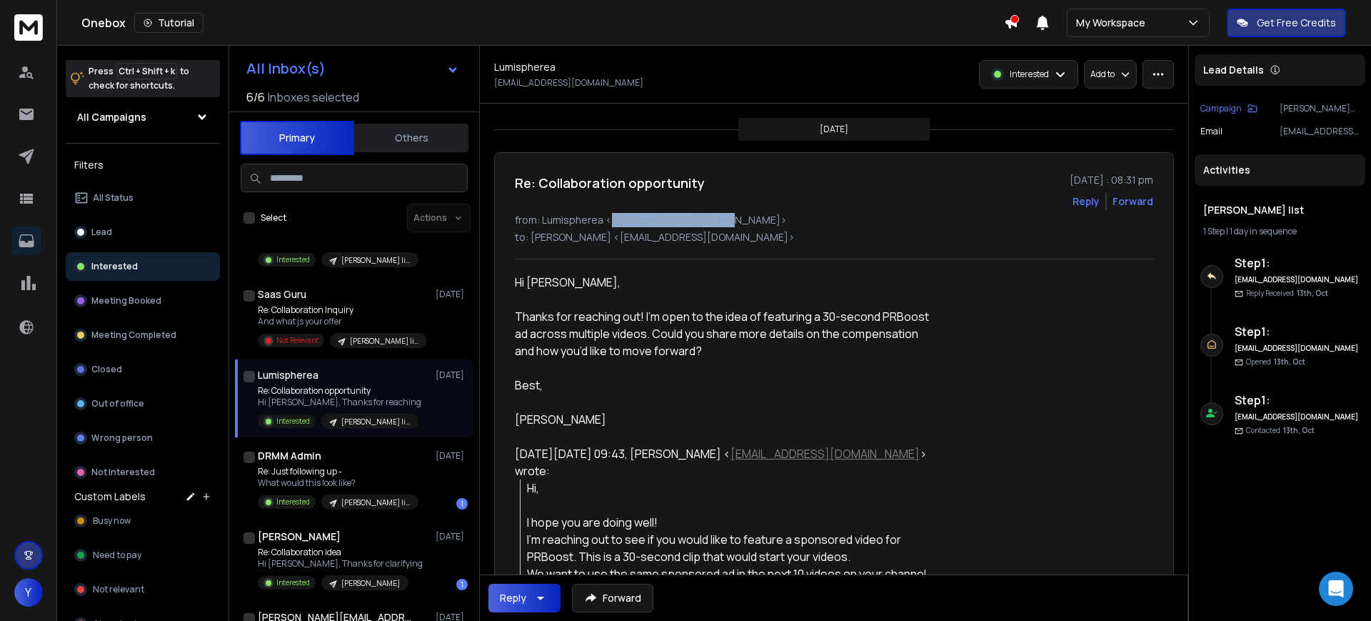
drag, startPoint x: 609, startPoint y: 217, endPoint x: 719, endPoint y: 216, distance: 110.7
click at [719, 216] on p "from: Lumispherea <[EMAIL_ADDRESS][DOMAIN_NAME]>" at bounding box center [834, 220] width 639 height 14
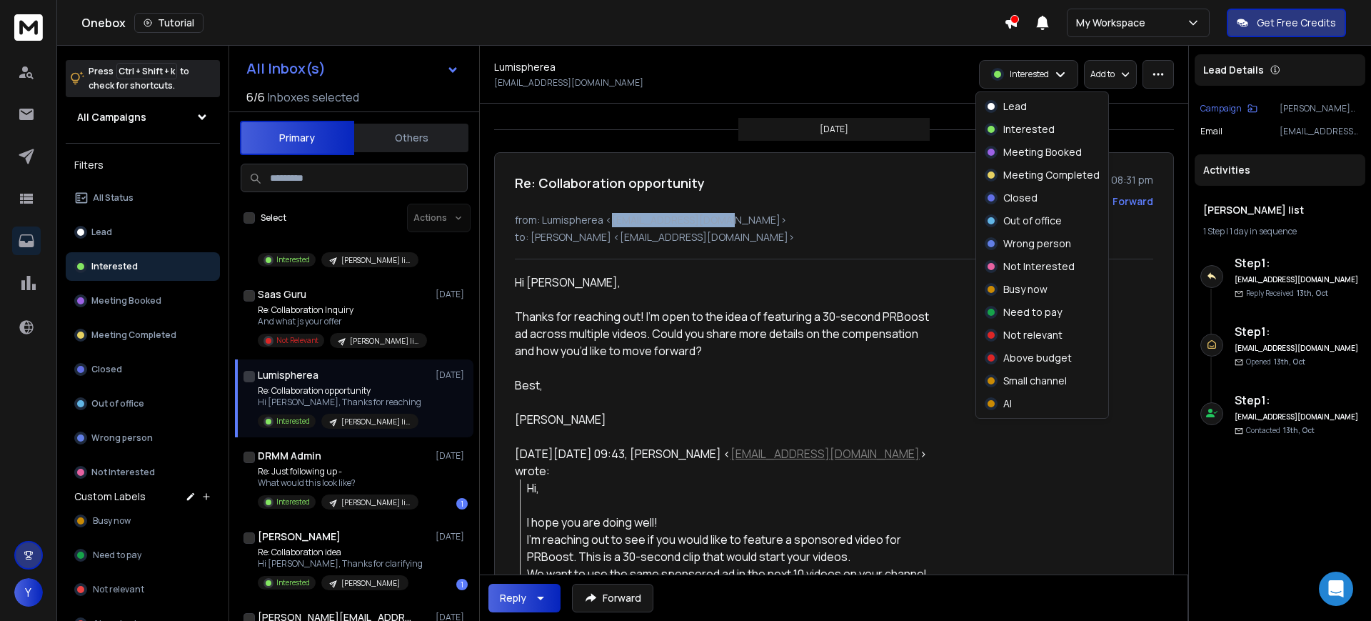
click at [1021, 78] on p "Interested" at bounding box center [1029, 74] width 39 height 11
click at [676, 341] on p "Thanks for reaching out! I’m open to the idea of featuring a 30-second PRBoost …" at bounding box center [723, 333] width 417 height 51
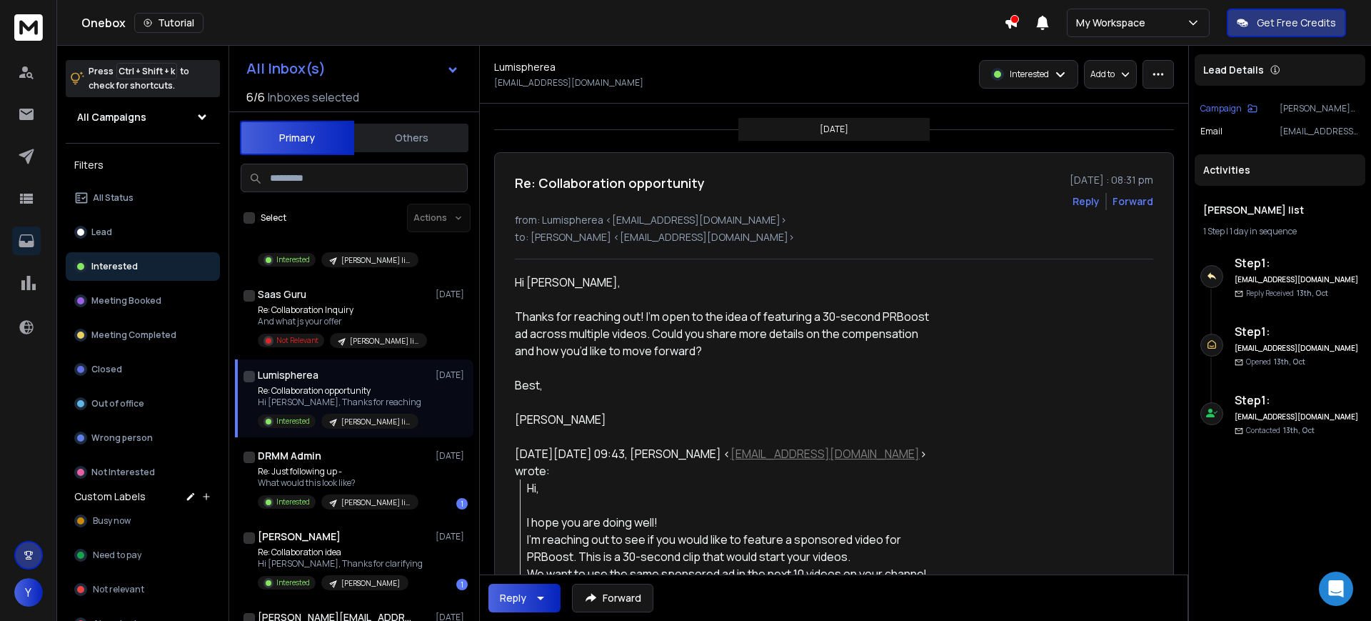
click at [999, 79] on div "Interested" at bounding box center [1029, 74] width 98 height 27
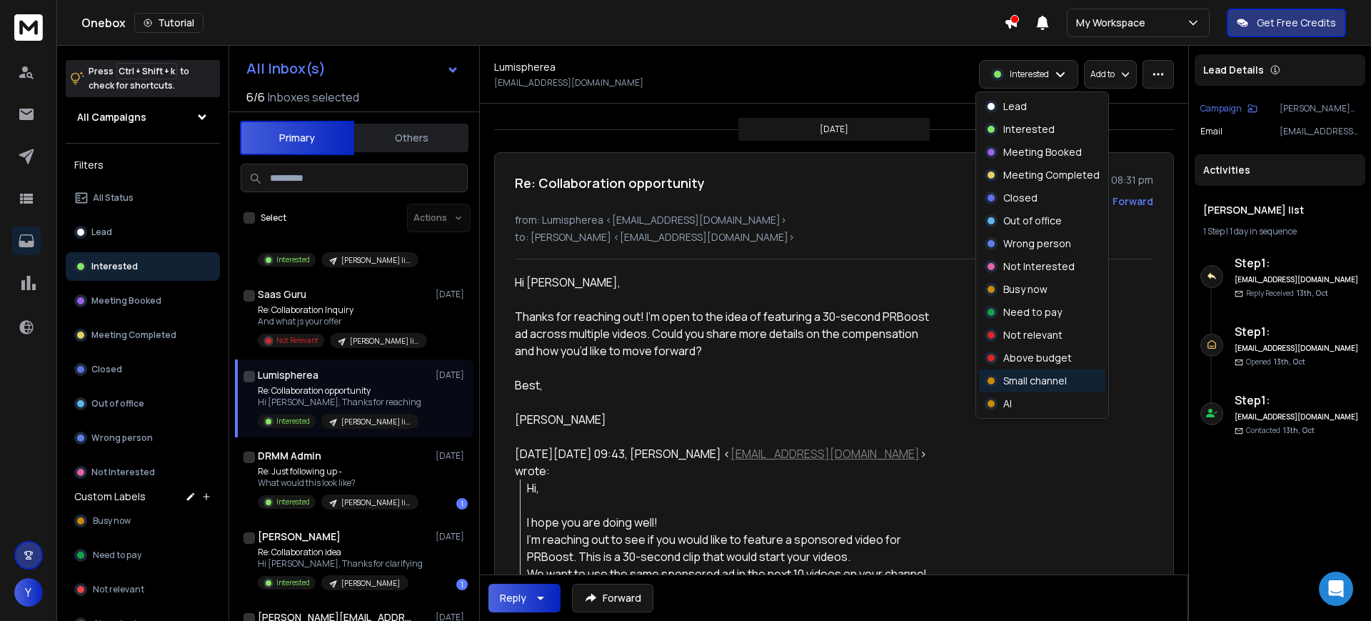
click at [1046, 379] on p "Small channel" at bounding box center [1036, 381] width 64 height 14
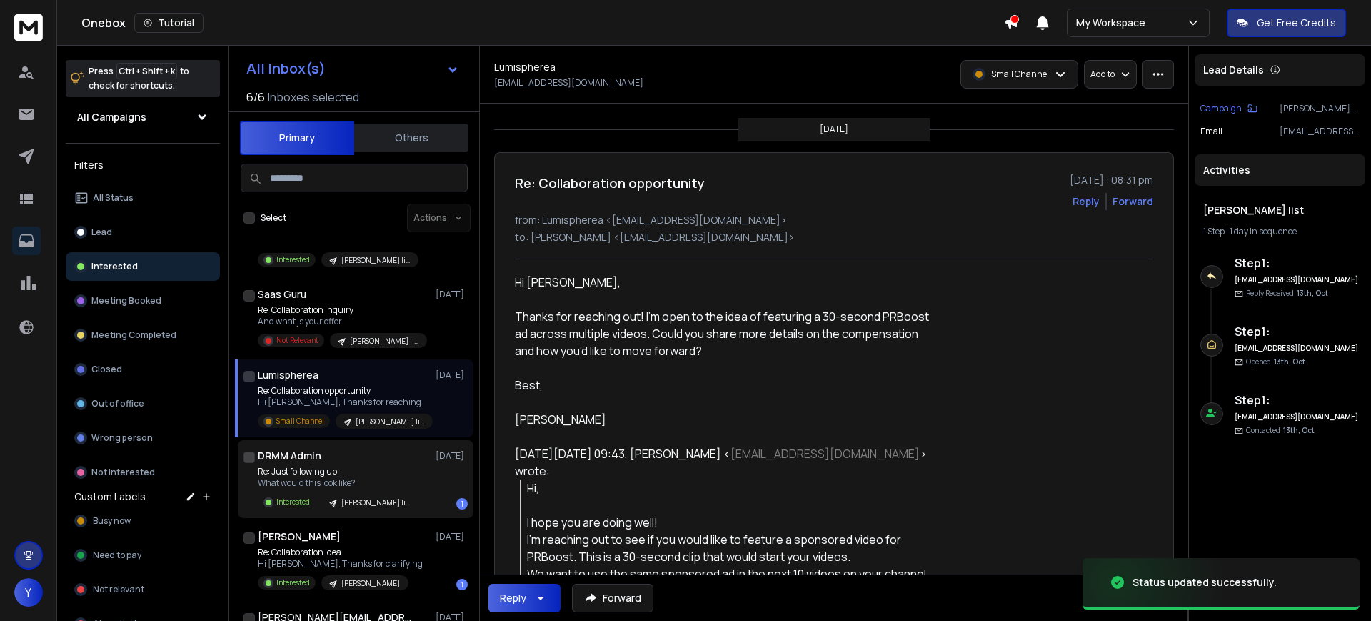
click at [291, 452] on h1 "DRMM Admin" at bounding box center [290, 456] width 64 height 14
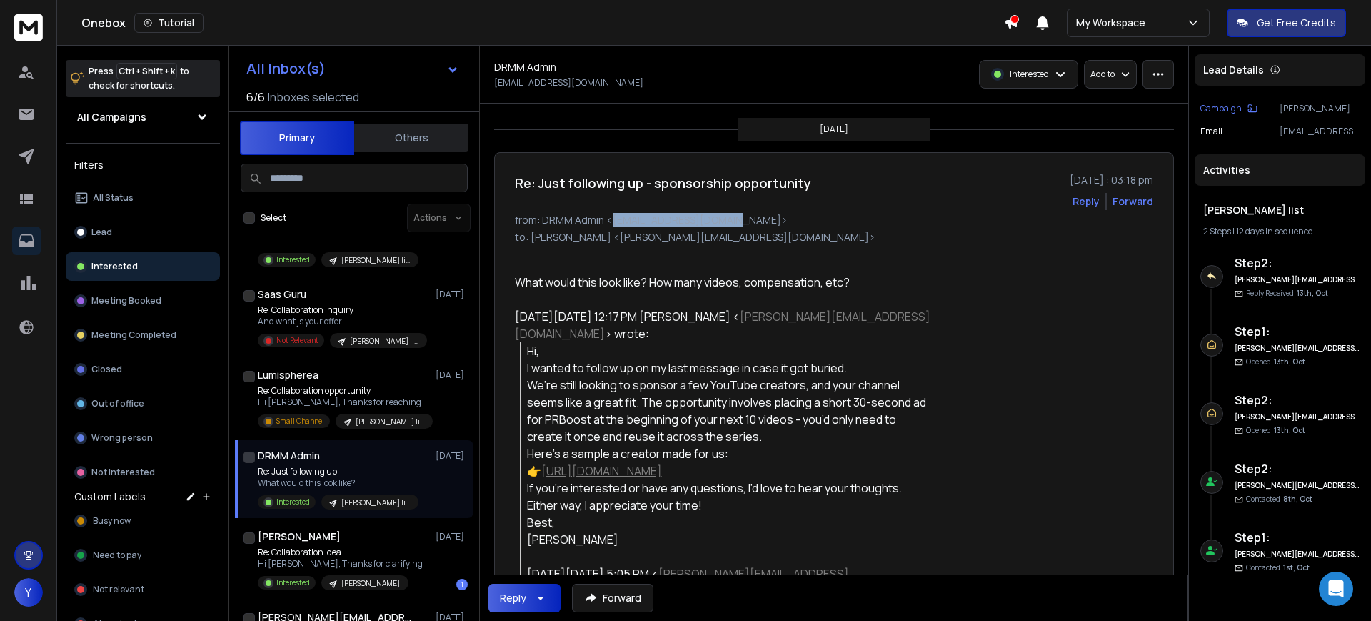
drag, startPoint x: 738, startPoint y: 219, endPoint x: 611, endPoint y: 224, distance: 126.5
click at [611, 224] on p "from: DRMM Admin <[EMAIL_ADDRESS][DOMAIN_NAME]>" at bounding box center [834, 220] width 639 height 14
click at [1084, 206] on button "Reply" at bounding box center [1086, 201] width 27 height 14
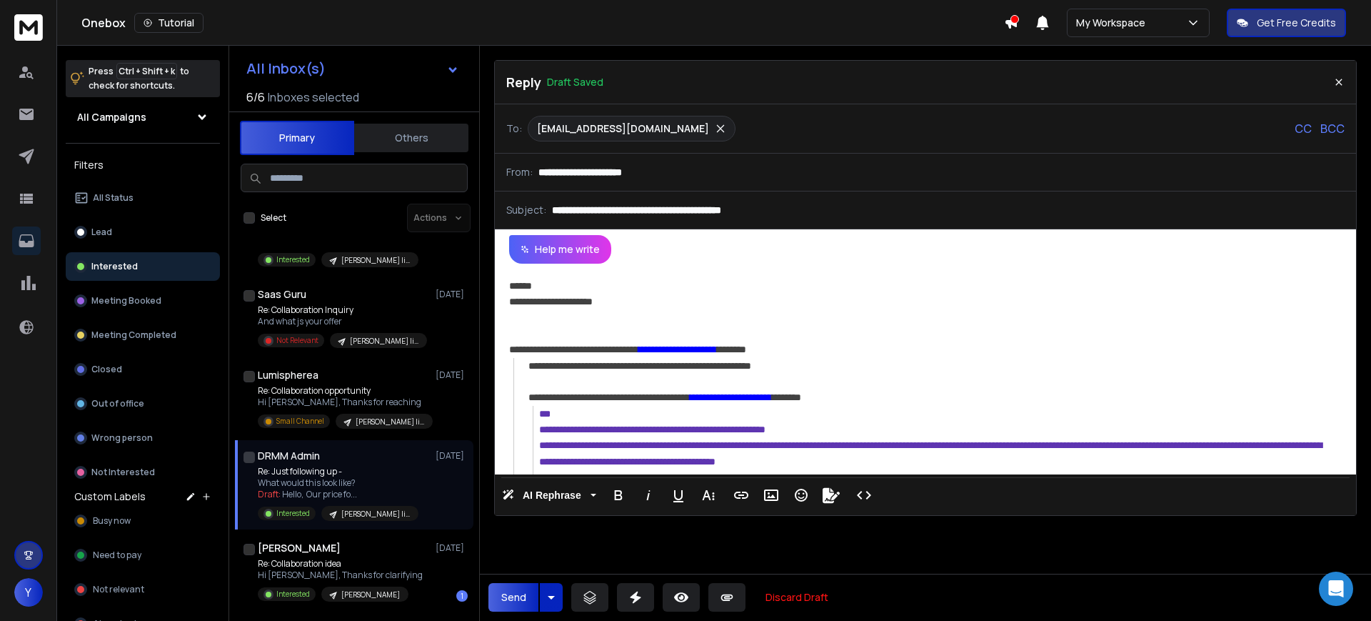
click at [592, 286] on div "**********" at bounding box center [916, 294] width 815 height 32
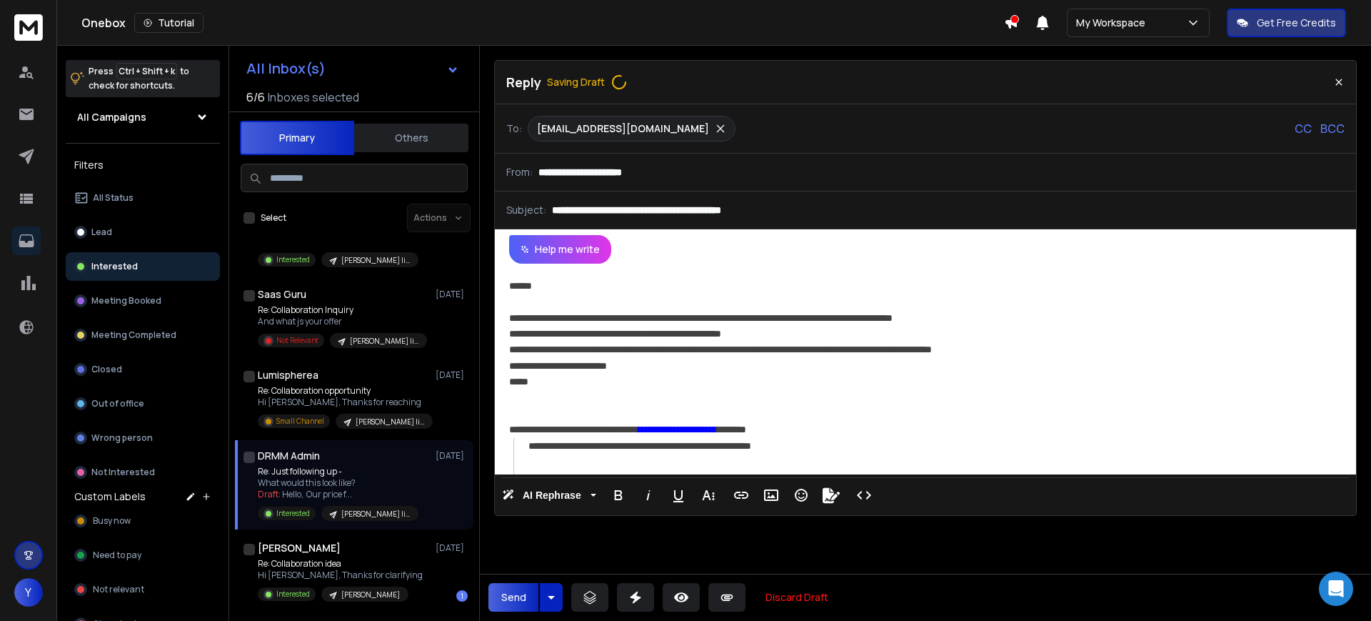
click at [511, 599] on button "Send" at bounding box center [514, 597] width 50 height 29
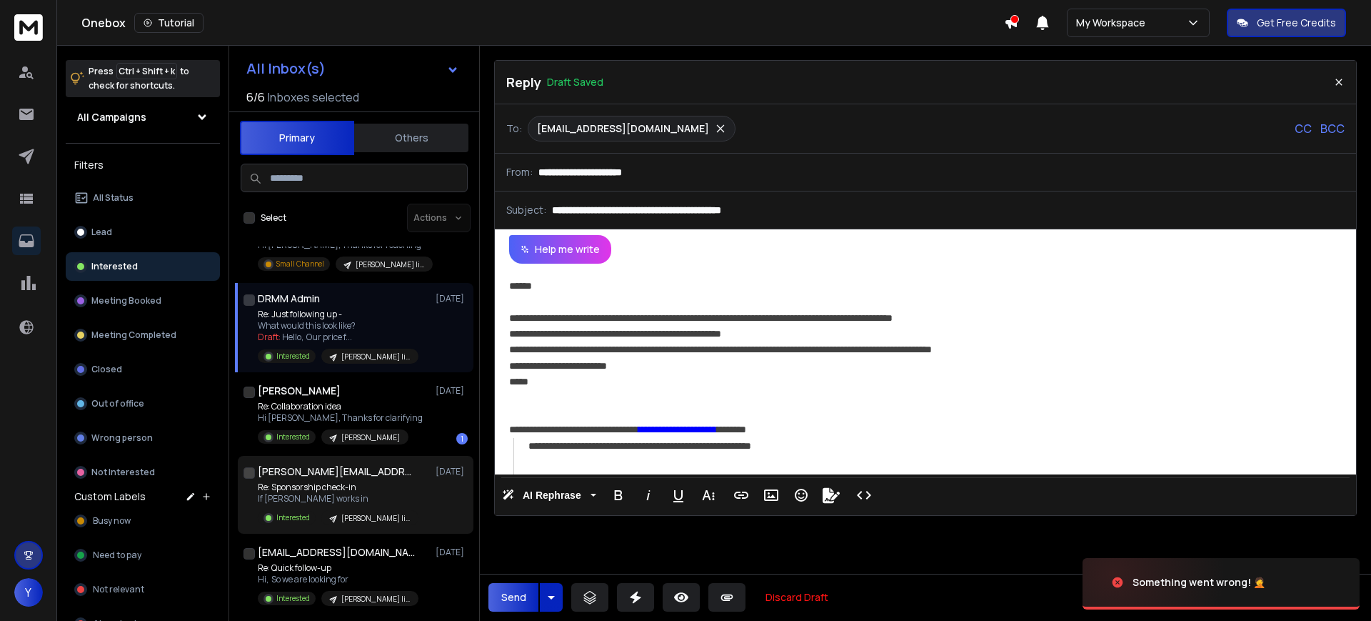
scroll to position [714, 0]
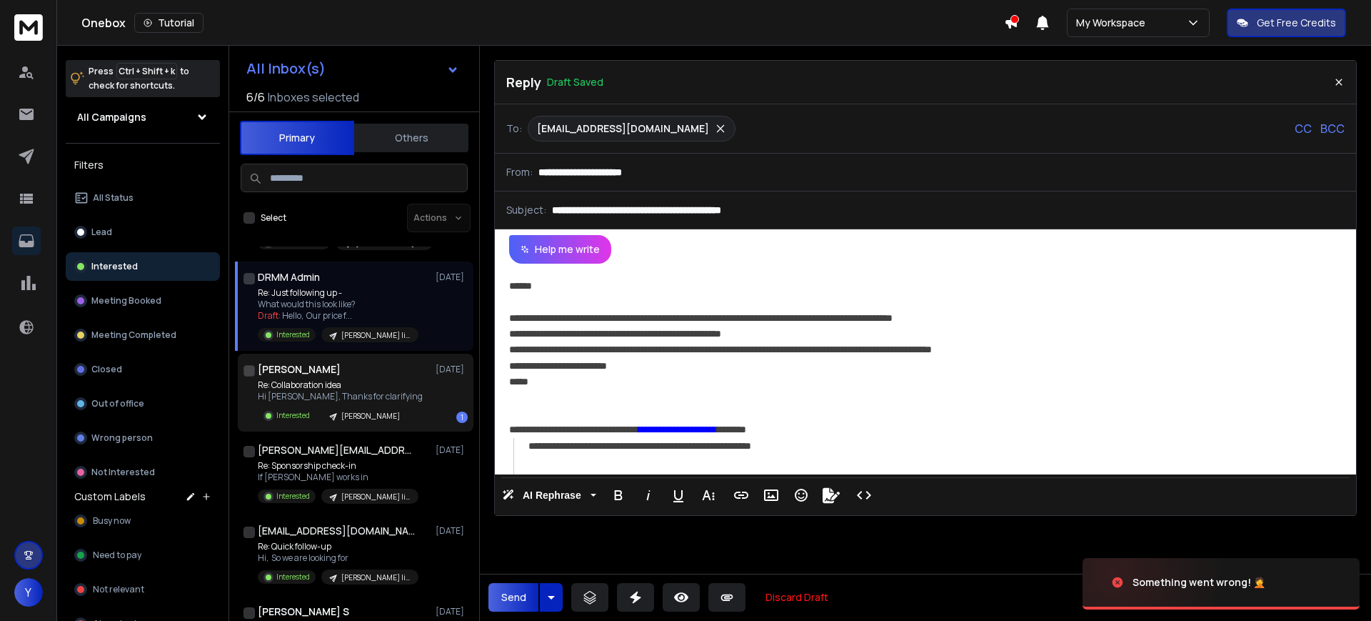
click at [334, 391] on p "Hi [PERSON_NAME], Thanks for clarifying" at bounding box center [340, 396] width 165 height 11
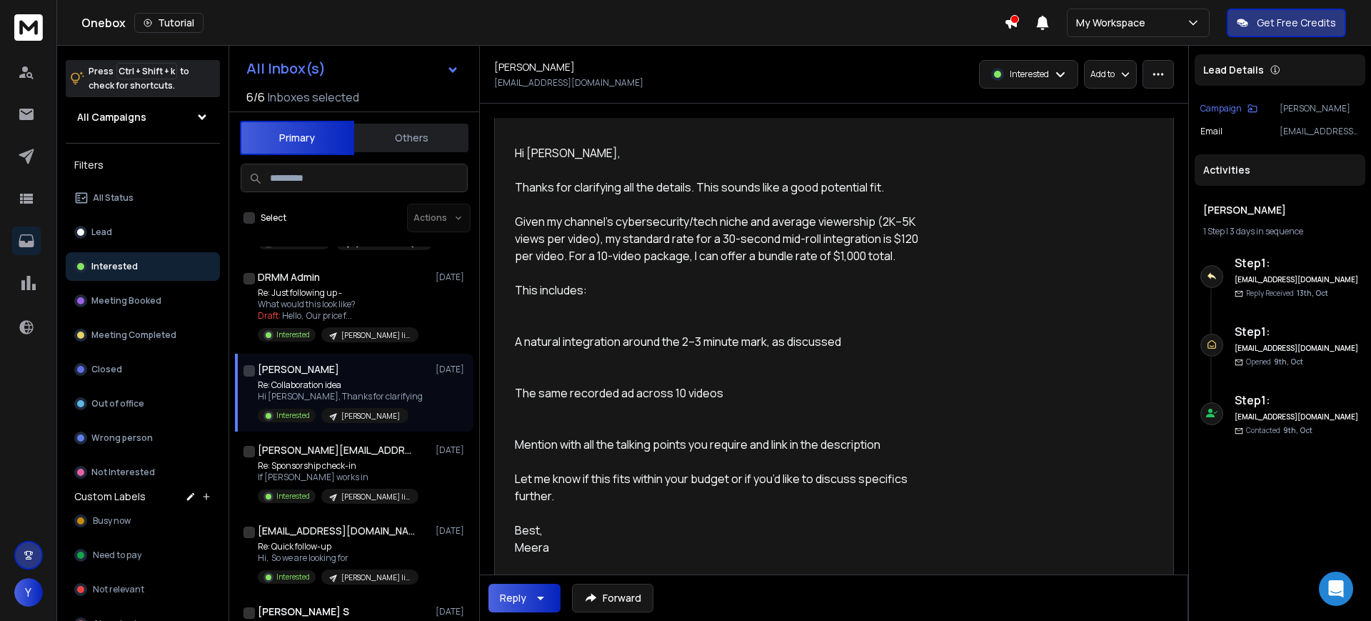
scroll to position [179, 0]
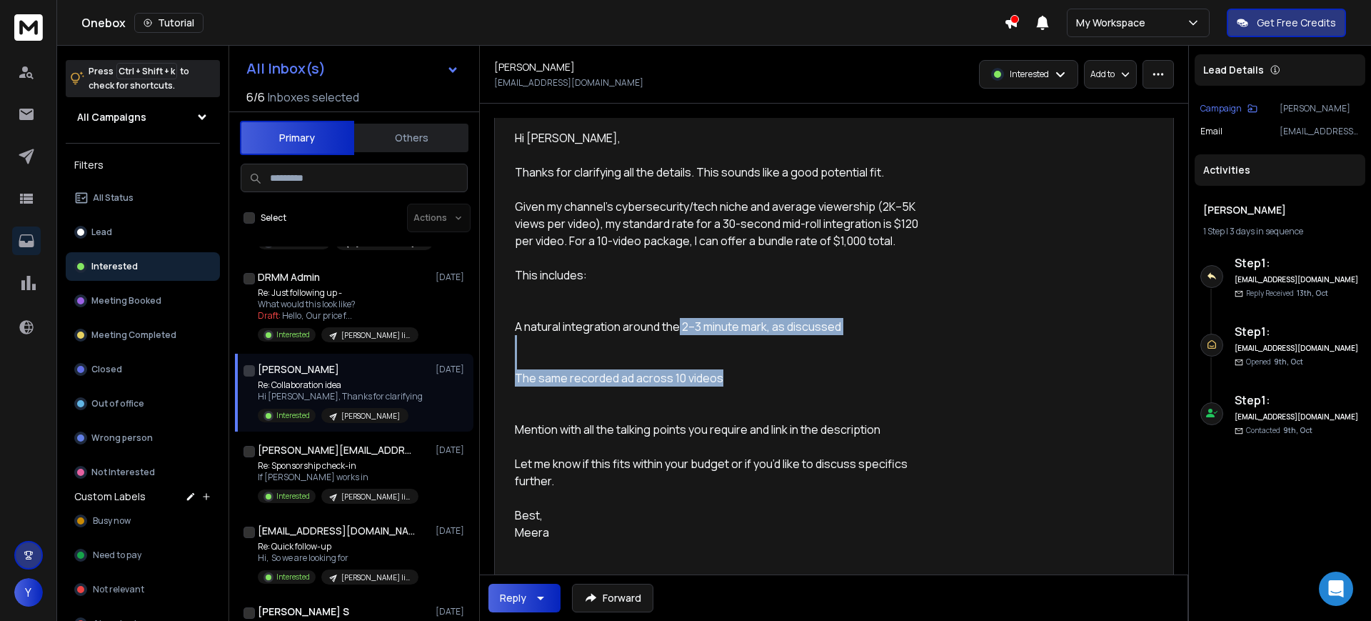
drag, startPoint x: 683, startPoint y: 327, endPoint x: 721, endPoint y: 380, distance: 65.4
click at [721, 380] on ul "A natural integration around the 2–3 minute mark, as discussed The same recorde…" at bounding box center [723, 369] width 417 height 137
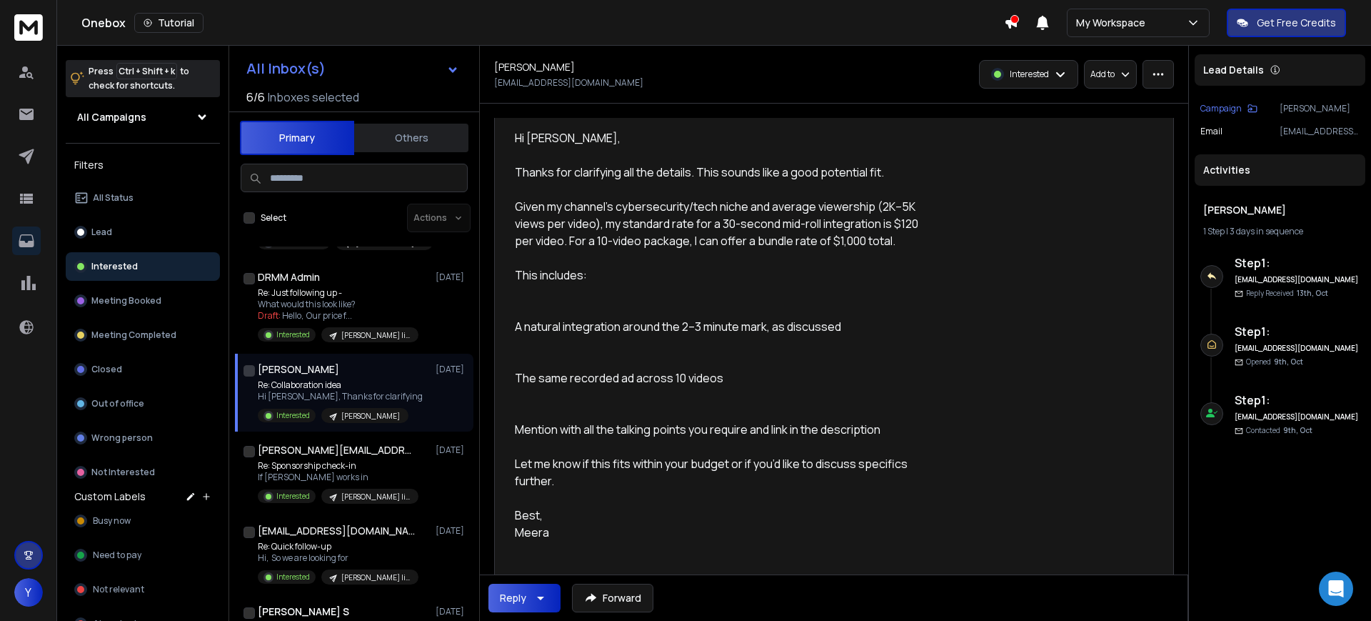
click at [516, 433] on p "Mention with all the talking points you require and link in the description" at bounding box center [723, 429] width 417 height 17
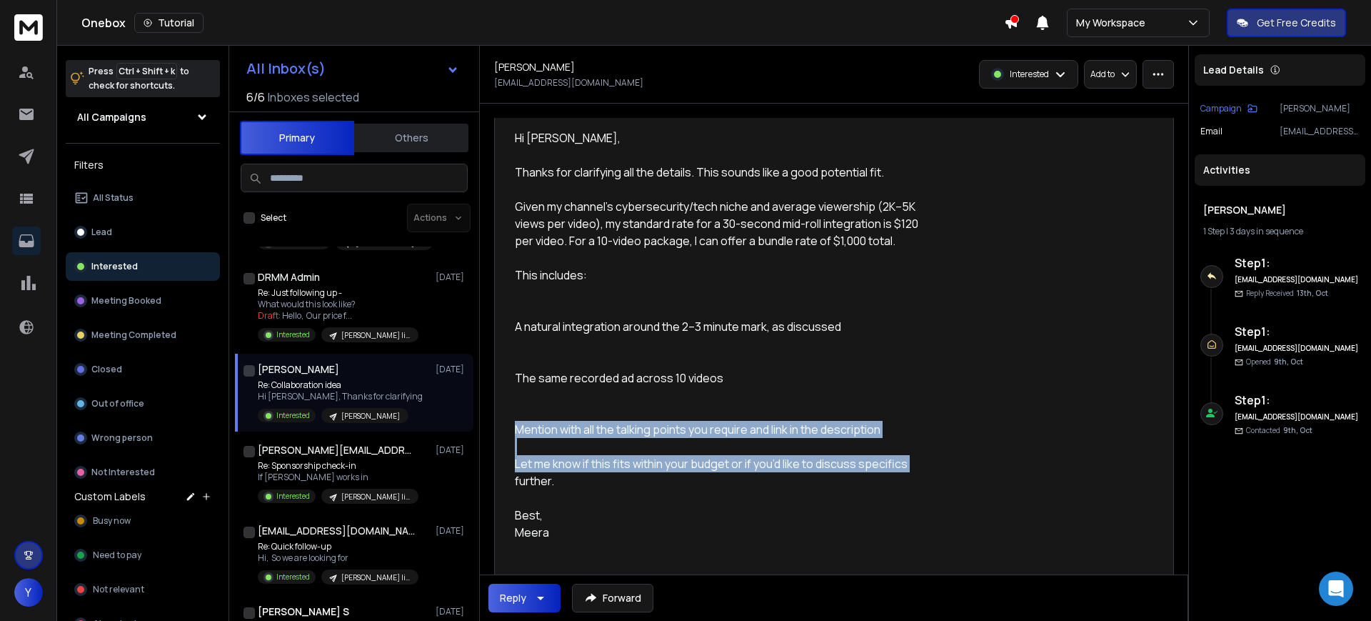
drag, startPoint x: 509, startPoint y: 434, endPoint x: 918, endPoint y: 469, distance: 410.0
click at [918, 469] on p "Let me know if this fits within your budget or if you’d like to discuss specifi…" at bounding box center [723, 472] width 417 height 34
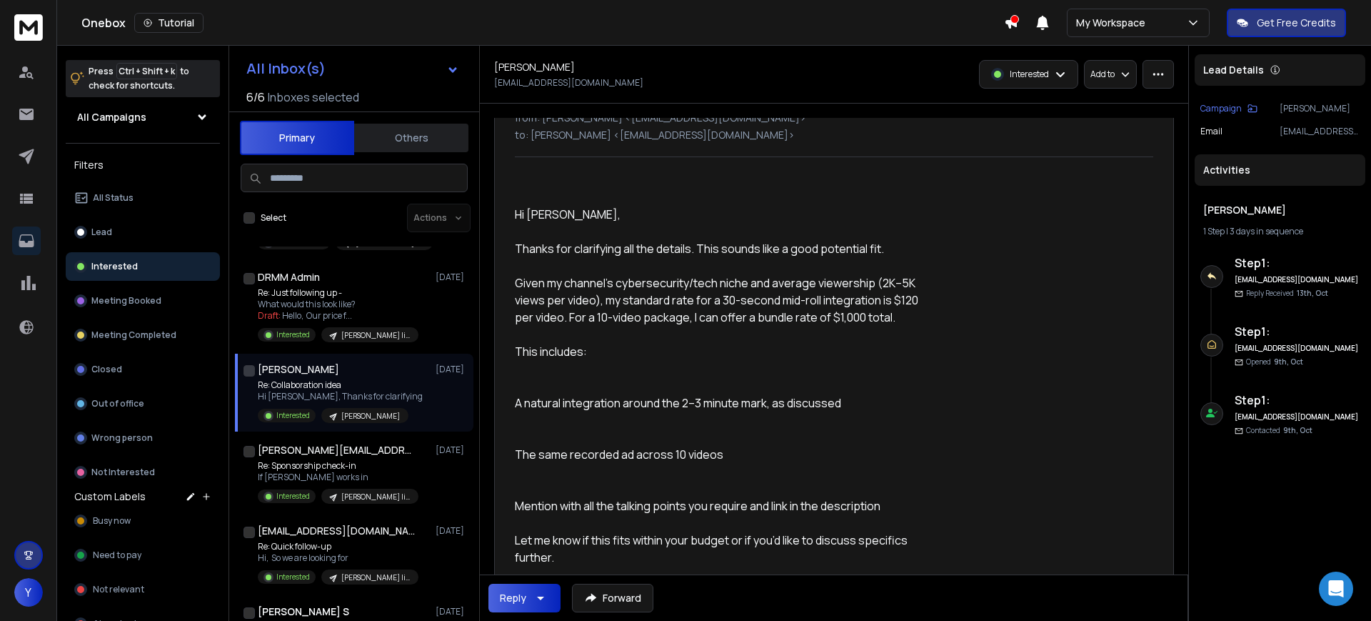
scroll to position [0, 0]
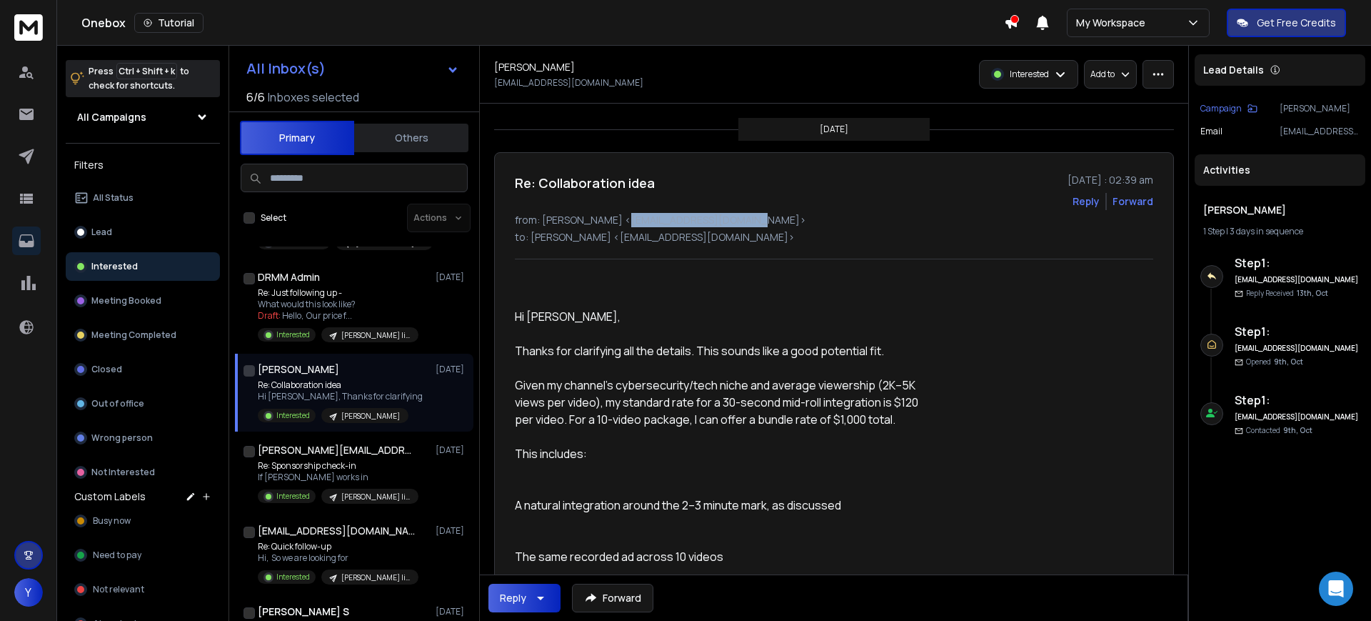
drag, startPoint x: 740, startPoint y: 223, endPoint x: 617, endPoint y: 217, distance: 123.0
click at [617, 217] on p "from: [PERSON_NAME] <[EMAIL_ADDRESS][DOMAIN_NAME]>" at bounding box center [834, 220] width 639 height 14
drag, startPoint x: 606, startPoint y: 292, endPoint x: 590, endPoint y: 283, distance: 18.3
click at [604, 291] on div "Hi [PERSON_NAME], Thanks for clarifying all the details. This sounds like a goo…" at bounding box center [723, 514] width 417 height 446
click at [506, 596] on div "Reply" at bounding box center [513, 598] width 26 height 14
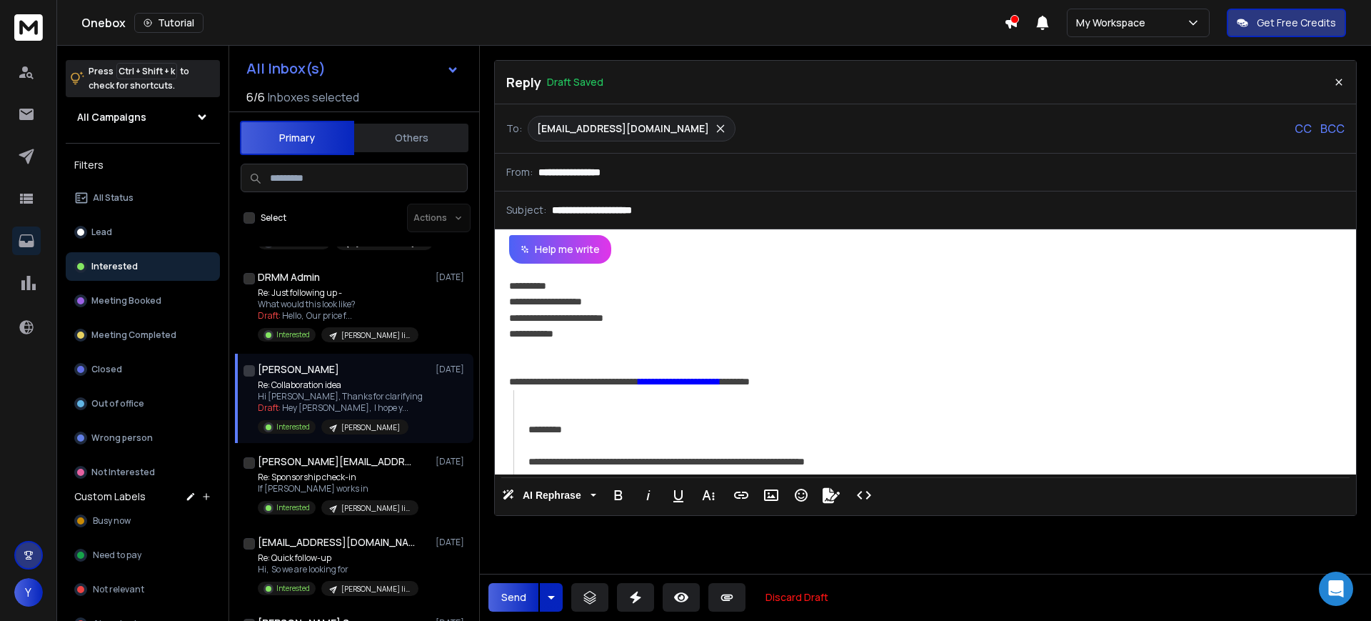
click at [604, 336] on div "**********" at bounding box center [916, 310] width 815 height 64
click at [634, 332] on div "**********" at bounding box center [916, 310] width 815 height 64
click at [721, 324] on div "**********" at bounding box center [916, 310] width 815 height 64
click at [712, 334] on div "**********" at bounding box center [916, 310] width 815 height 64
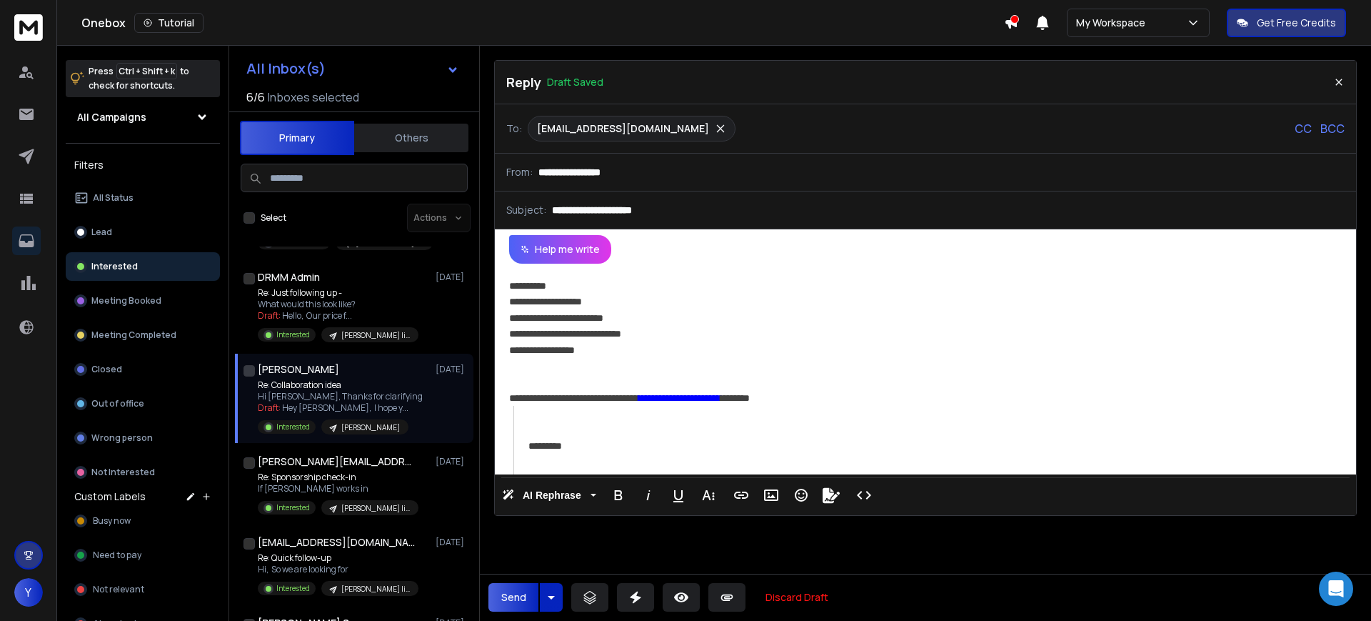
click at [625, 354] on div "**********" at bounding box center [916, 318] width 815 height 80
click at [672, 345] on div "**********" at bounding box center [916, 318] width 815 height 80
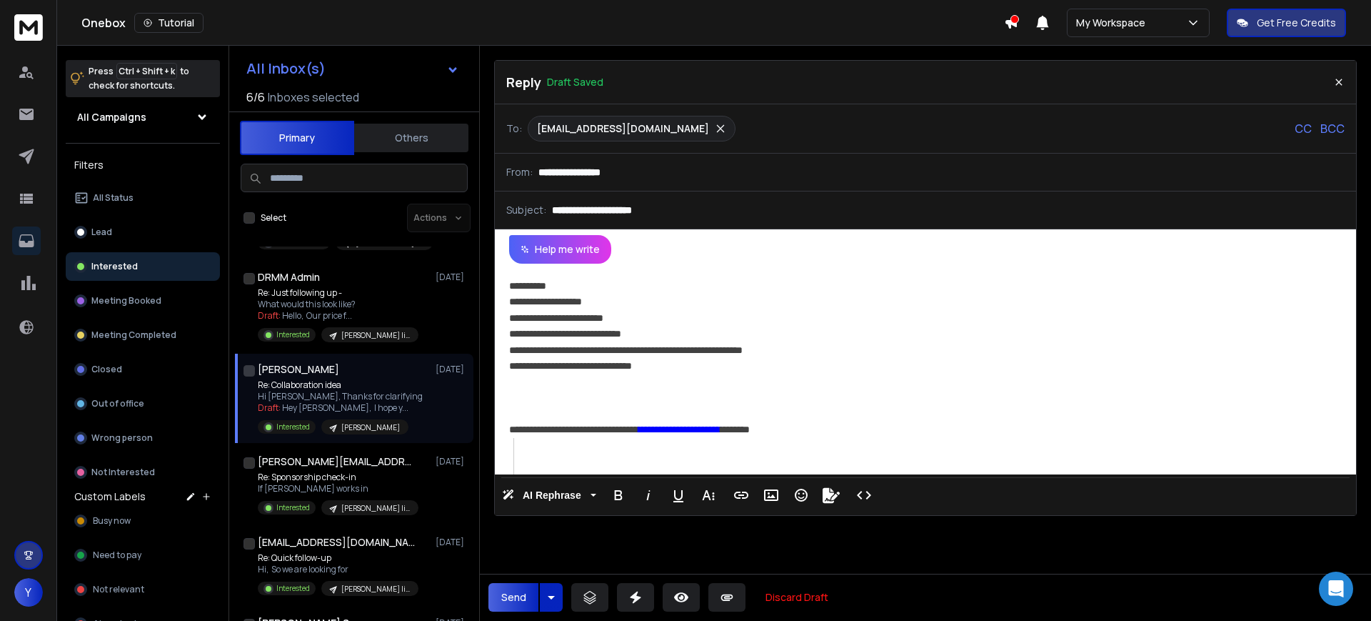
click at [699, 362] on div "**********" at bounding box center [916, 334] width 815 height 112
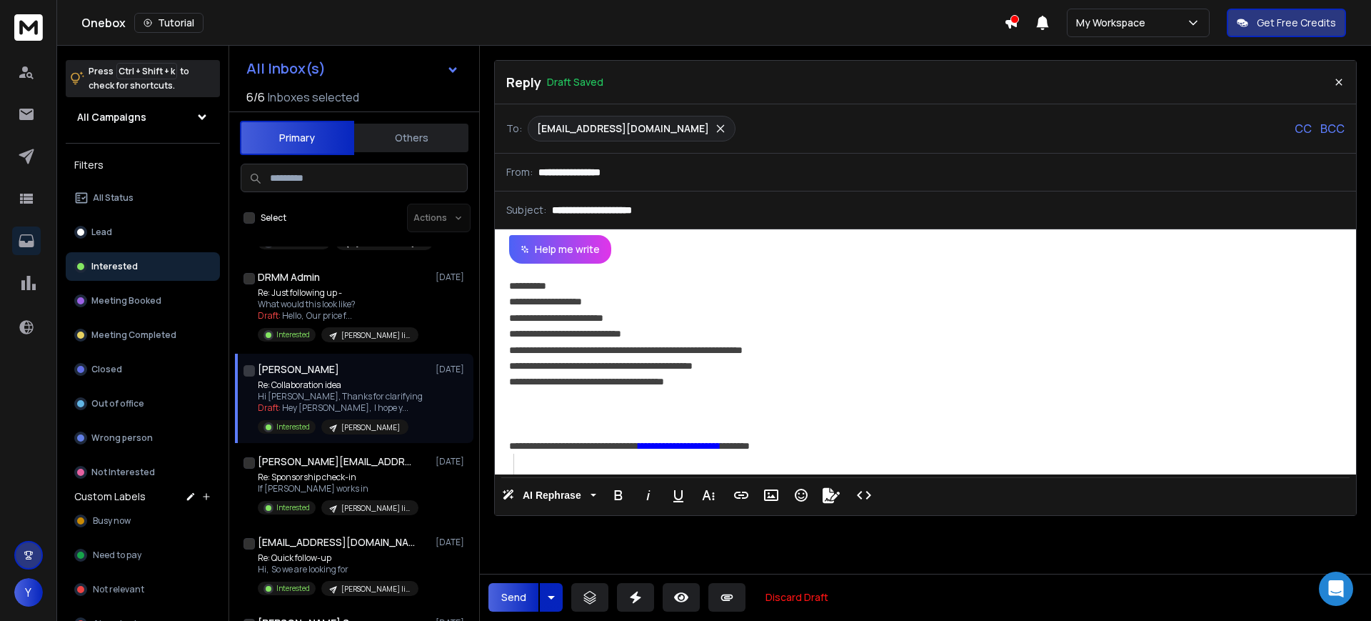
click at [501, 598] on button "Send" at bounding box center [514, 597] width 50 height 29
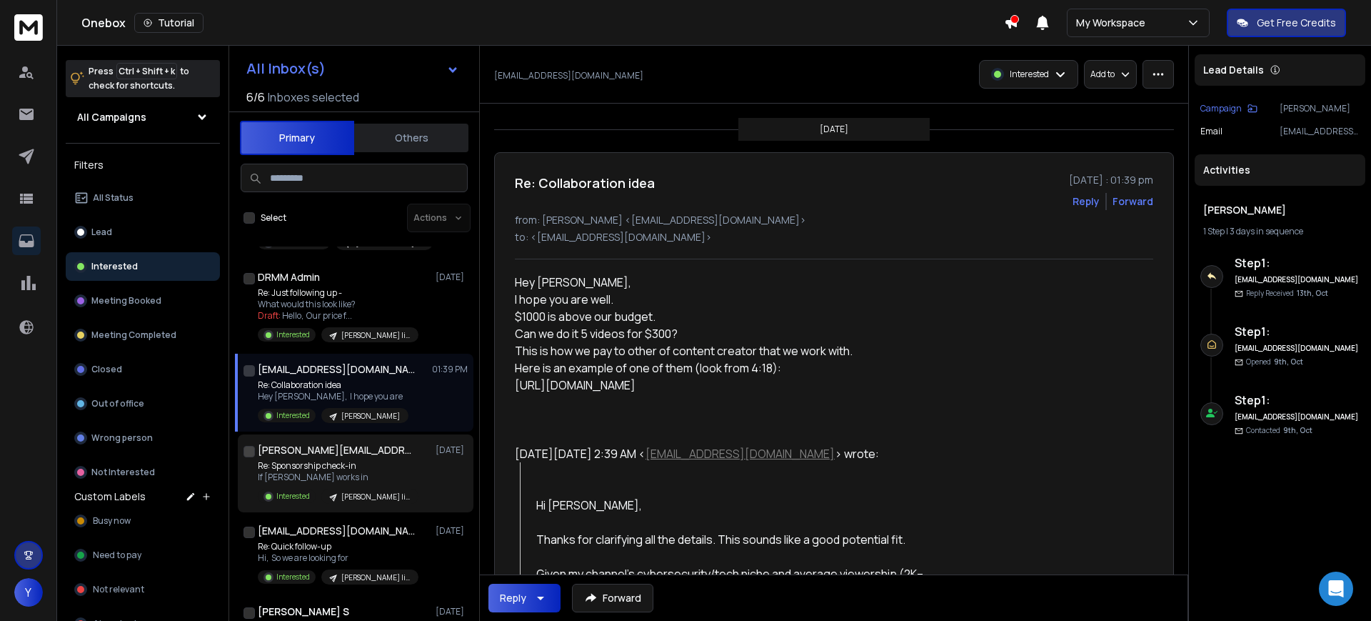
click at [363, 459] on div "[PERSON_NAME][EMAIL_ADDRESS][DOMAIN_NAME] [DATE] Re: Sponsorship check-in If [P…" at bounding box center [363, 473] width 210 height 61
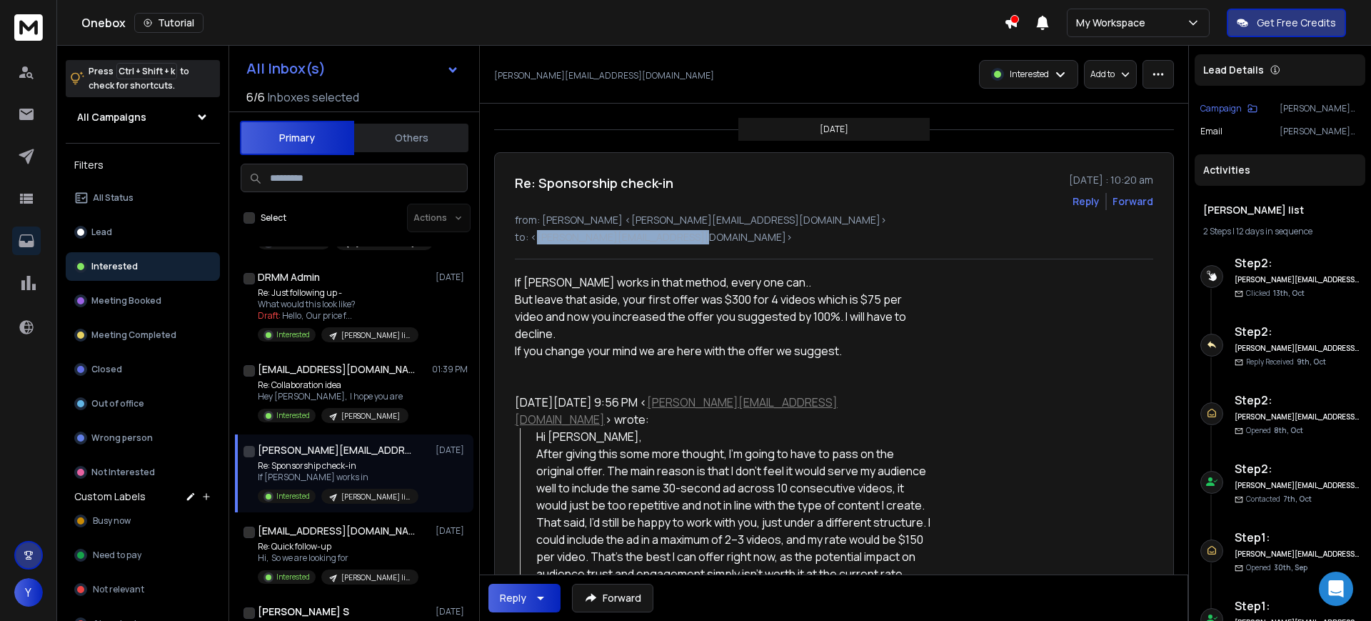
drag, startPoint x: 694, startPoint y: 234, endPoint x: 536, endPoint y: 239, distance: 157.2
click at [536, 239] on p "to: <[PERSON_NAME][EMAIL_ADDRESS][DOMAIN_NAME]>" at bounding box center [834, 237] width 639 height 14
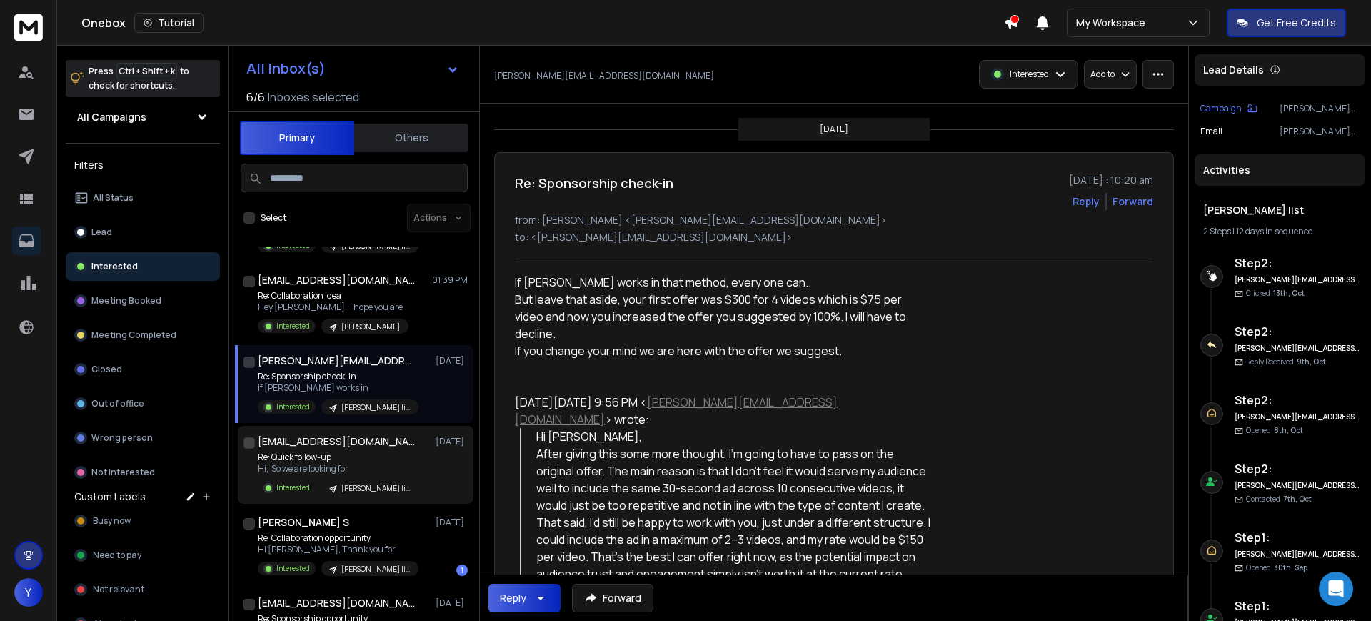
click at [352, 448] on h1 "[EMAIL_ADDRESS][DOMAIN_NAME] +1" at bounding box center [336, 441] width 157 height 14
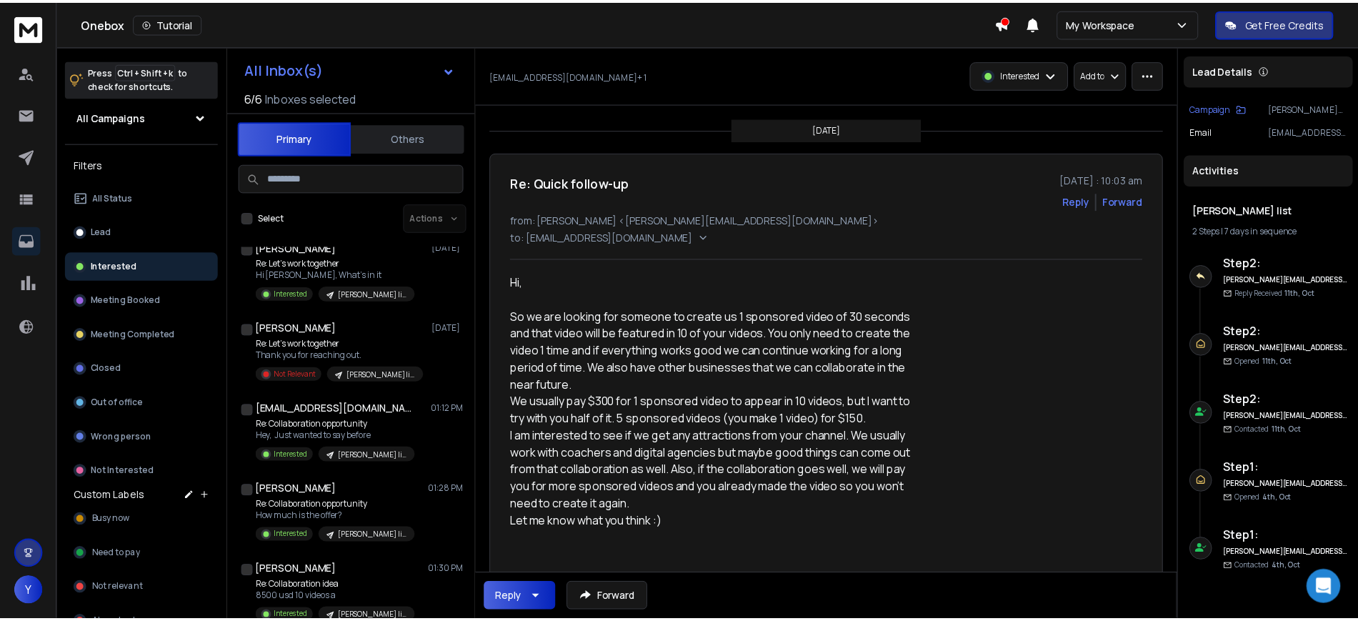
scroll to position [0, 0]
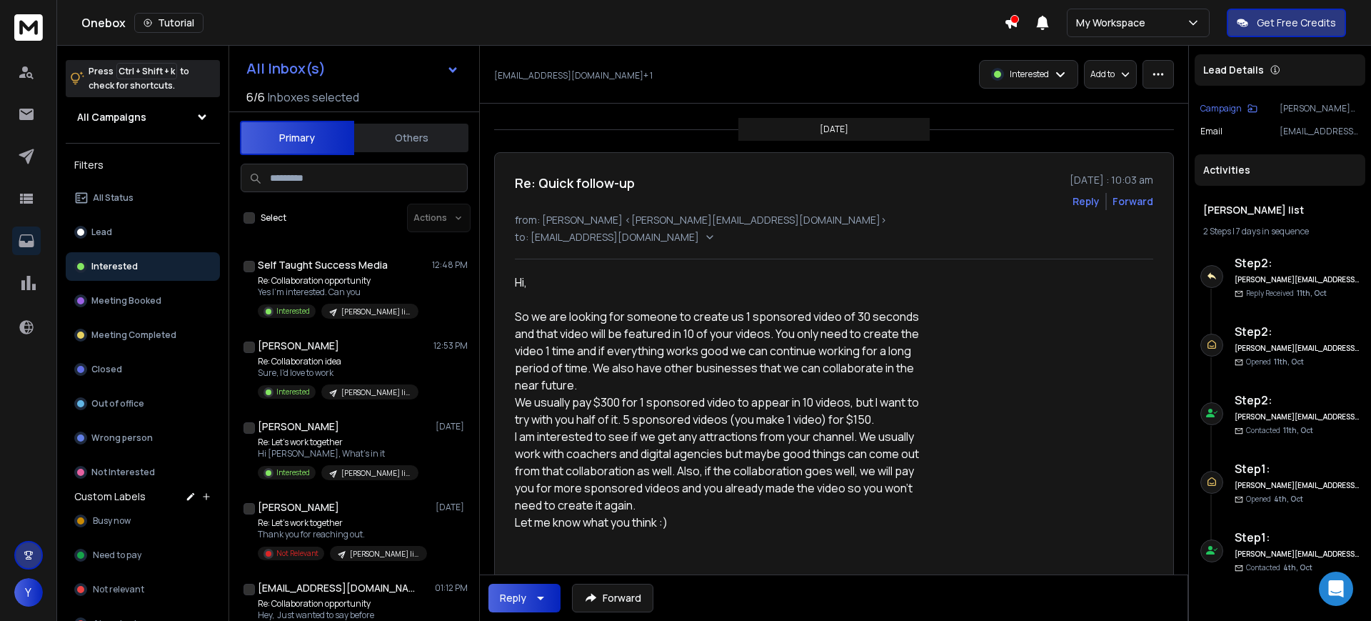
click at [133, 272] on div "Interested" at bounding box center [106, 266] width 64 height 13
click at [371, 180] on input at bounding box center [354, 178] width 227 height 29
paste input "**********"
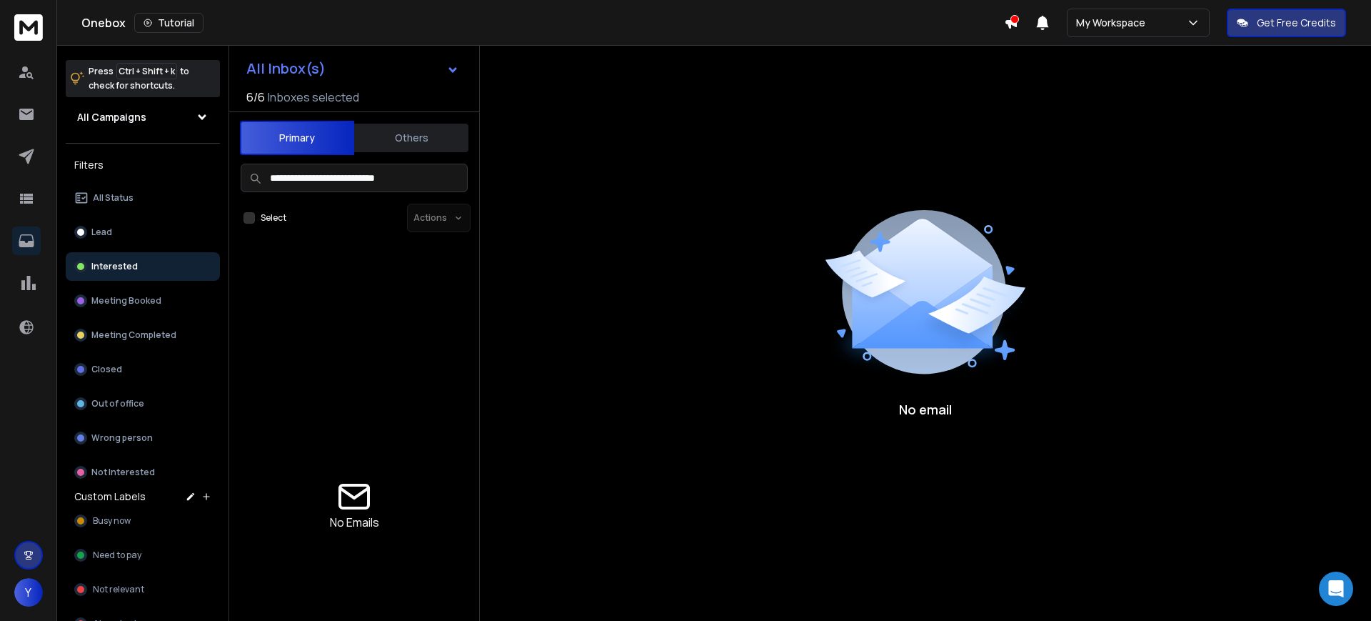
click at [387, 182] on input "**********" at bounding box center [354, 178] width 227 height 29
paste input
click at [117, 474] on p "Not Interested" at bounding box center [123, 471] width 64 height 11
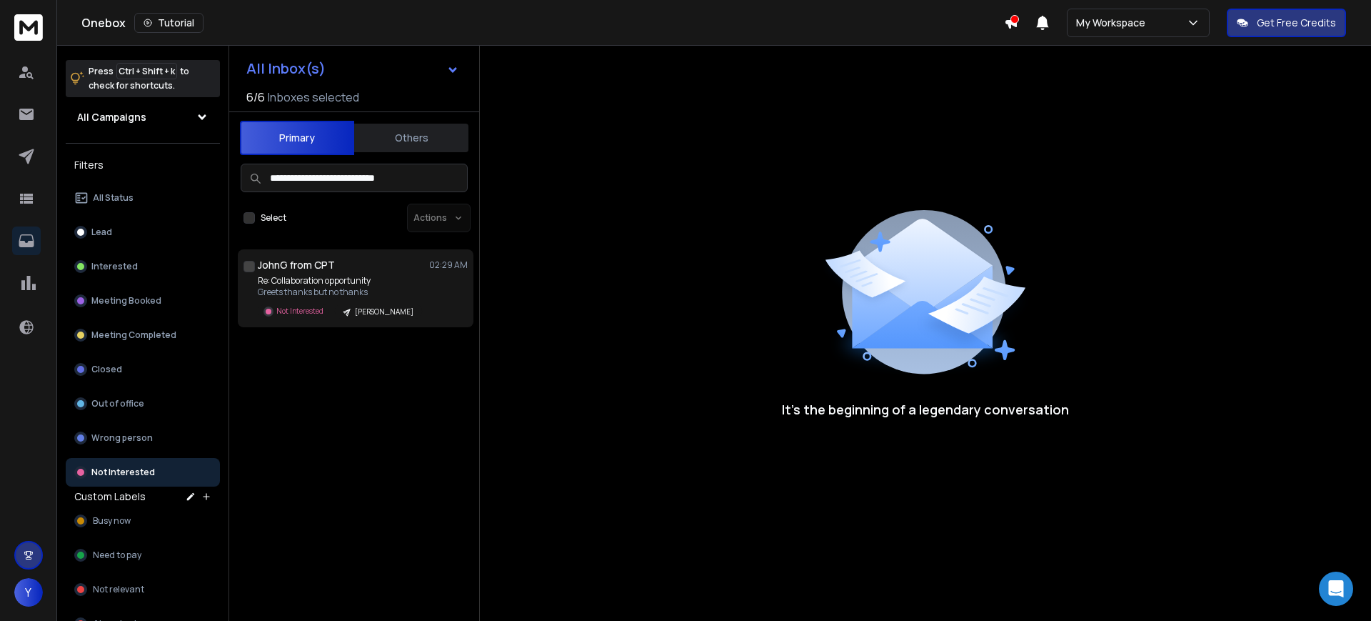
click at [352, 264] on div "JohnG from CPT 02:29 AM" at bounding box center [363, 265] width 210 height 14
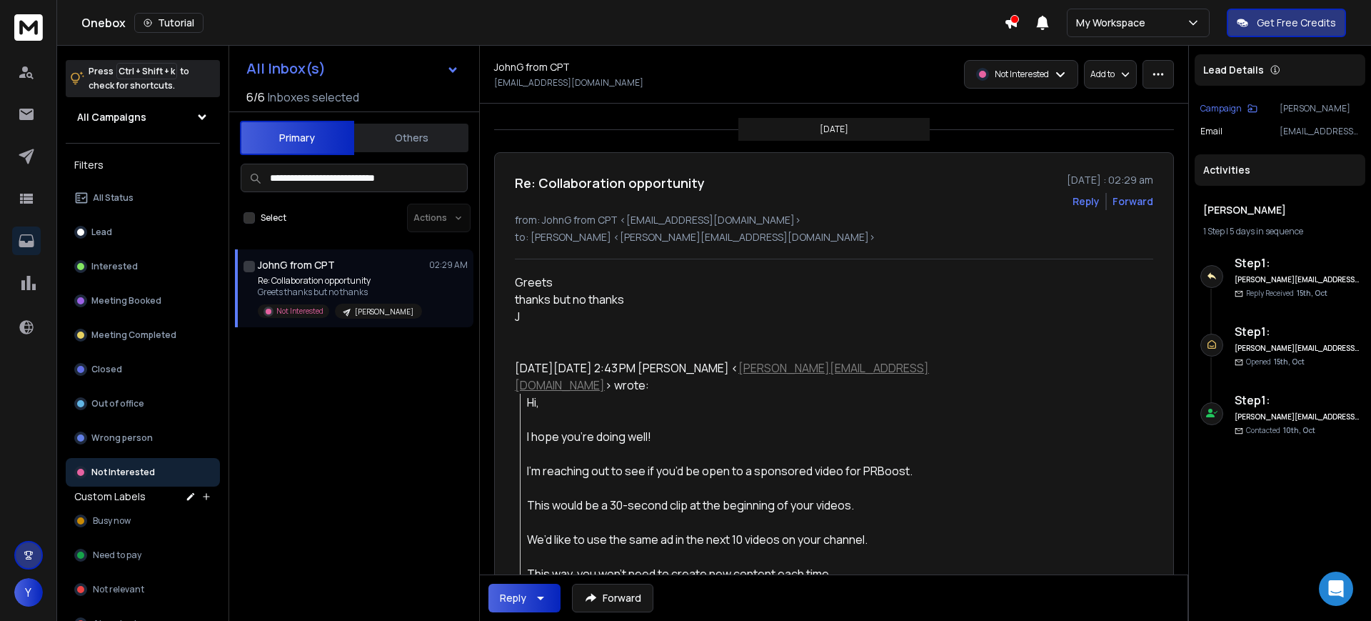
click at [375, 176] on input "**********" at bounding box center [354, 178] width 227 height 29
paste input
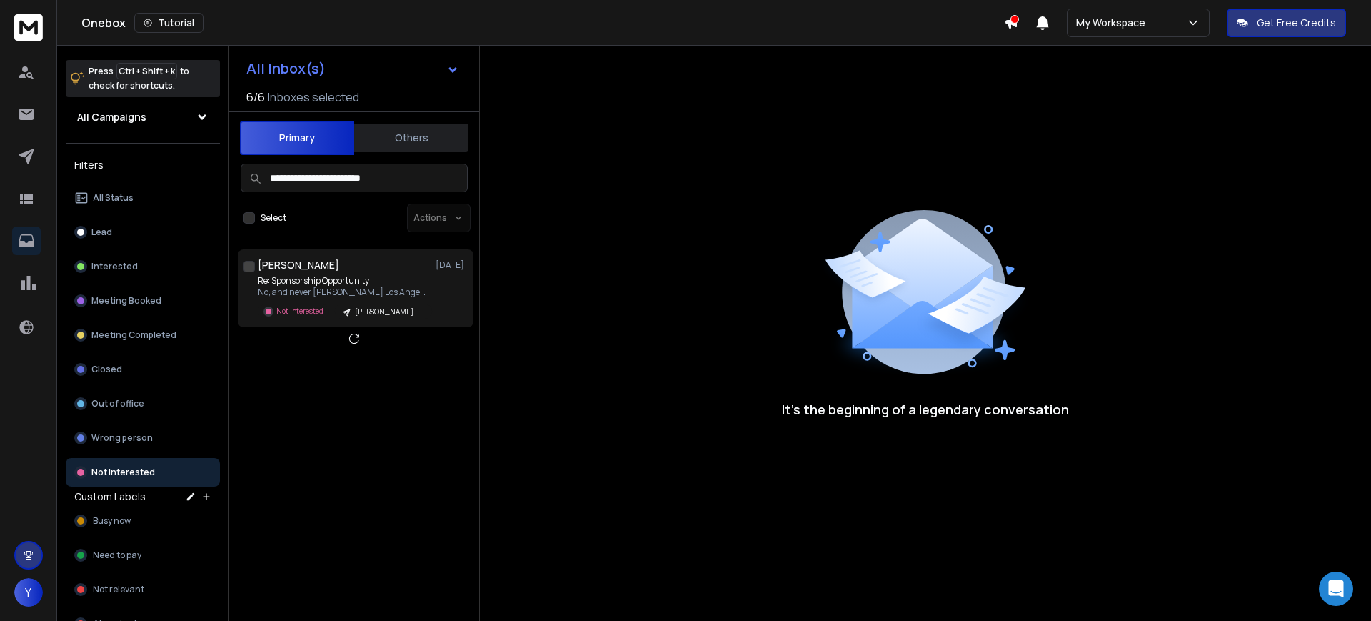
type input "**********"
click at [359, 261] on div "[PERSON_NAME] [DATE]" at bounding box center [363, 265] width 210 height 14
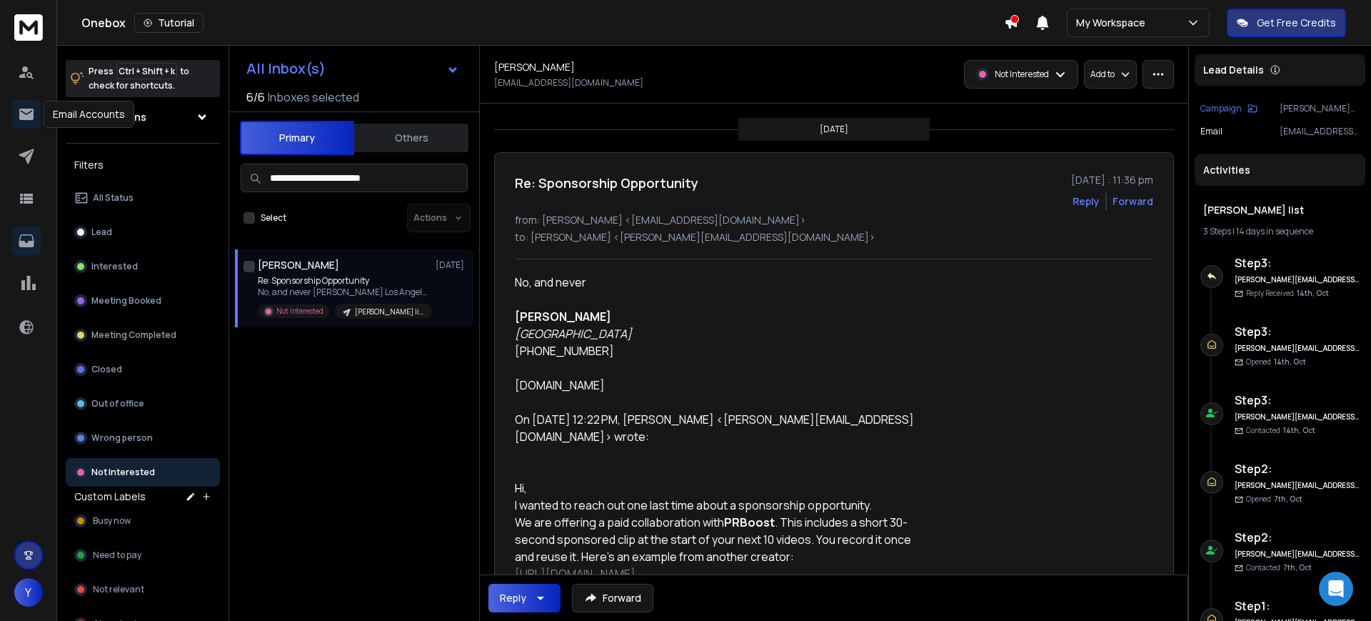
click at [30, 113] on icon at bounding box center [26, 114] width 14 height 11
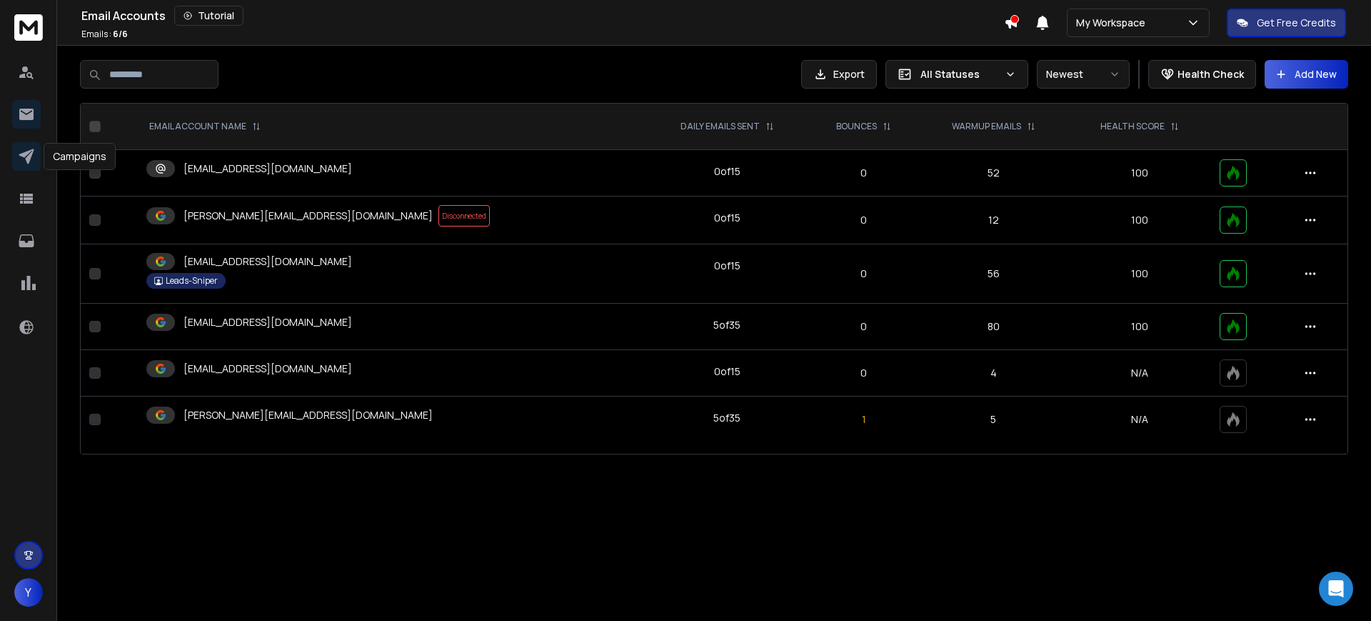
click at [32, 161] on icon at bounding box center [26, 156] width 17 height 17
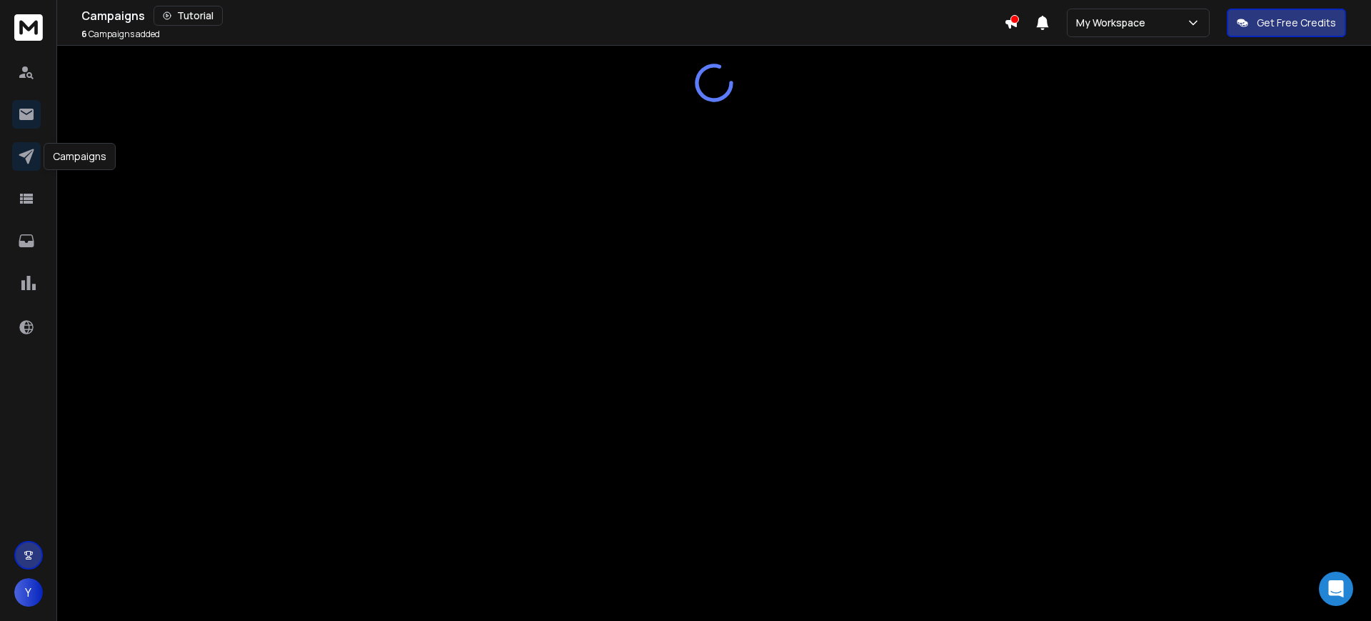
click at [32, 113] on icon at bounding box center [26, 114] width 14 height 11
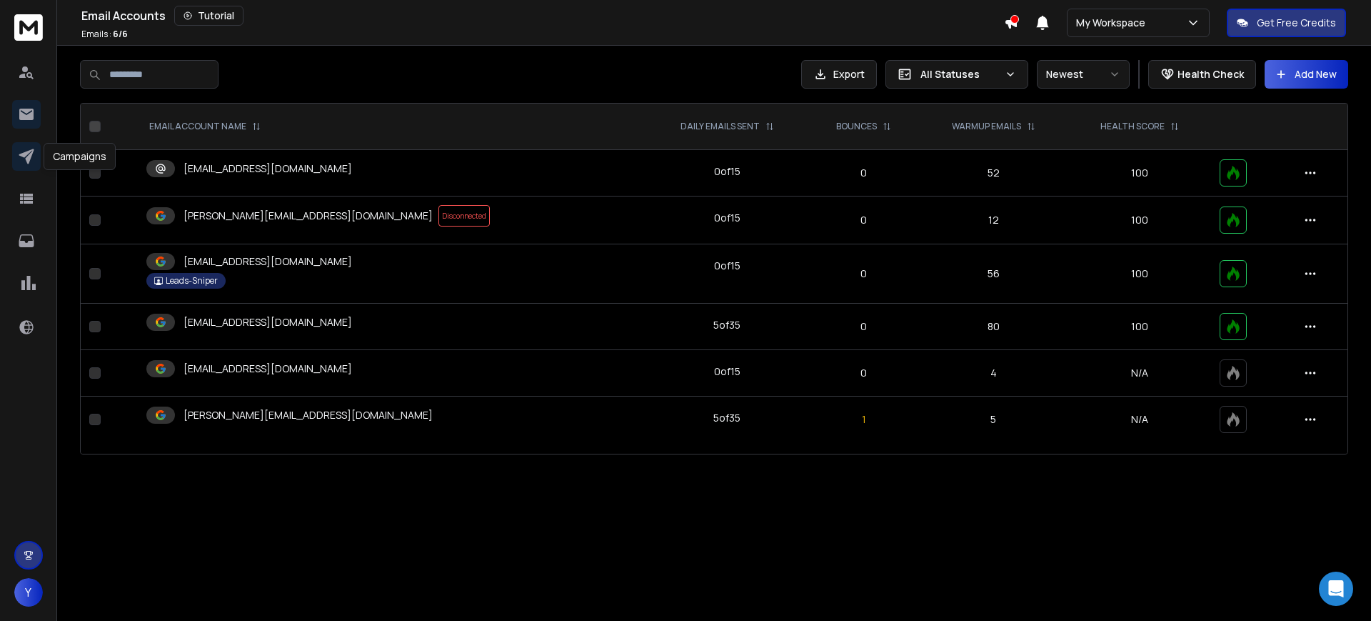
click at [31, 152] on icon at bounding box center [26, 156] width 15 height 15
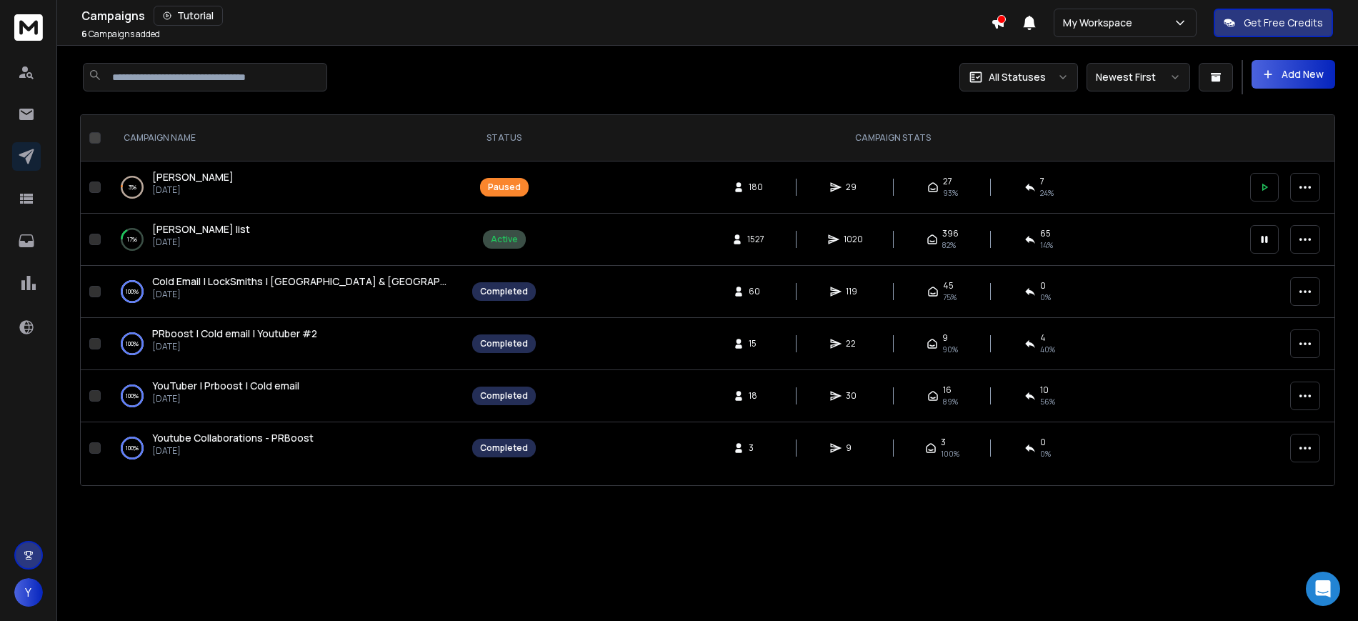
click at [95, 184] on button "button" at bounding box center [94, 186] width 11 height 11
click at [1303, 183] on icon "button" at bounding box center [1305, 187] width 14 height 14
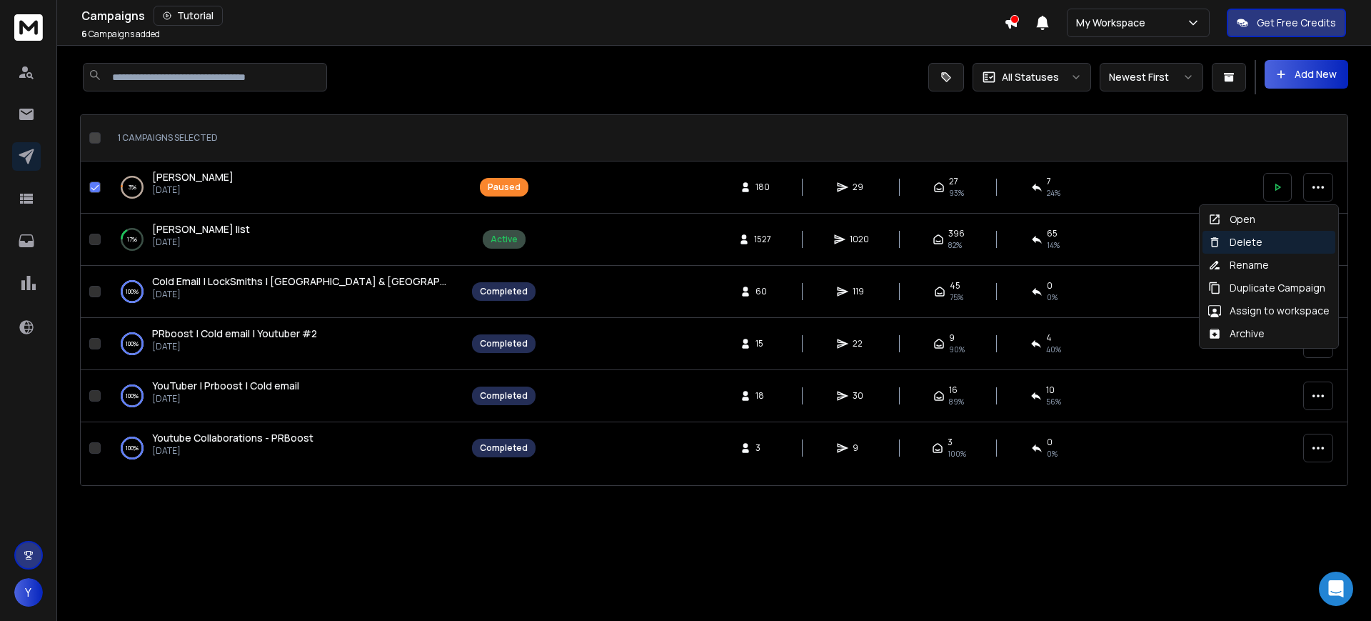
click at [1253, 246] on div "Delete" at bounding box center [1236, 242] width 54 height 14
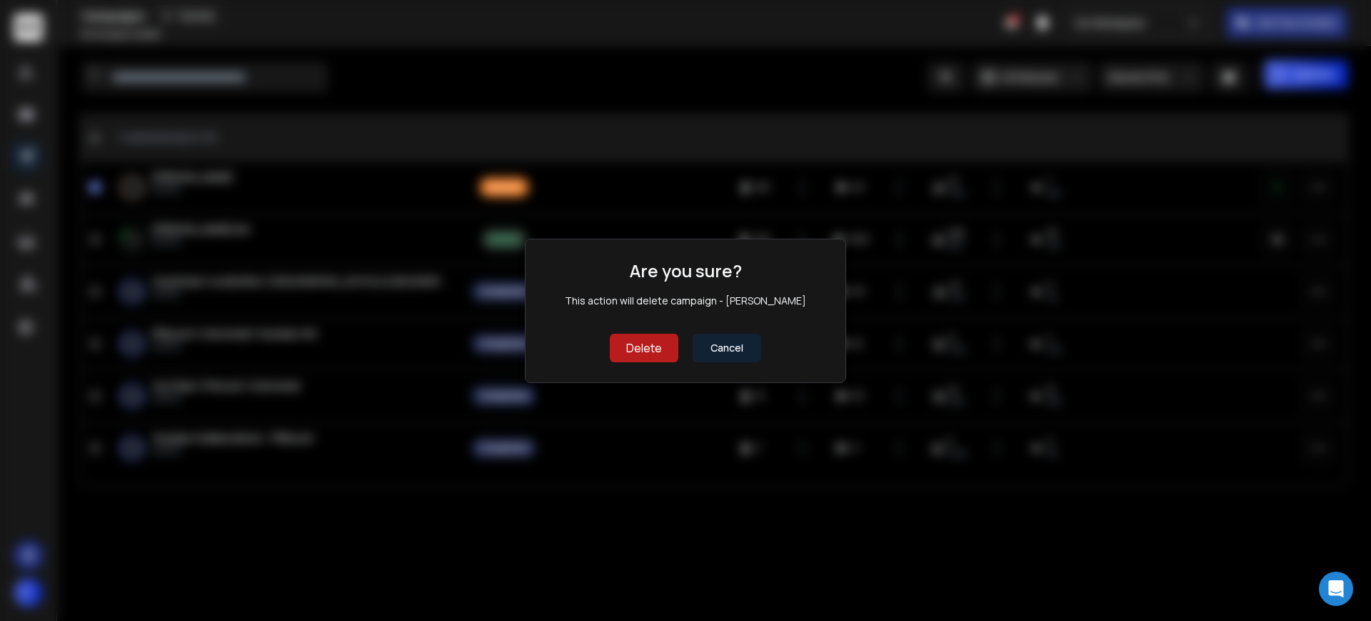
click at [645, 345] on button "Delete" at bounding box center [644, 348] width 69 height 29
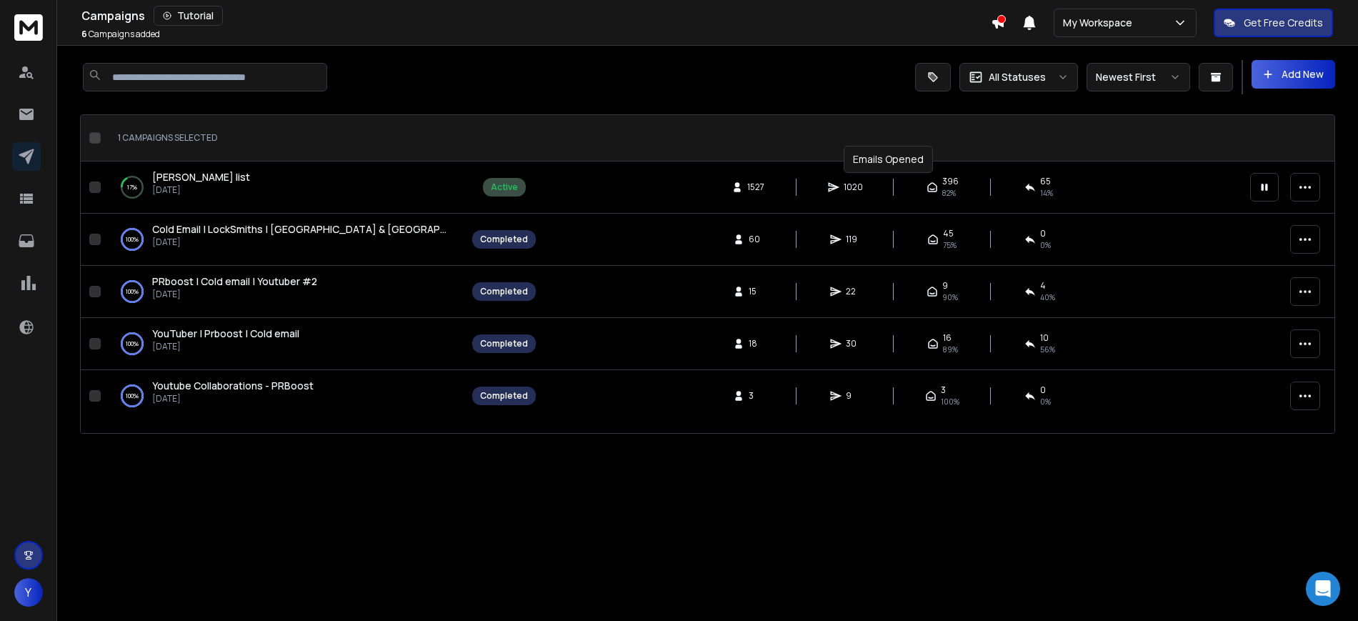
click at [942, 187] on span "82 %" at bounding box center [949, 192] width 14 height 11
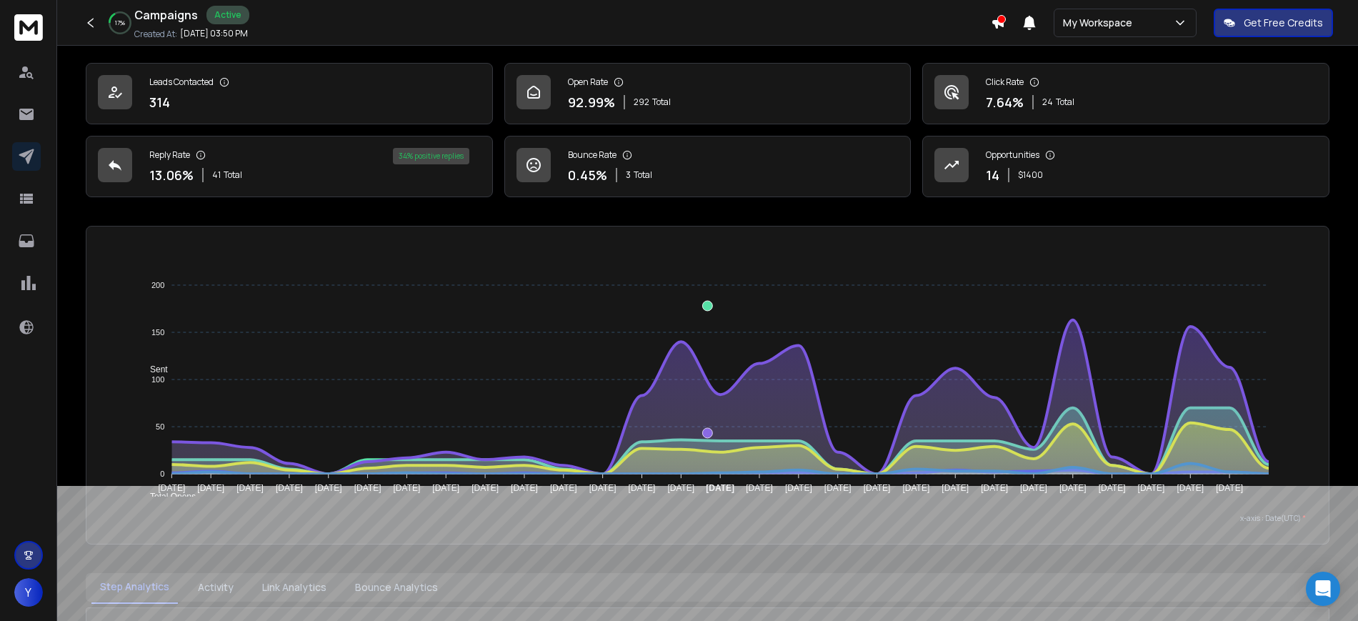
scroll to position [111, 0]
